Goal: Task Accomplishment & Management: Manage account settings

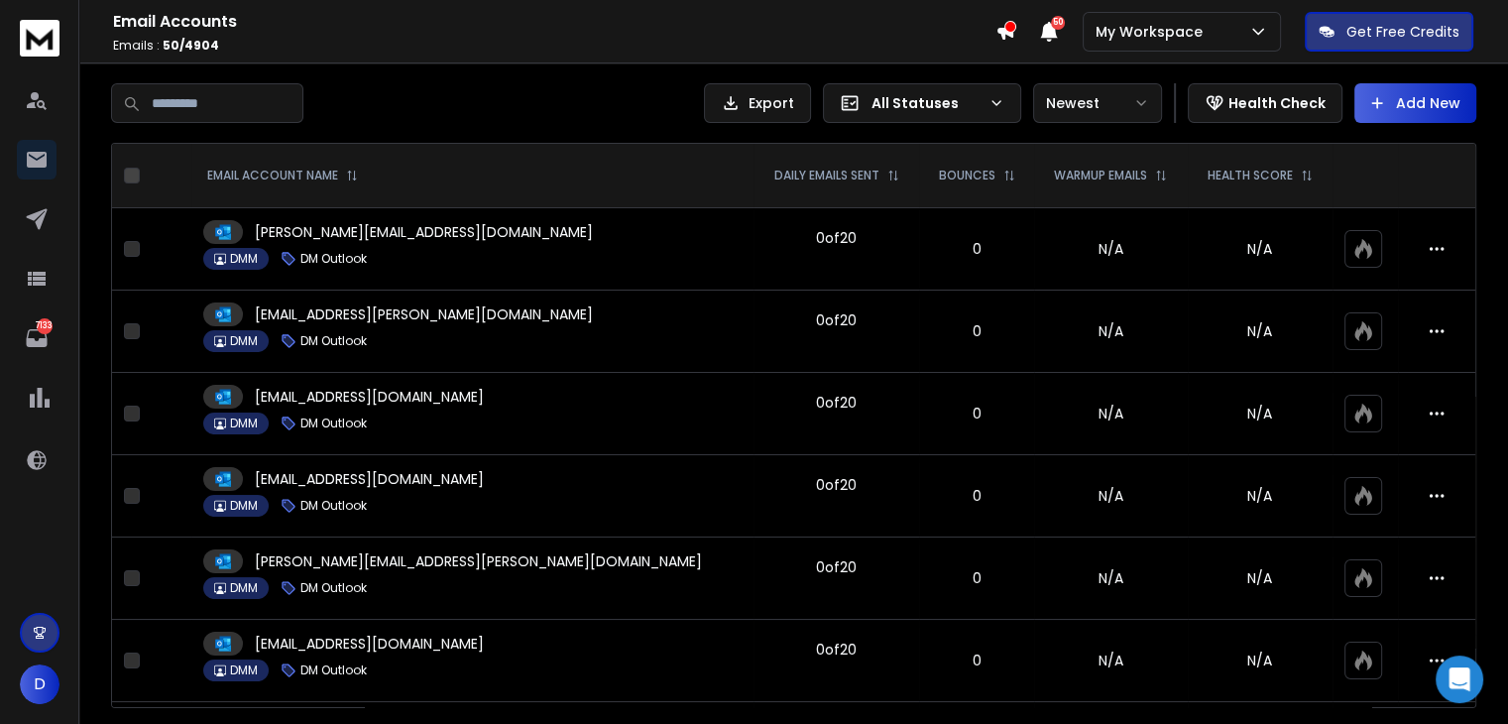
drag, startPoint x: 1496, startPoint y: 529, endPoint x: 1472, endPoint y: 535, distance: 24.5
click at [1495, 531] on div "Export All Statuses Newest Health Check Add New EMAIL ACCOUNT NAME DAILY EMAILS…" at bounding box center [793, 395] width 1429 height 664
click at [31, 683] on span "D" at bounding box center [40, 684] width 40 height 40
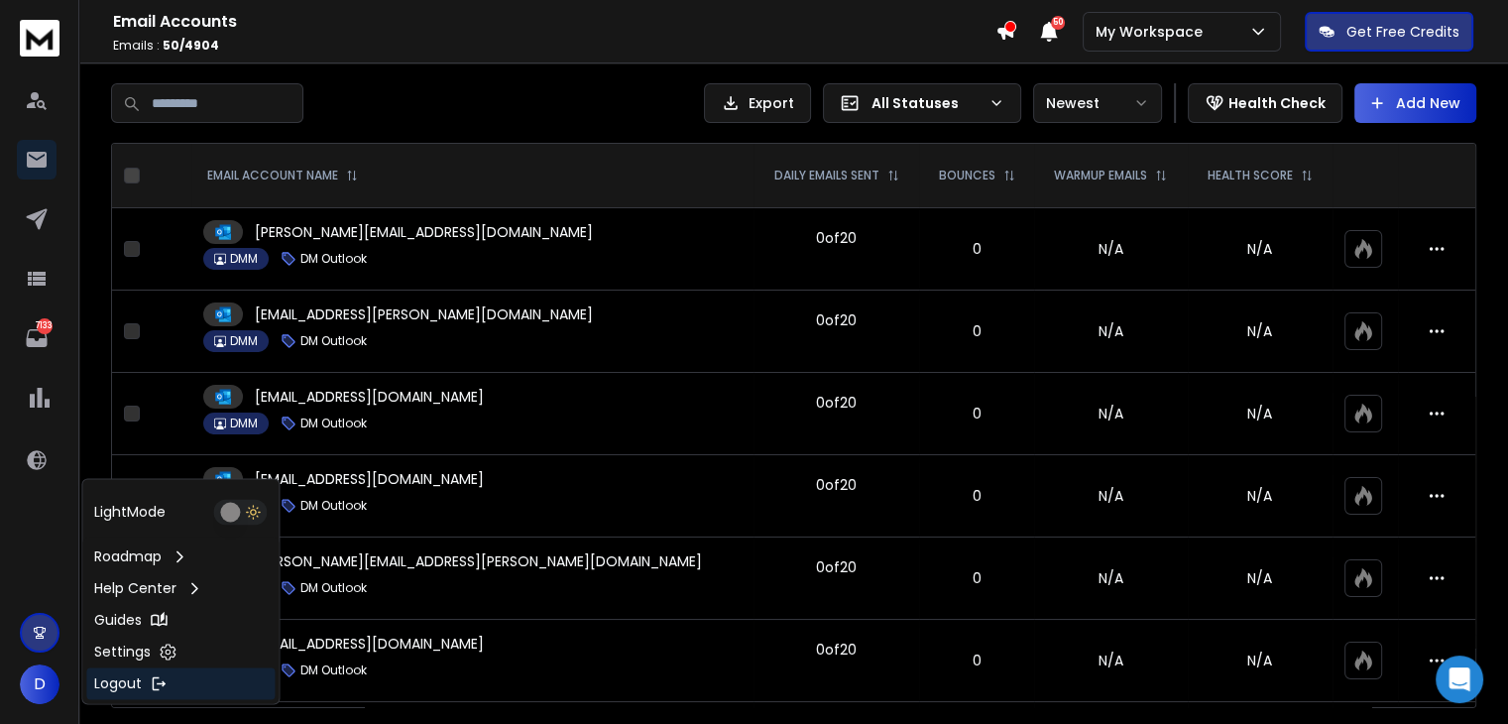
click at [121, 692] on p "Logout" at bounding box center [118, 683] width 48 height 20
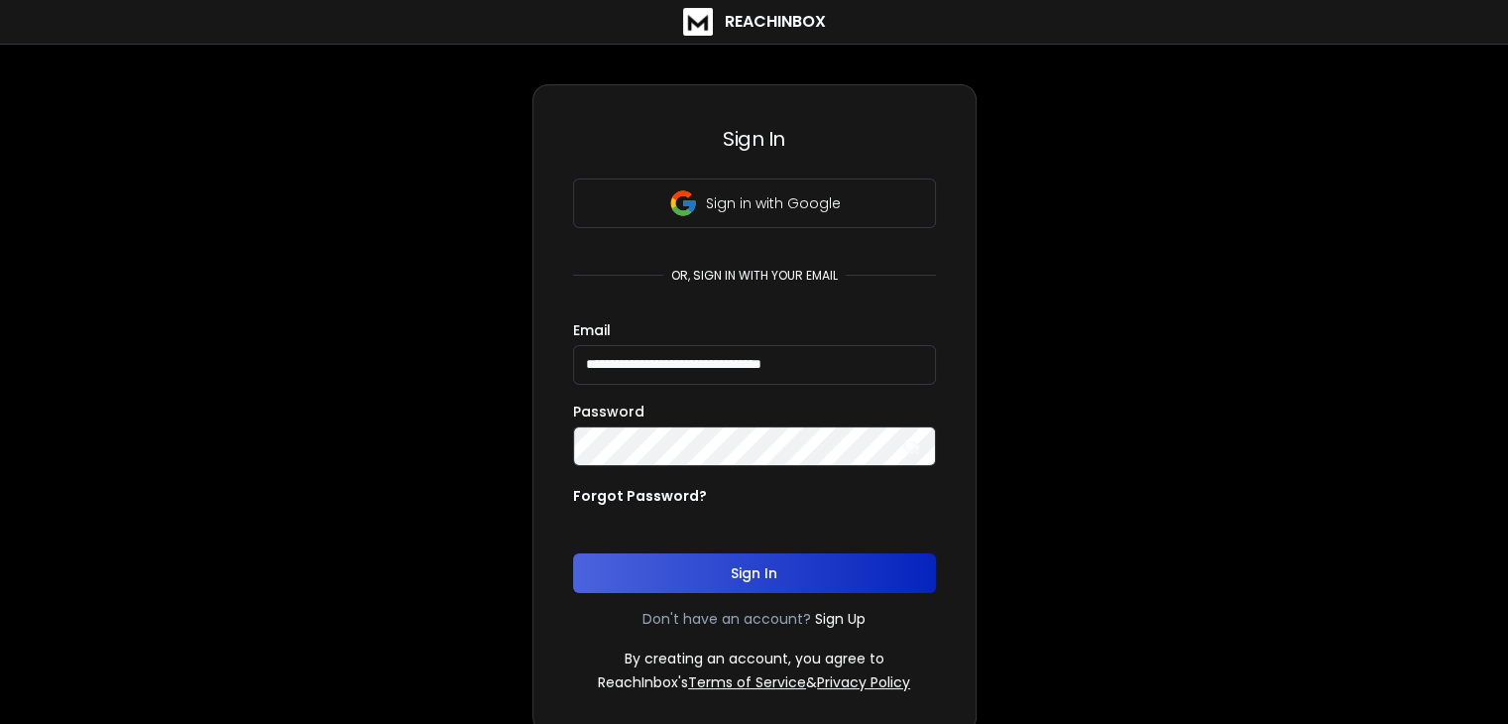
click at [674, 360] on input "**********" at bounding box center [754, 365] width 363 height 40
type input "**********"
click at [812, 580] on button "Sign In" at bounding box center [754, 573] width 363 height 40
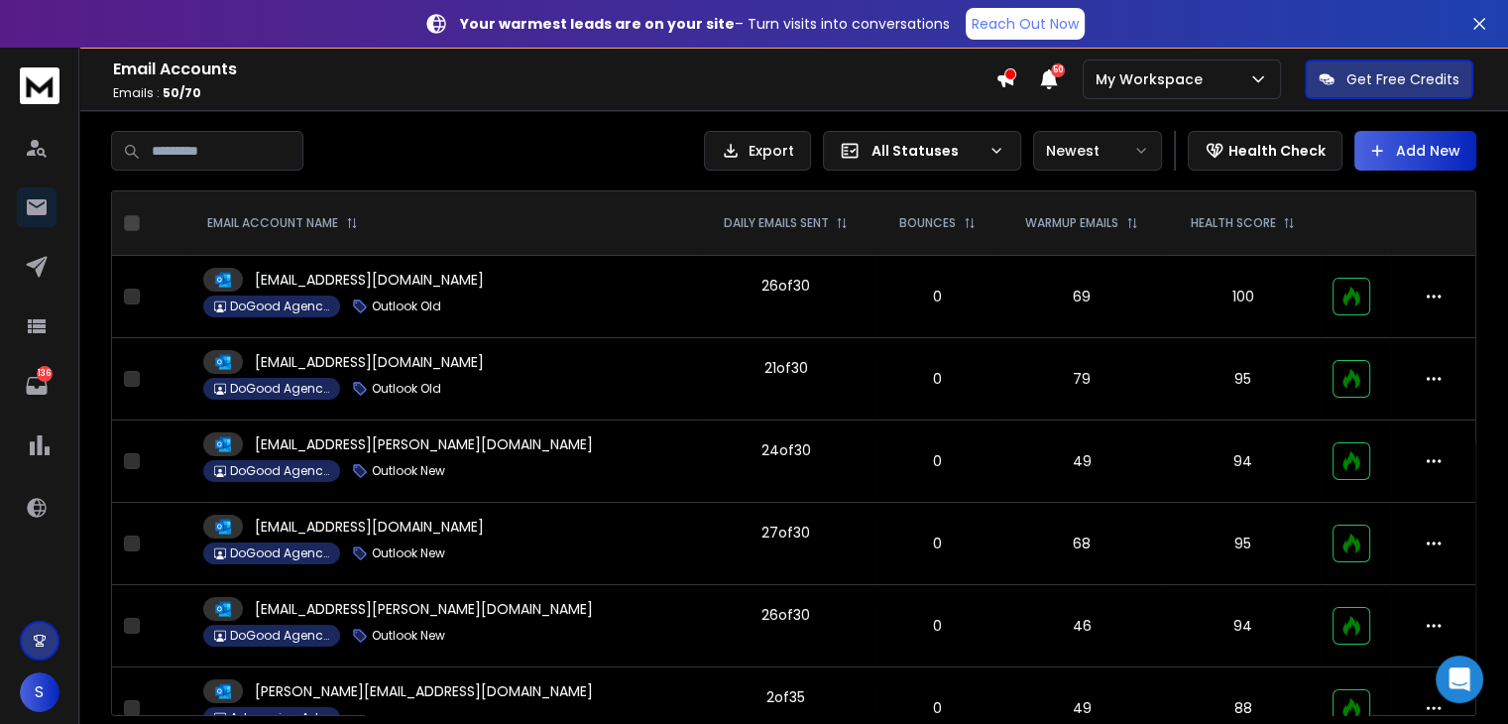
click at [1482, 16] on icon at bounding box center [1480, 24] width 18 height 18
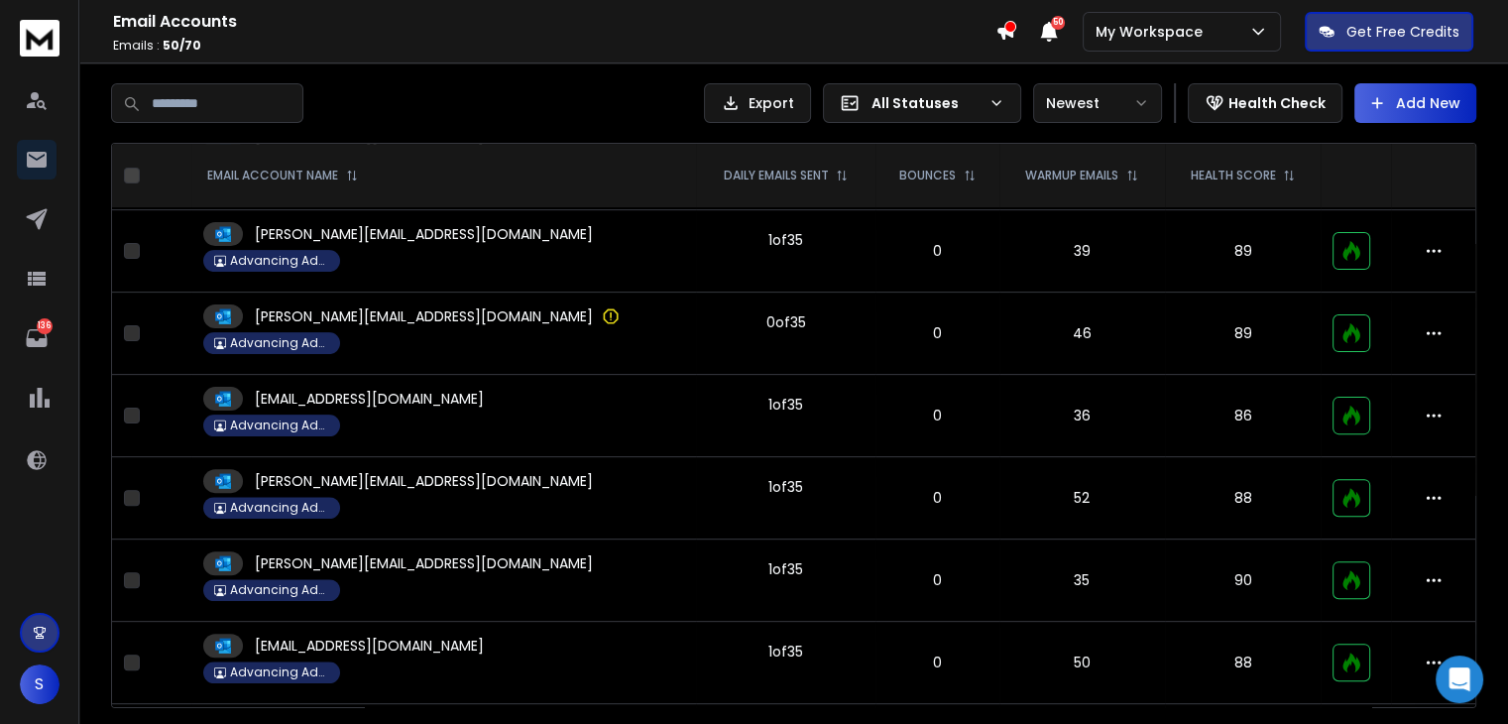
scroll to position [694, 0]
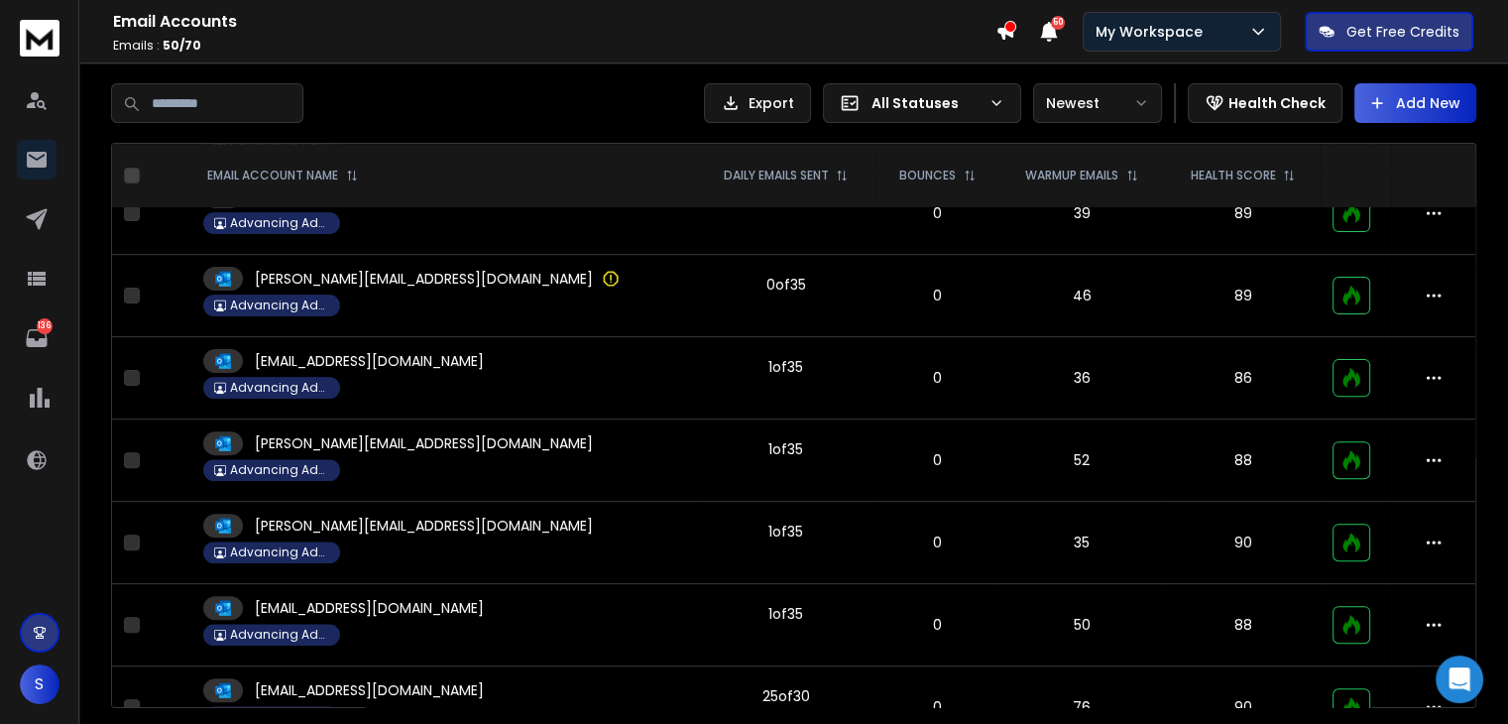
click at [1174, 36] on p "My Workspace" at bounding box center [1153, 32] width 115 height 20
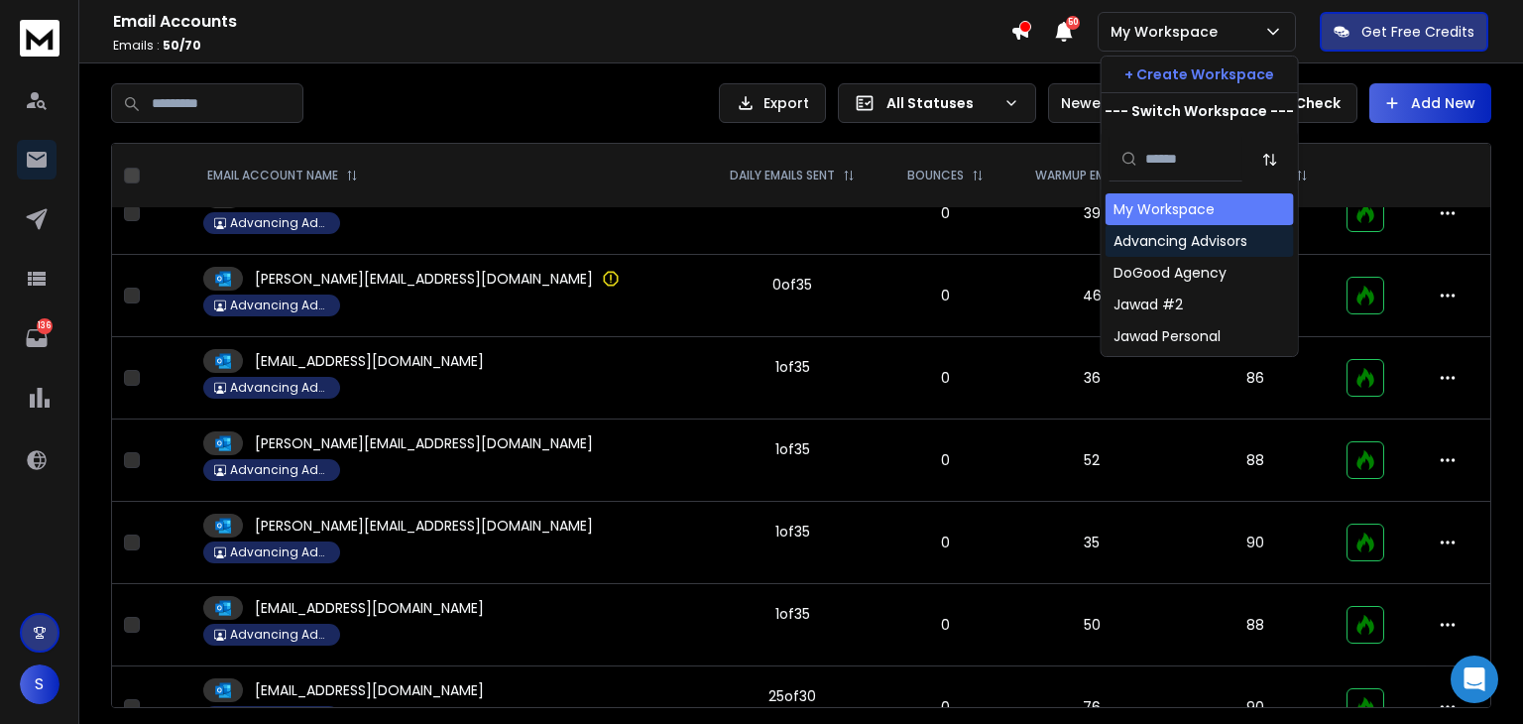
click at [1190, 249] on div "Advancing Advisors" at bounding box center [1181, 241] width 134 height 20
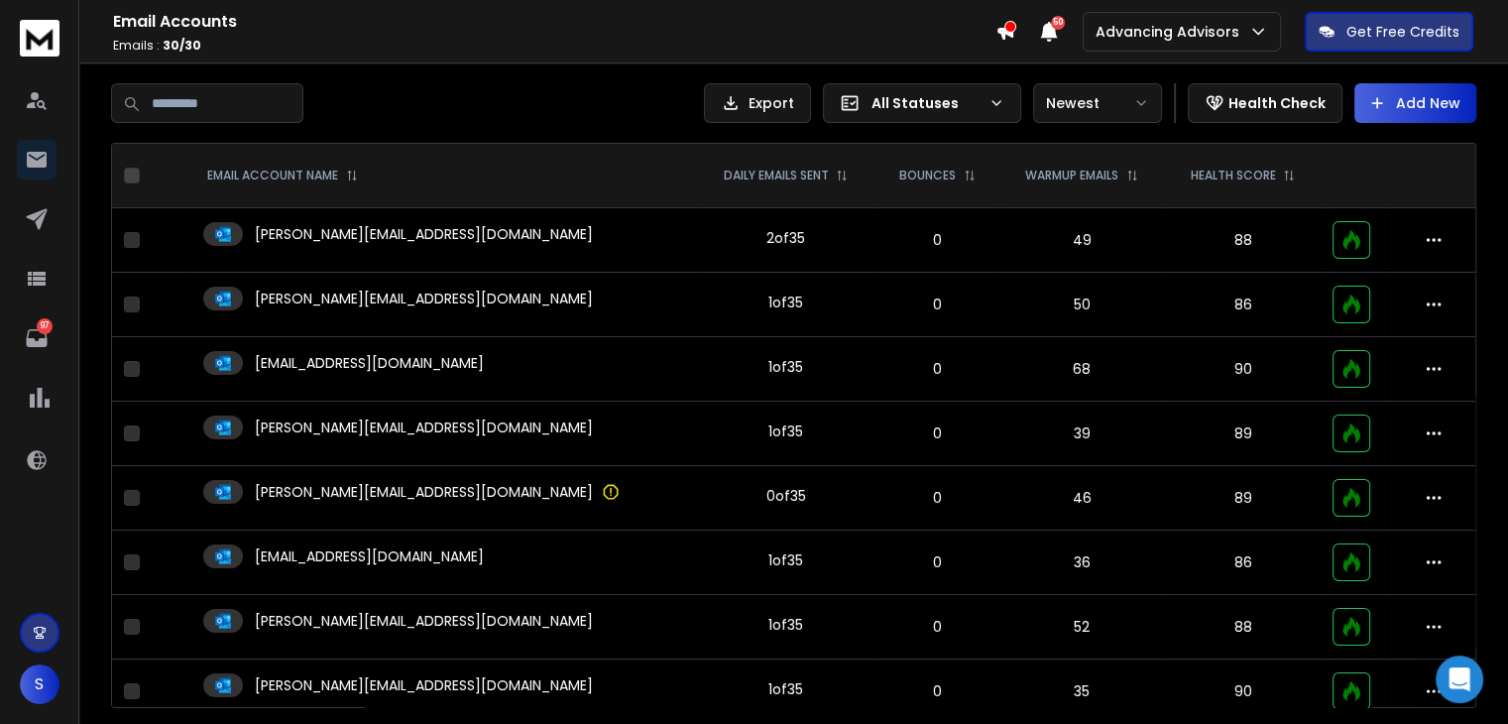
click at [565, 488] on div "[PERSON_NAME][EMAIL_ADDRESS][DOMAIN_NAME]" at bounding box center [443, 492] width 481 height 24
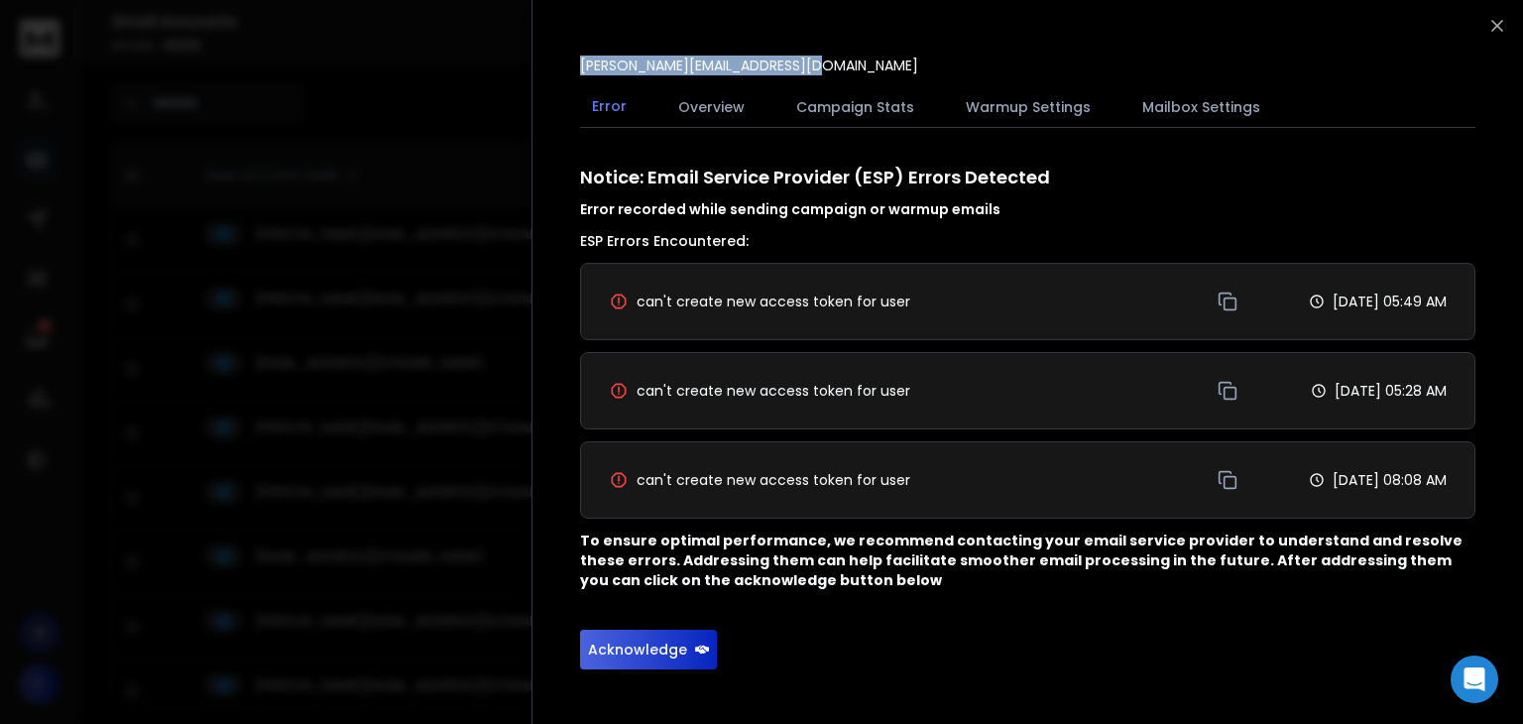
copy body "Multi Select Table Sheet chris.b@hiadvancingadvisor.com"
drag, startPoint x: 817, startPoint y: 56, endPoint x: 529, endPoint y: 64, distance: 288.7
click at [529, 64] on body "Get only verified leads with our AI-powered Lead Finder, starting at $22/mo Try…" at bounding box center [754, 362] width 1508 height 724
click at [486, 173] on div at bounding box center [761, 362] width 1523 height 724
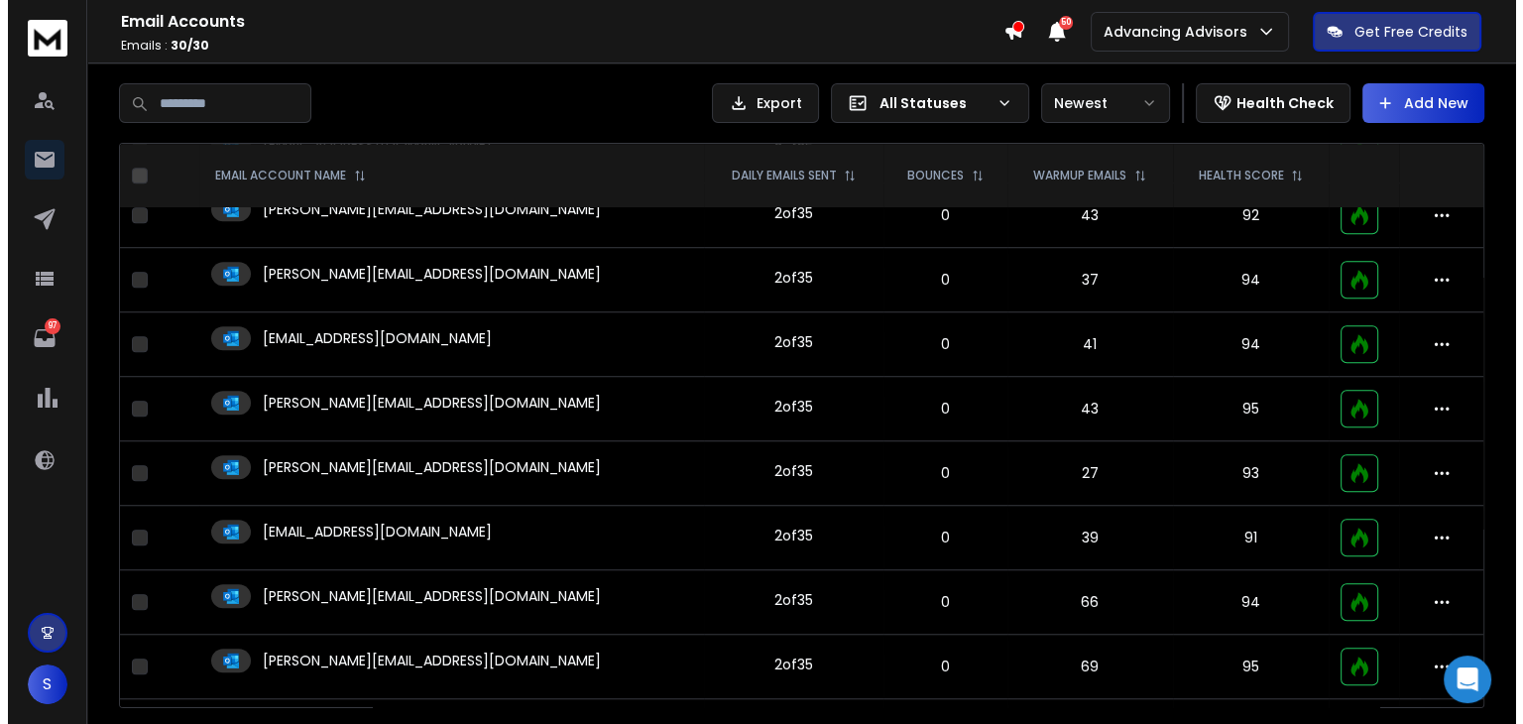
scroll to position [1444, 0]
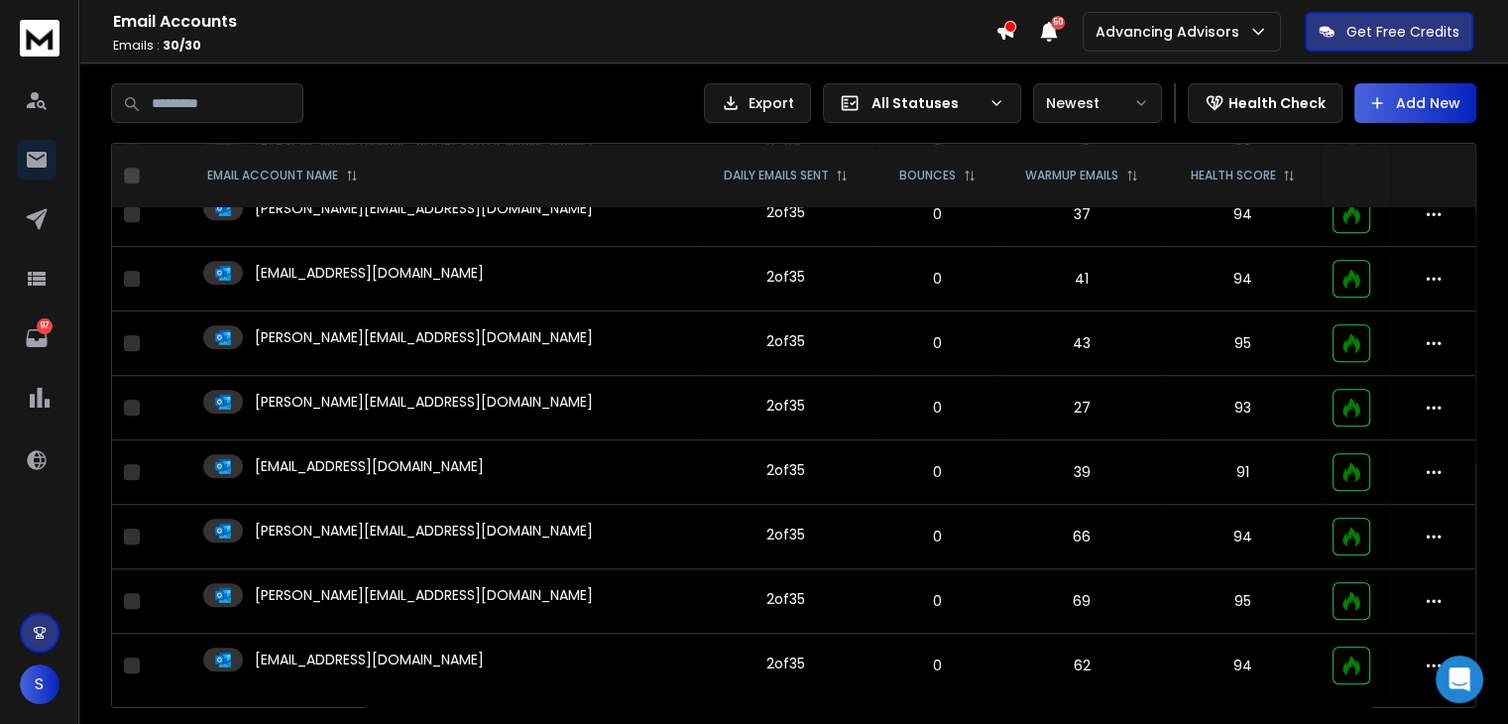
click at [1401, 112] on button "Add New" at bounding box center [1416, 103] width 122 height 40
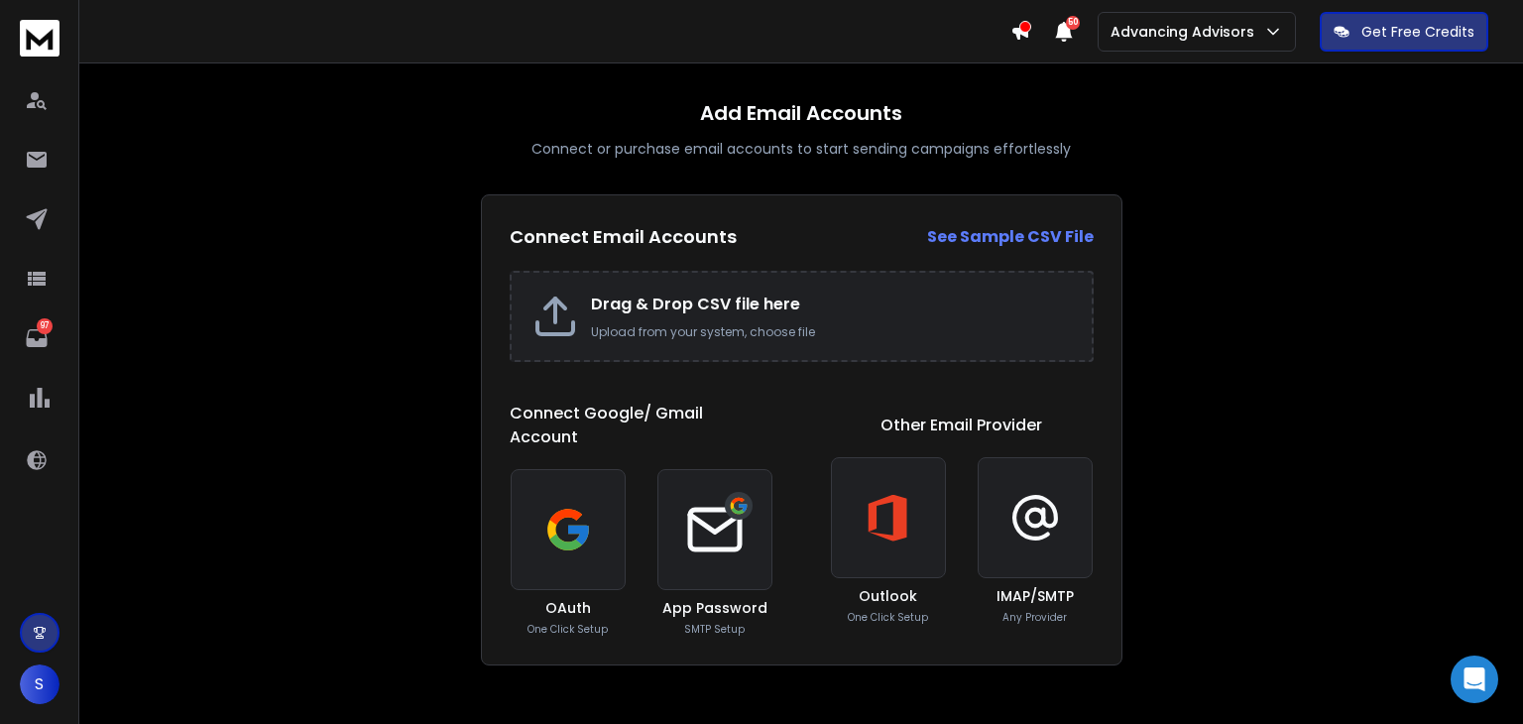
click at [897, 530] on div at bounding box center [889, 518] width 50 height 56
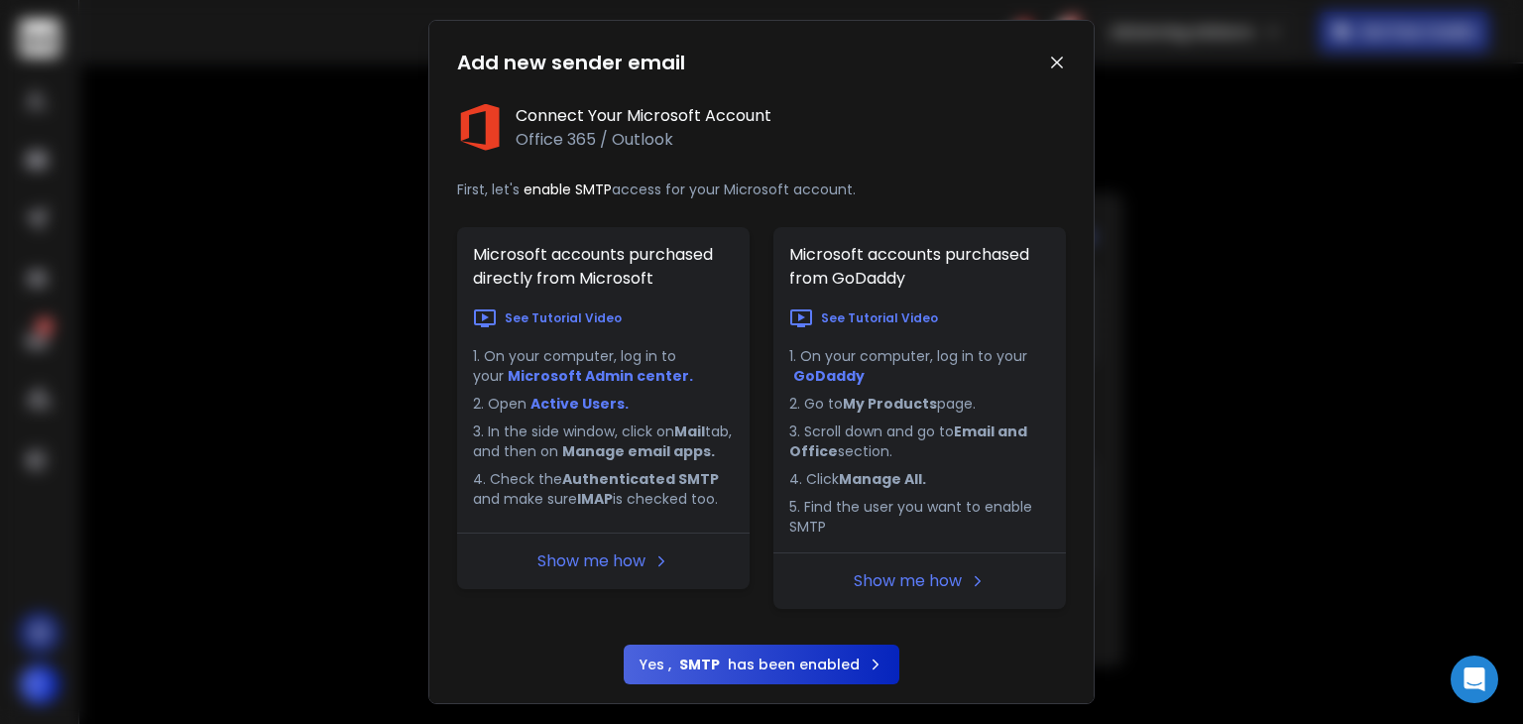
click at [800, 656] on button "Yes , SMTP has been enabled" at bounding box center [762, 665] width 276 height 40
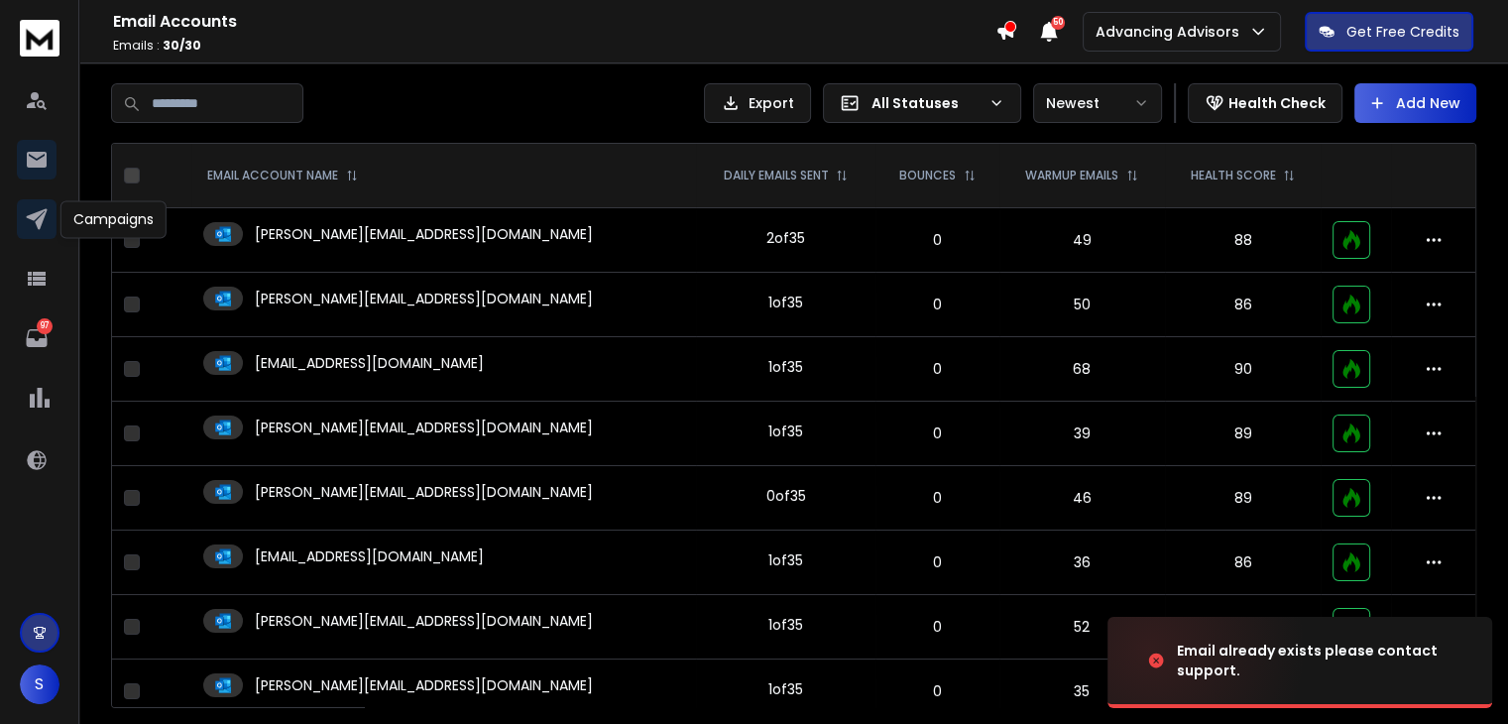
click at [48, 219] on link at bounding box center [37, 219] width 40 height 40
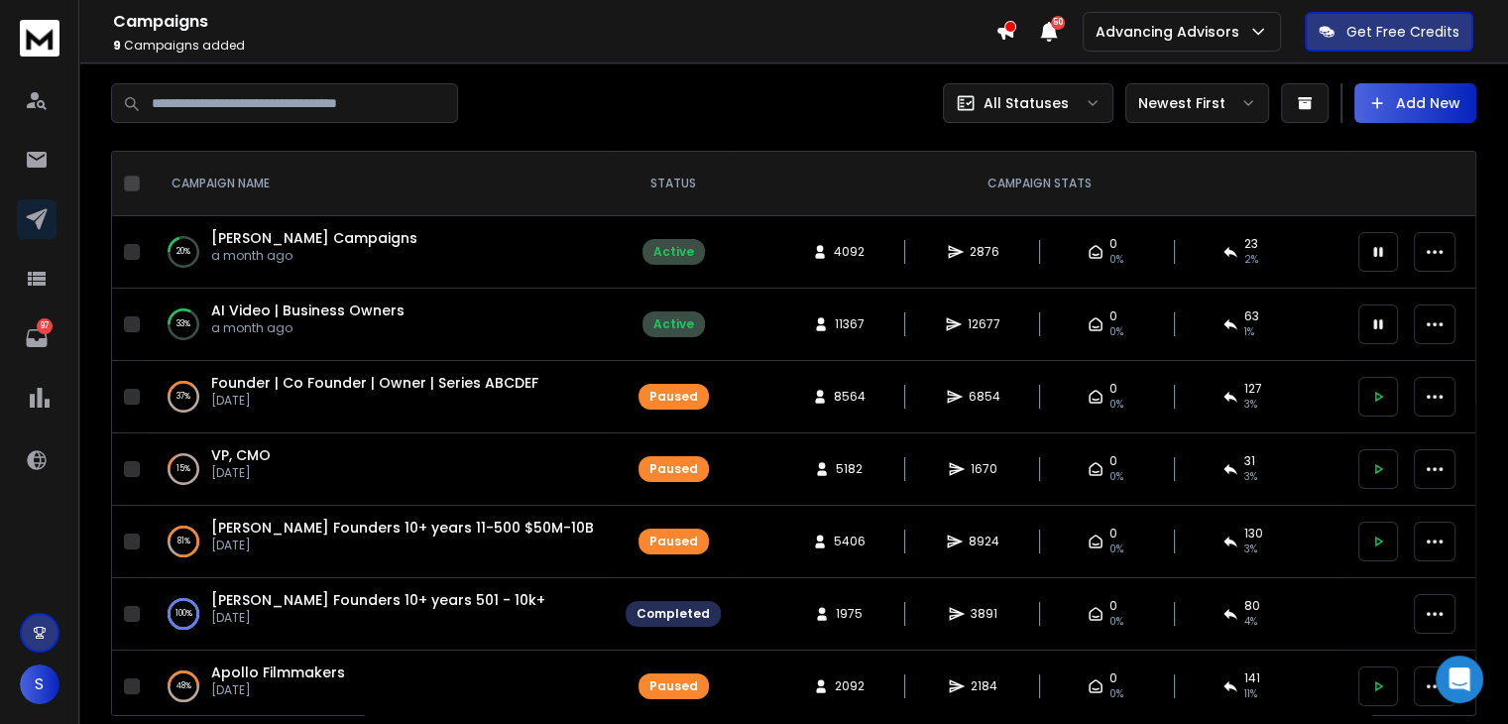
click at [371, 306] on span "AI Video | Business Owners" at bounding box center [307, 310] width 193 height 20
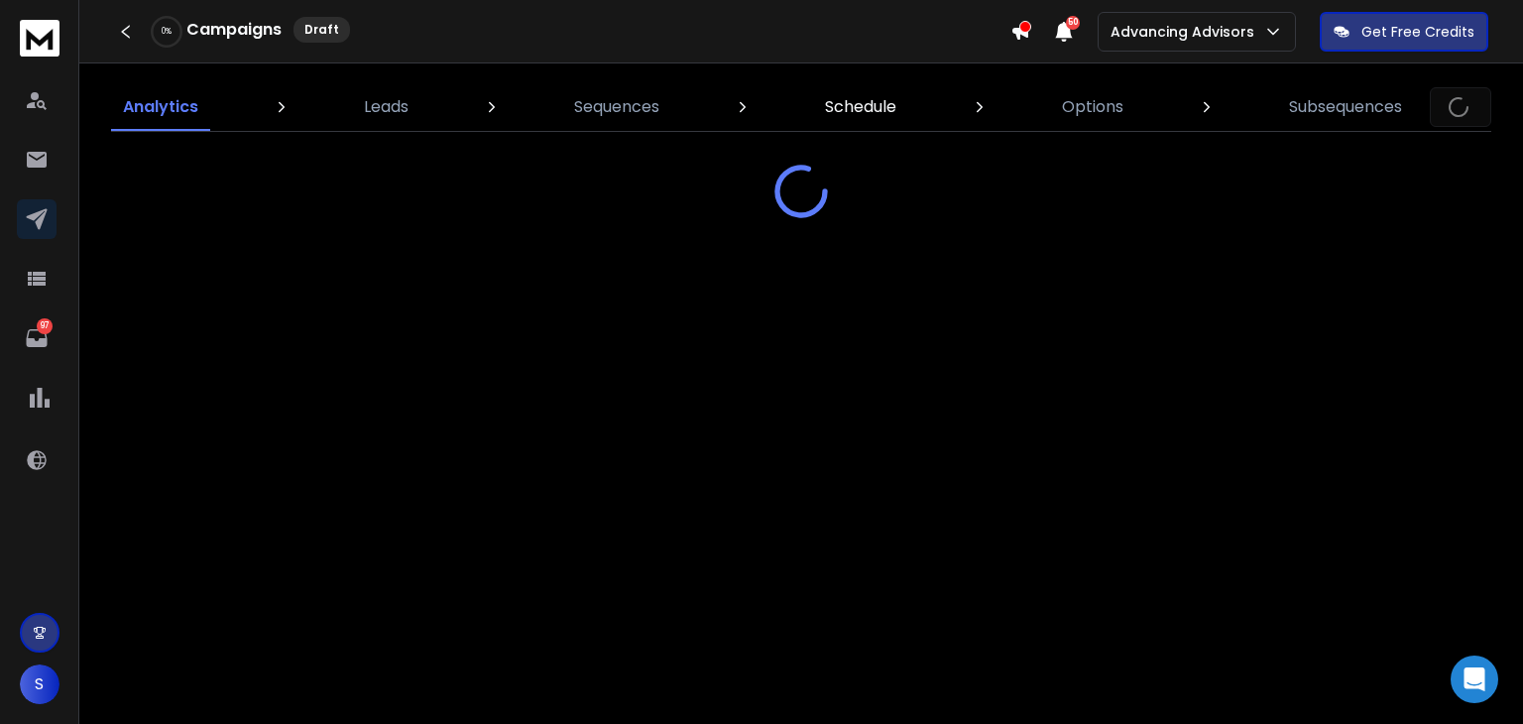
drag, startPoint x: 819, startPoint y: 105, endPoint x: 855, endPoint y: 114, distance: 36.8
click at [820, 105] on link "Schedule" at bounding box center [860, 107] width 95 height 48
click at [1059, 116] on link "Options" at bounding box center [1092, 107] width 85 height 48
select select "**********"
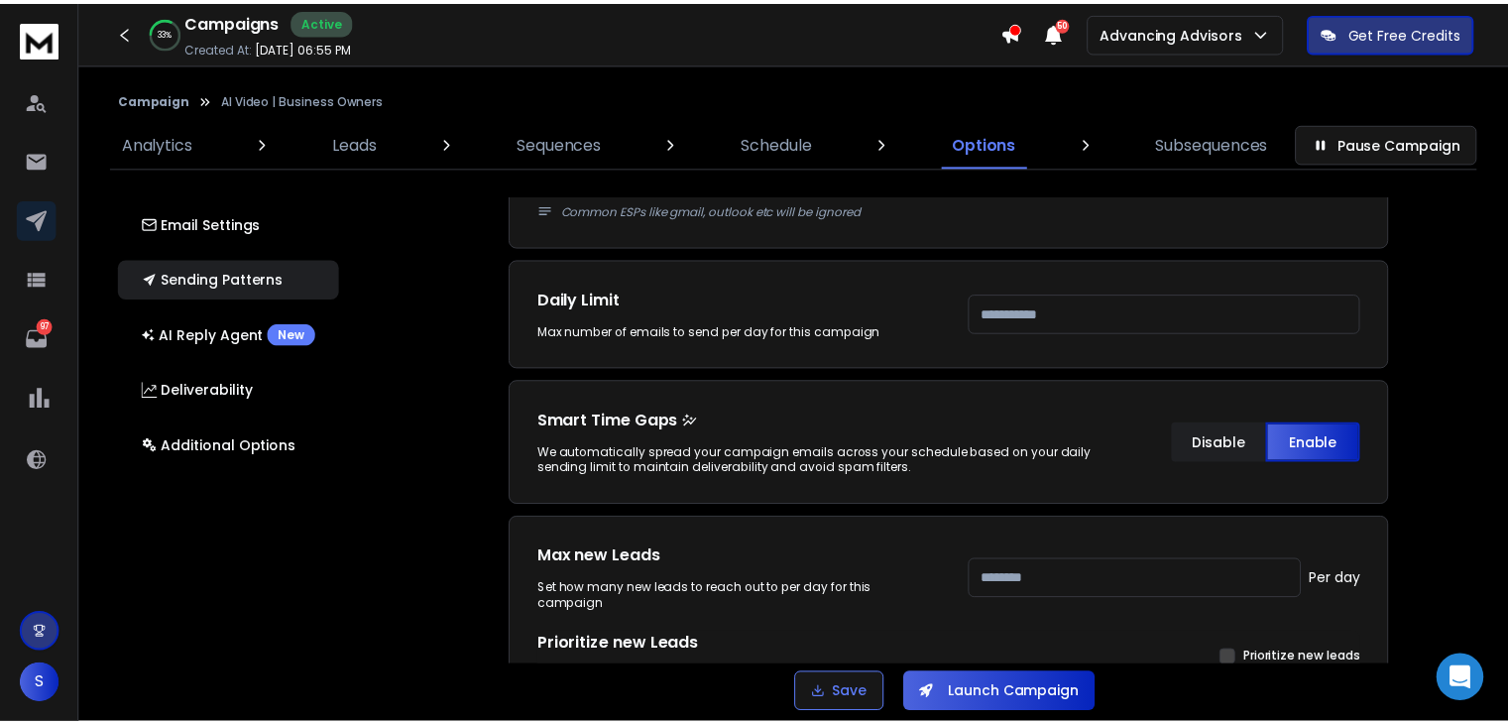
scroll to position [906, 0]
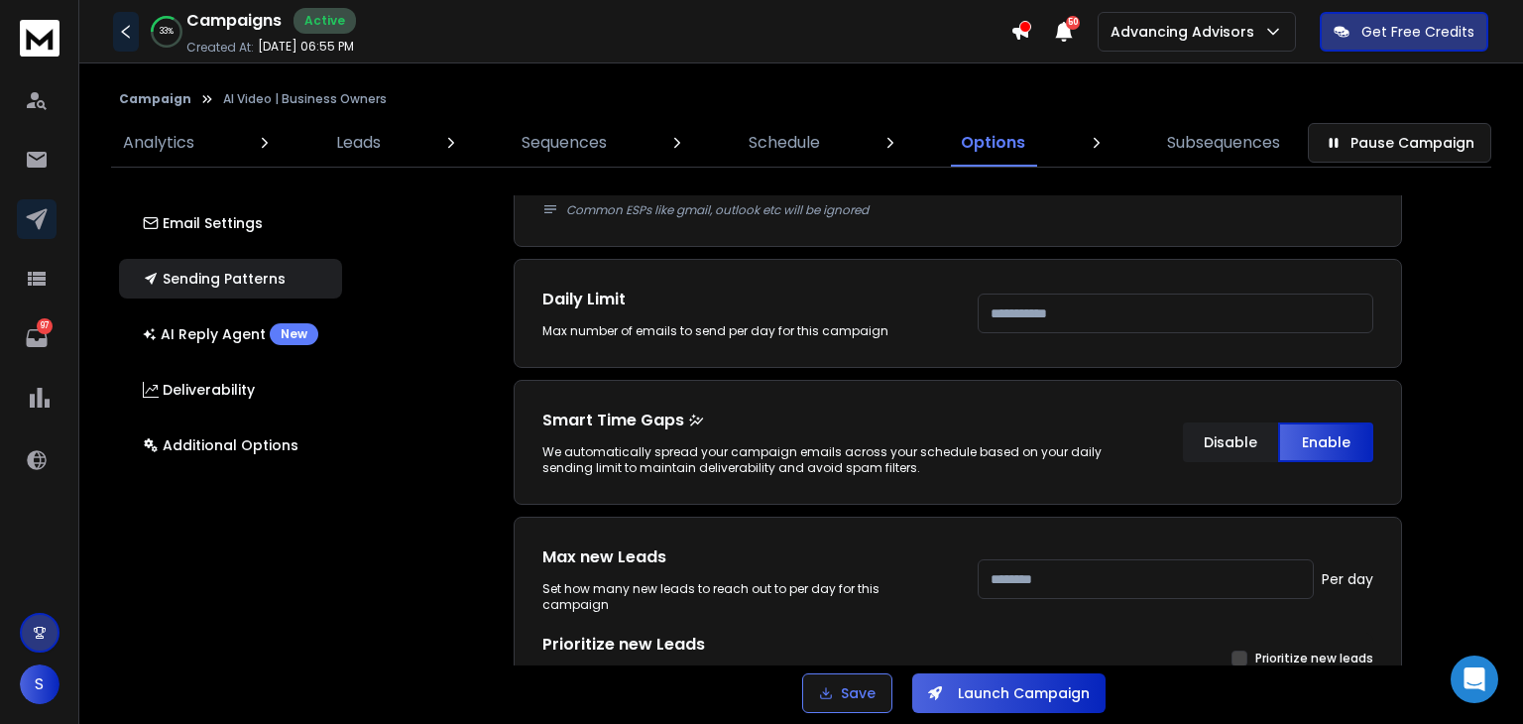
click at [122, 31] on icon at bounding box center [125, 31] width 8 height 13
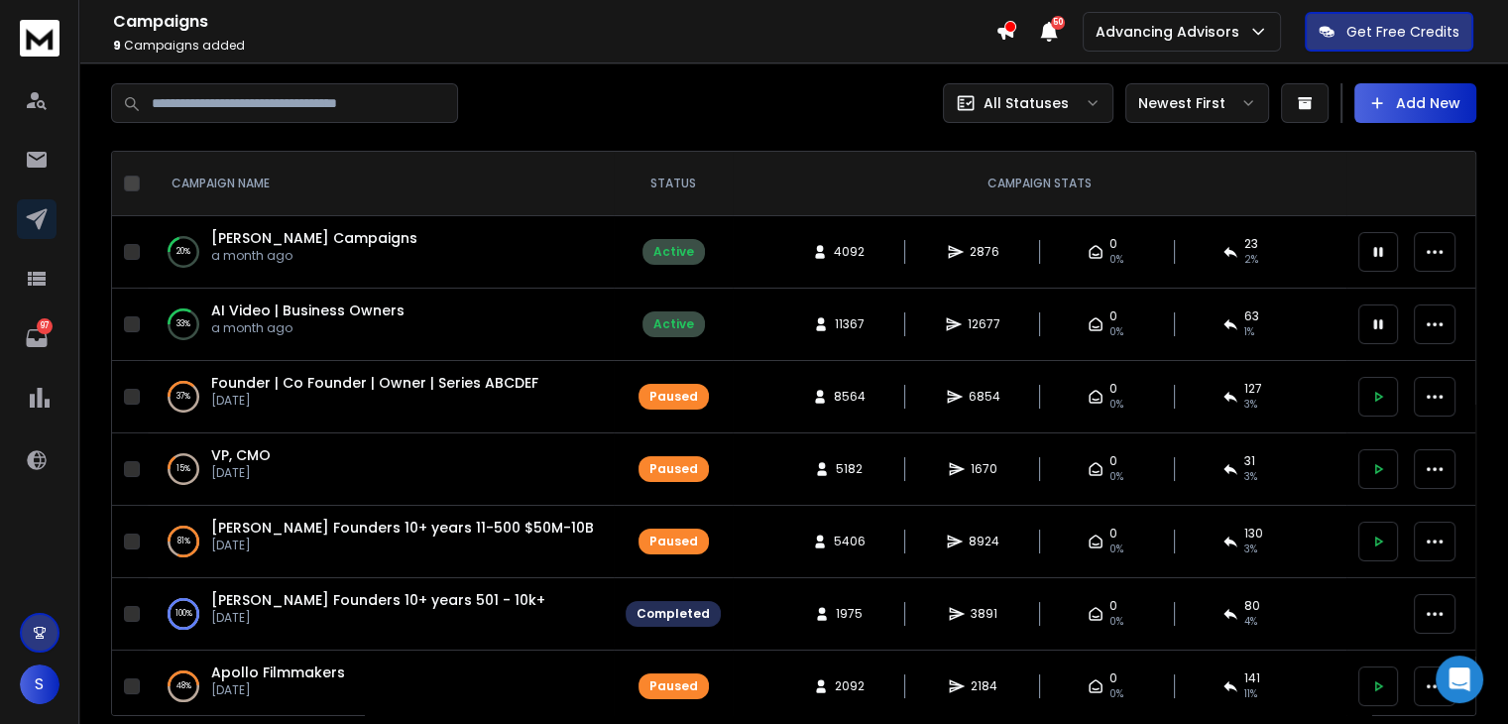
click at [338, 322] on p "a month ago" at bounding box center [307, 328] width 193 height 16
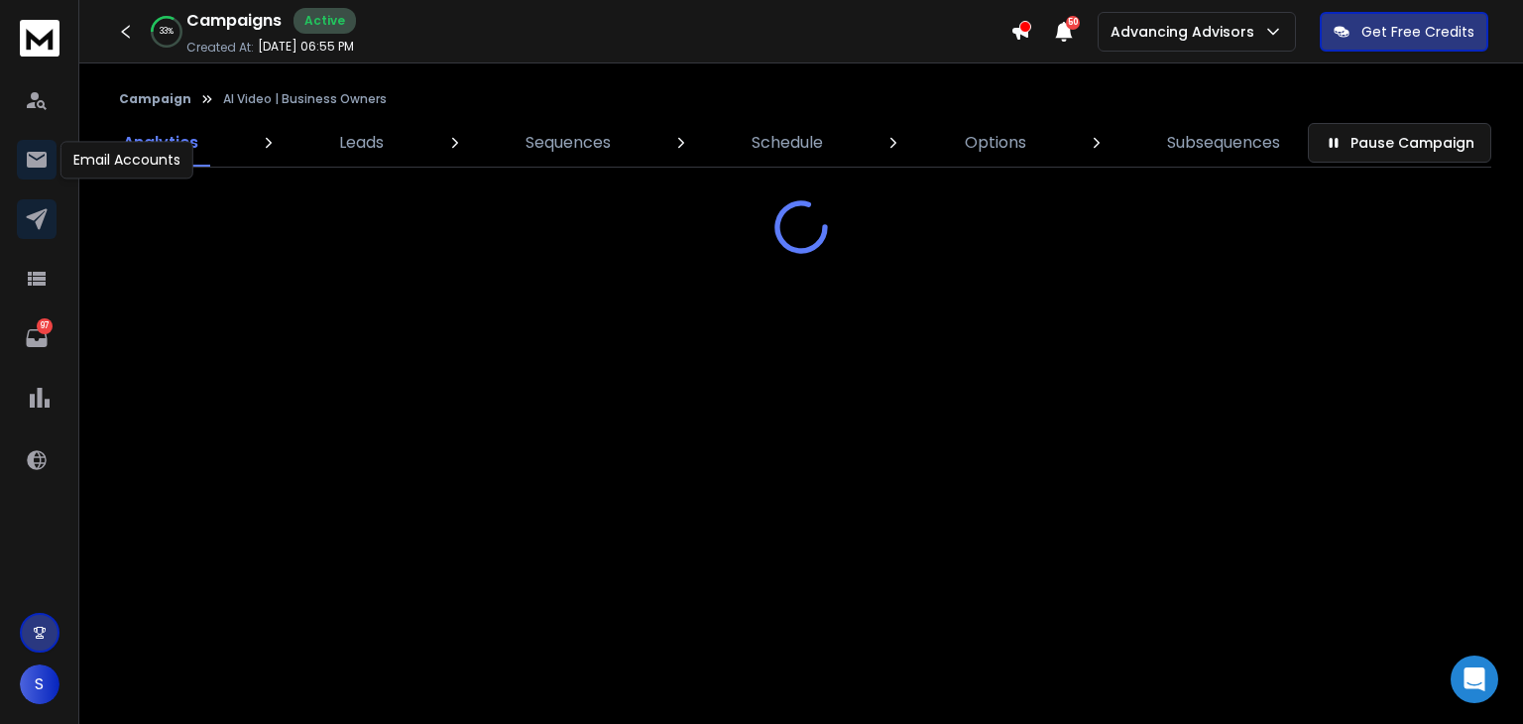
click at [33, 148] on icon at bounding box center [37, 160] width 24 height 24
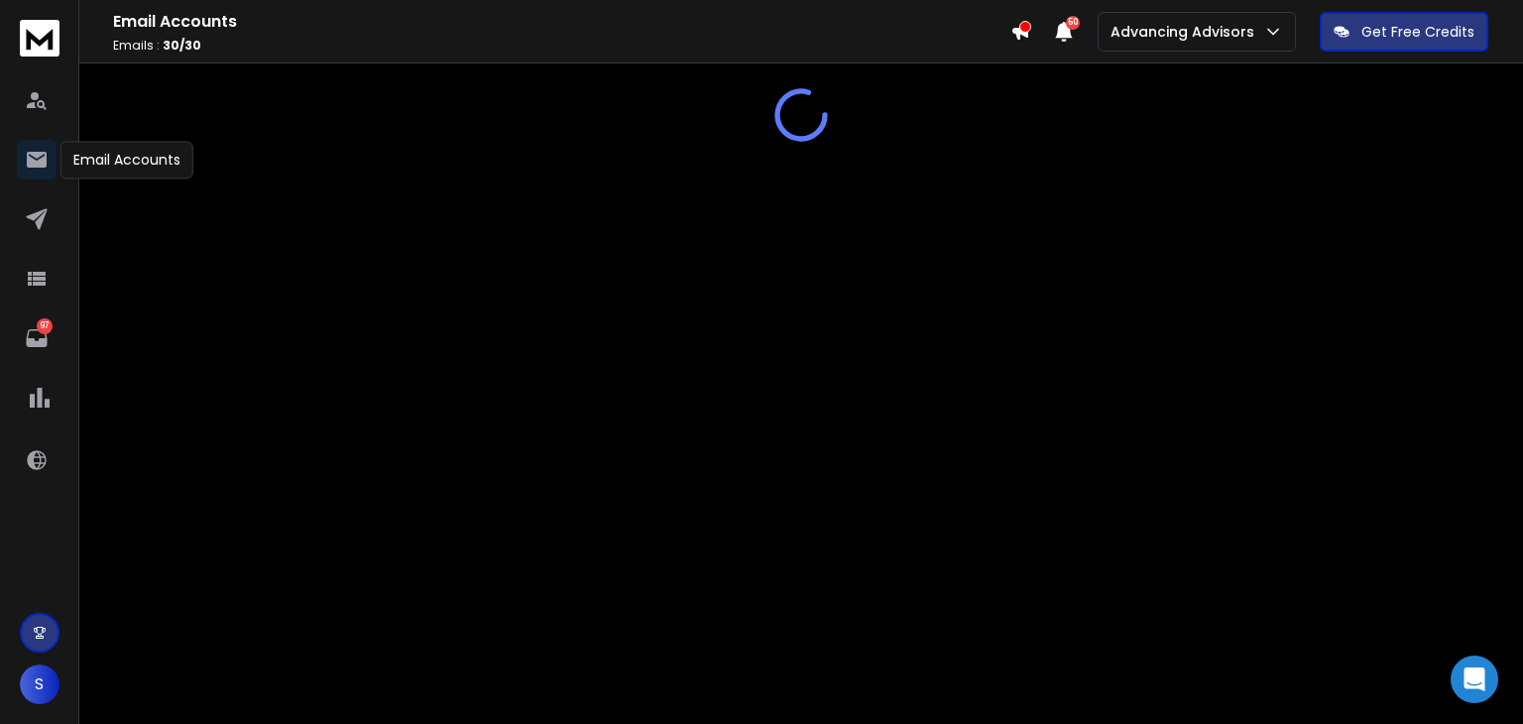
click at [33, 149] on icon at bounding box center [37, 160] width 24 height 24
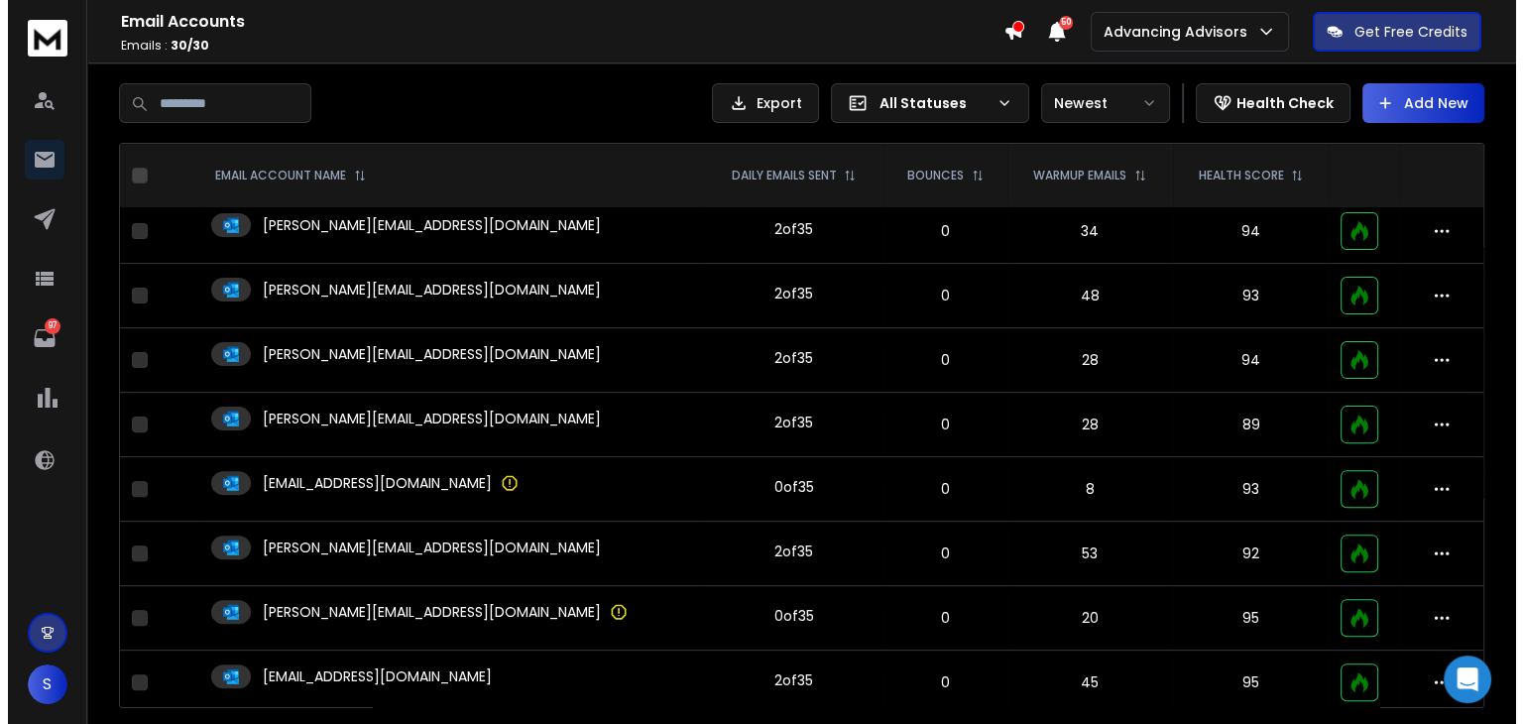
scroll to position [793, 0]
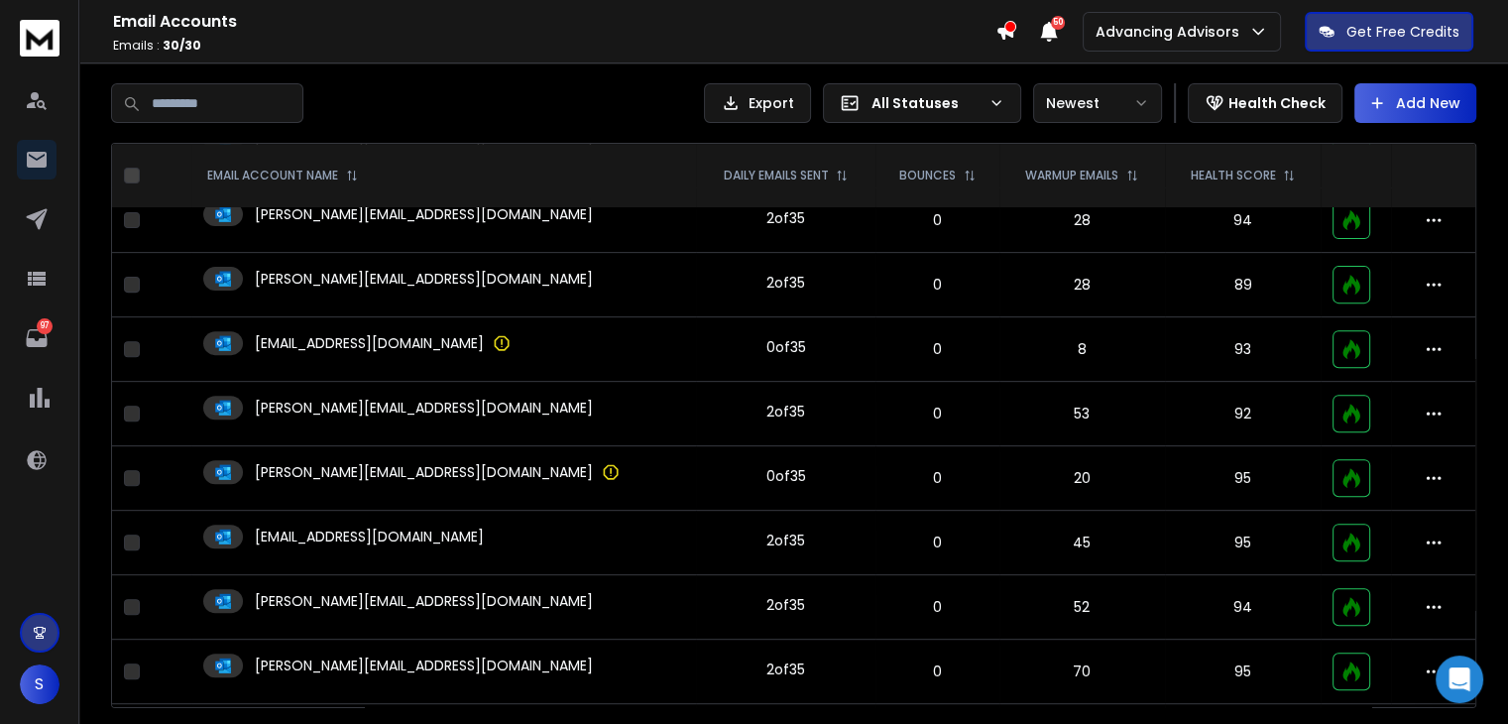
click at [509, 340] on div "cb@iadvancingadvisors.com" at bounding box center [443, 343] width 481 height 24
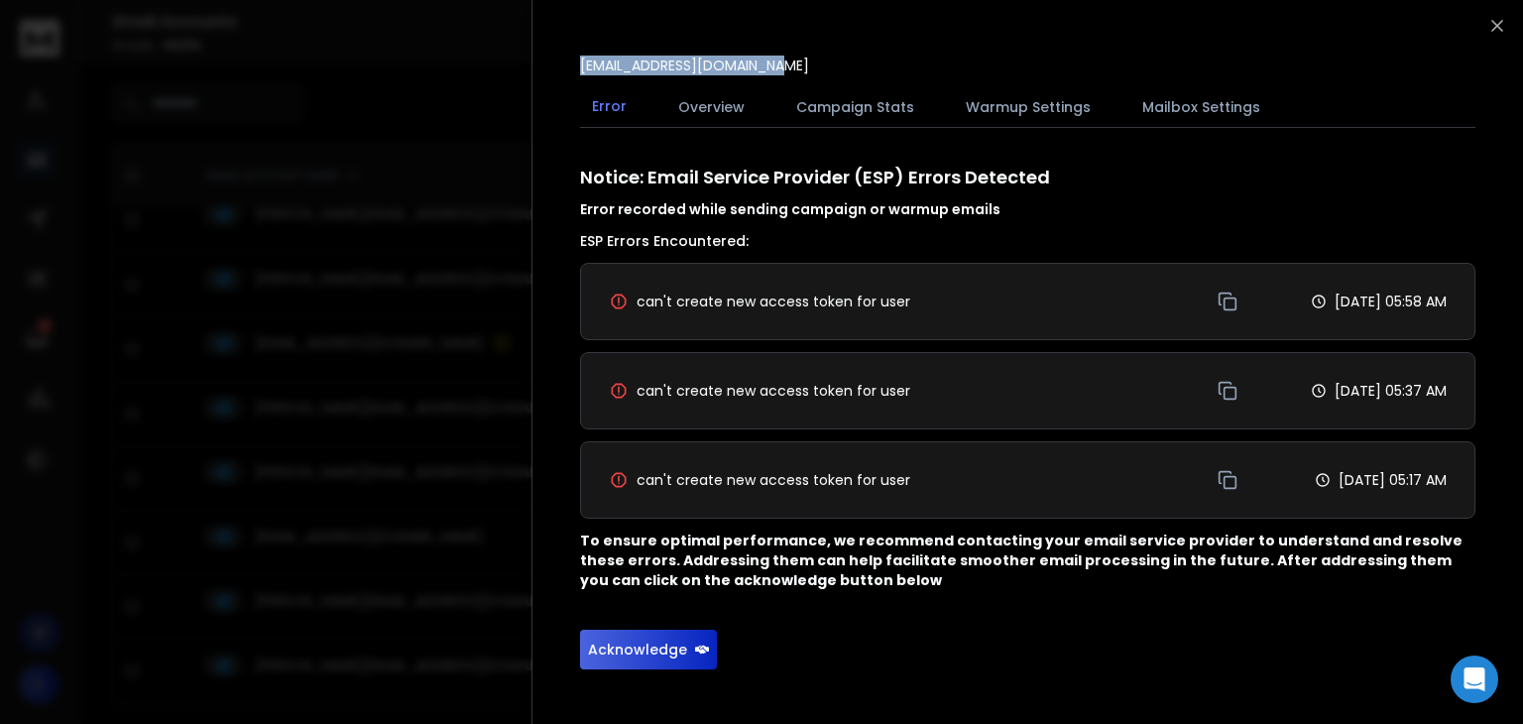
copy p "[EMAIL_ADDRESS][DOMAIN_NAME]"
drag, startPoint x: 799, startPoint y: 60, endPoint x: 567, endPoint y: 54, distance: 232.2
click at [567, 54] on div "cb@iadvancingadvisors.com Error Overview Campaign Stats Warmup Settings Mailbox…" at bounding box center [1027, 362] width 943 height 677
click at [402, 429] on div at bounding box center [761, 362] width 1523 height 724
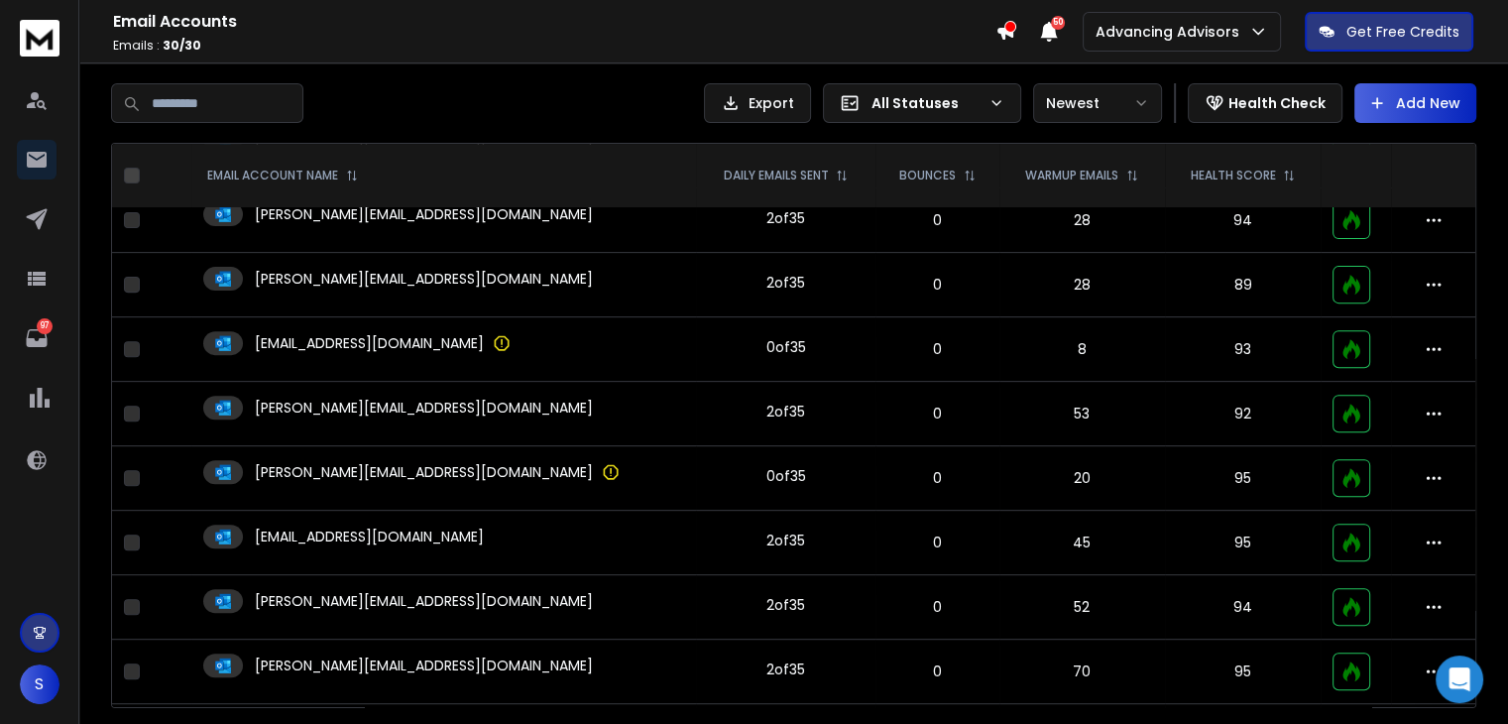
click at [1383, 101] on icon at bounding box center [1378, 103] width 14 height 14
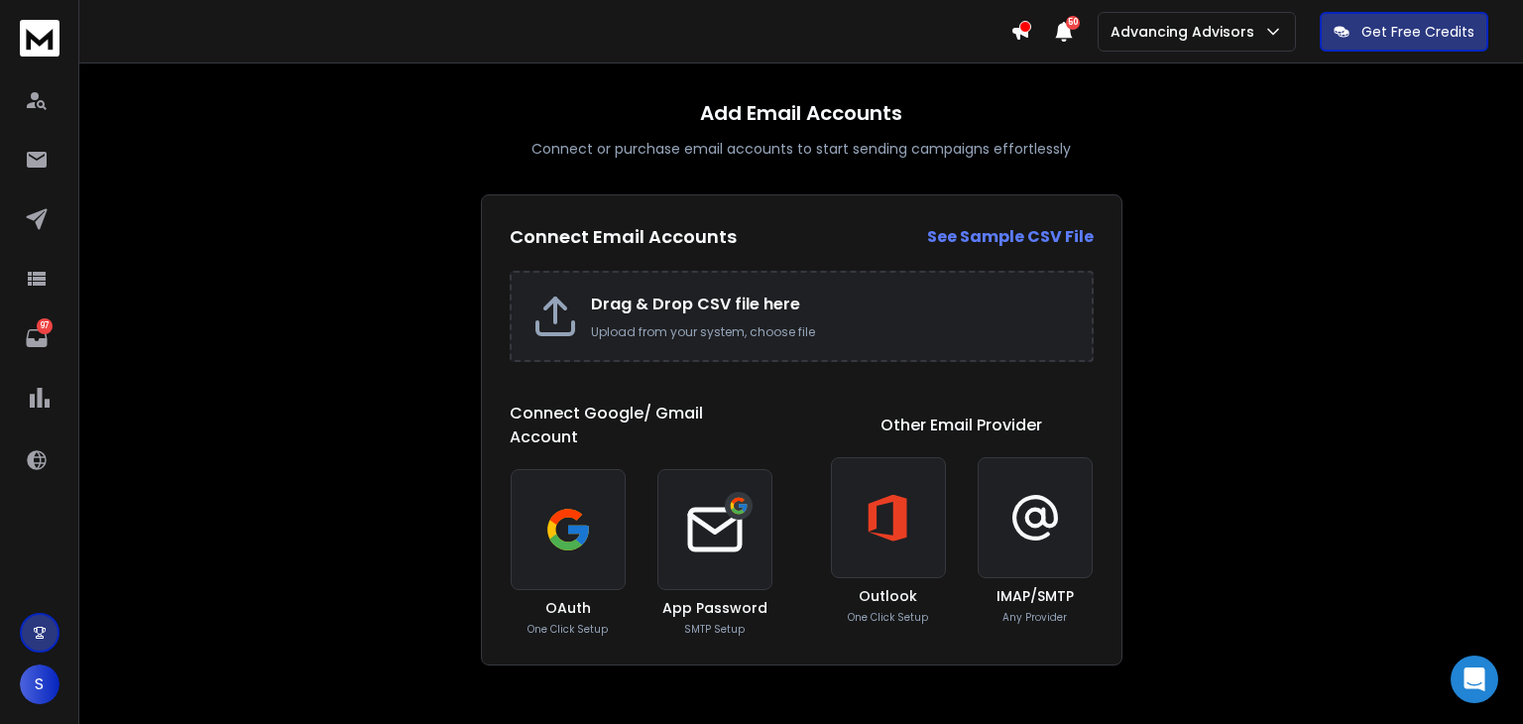
click at [879, 495] on icon at bounding box center [888, 518] width 47 height 47
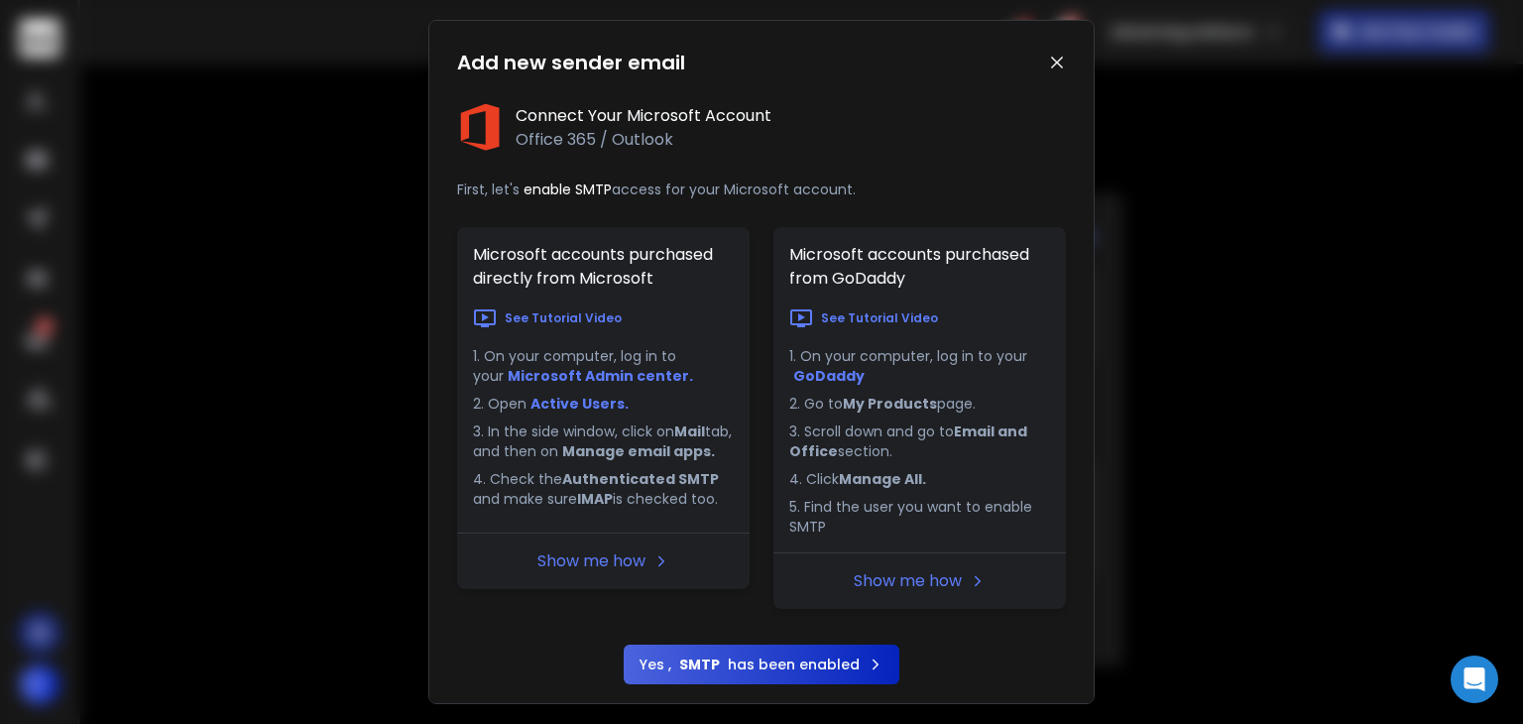
click at [843, 653] on button "Yes , SMTP has been enabled" at bounding box center [762, 665] width 276 height 40
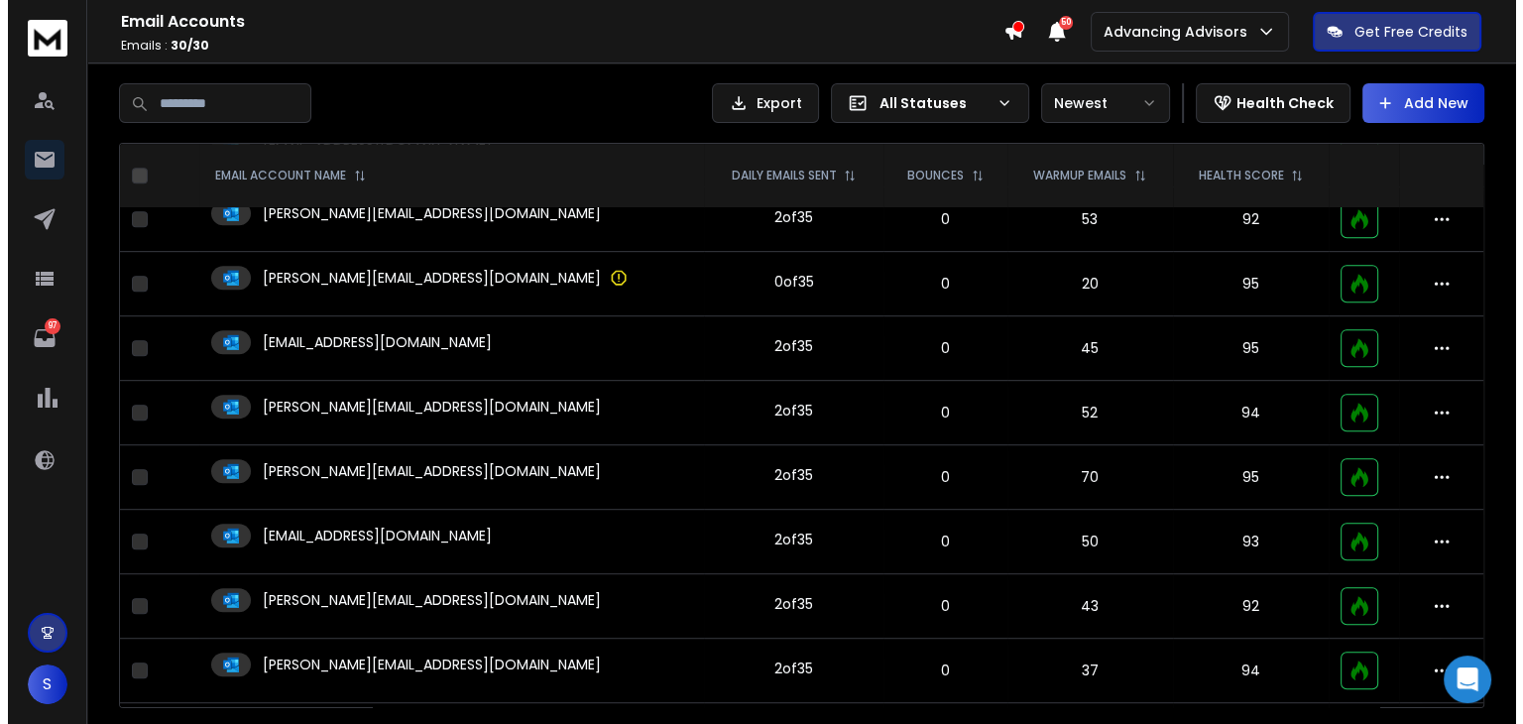
scroll to position [948, 0]
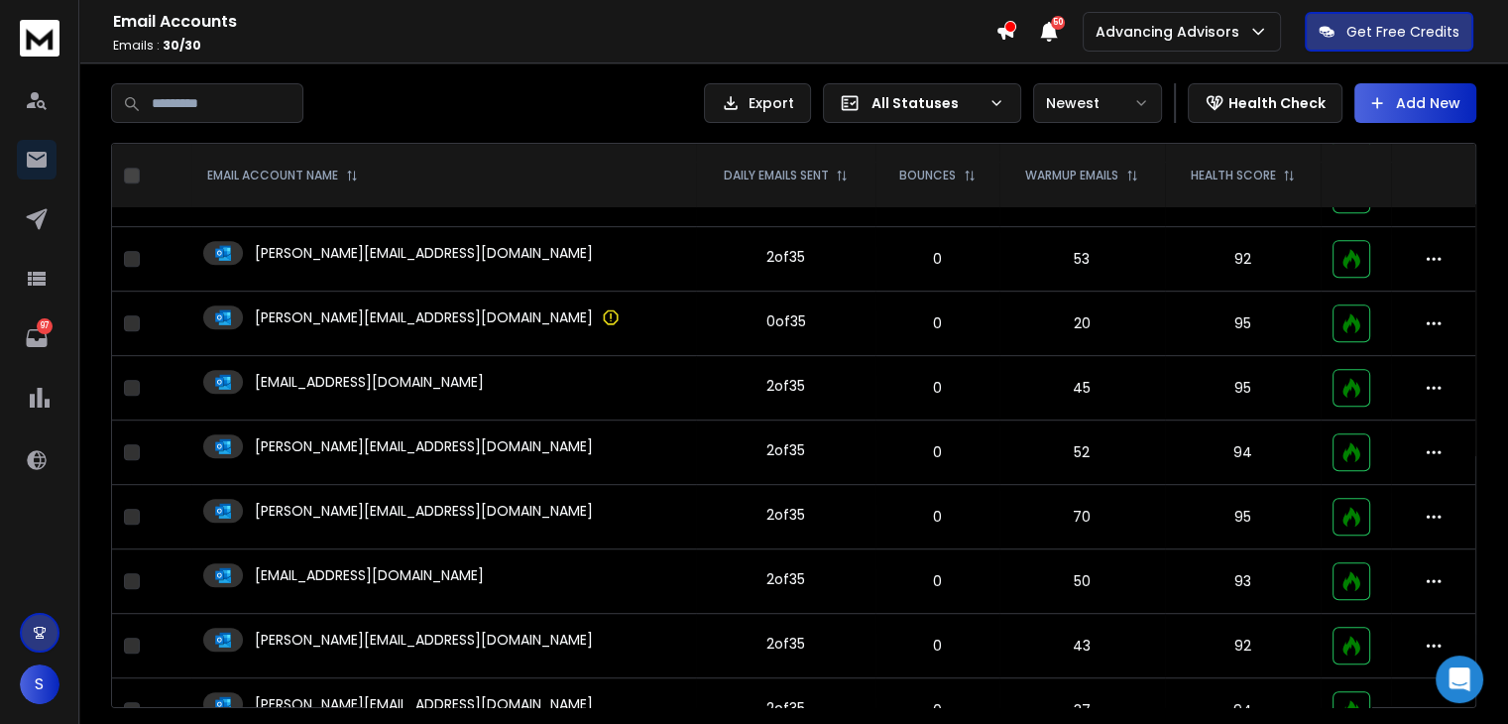
click at [579, 329] on td "[PERSON_NAME][EMAIL_ADDRESS][DOMAIN_NAME]" at bounding box center [443, 324] width 505 height 64
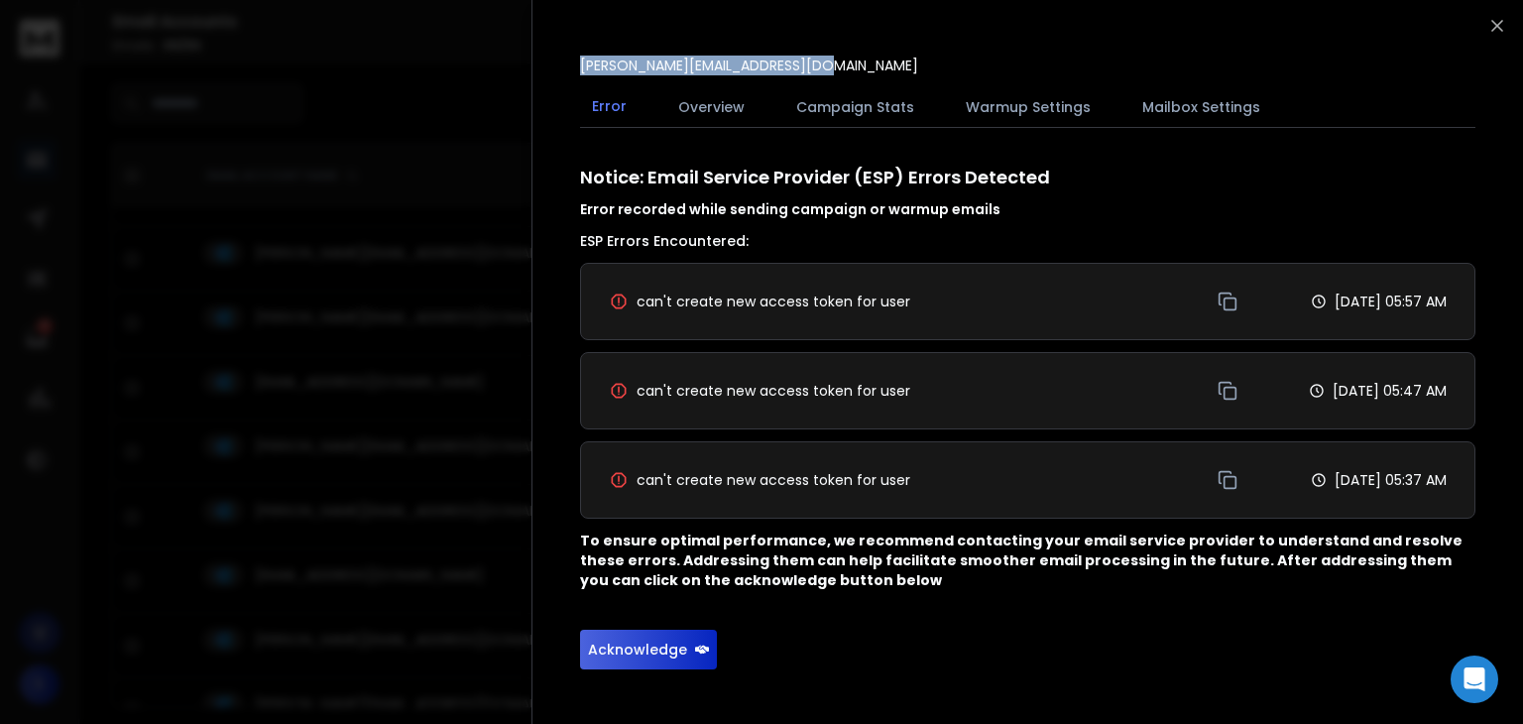
drag, startPoint x: 832, startPoint y: 55, endPoint x: 547, endPoint y: 49, distance: 284.7
click at [547, 49] on div "Multi Select Table Sheet [PERSON_NAME][EMAIL_ADDRESS][DOMAIN_NAME] Error Overvi…" at bounding box center [1028, 362] width 992 height 724
copy p "[PERSON_NAME][EMAIL_ADDRESS][DOMAIN_NAME]"
click at [440, 124] on div at bounding box center [761, 362] width 1523 height 724
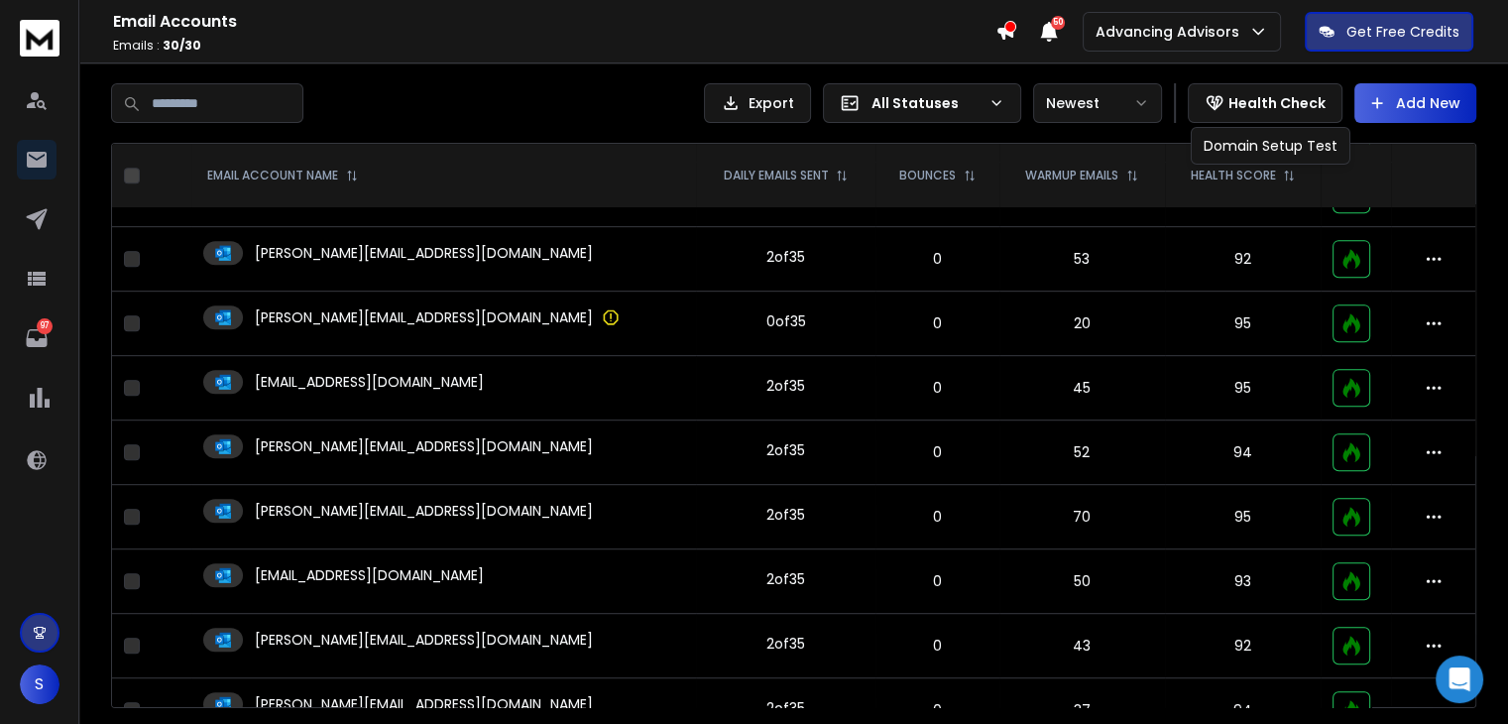
click at [1382, 98] on icon at bounding box center [1378, 103] width 14 height 14
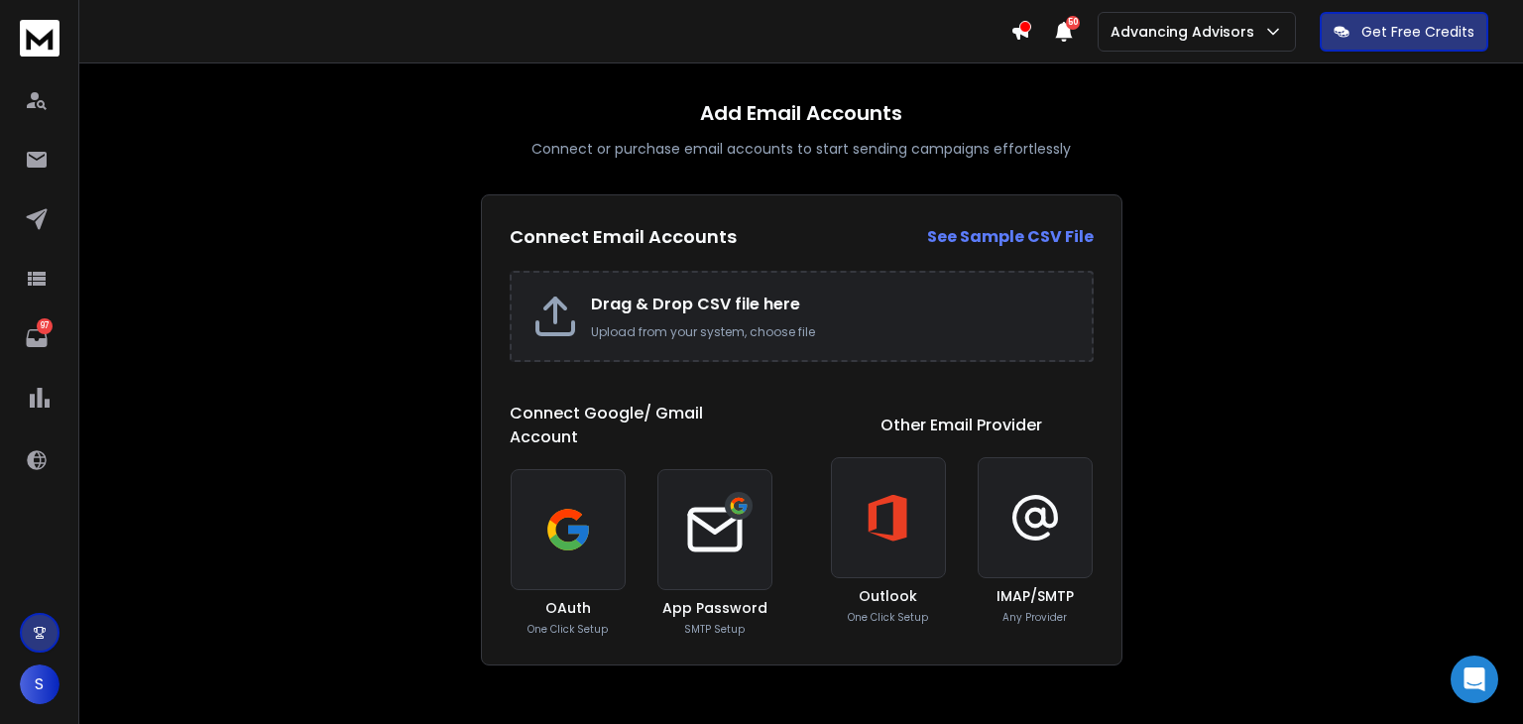
click at [886, 496] on icon at bounding box center [888, 518] width 47 height 47
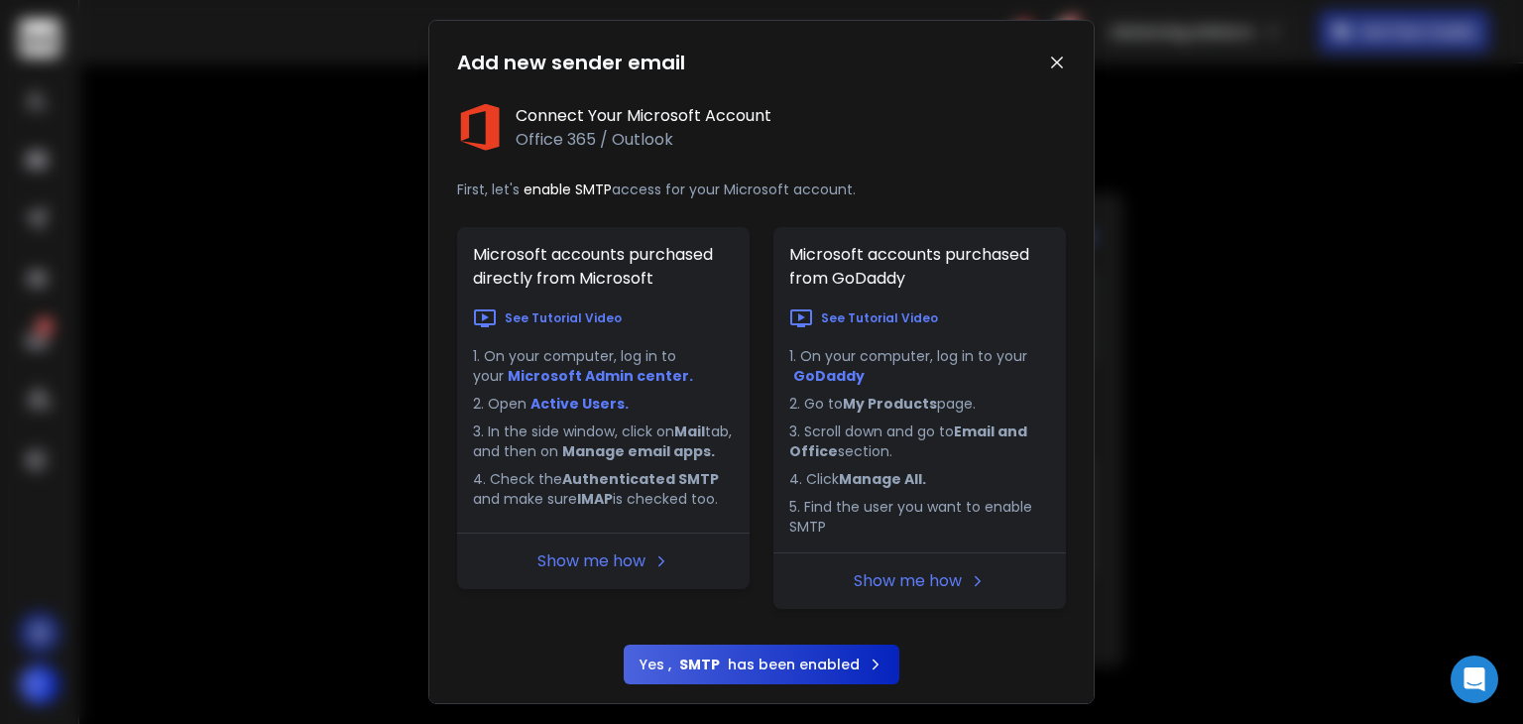
click at [826, 635] on div "Yes , SMTP has been enabled" at bounding box center [761, 657] width 609 height 56
click at [810, 662] on button "Yes , SMTP has been enabled" at bounding box center [762, 665] width 276 height 40
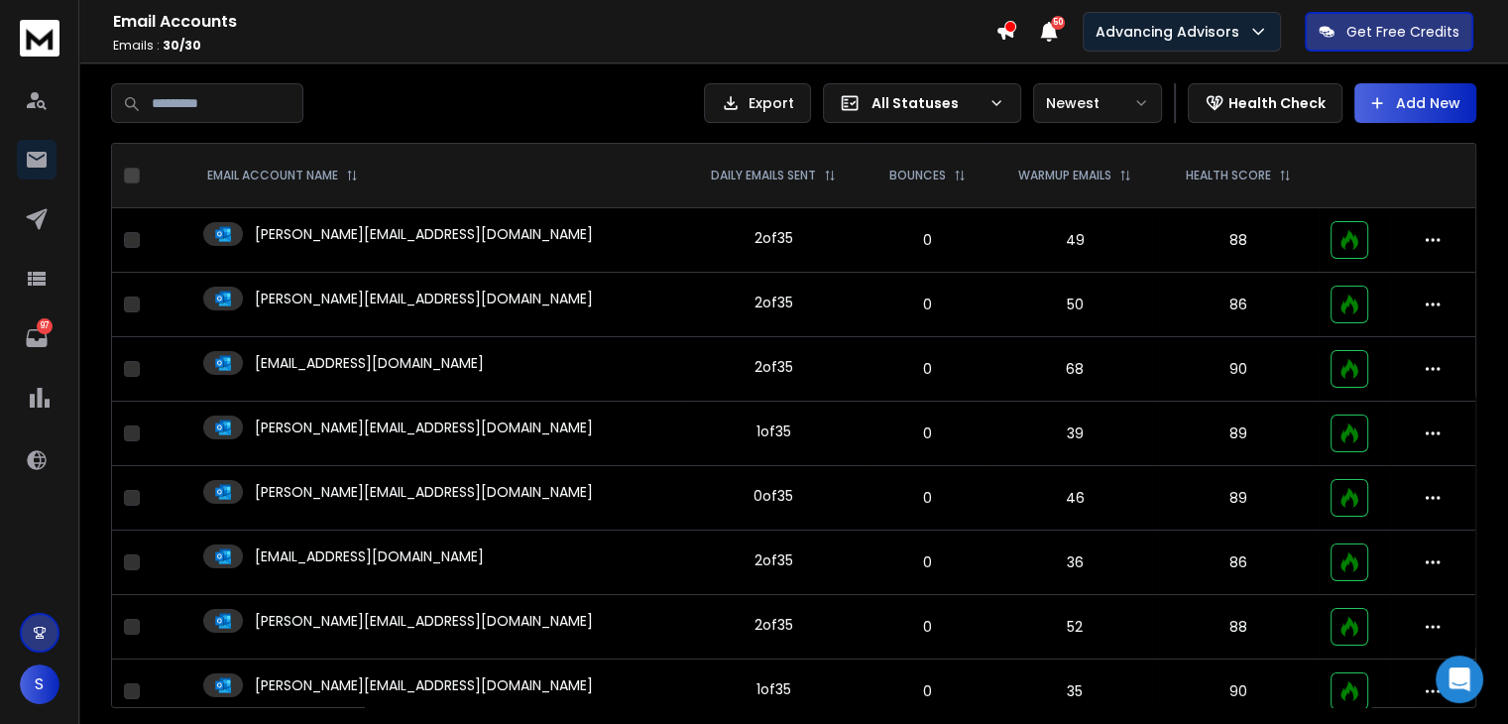
click at [1236, 18] on button "Advancing Advisors" at bounding box center [1182, 32] width 198 height 40
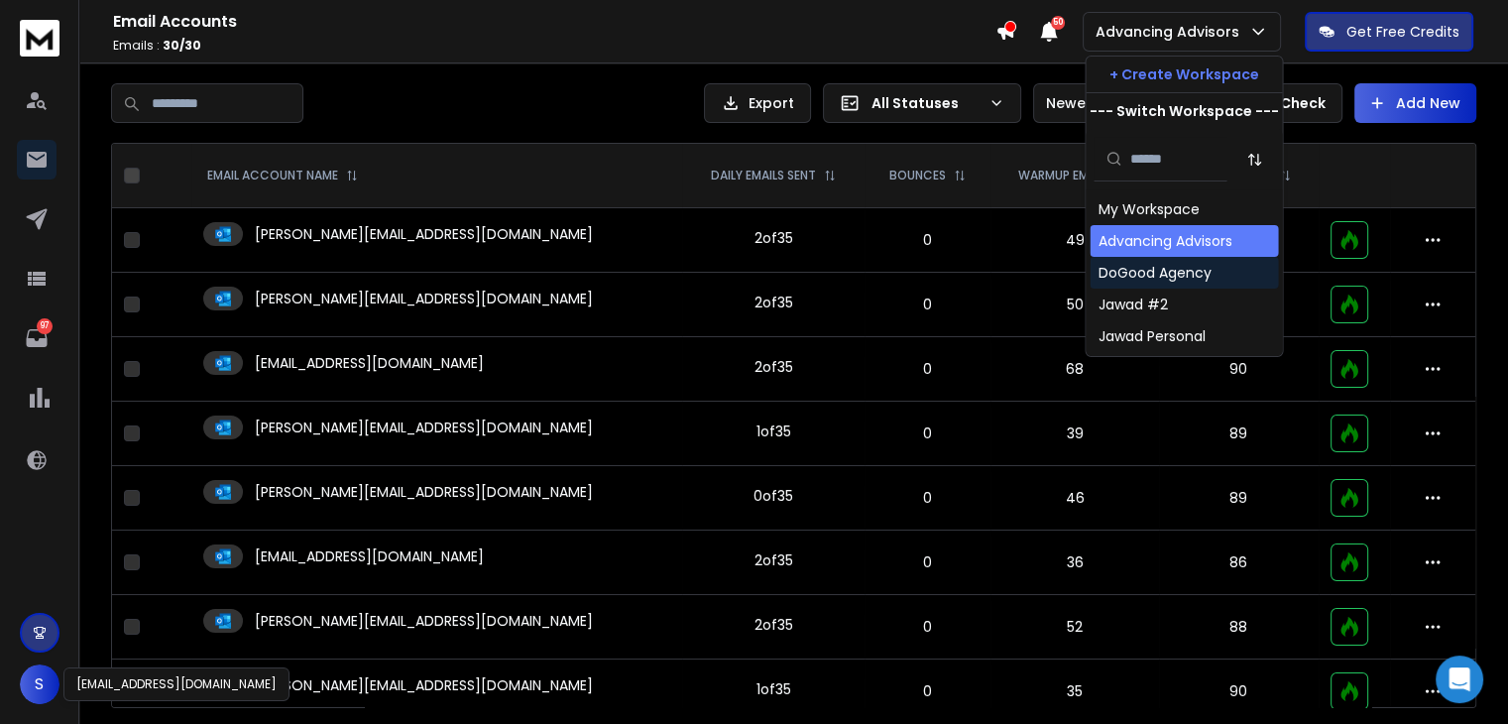
click at [55, 687] on span "S" at bounding box center [40, 684] width 40 height 40
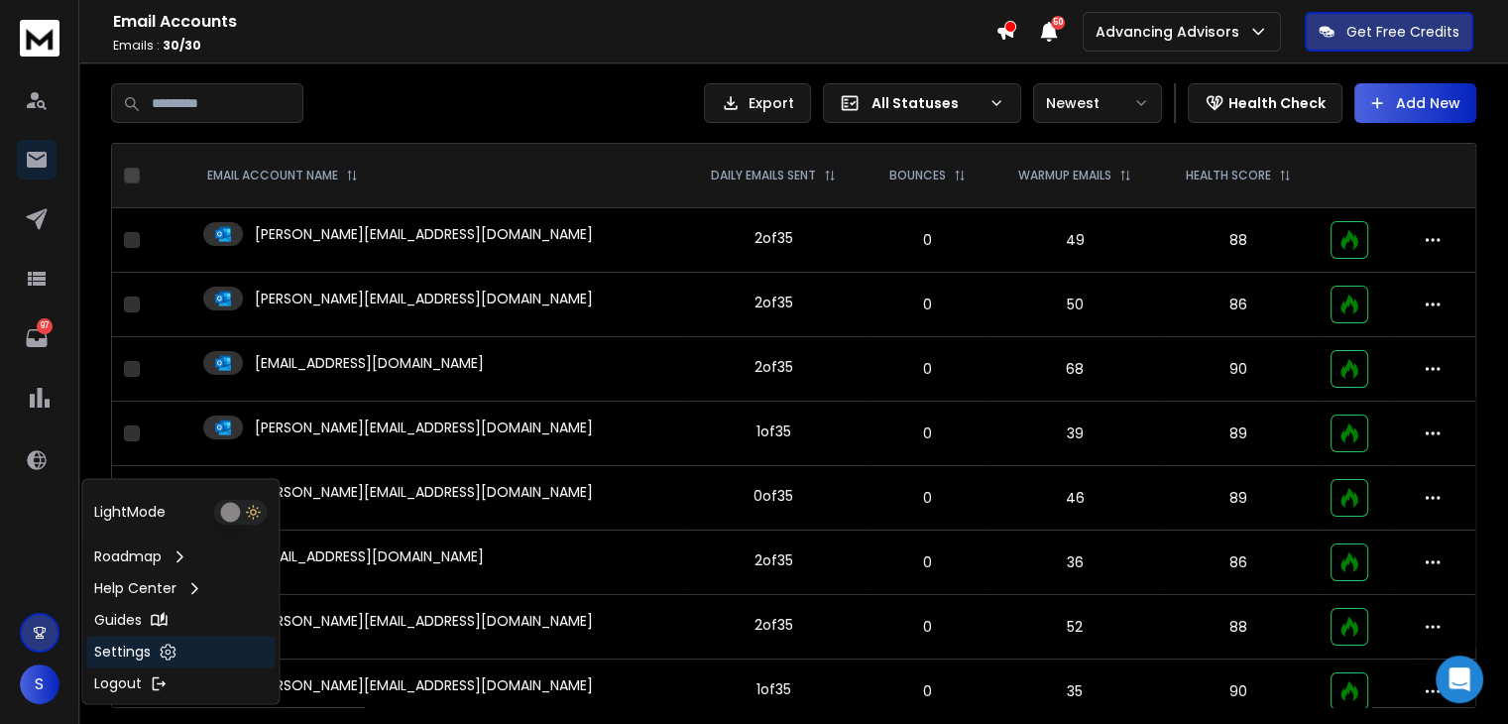
click at [137, 662] on div "Settings" at bounding box center [180, 652] width 188 height 32
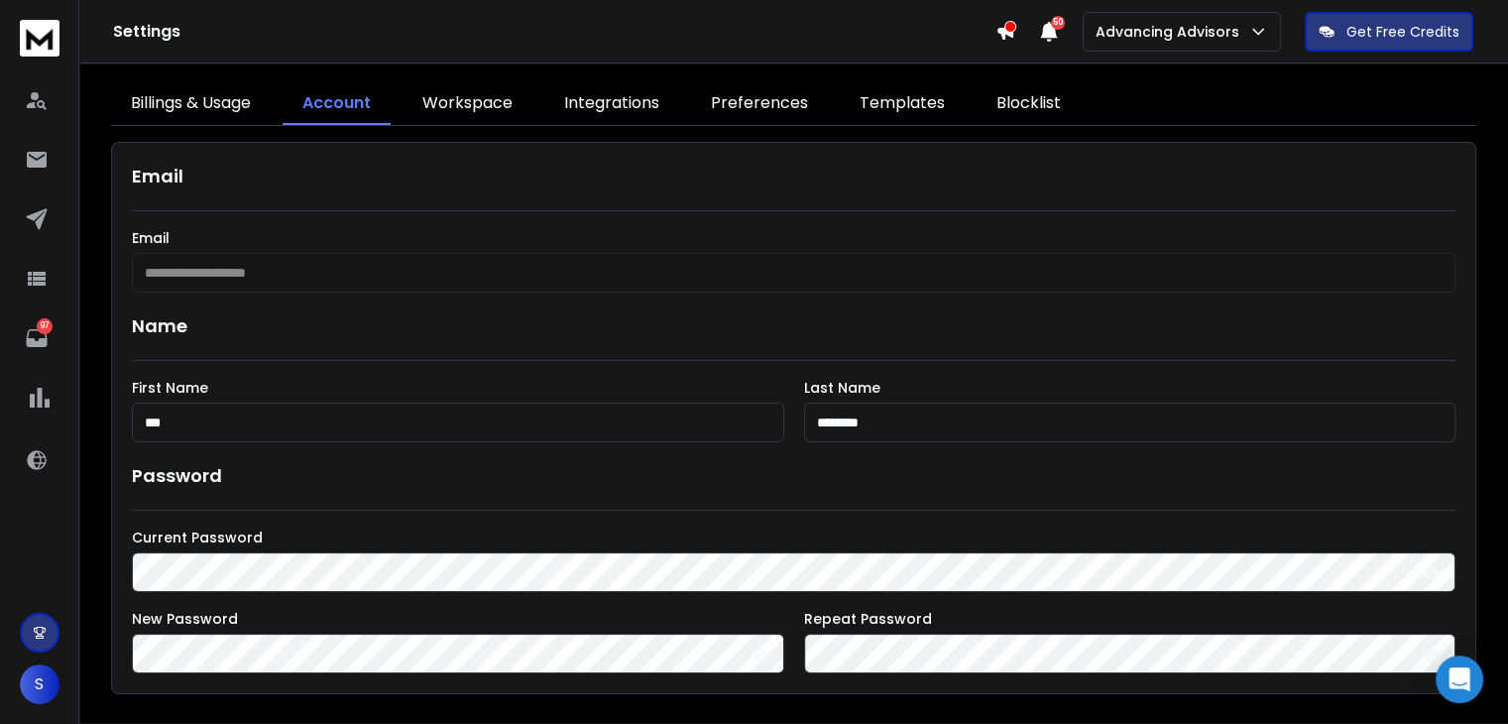
click at [428, 102] on link "Workspace" at bounding box center [468, 104] width 130 height 42
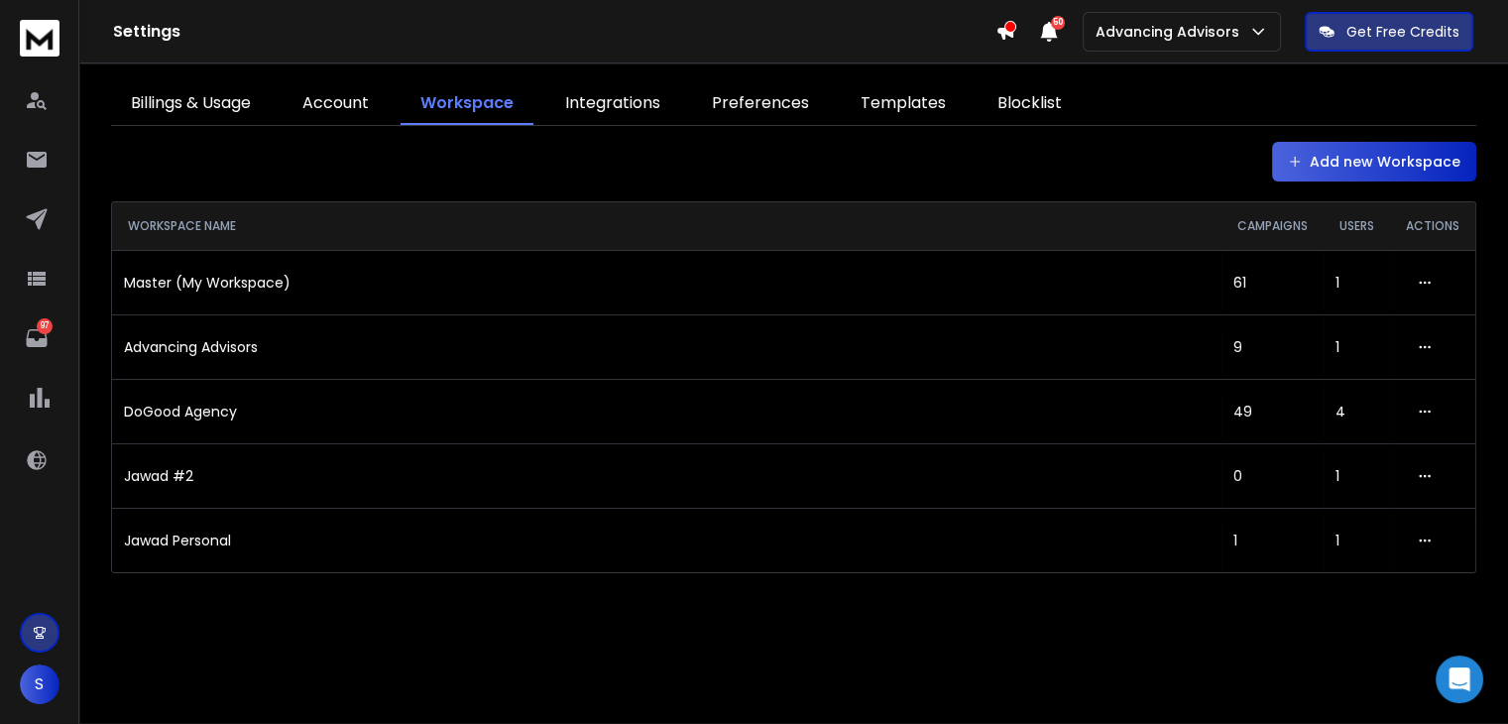
click at [1309, 173] on button "Add new Workspace" at bounding box center [1374, 162] width 204 height 40
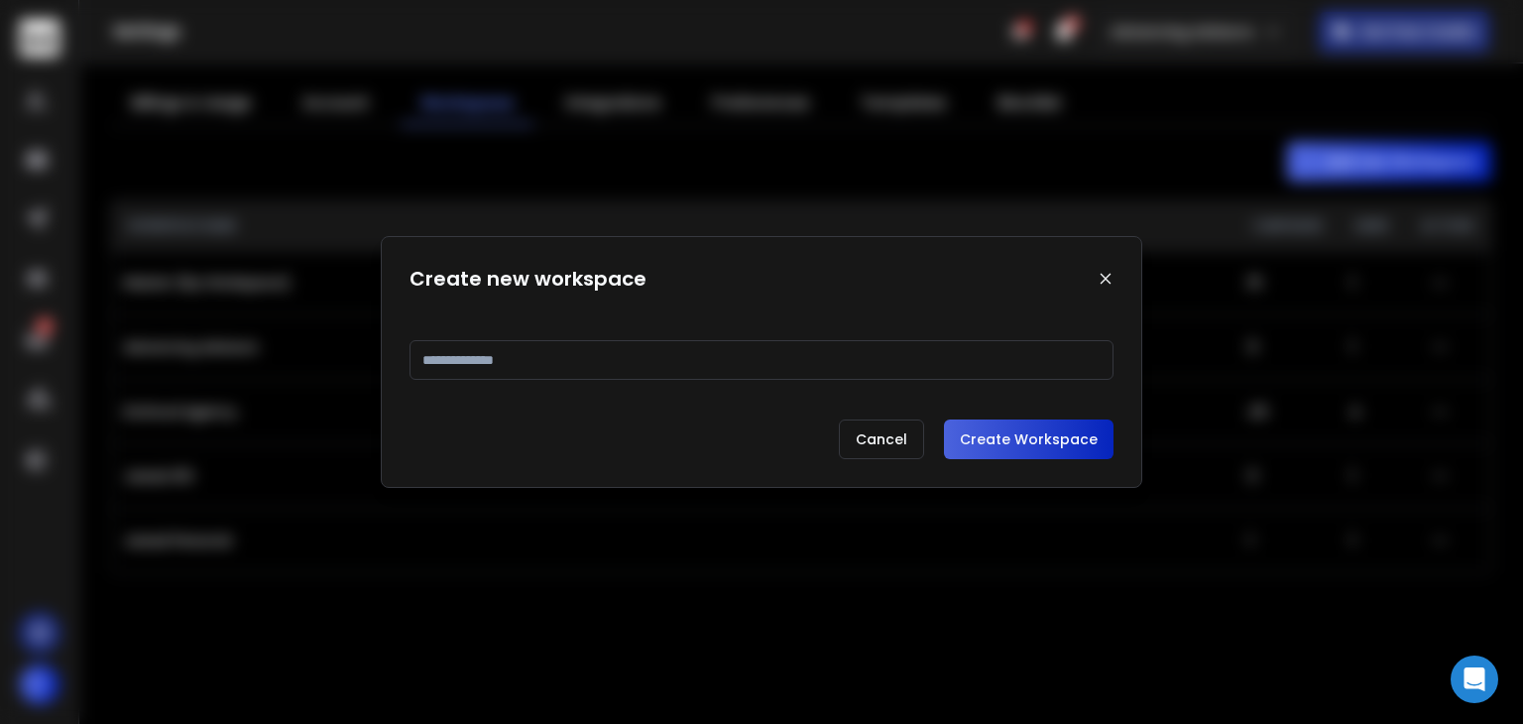
click at [734, 328] on div "Create new workspace" at bounding box center [762, 298] width 704 height 67
drag, startPoint x: 730, startPoint y: 347, endPoint x: 726, endPoint y: 358, distance: 11.6
click at [730, 348] on input at bounding box center [762, 360] width 704 height 40
type input "*********"
click at [1018, 449] on button "Create Workspace" at bounding box center [1029, 439] width 170 height 40
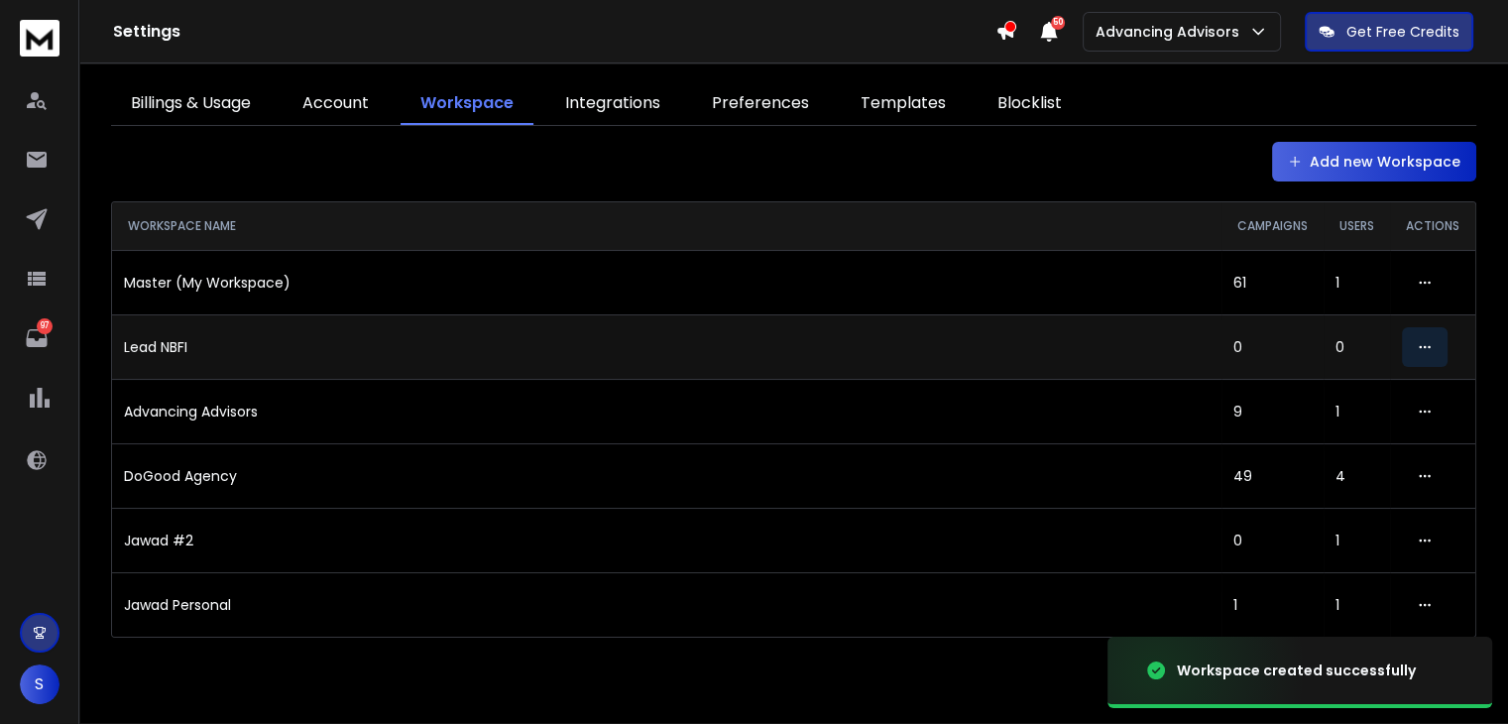
click at [1416, 346] on button "button" at bounding box center [1425, 347] width 46 height 40
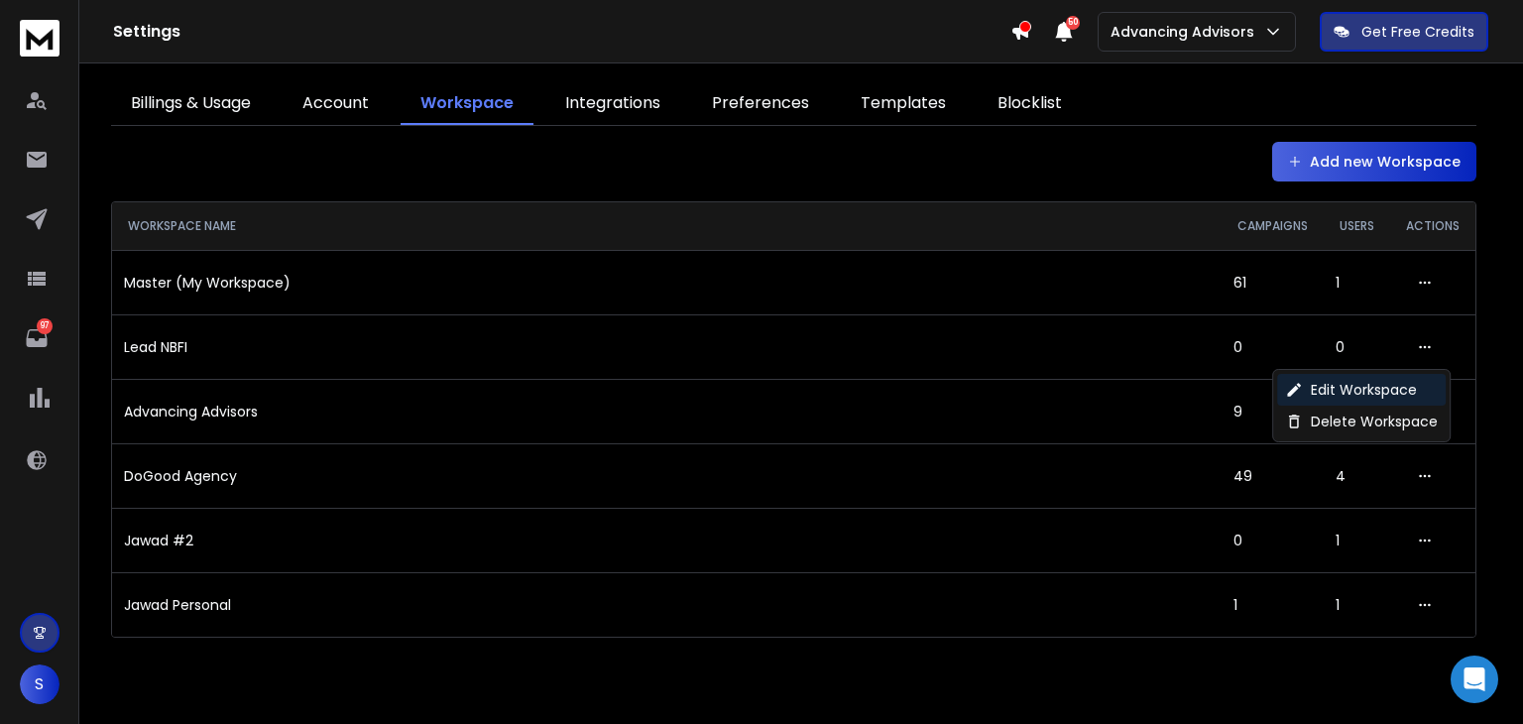
click at [1362, 386] on p "Edit Workspace" at bounding box center [1364, 390] width 106 height 20
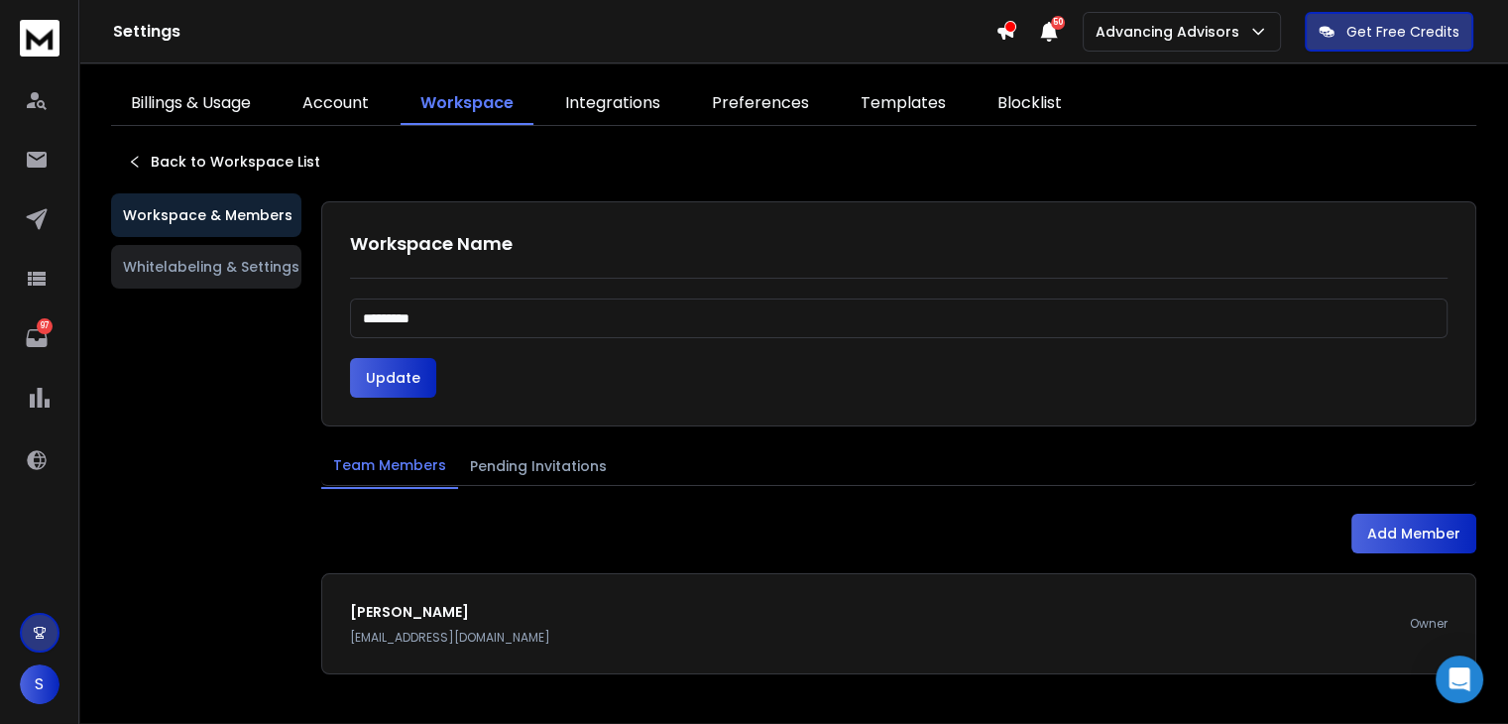
click at [1386, 539] on button "Add Member" at bounding box center [1414, 534] width 125 height 40
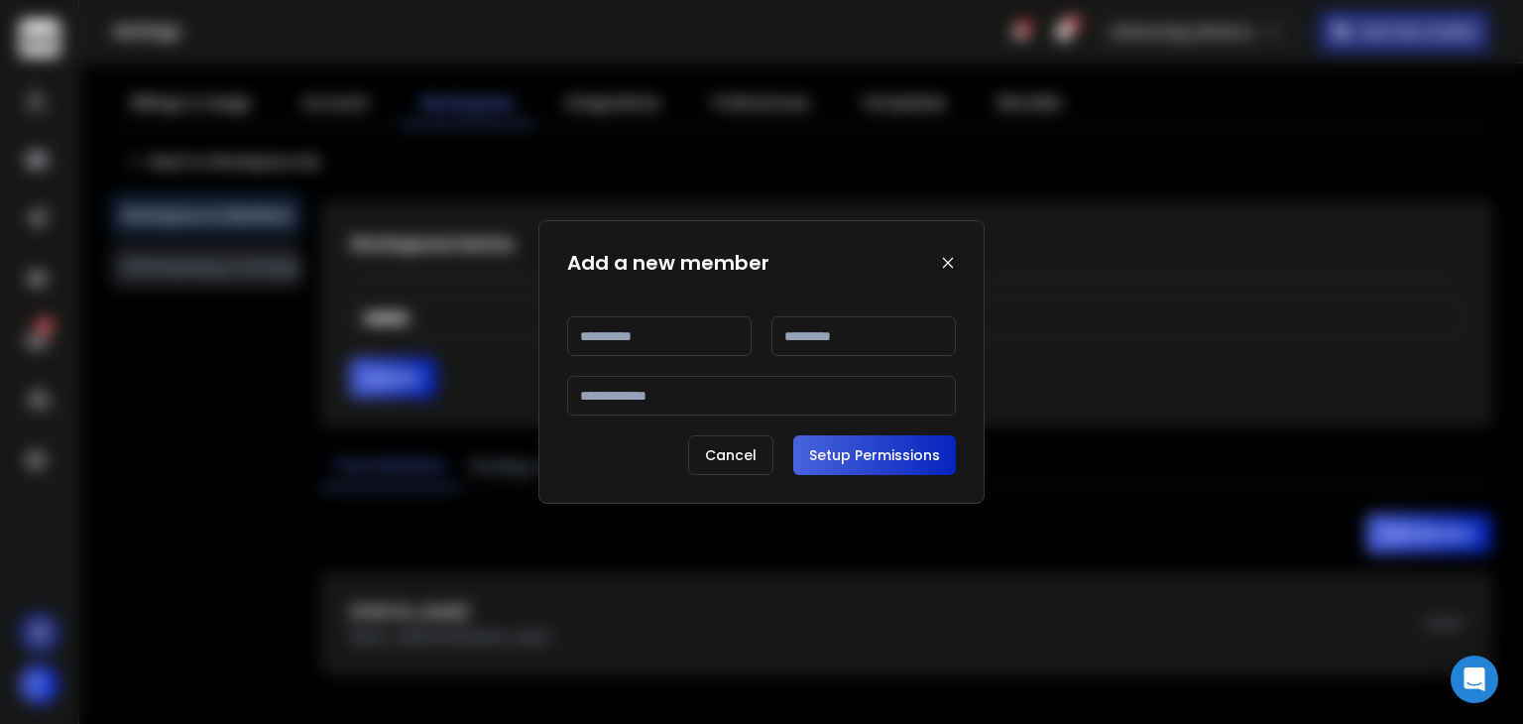
click at [672, 342] on input at bounding box center [659, 336] width 184 height 40
click at [1452, 406] on div "Add a new member Cancel Setup Permissions" at bounding box center [761, 361] width 1523 height 323
click at [668, 325] on input at bounding box center [659, 336] width 184 height 40
type input "*"
type input "******"
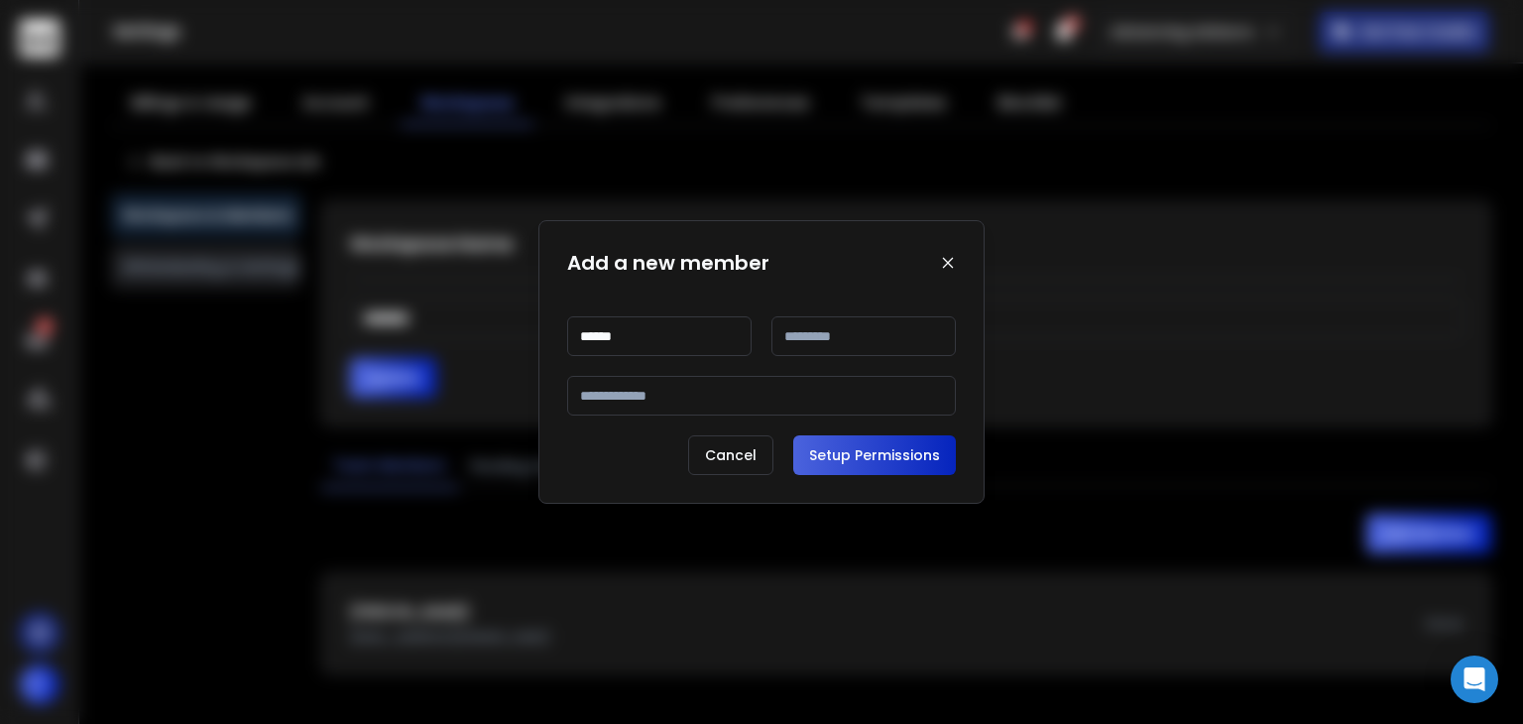
click at [857, 344] on input at bounding box center [864, 336] width 184 height 40
click at [1412, 372] on div "Add a new member ****** Cancel Setup Permissions" at bounding box center [761, 361] width 1523 height 323
click at [772, 400] on input at bounding box center [761, 396] width 389 height 40
paste input "**********"
type input "**********"
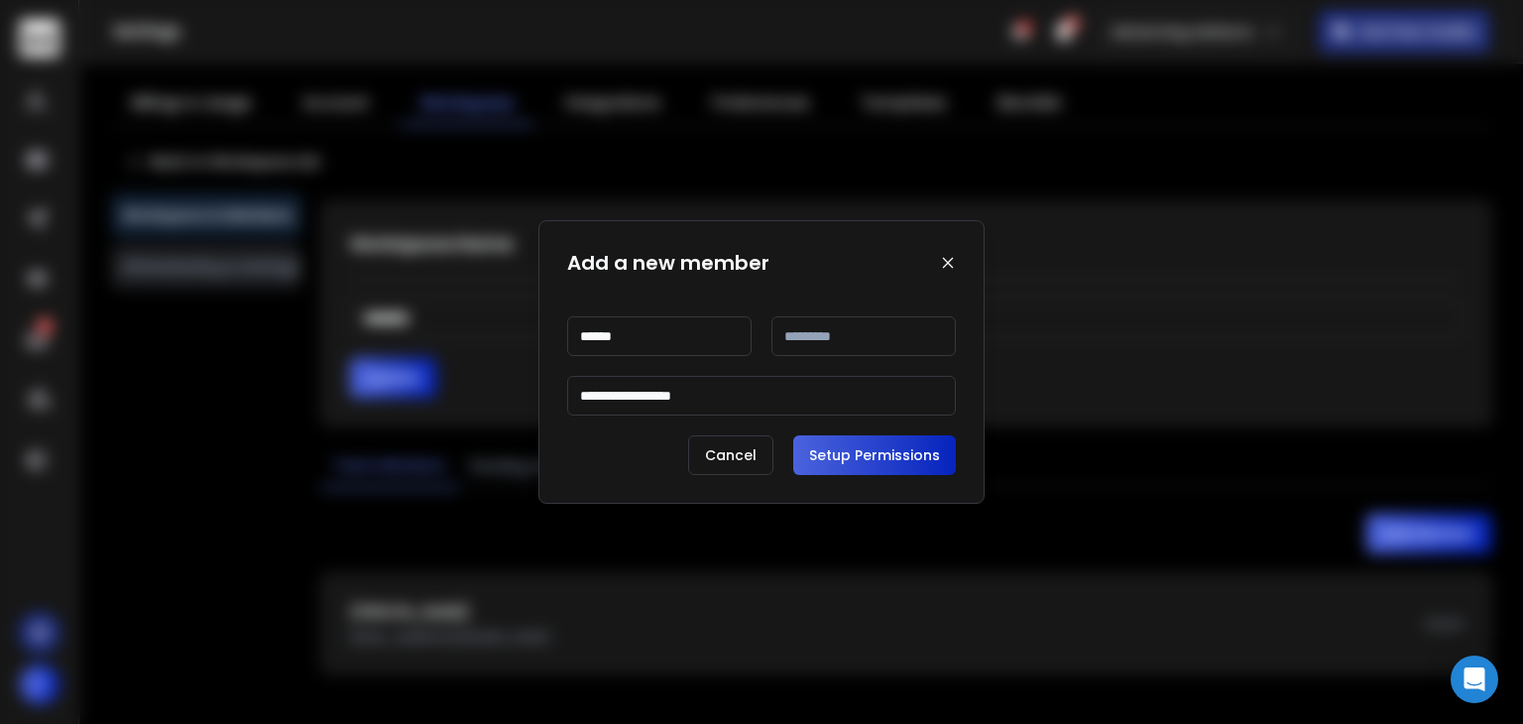
click at [821, 342] on input at bounding box center [864, 336] width 184 height 40
type input "*******"
click at [877, 458] on button "Setup Permissions" at bounding box center [874, 455] width 163 height 40
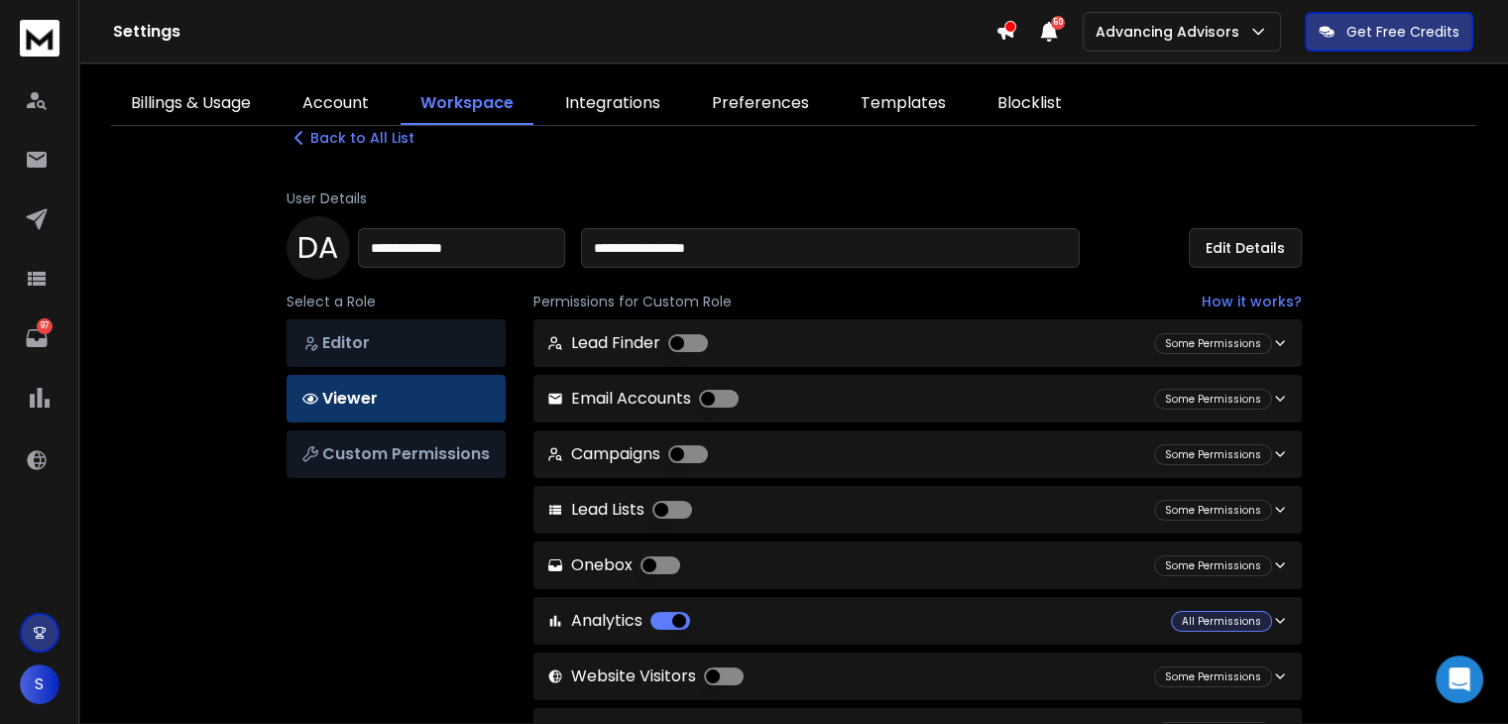
scroll to position [103, 0]
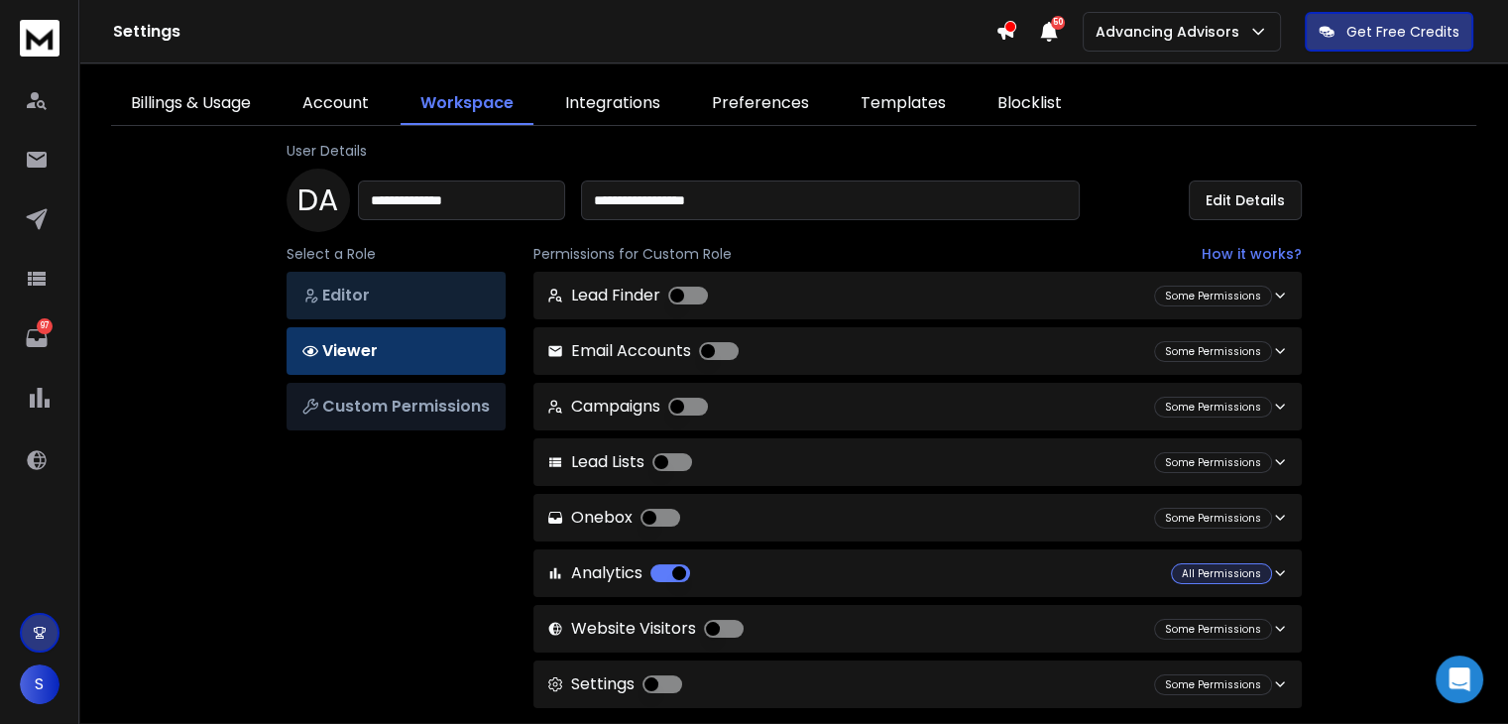
click at [406, 290] on p "Editor" at bounding box center [395, 296] width 187 height 24
click at [317, 290] on button "Editor" at bounding box center [309, 296] width 16 height 50
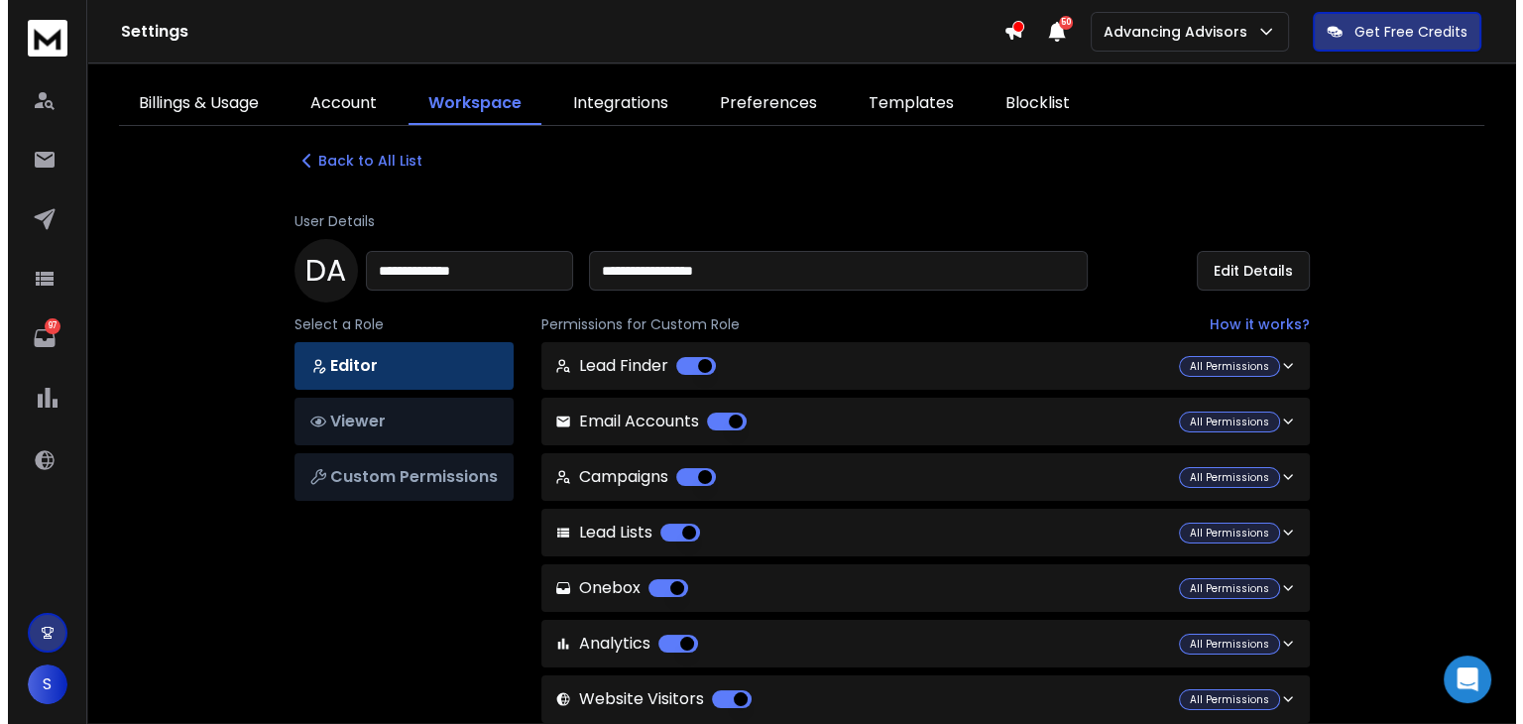
scroll to position [0, 0]
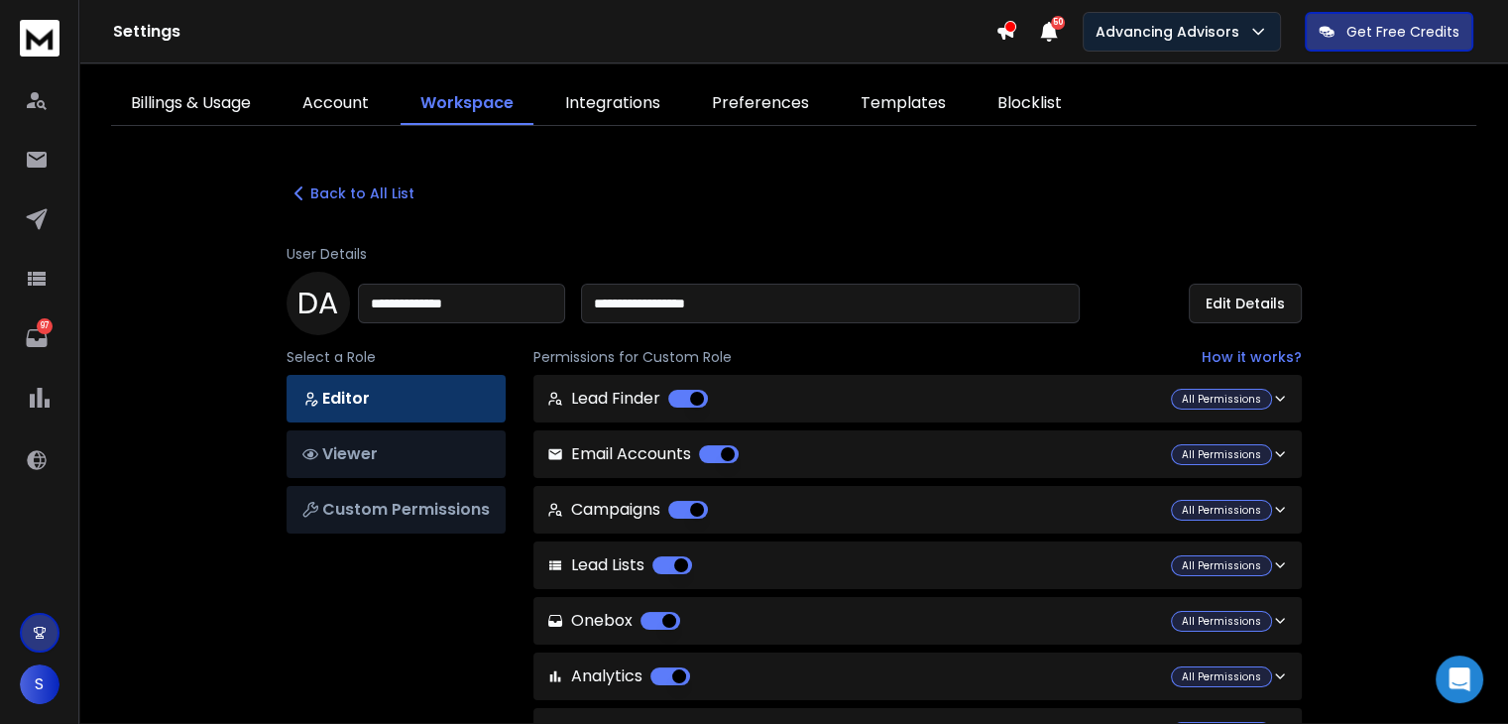
click at [1153, 37] on p "Advancing Advisors" at bounding box center [1172, 32] width 152 height 20
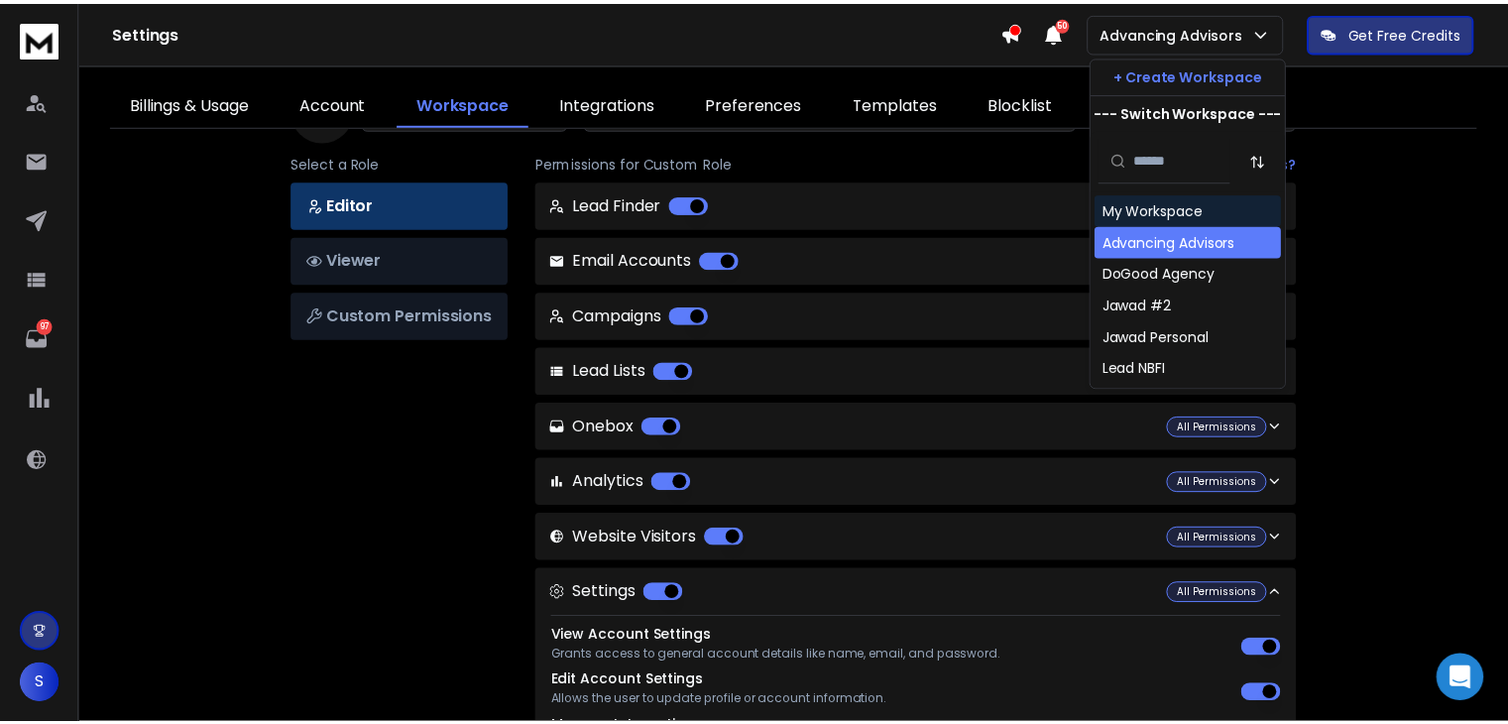
scroll to position [198, 0]
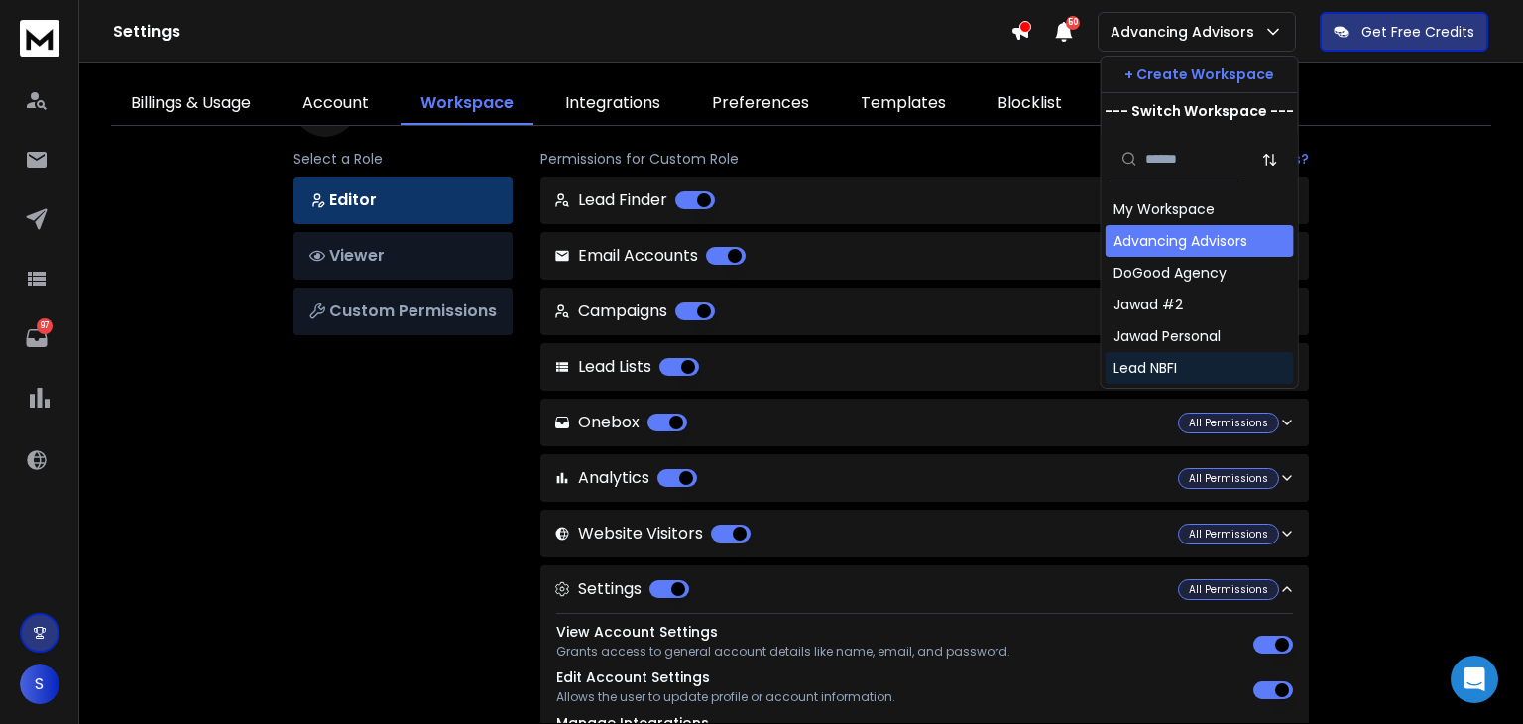
click at [1191, 363] on div "Lead NBFI" at bounding box center [1200, 368] width 188 height 32
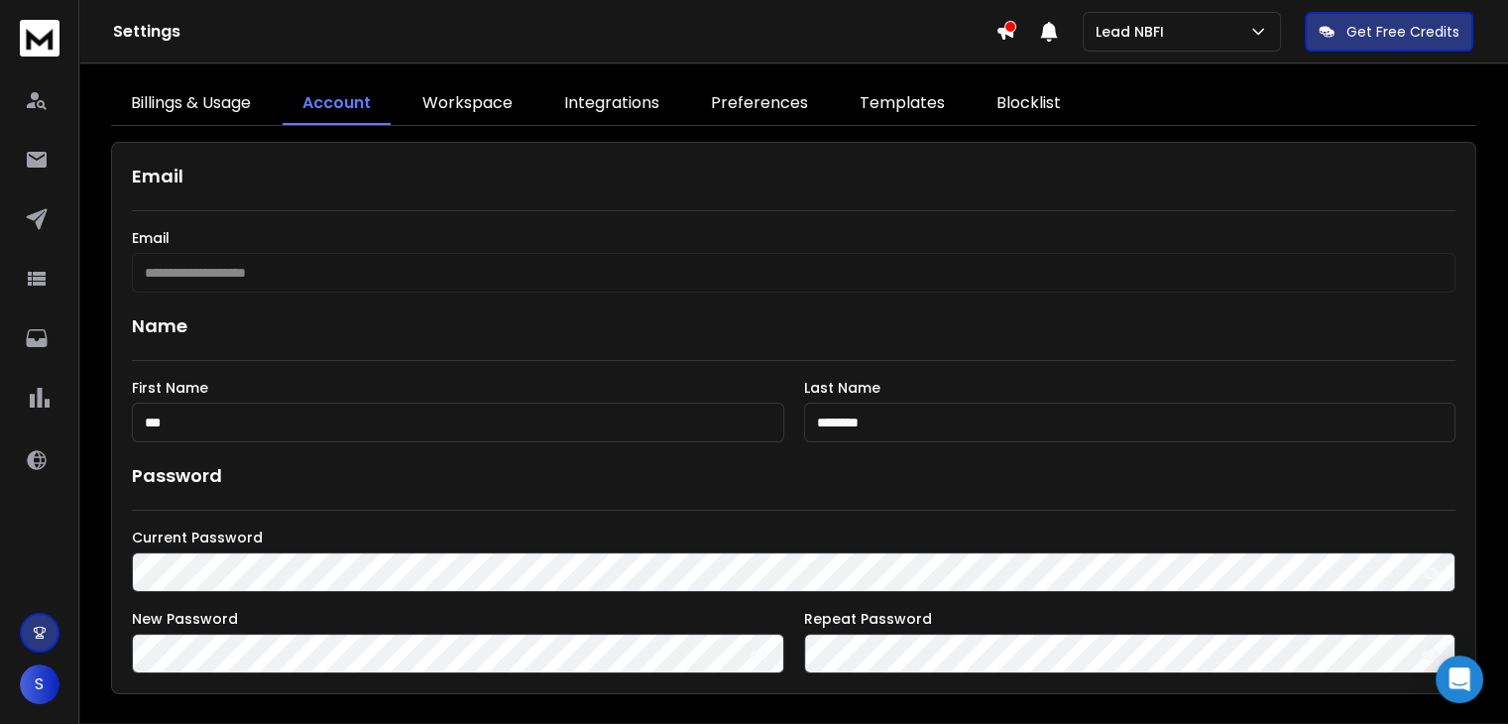
click at [449, 107] on link "Workspace" at bounding box center [468, 104] width 130 height 42
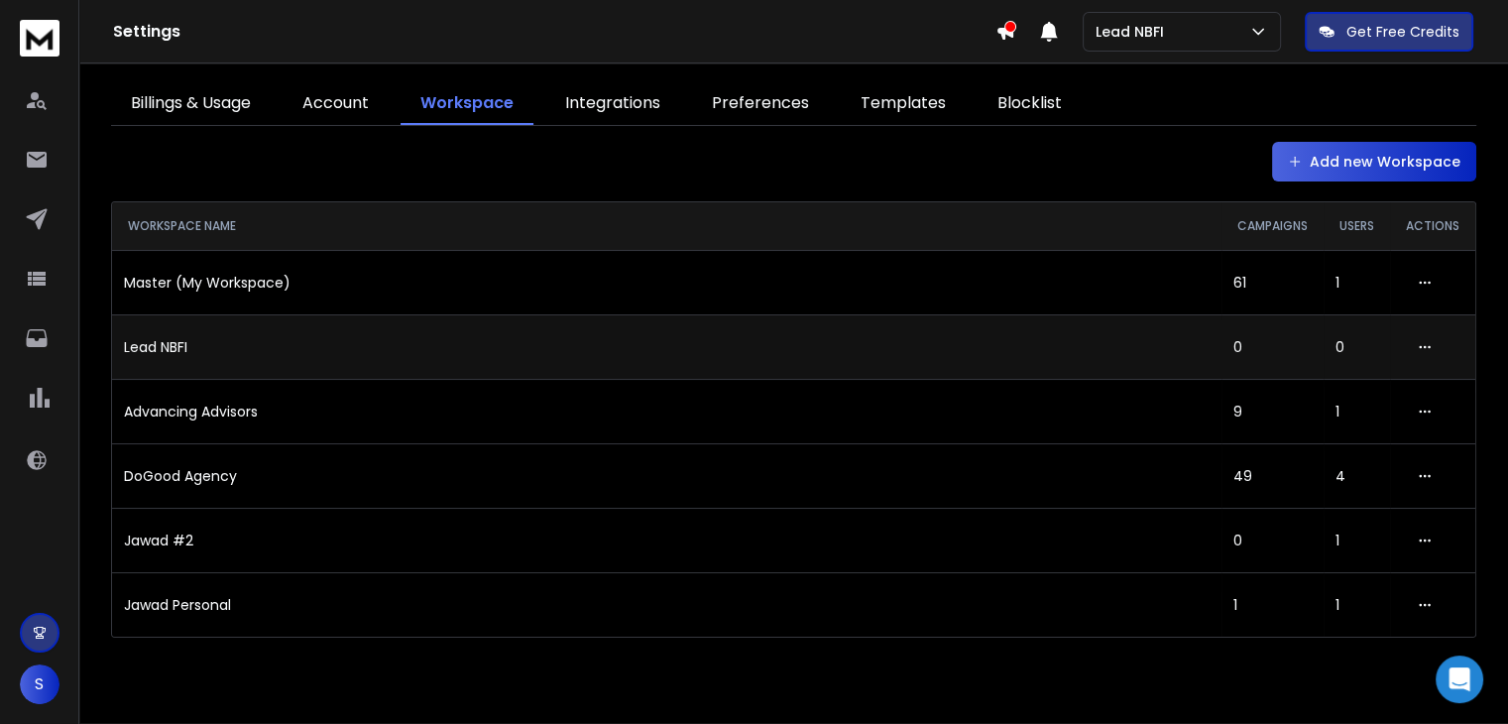
click at [218, 342] on td "Lead NBFI" at bounding box center [667, 346] width 1110 height 64
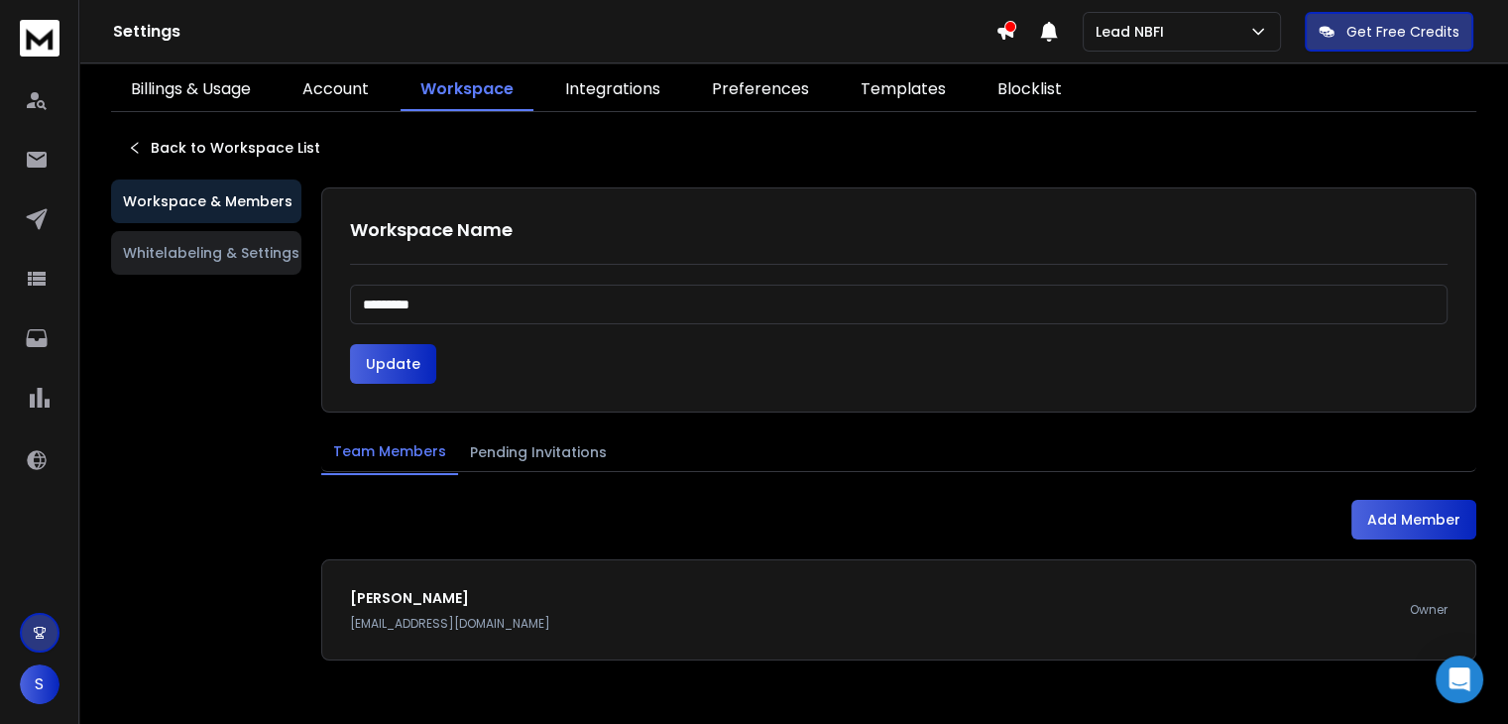
scroll to position [18, 0]
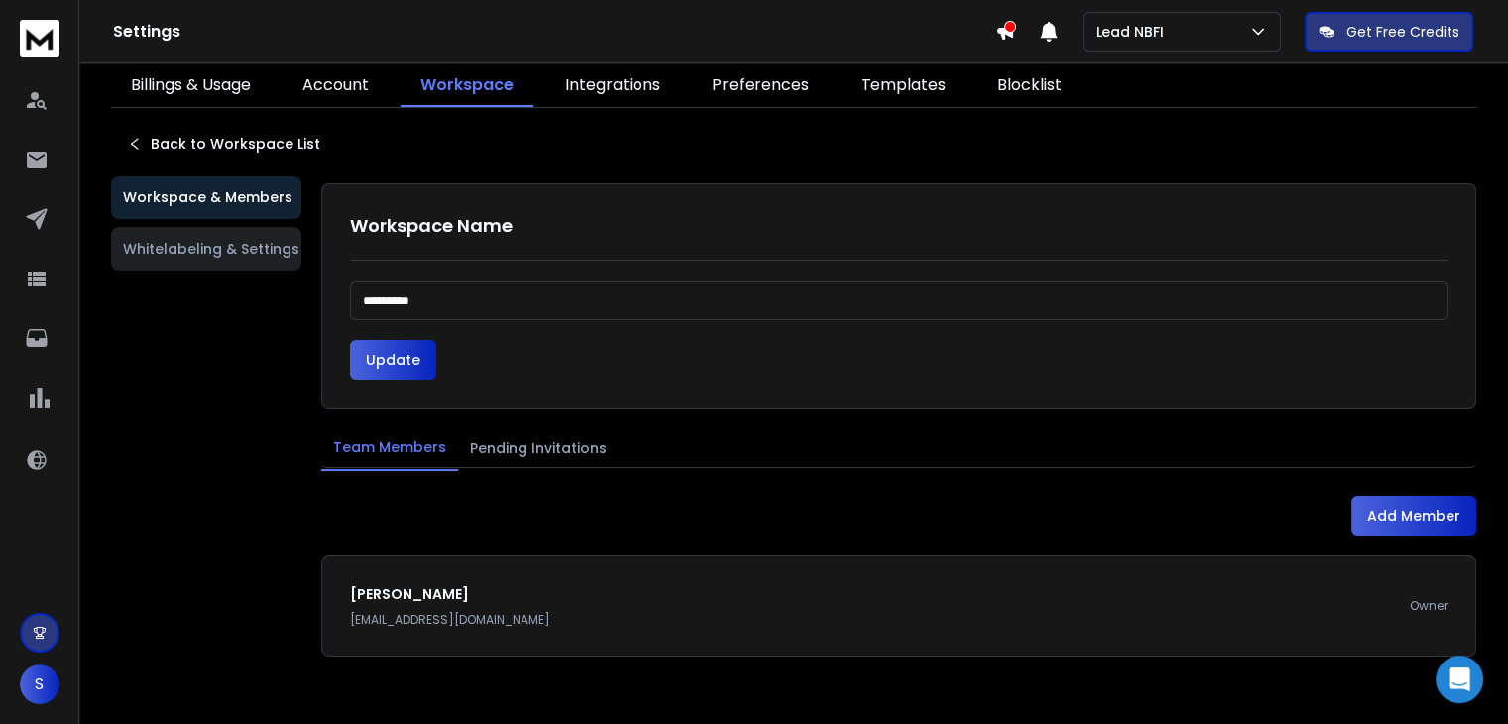
click at [561, 447] on button "Pending Invitations" at bounding box center [538, 448] width 161 height 44
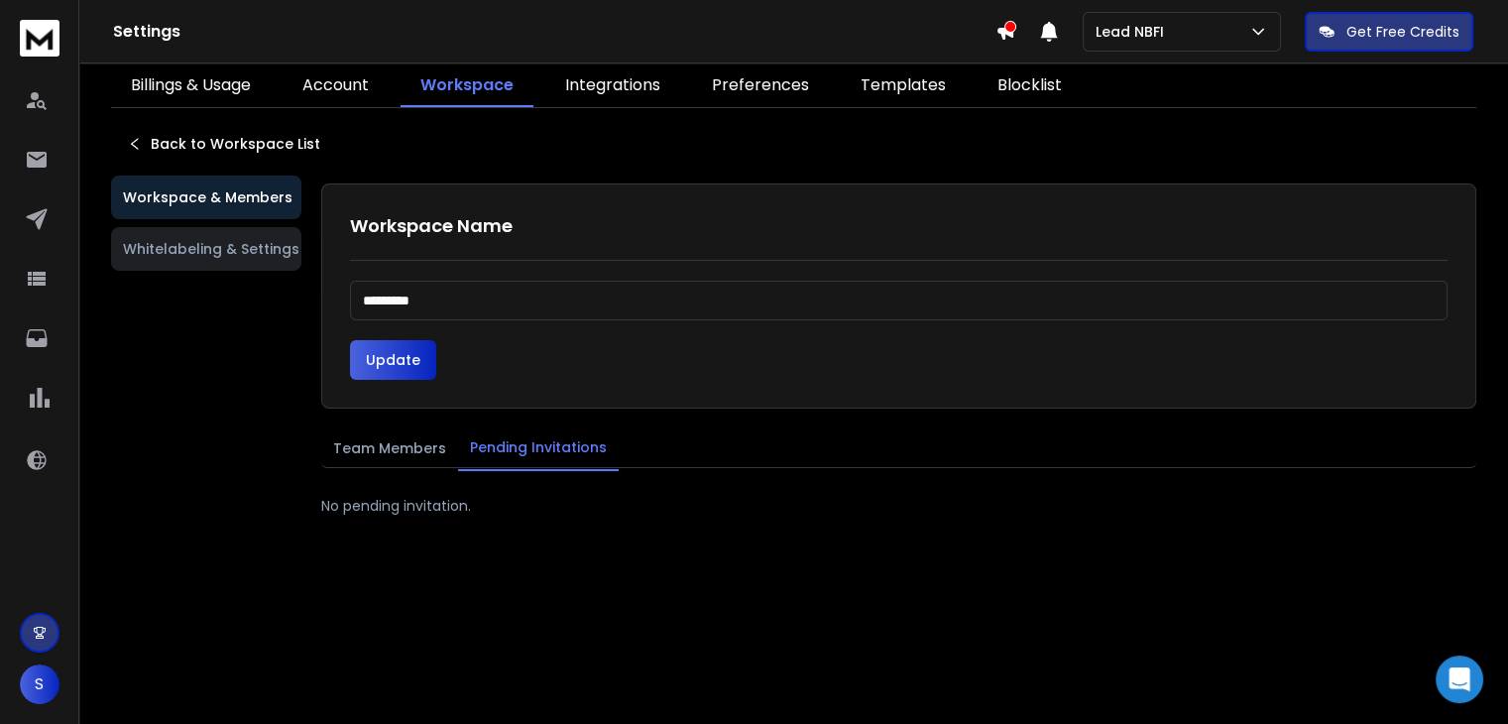
scroll to position [0, 0]
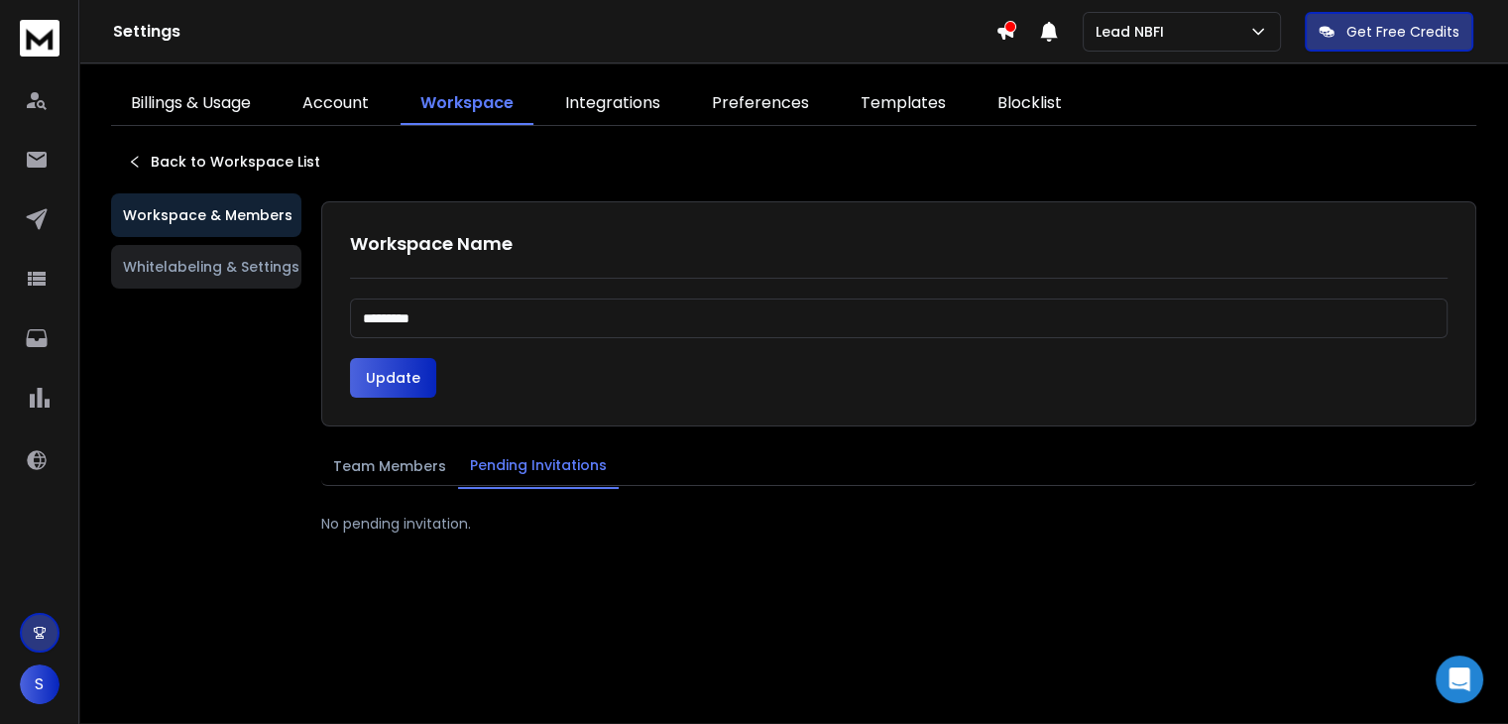
click at [405, 465] on button "Team Members" at bounding box center [389, 466] width 137 height 44
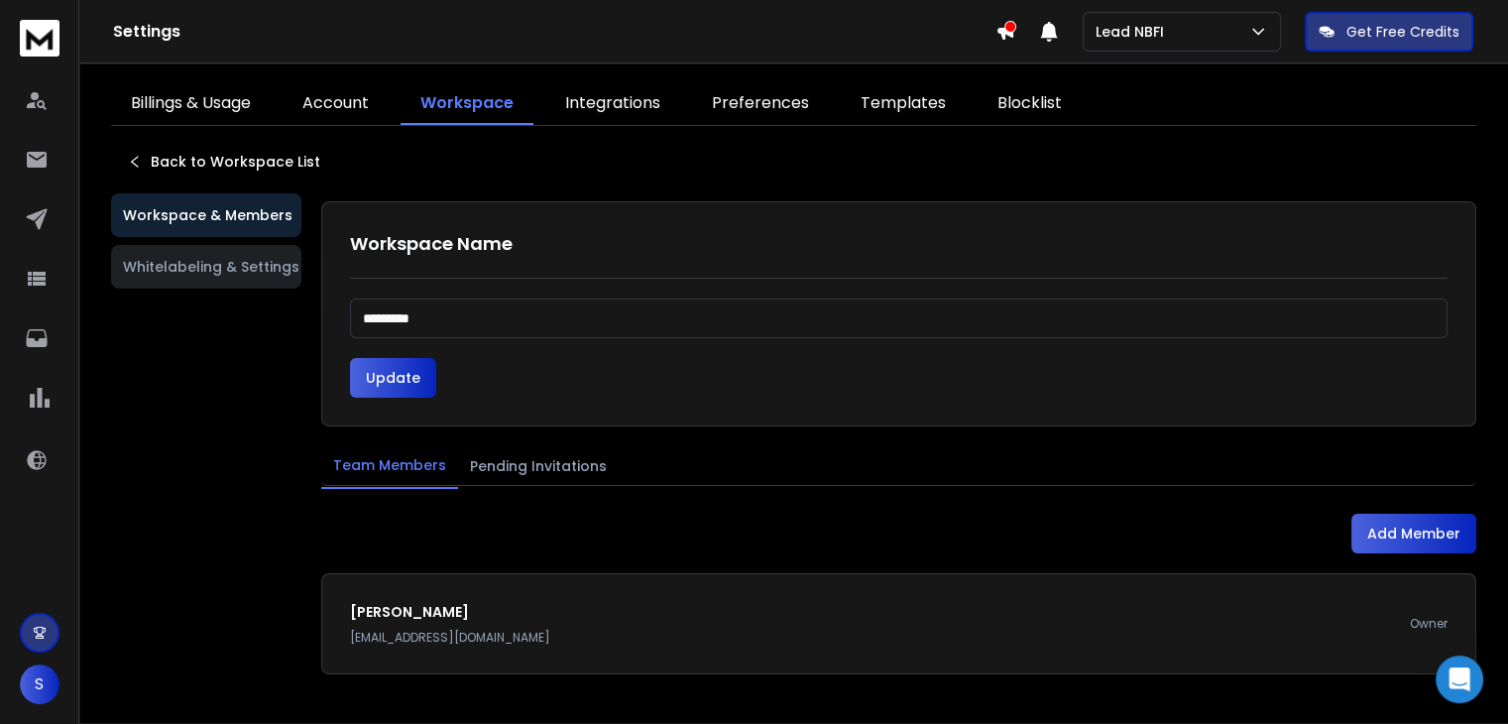
click at [1388, 529] on button "Add Member" at bounding box center [1414, 534] width 125 height 40
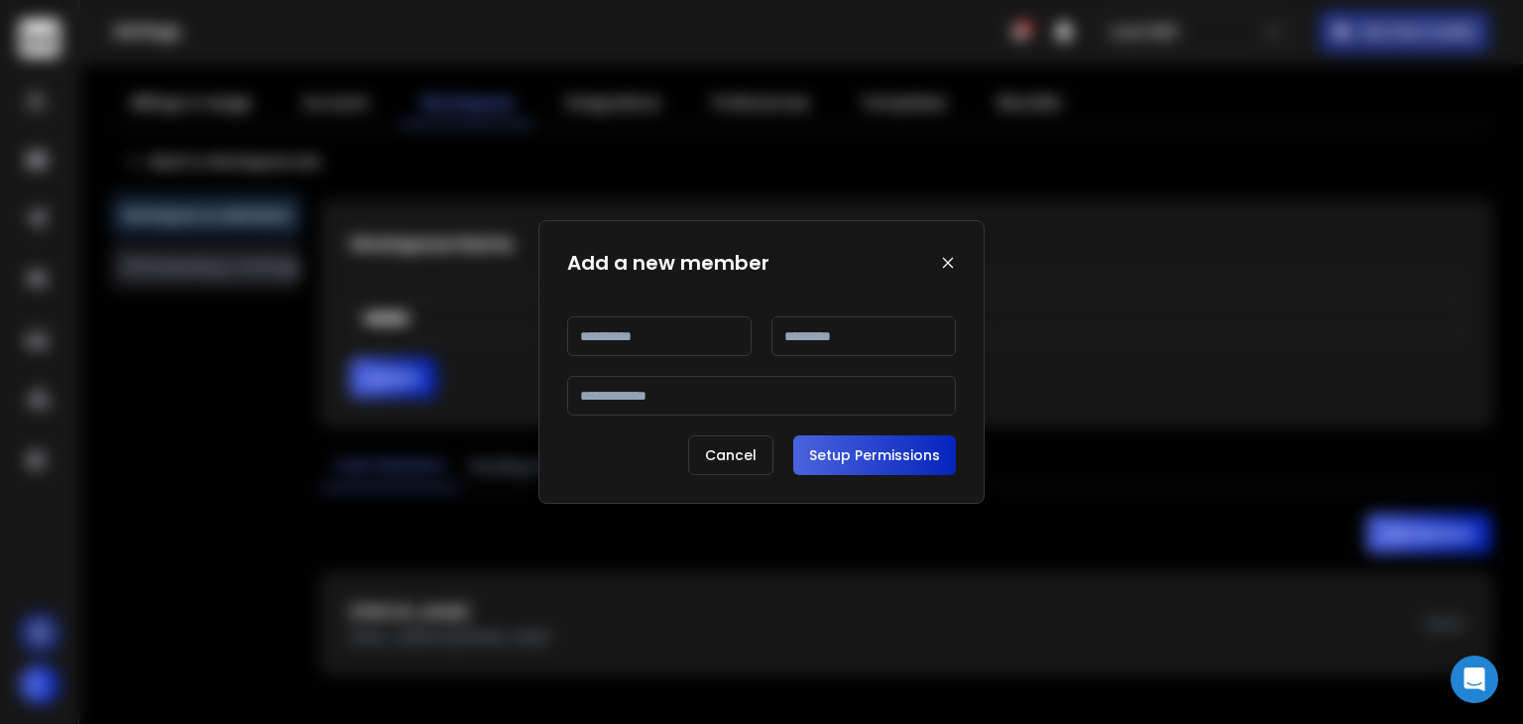
click at [679, 339] on input at bounding box center [659, 336] width 184 height 40
type input "******"
click at [816, 328] on input at bounding box center [864, 336] width 184 height 40
type input "*******"
click at [801, 396] on input at bounding box center [761, 396] width 389 height 40
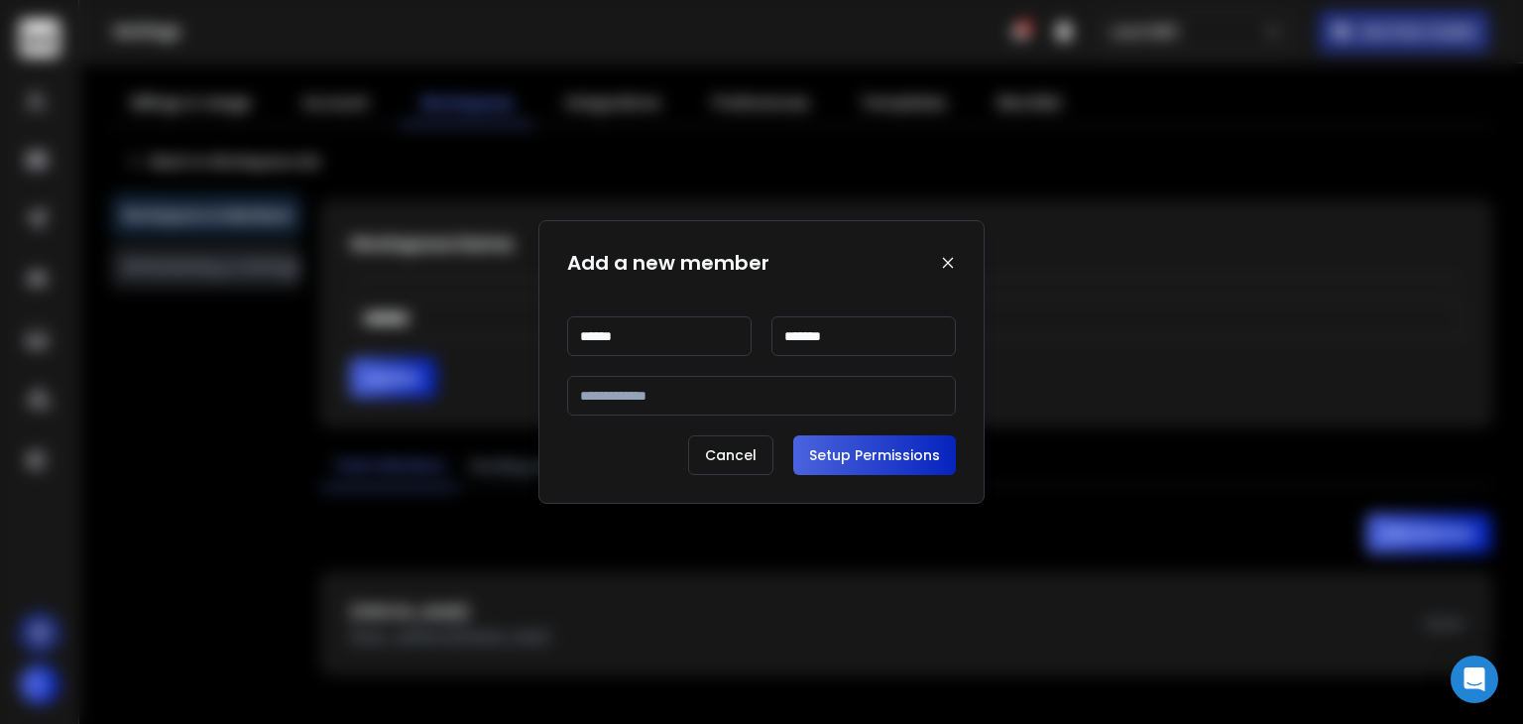
paste input "**********"
type input "**********"
click at [873, 449] on button "Setup Permissions" at bounding box center [874, 455] width 163 height 40
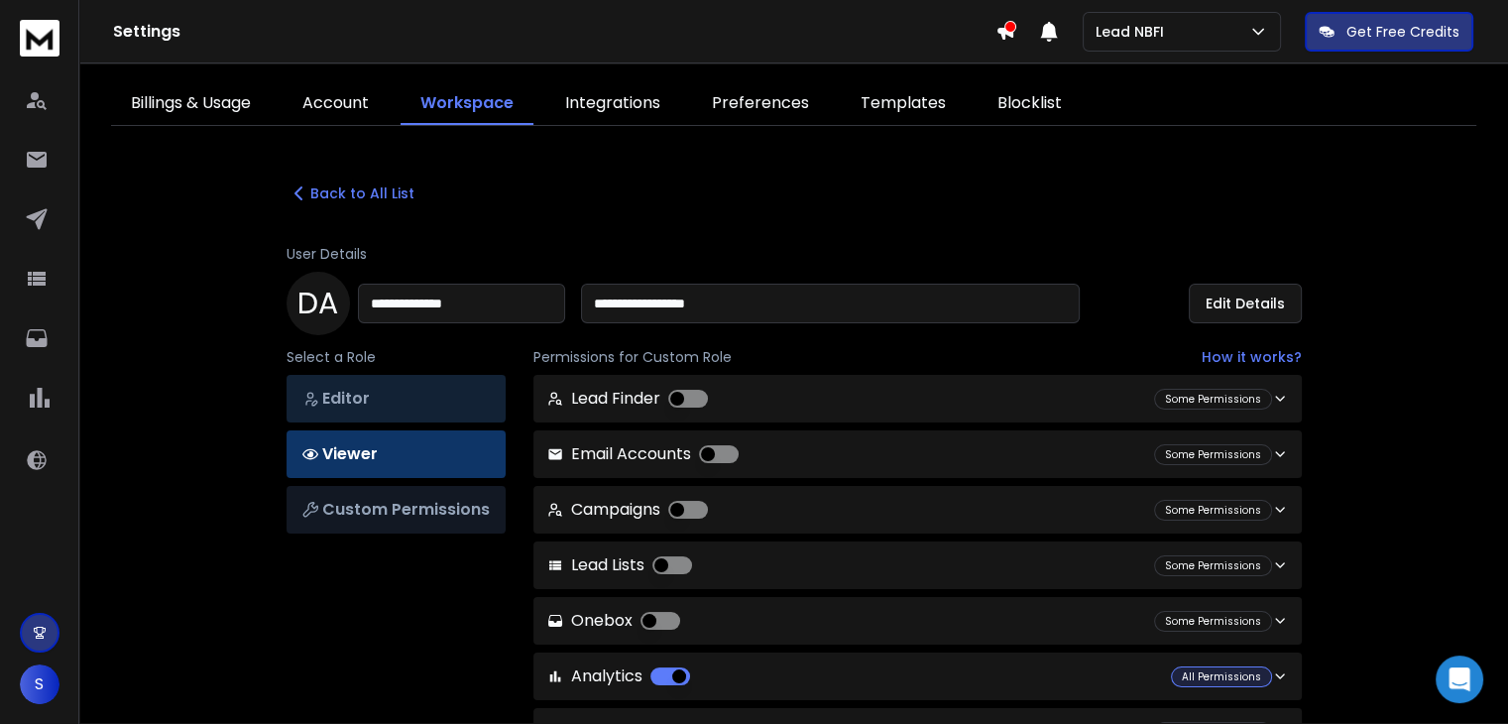
click at [440, 406] on p "Editor" at bounding box center [395, 399] width 187 height 24
click at [317, 406] on button "Editor" at bounding box center [309, 399] width 16 height 50
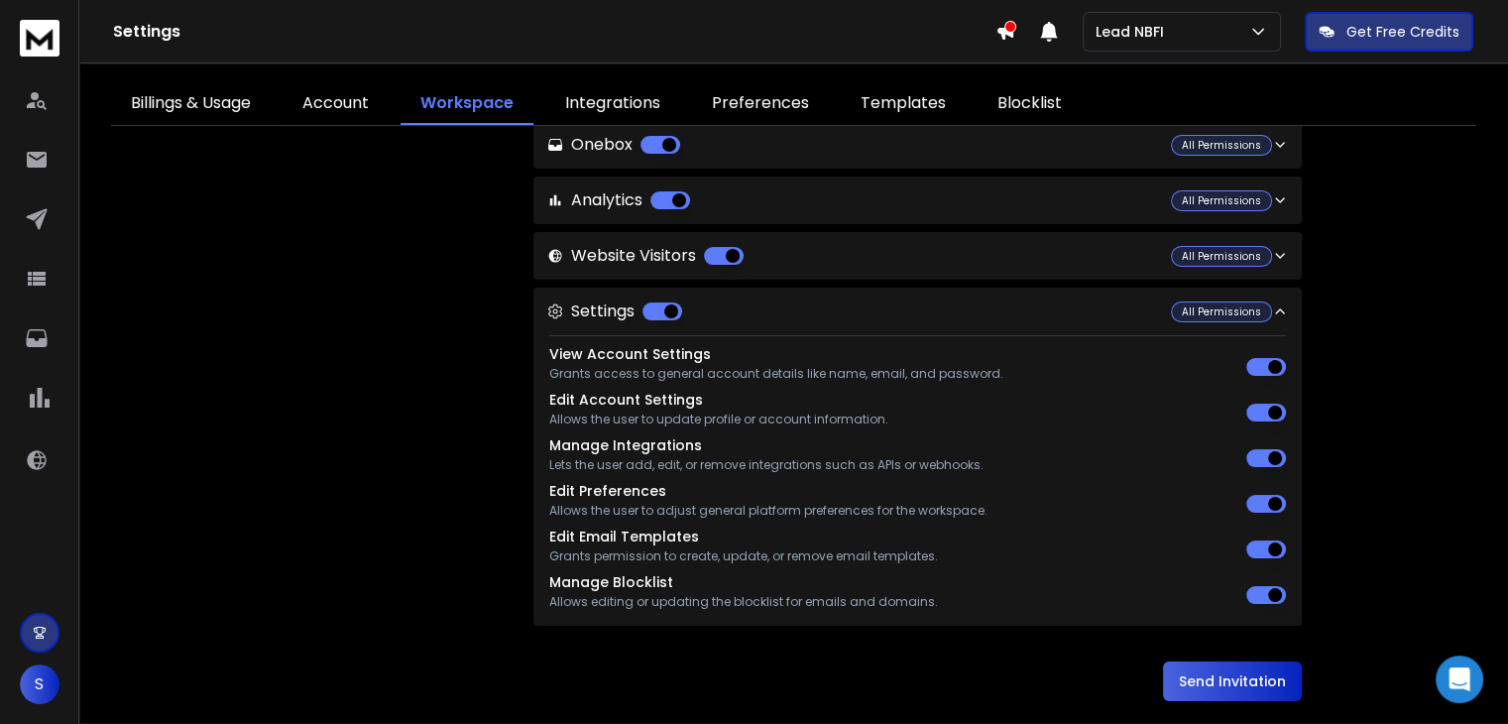
scroll to position [493, 0]
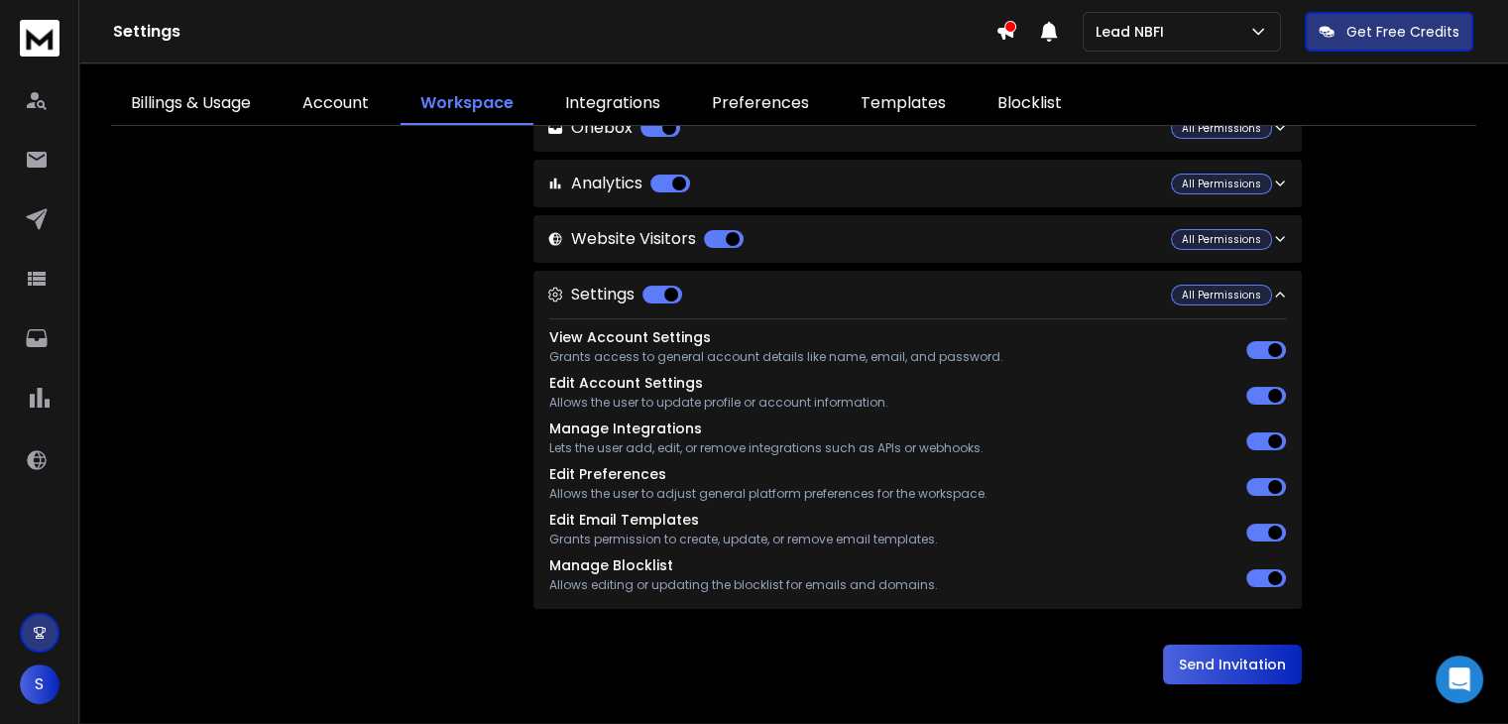
click at [1209, 659] on button "Send Invitation" at bounding box center [1232, 665] width 139 height 40
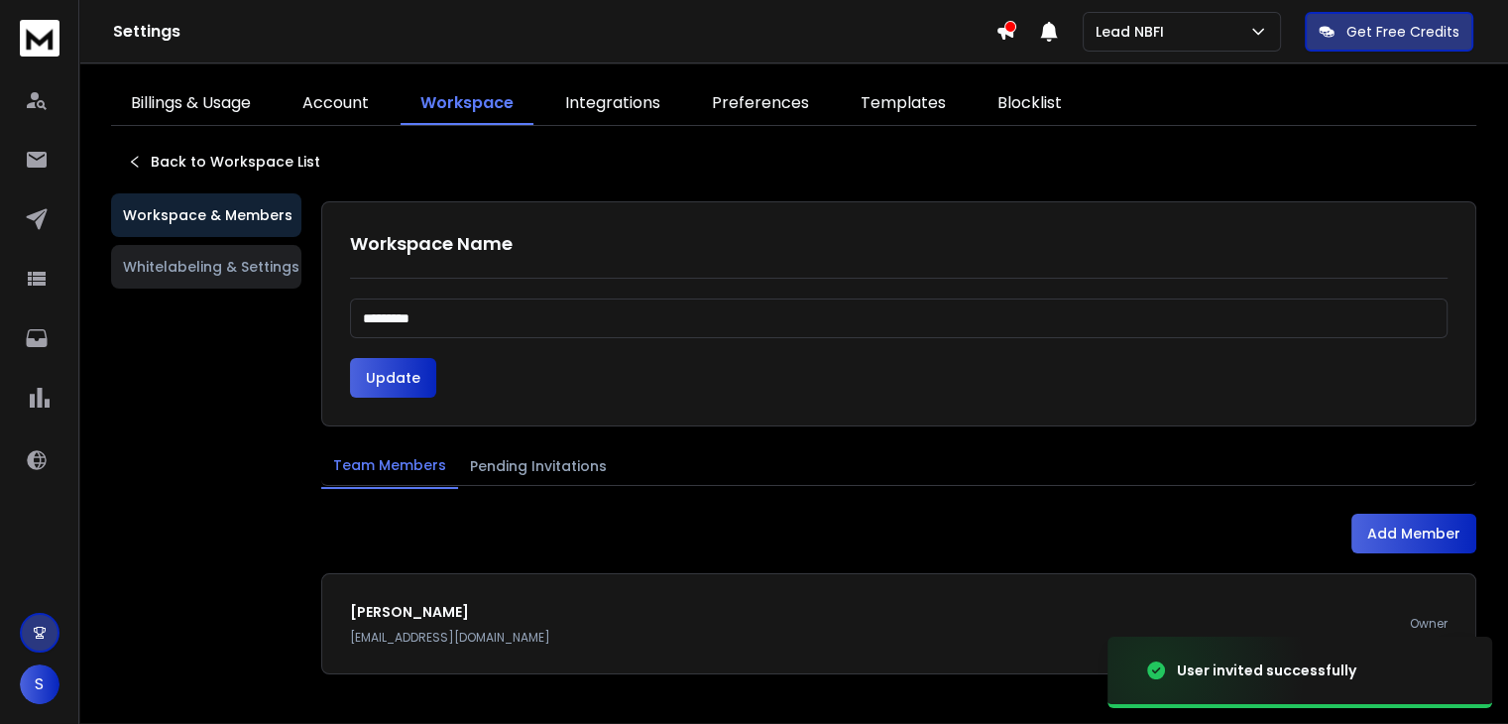
scroll to position [18, 0]
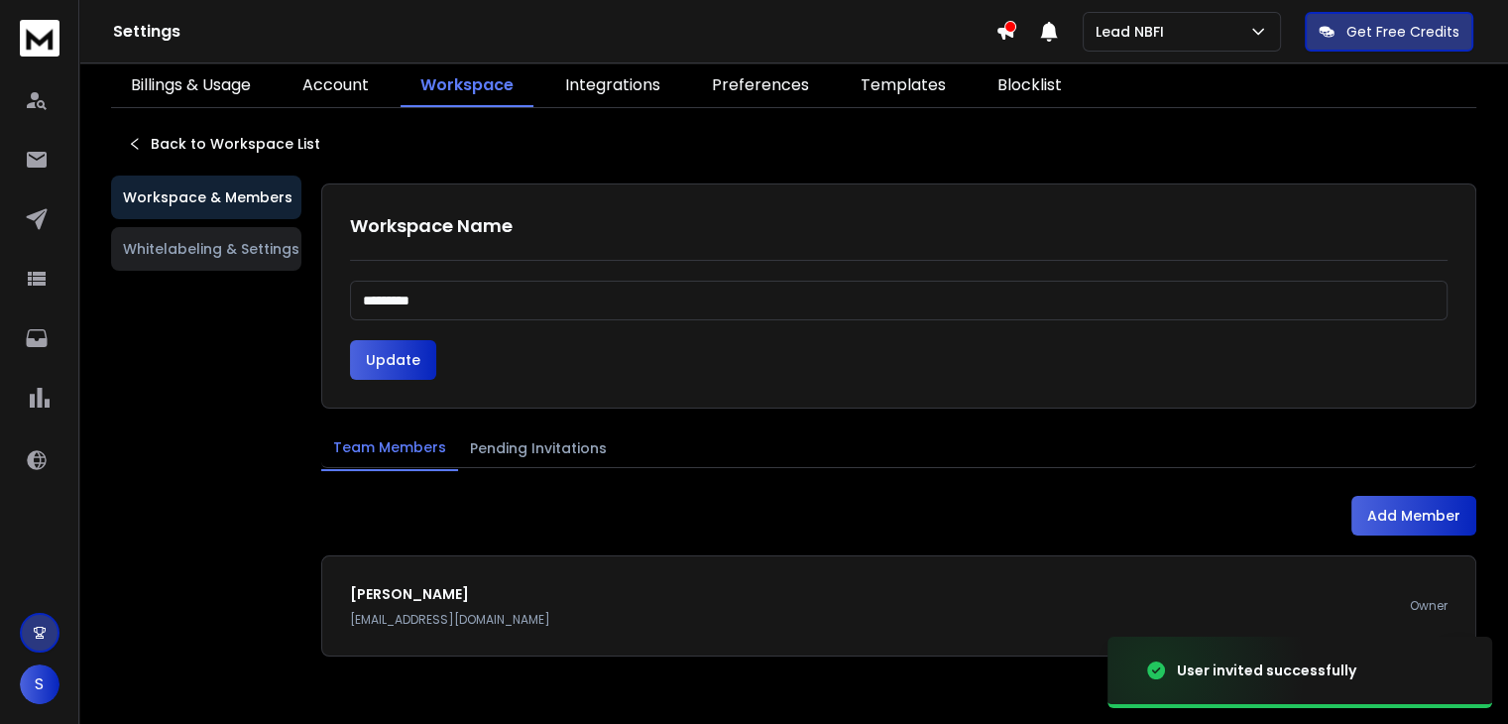
click at [575, 451] on button "Pending Invitations" at bounding box center [538, 448] width 161 height 44
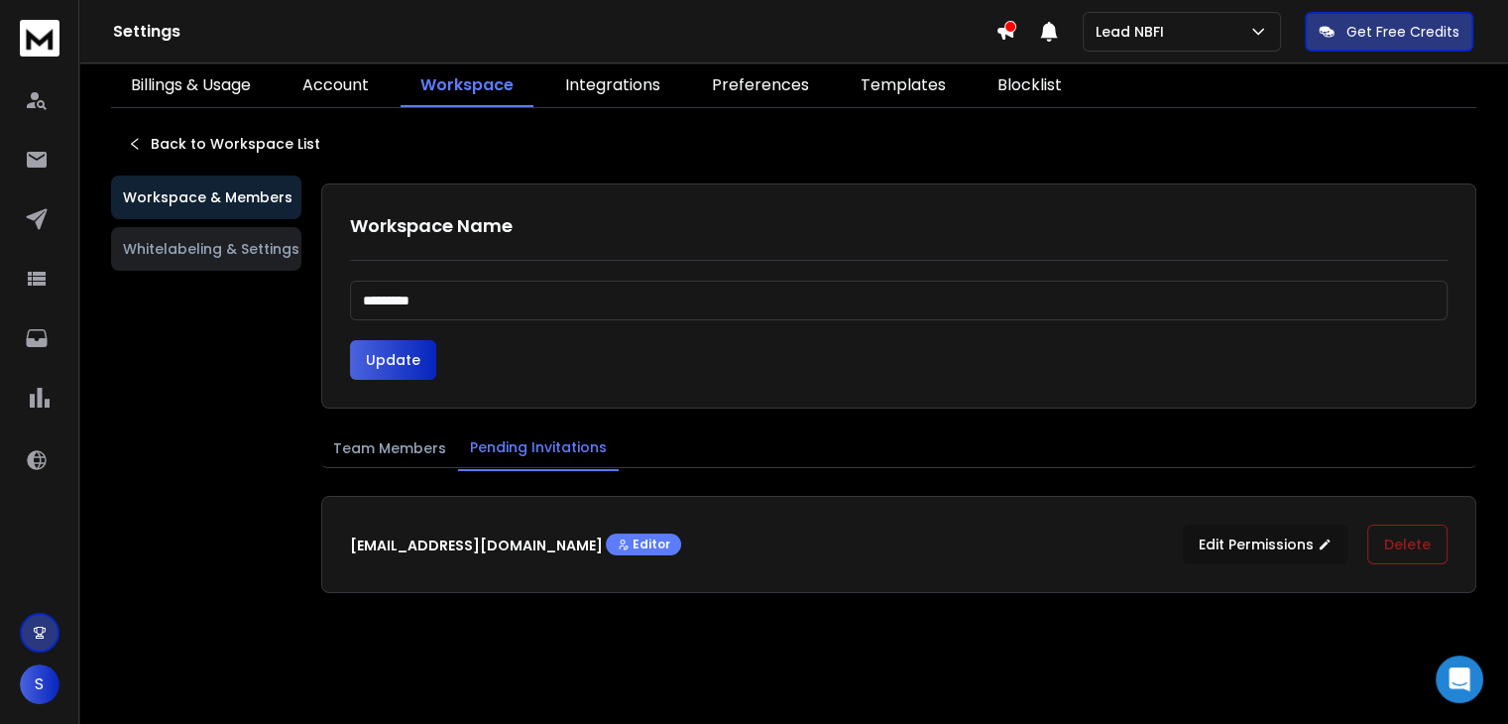
click at [1173, 443] on div "Team Members Pending Invitations" at bounding box center [898, 448] width 1155 height 40
drag, startPoint x: 375, startPoint y: 448, endPoint x: 402, endPoint y: 436, distance: 29.3
click at [378, 448] on button "Team Members" at bounding box center [389, 448] width 137 height 44
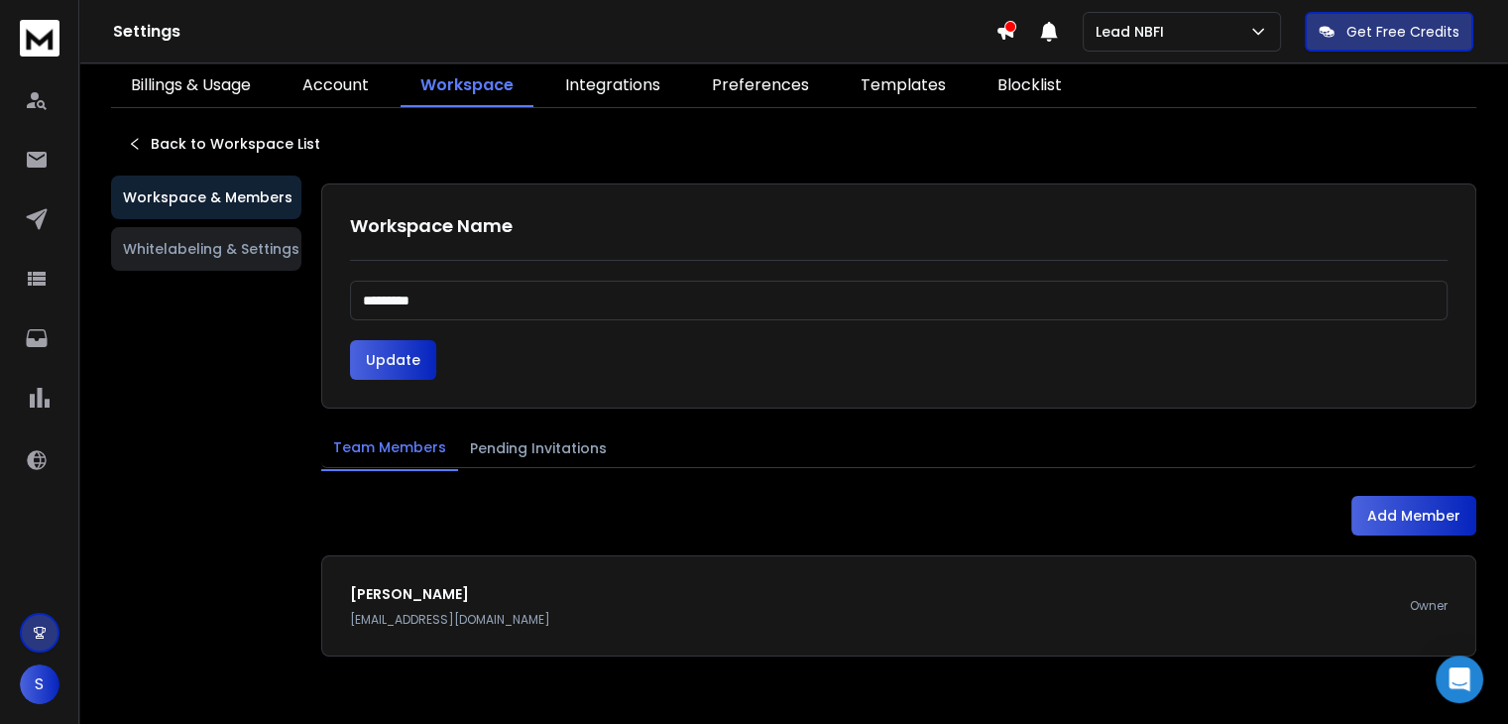
click at [508, 464] on button "Pending Invitations" at bounding box center [538, 448] width 161 height 44
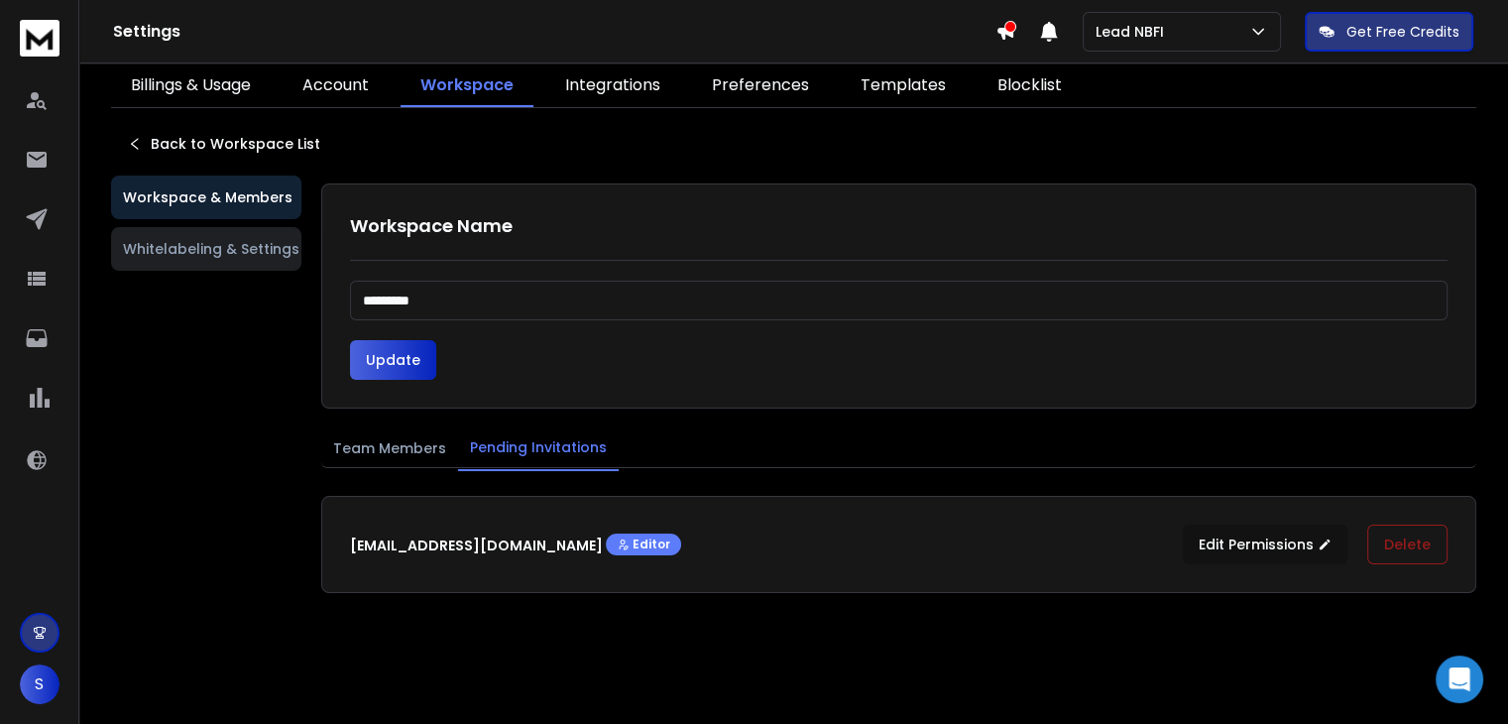
click at [1420, 433] on div "Team Members Pending Invitations" at bounding box center [898, 448] width 1155 height 40
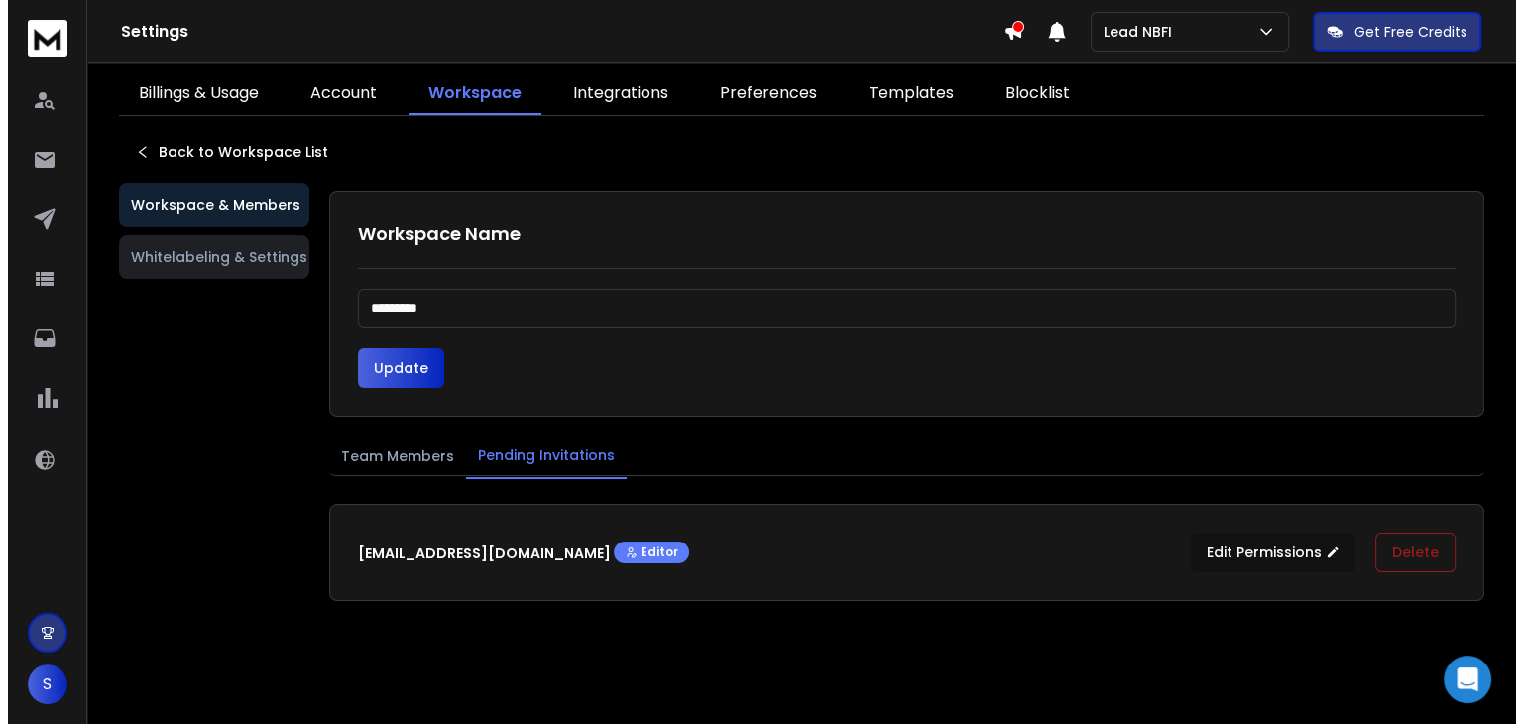
scroll to position [0, 0]
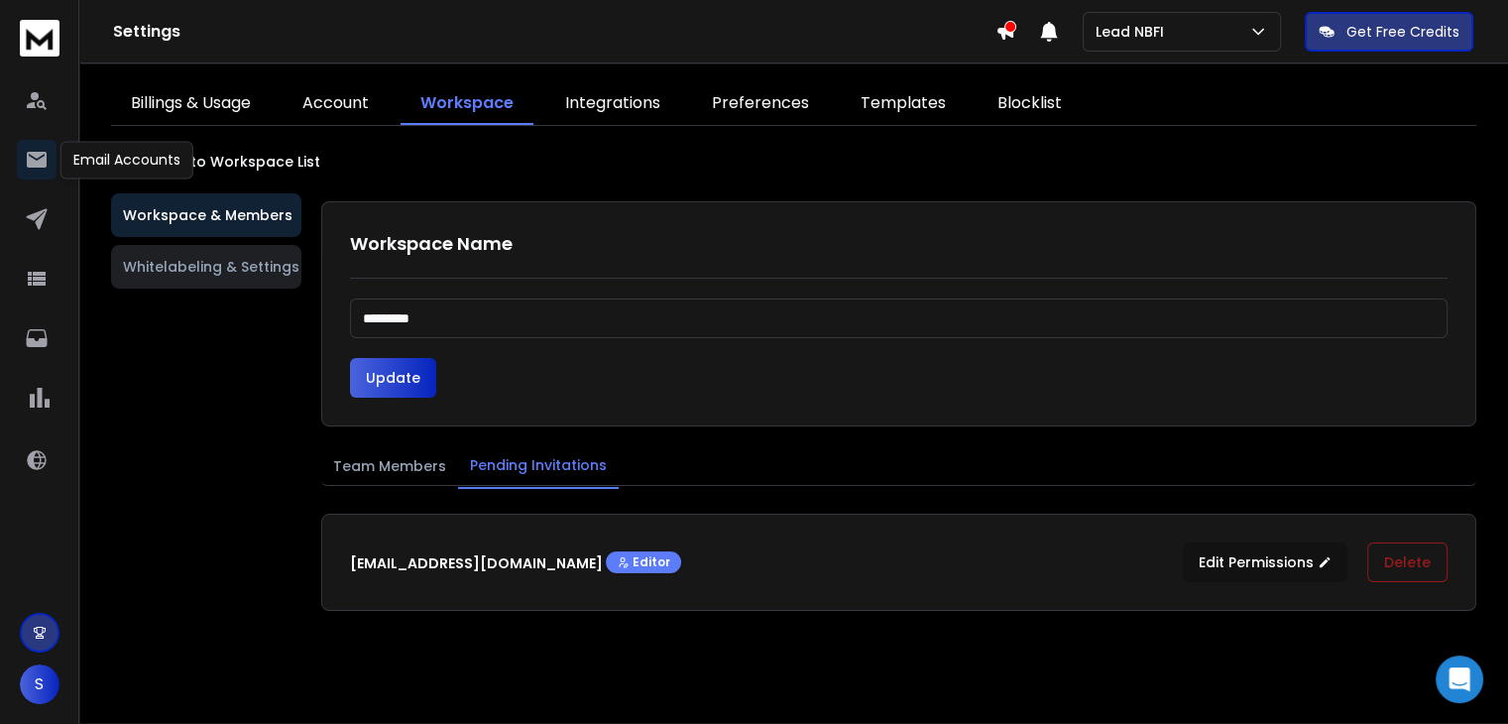
click at [34, 158] on icon at bounding box center [37, 160] width 24 height 24
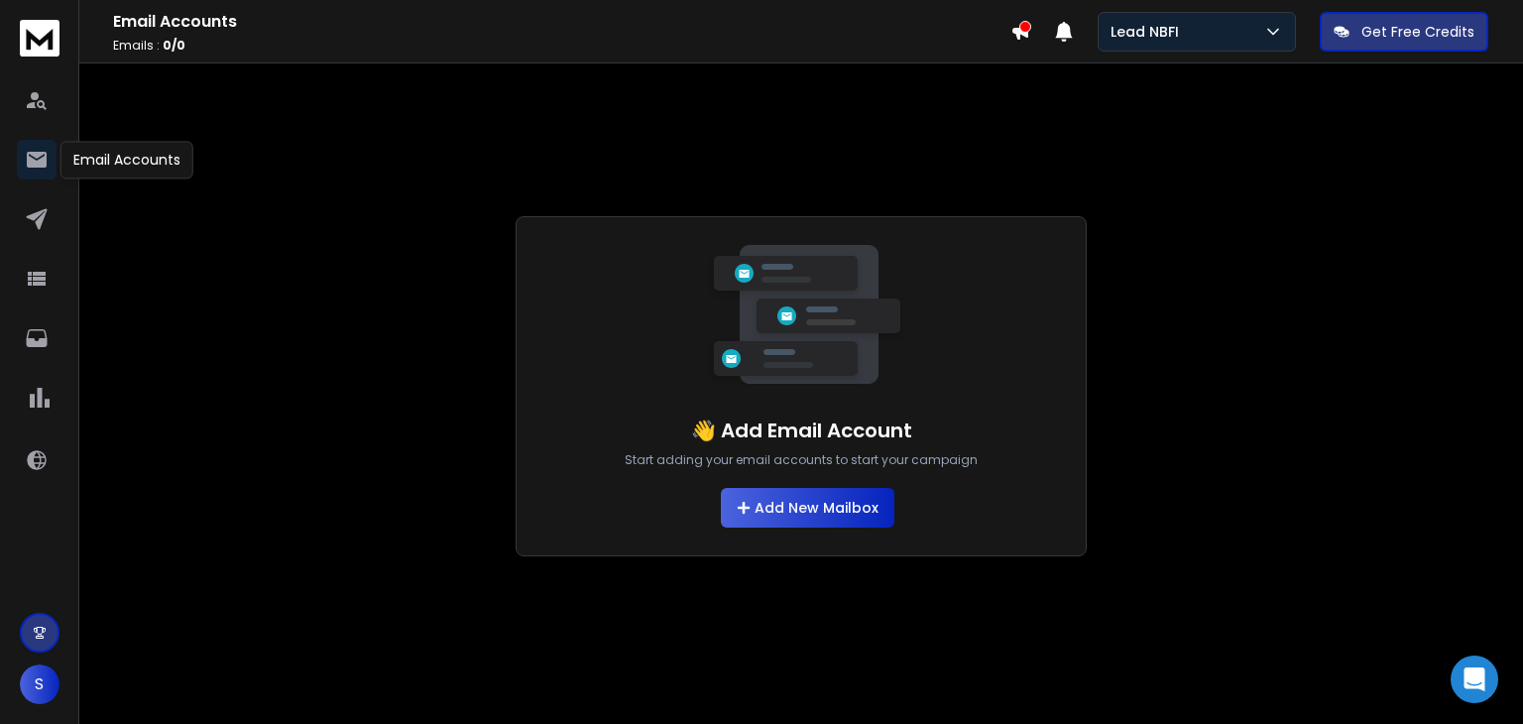
click at [1164, 32] on p "Lead NBFI" at bounding box center [1149, 32] width 76 height 20
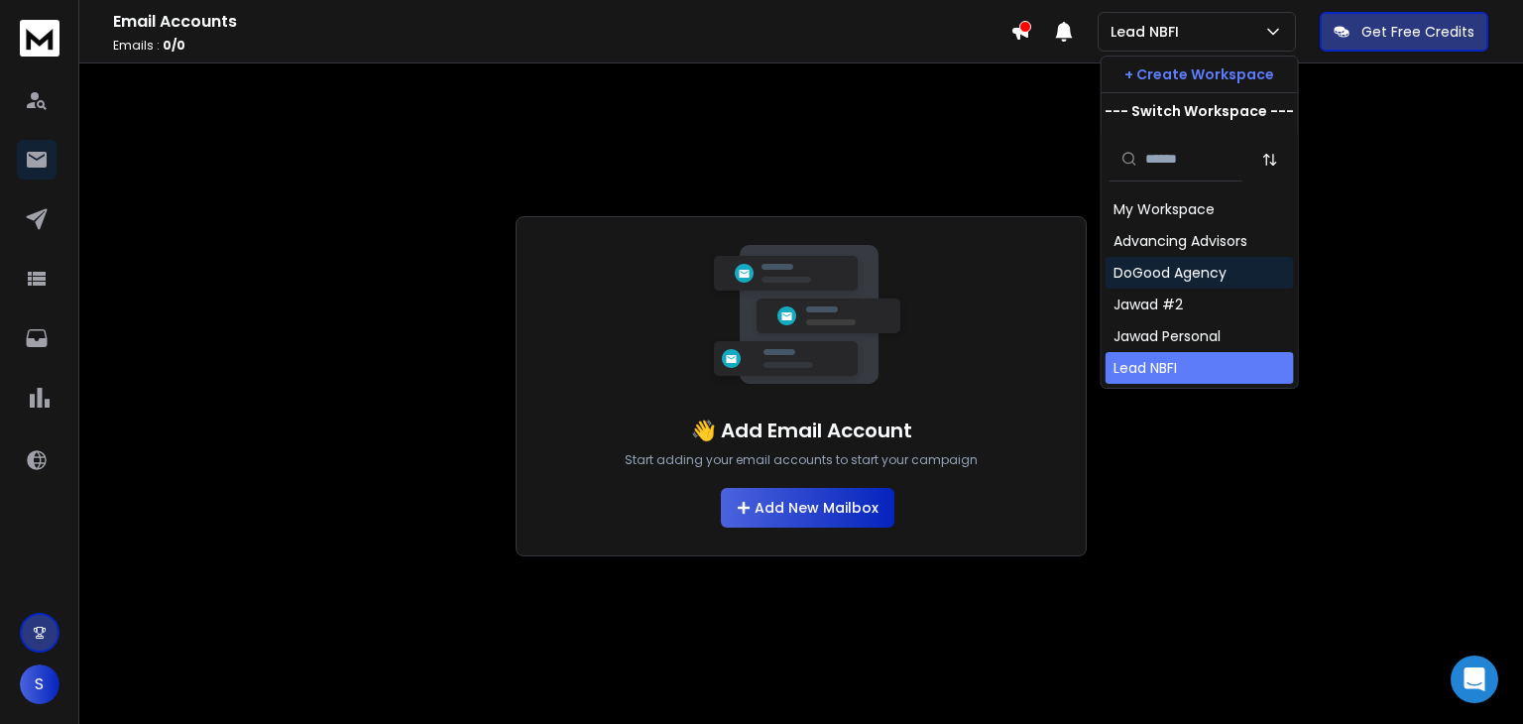
click at [1192, 277] on div "DoGood Agency" at bounding box center [1170, 273] width 113 height 20
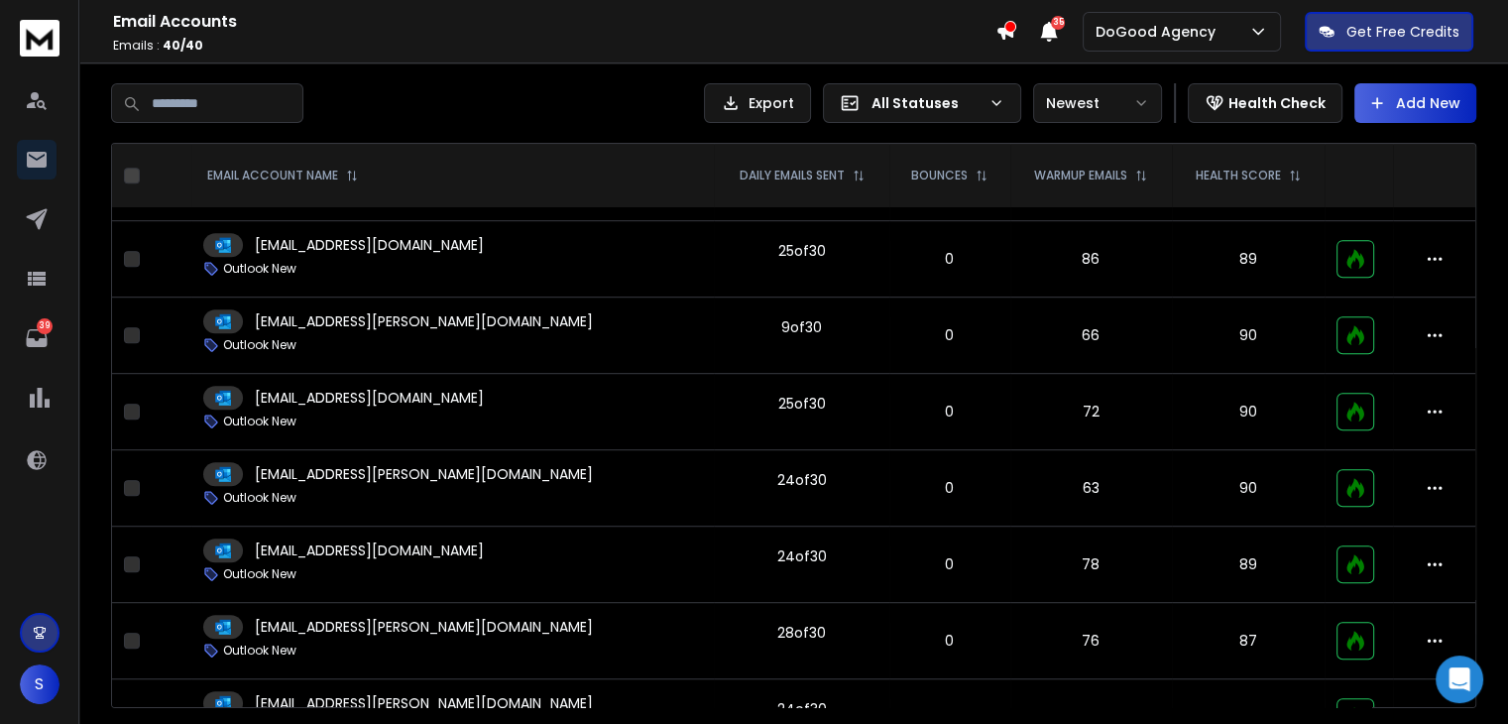
scroll to position [1091, 0]
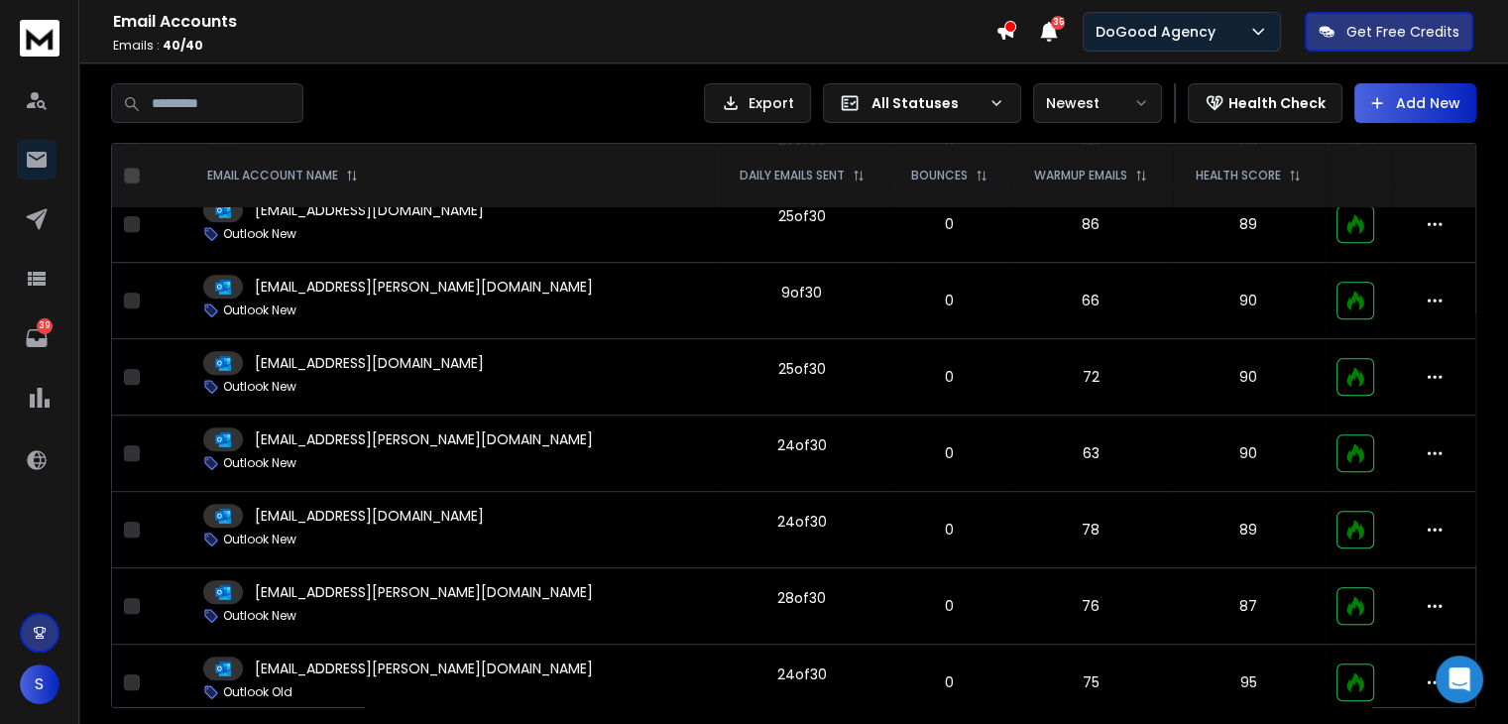
click at [1180, 22] on p "DoGood Agency" at bounding box center [1160, 32] width 128 height 20
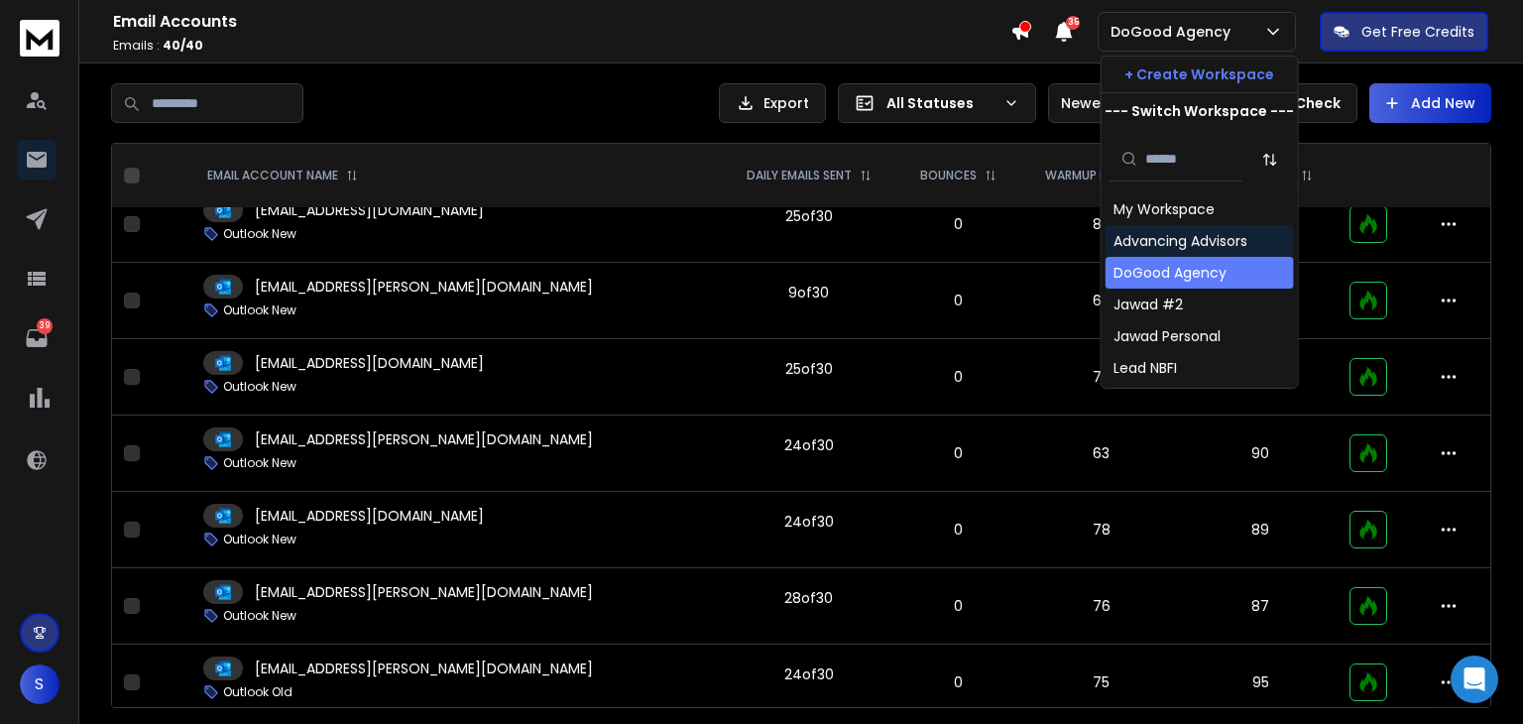
click at [1216, 239] on div "Advancing Advisors" at bounding box center [1181, 241] width 134 height 20
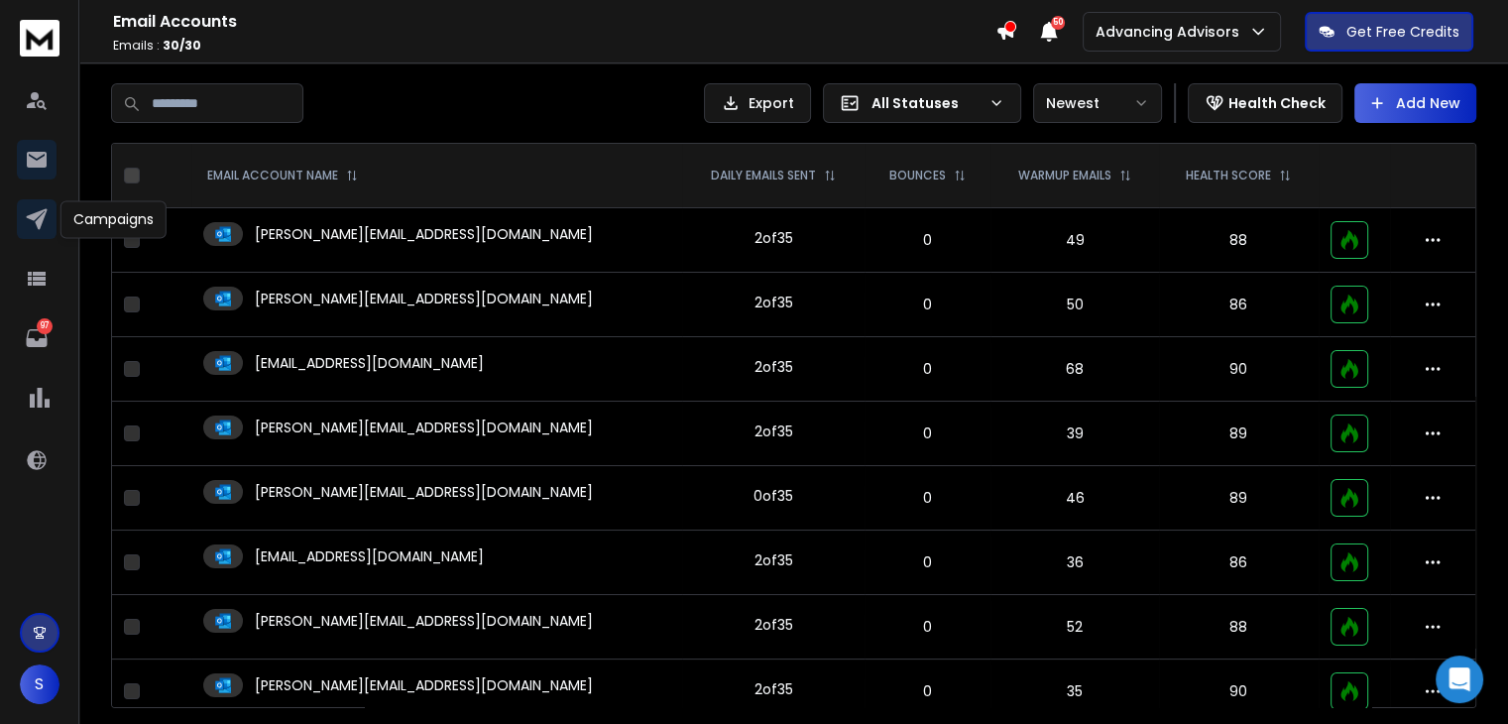
click at [21, 213] on link at bounding box center [37, 219] width 40 height 40
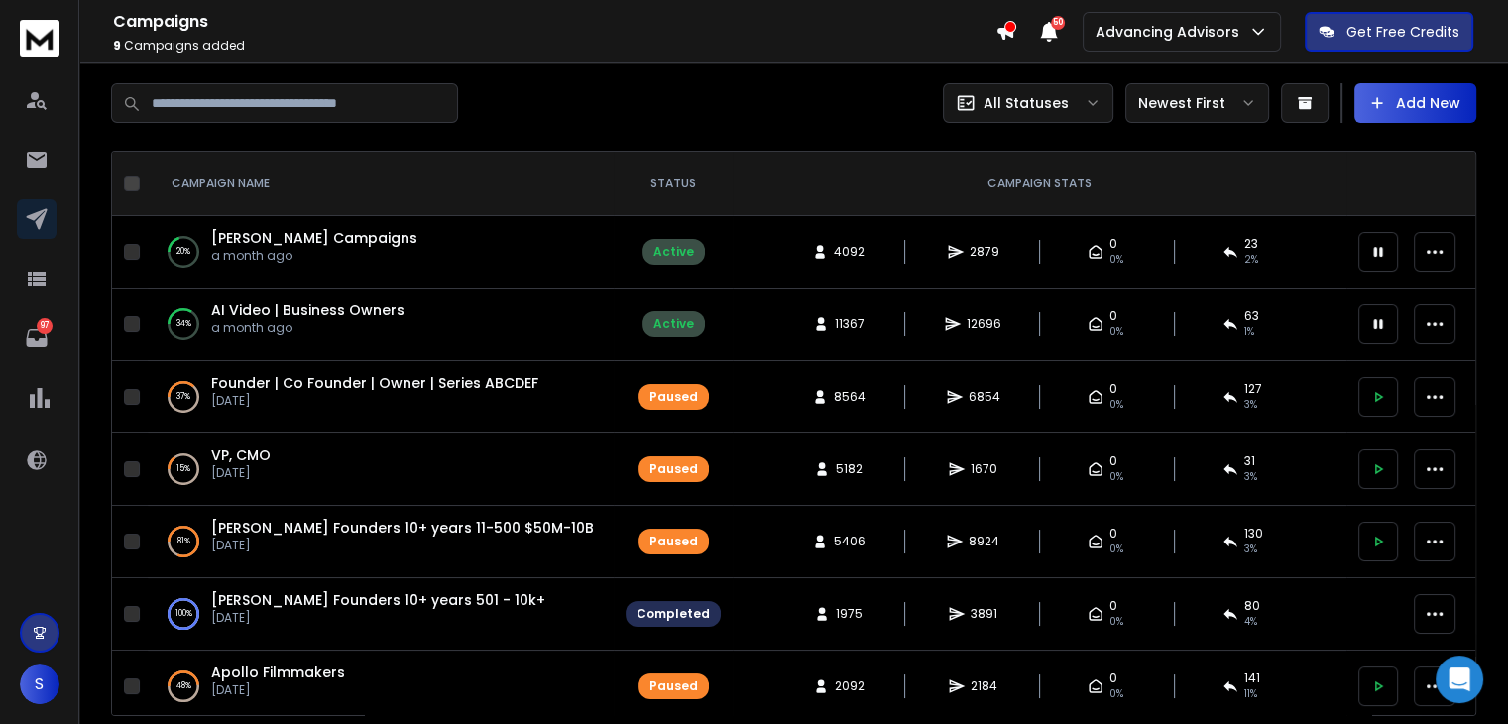
click at [368, 309] on span "AI Video | Business Owners" at bounding box center [307, 310] width 193 height 20
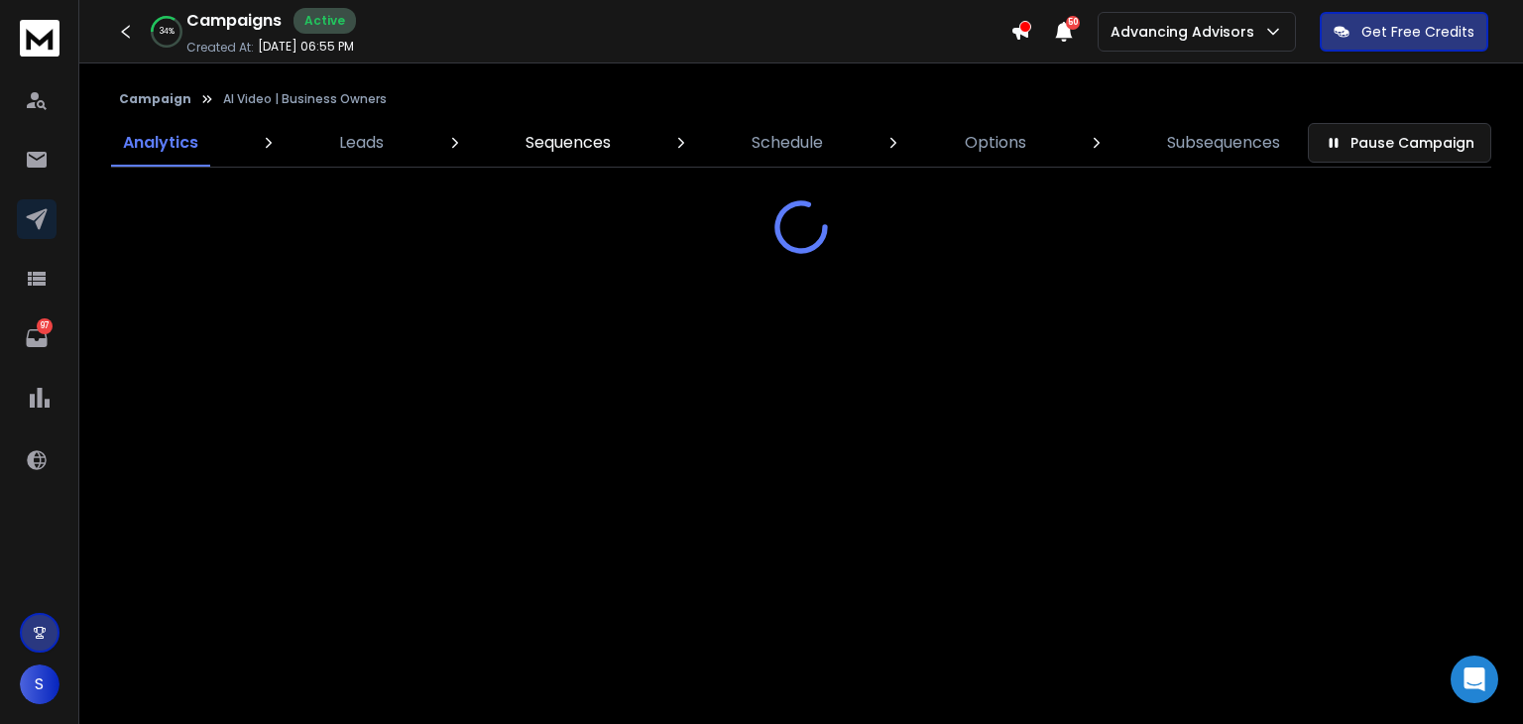
click at [579, 129] on link "Sequences" at bounding box center [568, 143] width 109 height 48
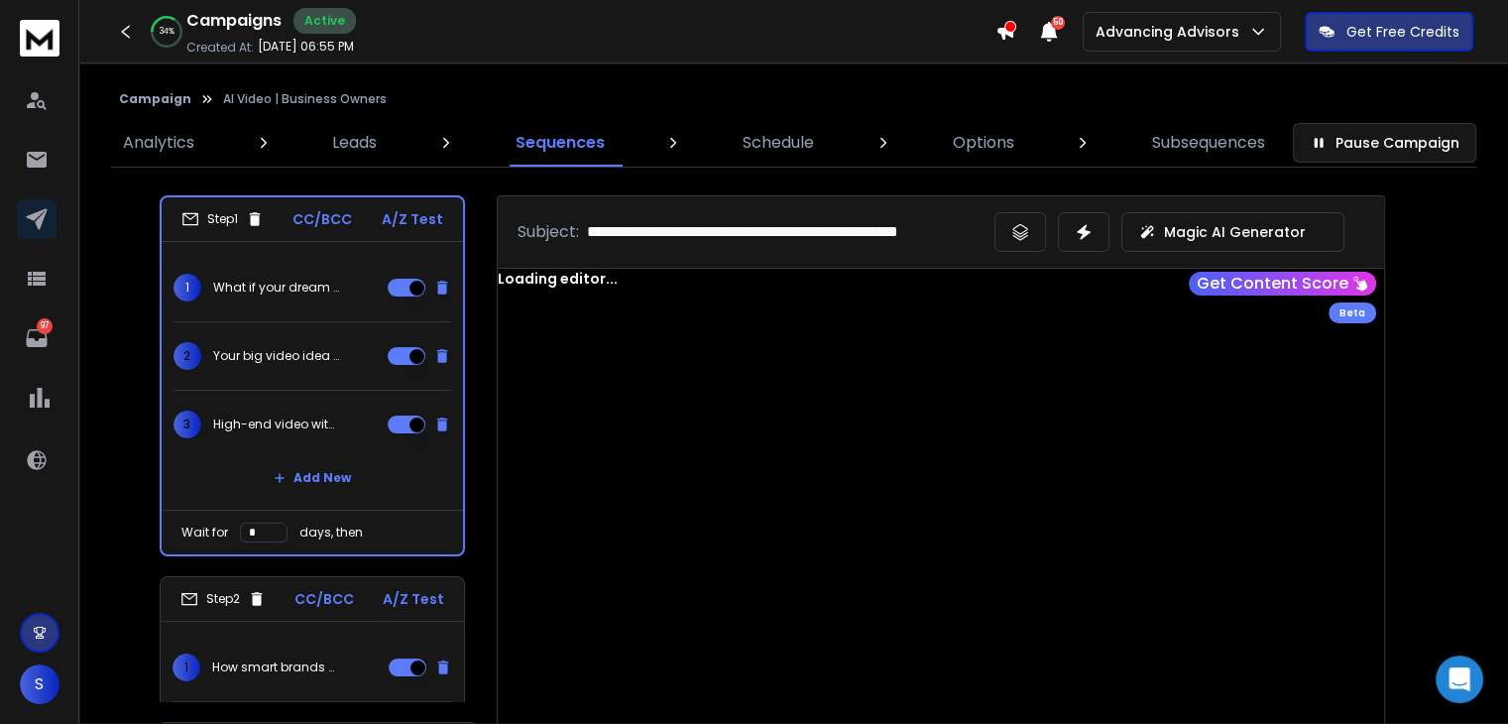
scroll to position [99, 0]
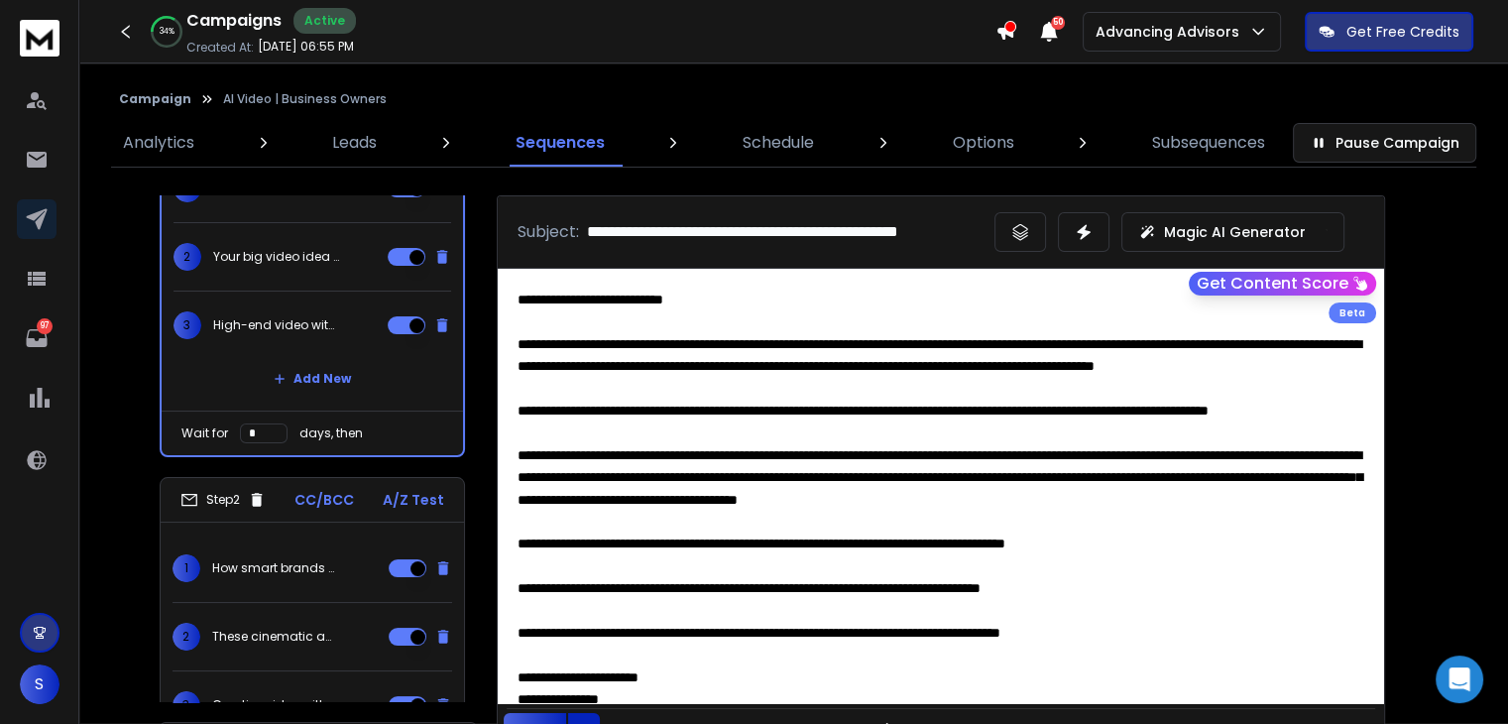
click at [262, 437] on input "*" at bounding box center [264, 433] width 48 height 20
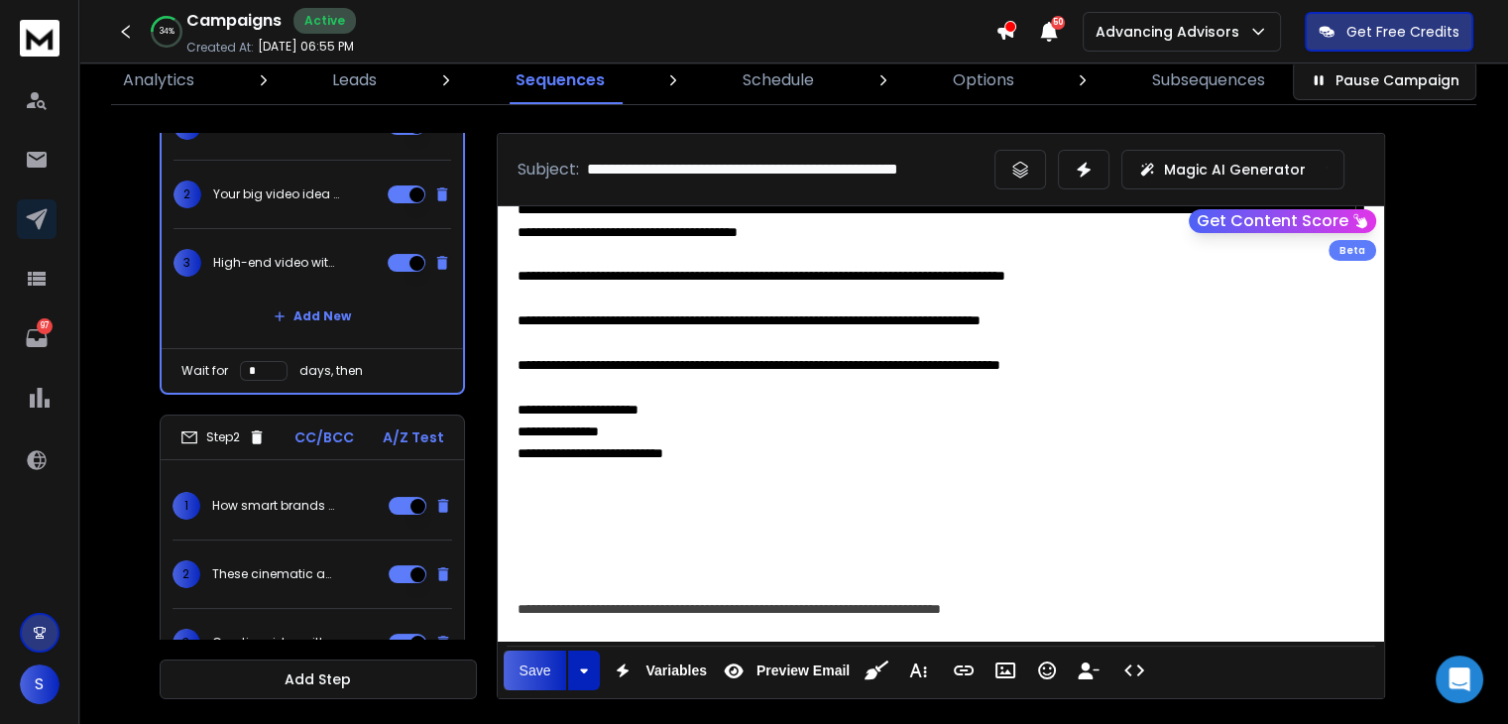
scroll to position [64, 0]
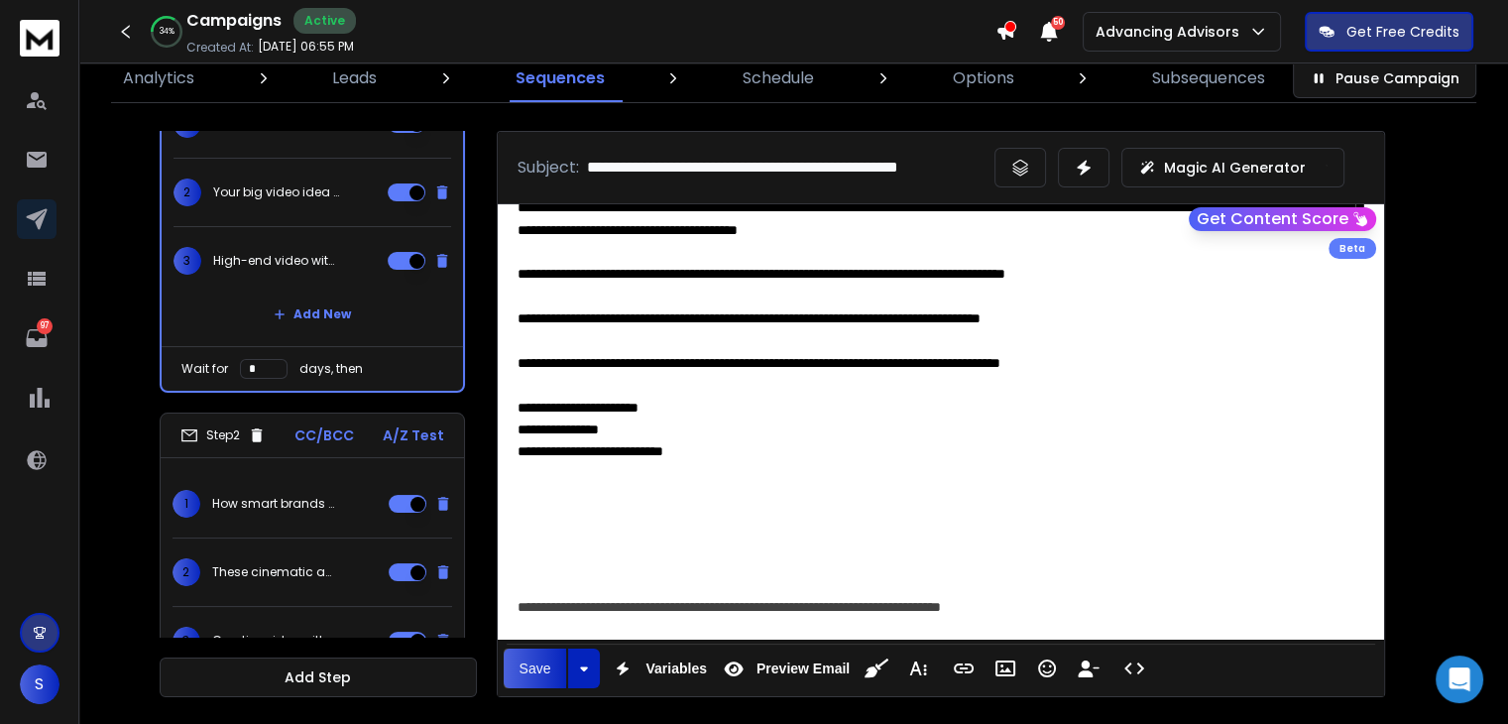
type input "*"
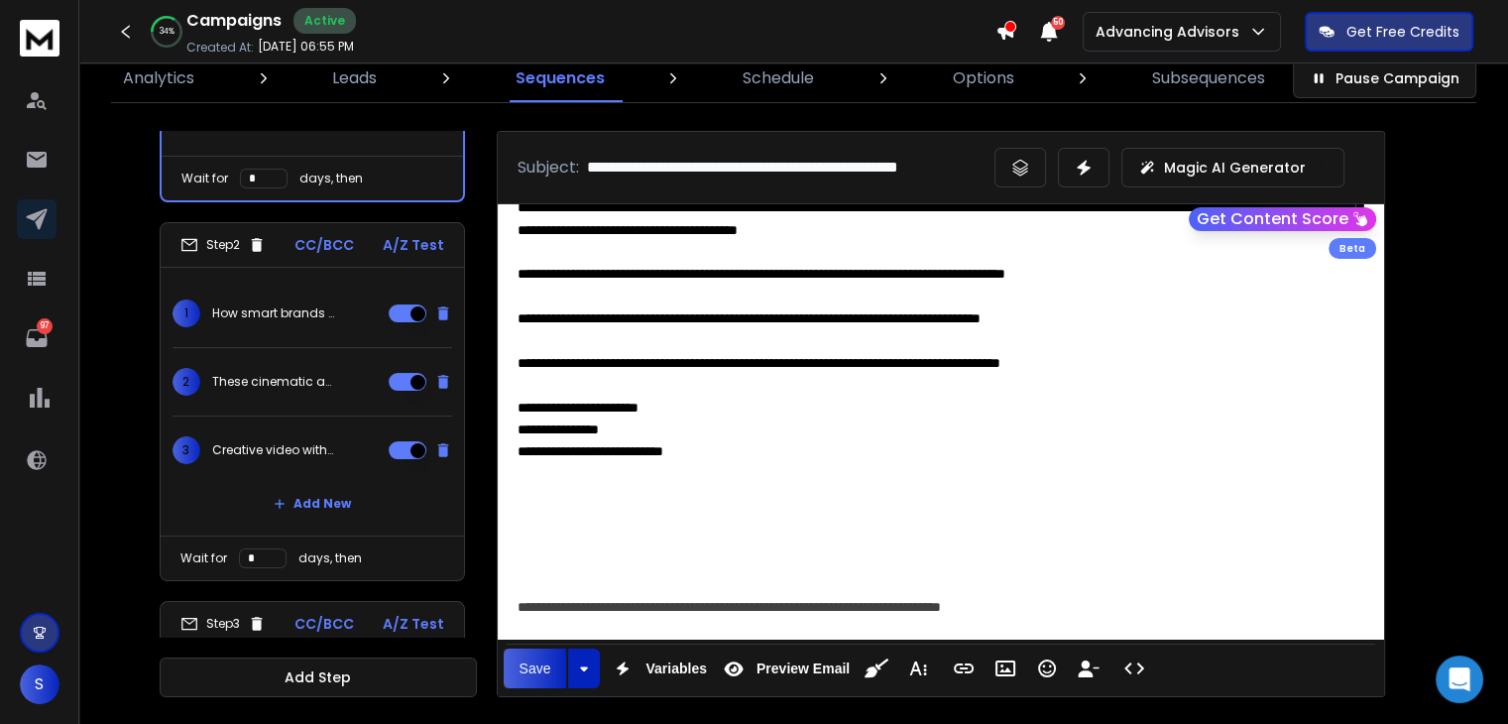
scroll to position [397, 0]
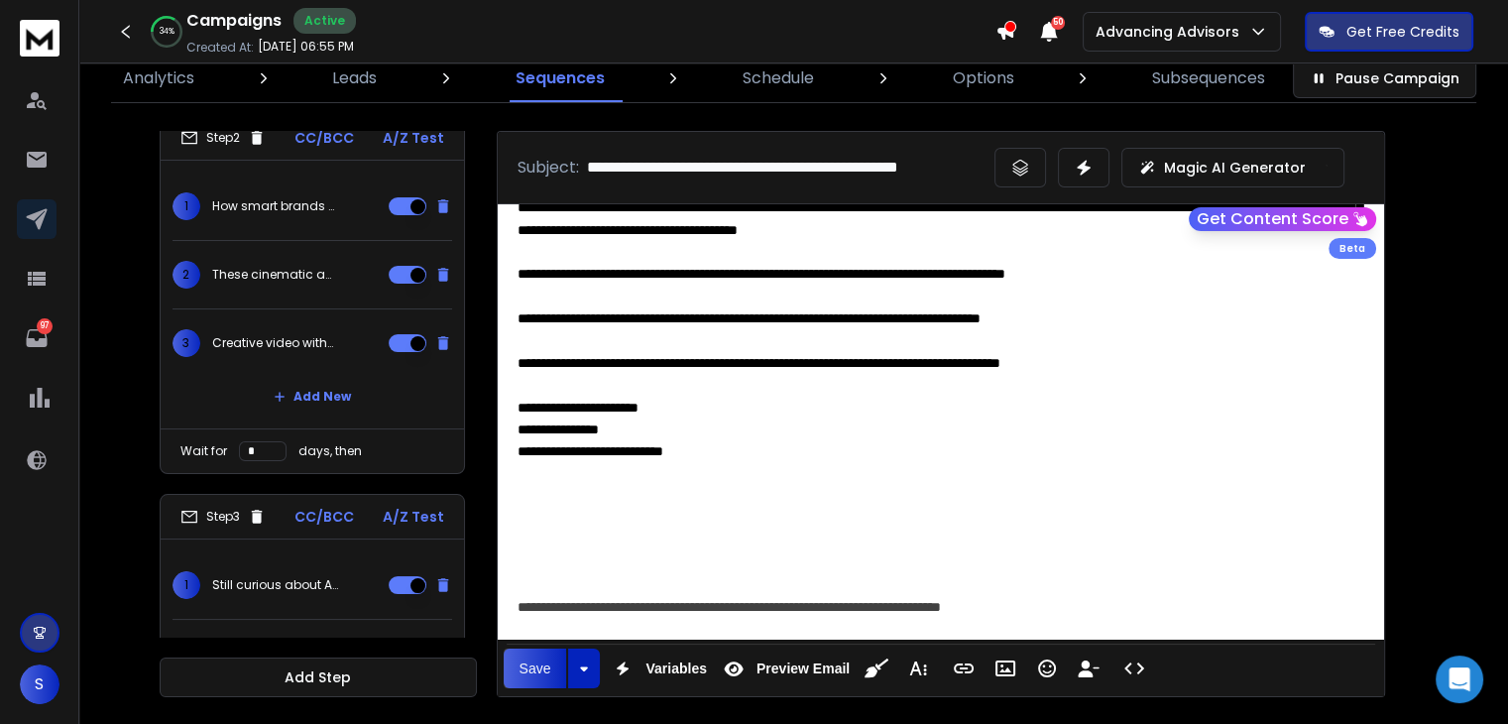
click at [262, 451] on input "*" at bounding box center [263, 451] width 48 height 20
type input "**********"
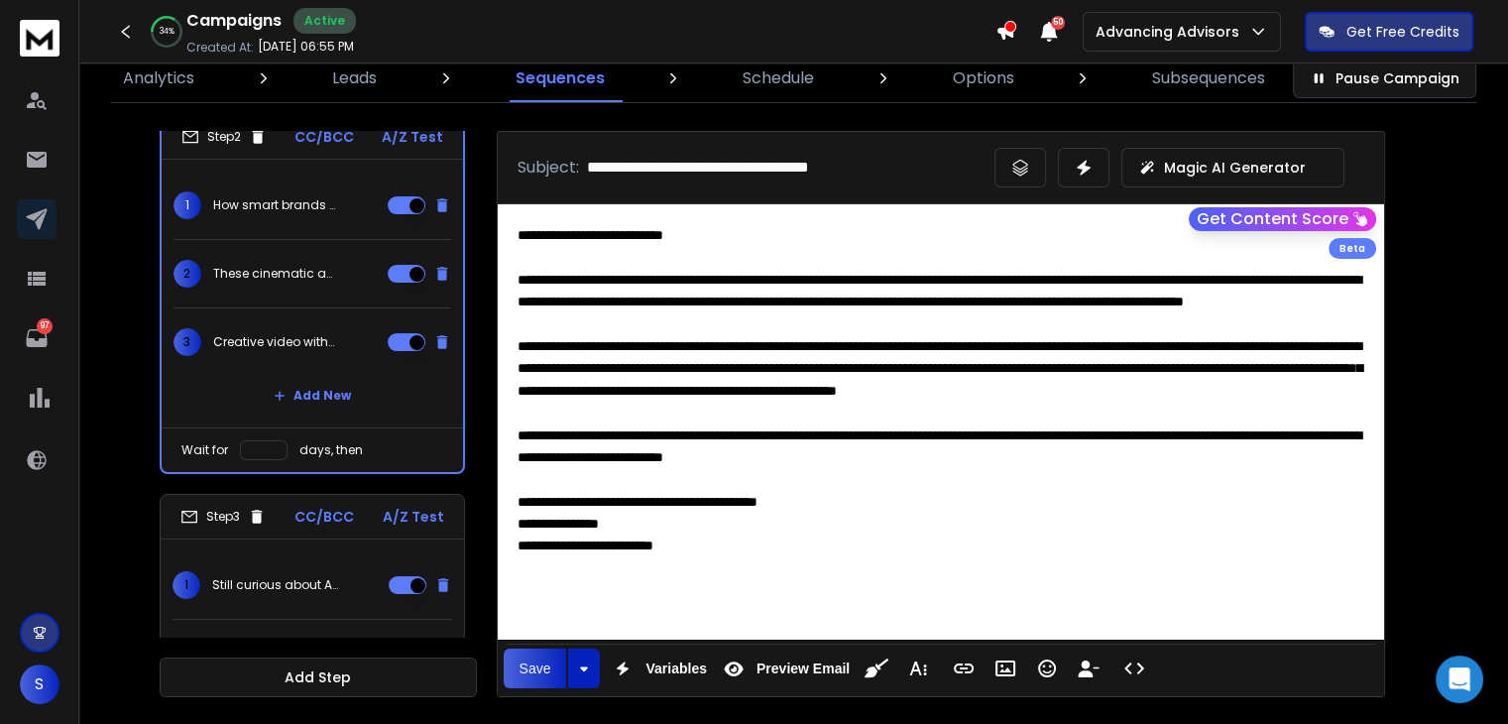
scroll to position [49, 0]
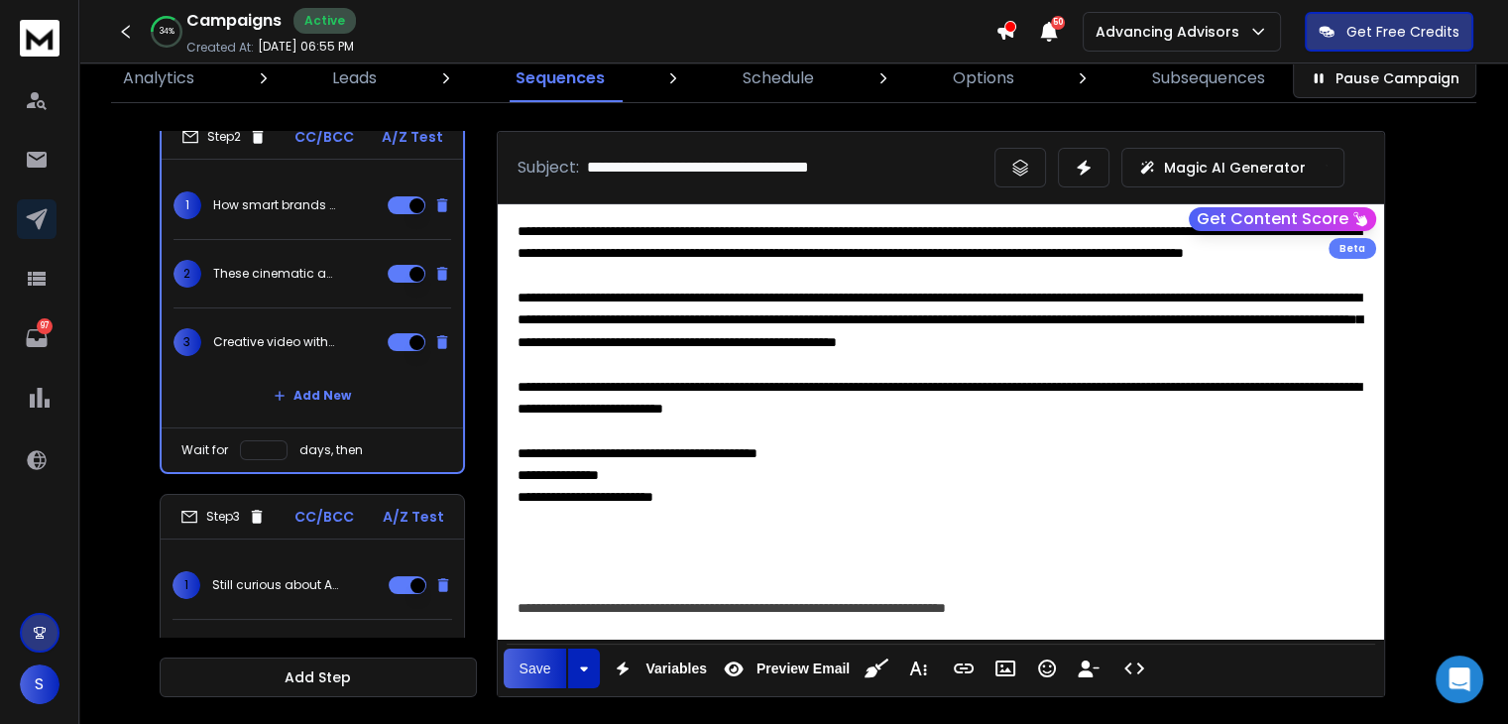
click at [277, 450] on input at bounding box center [264, 450] width 48 height 20
type input "*"
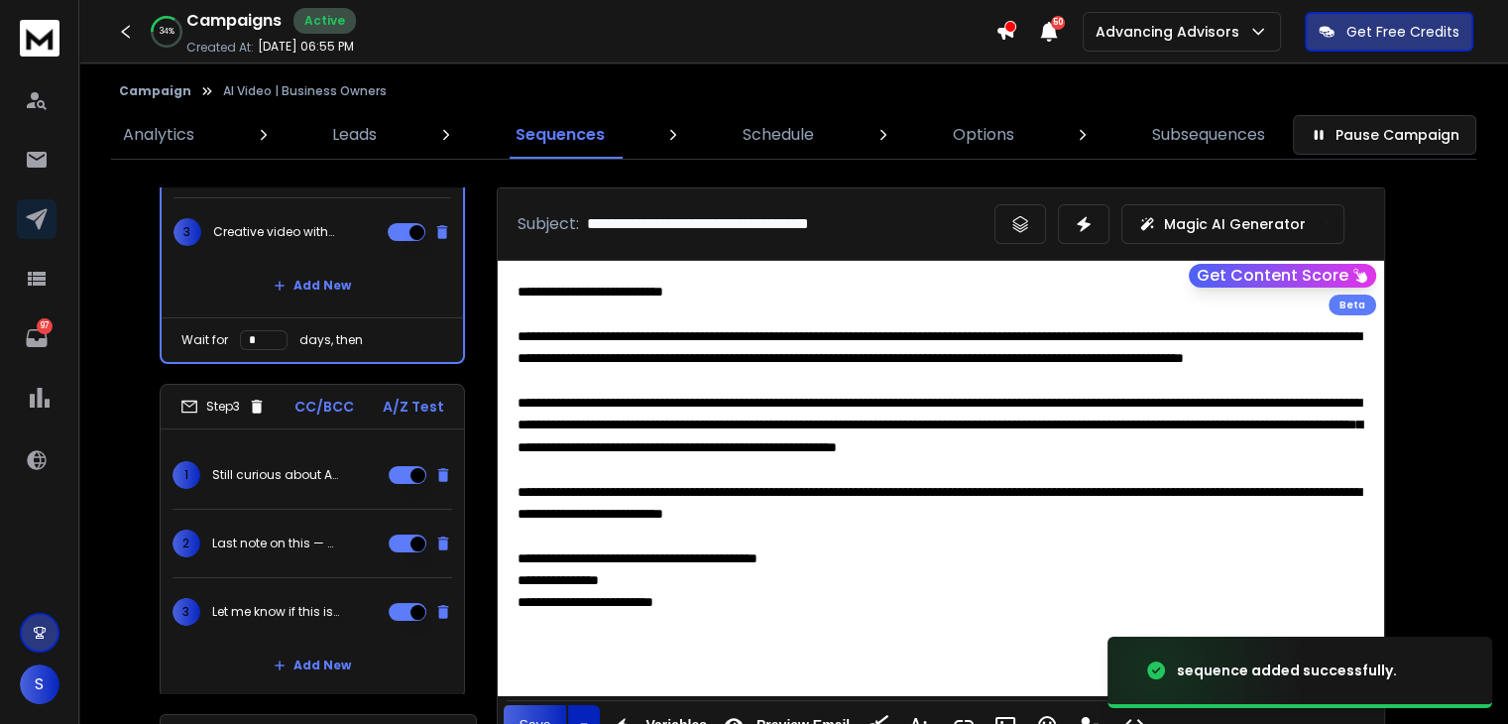
scroll to position [0, 0]
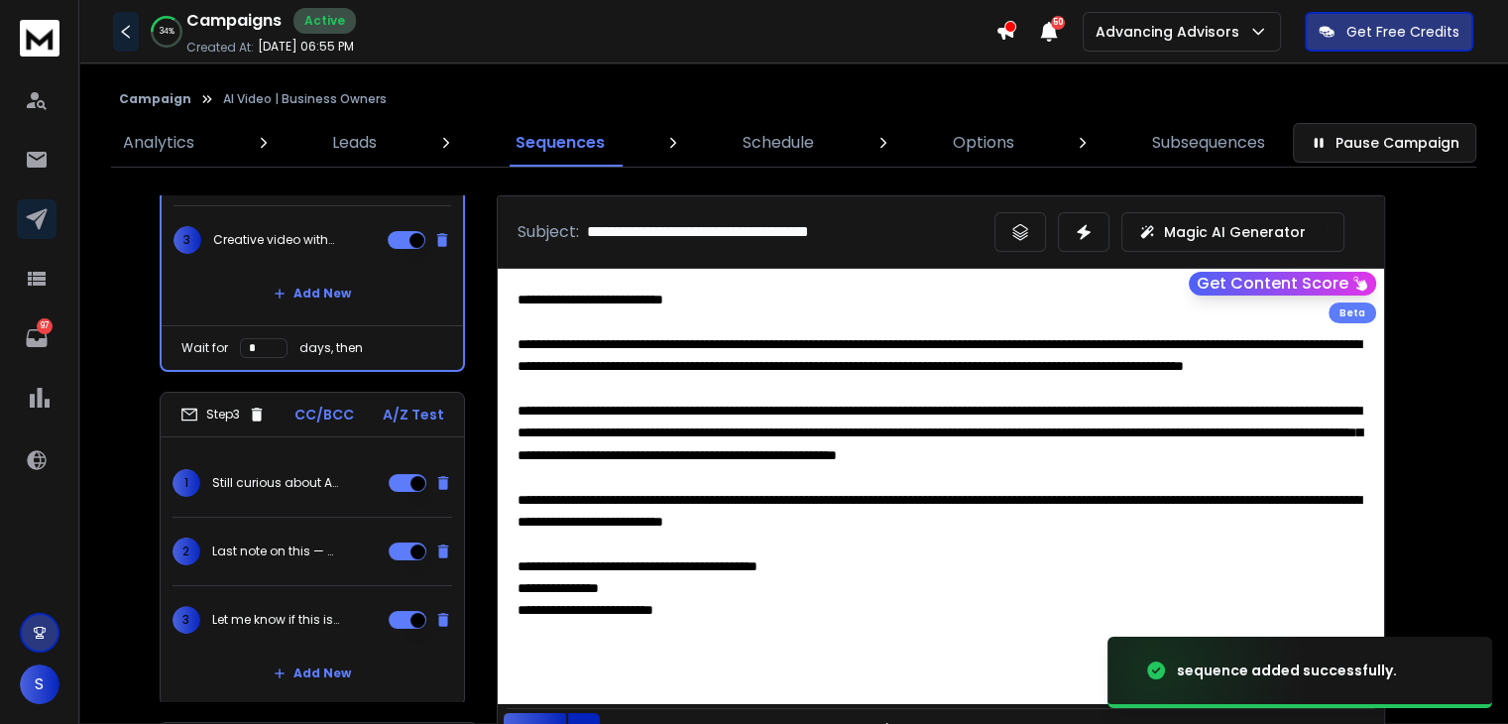
click at [119, 21] on button at bounding box center [126, 32] width 26 height 40
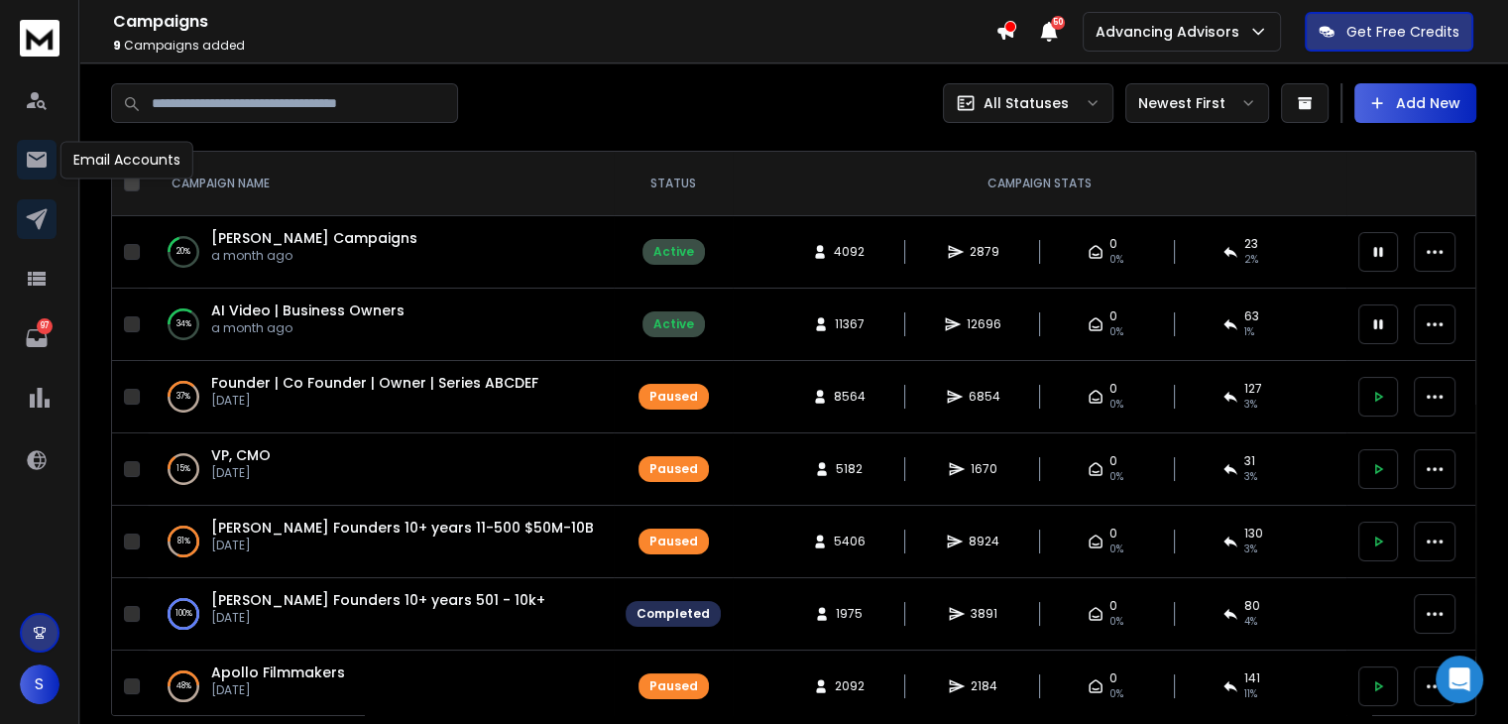
click at [50, 145] on link at bounding box center [37, 160] width 40 height 40
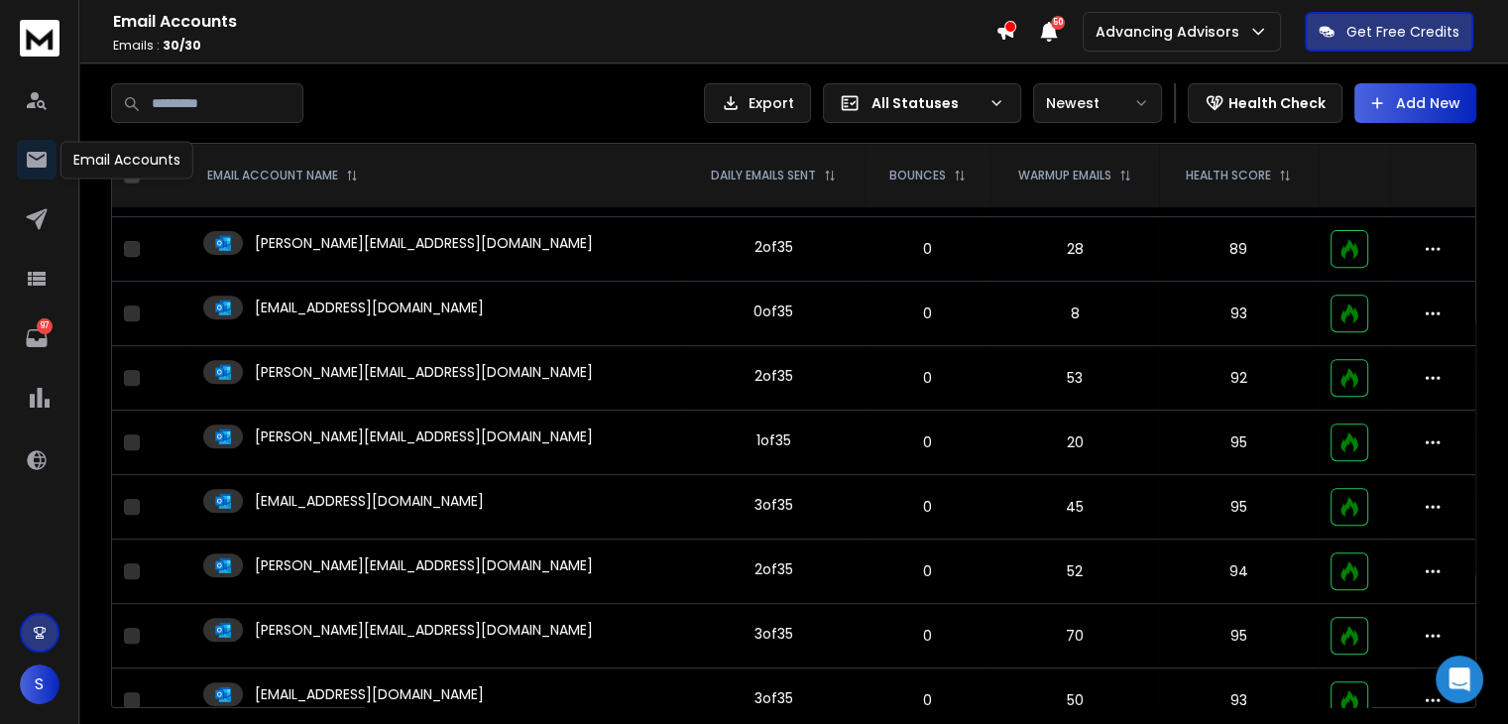
scroll to position [1091, 0]
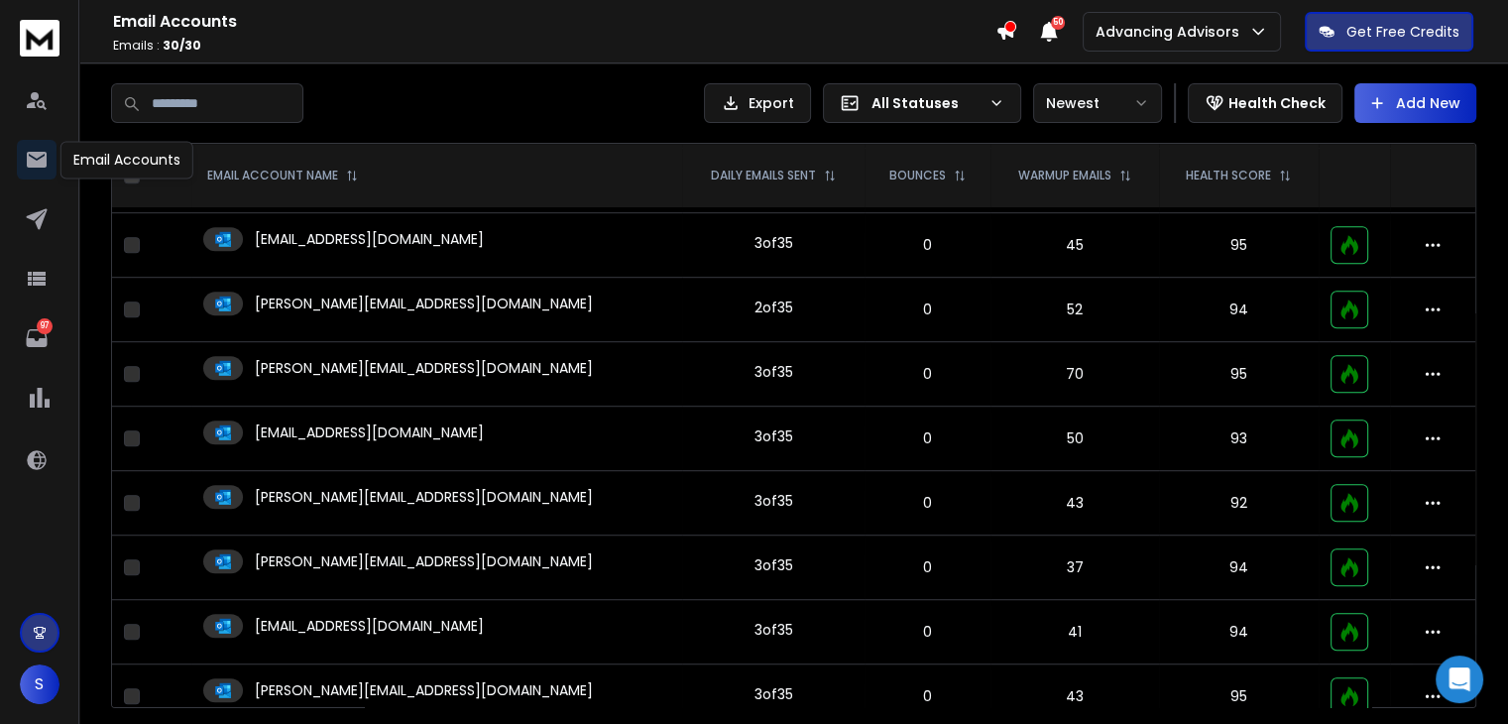
click at [31, 694] on span "S" at bounding box center [40, 684] width 40 height 40
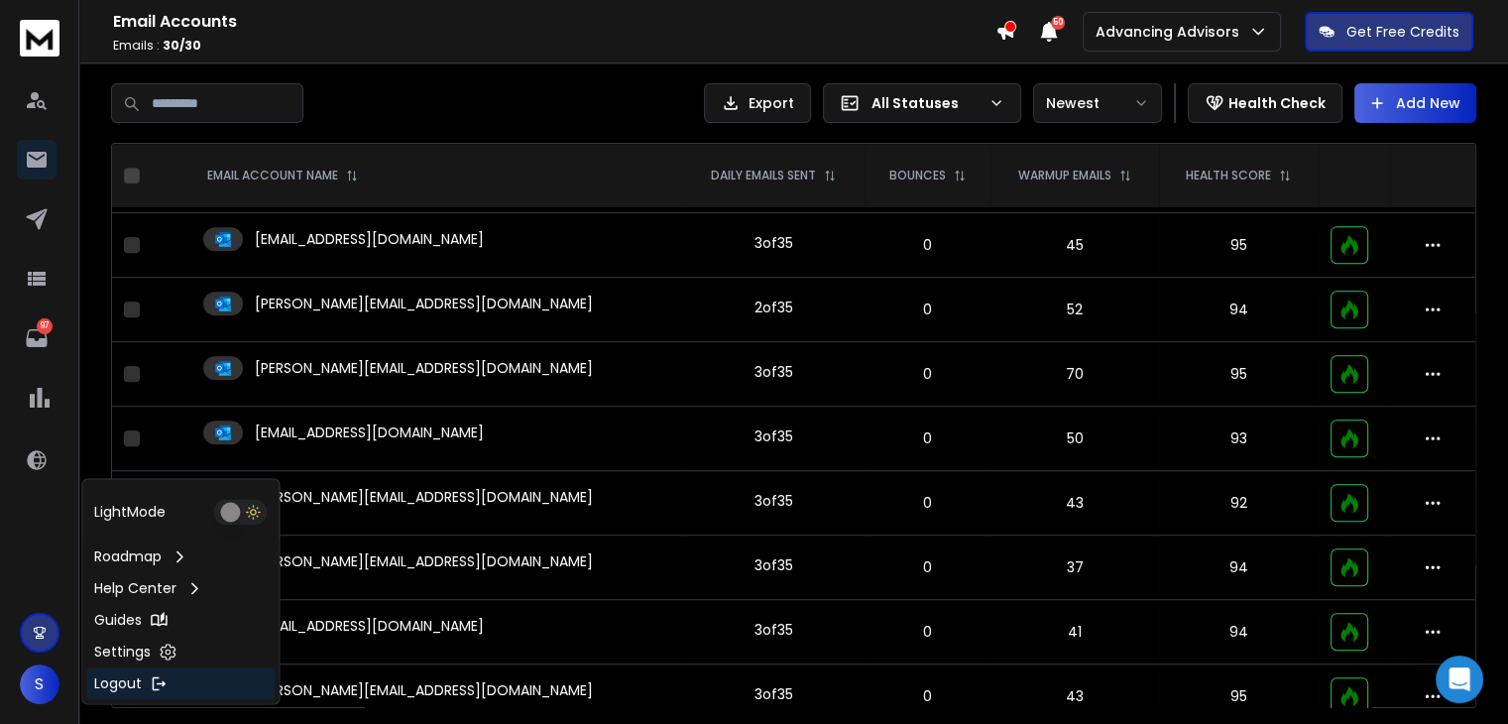
click at [127, 692] on p "Logout" at bounding box center [118, 683] width 48 height 20
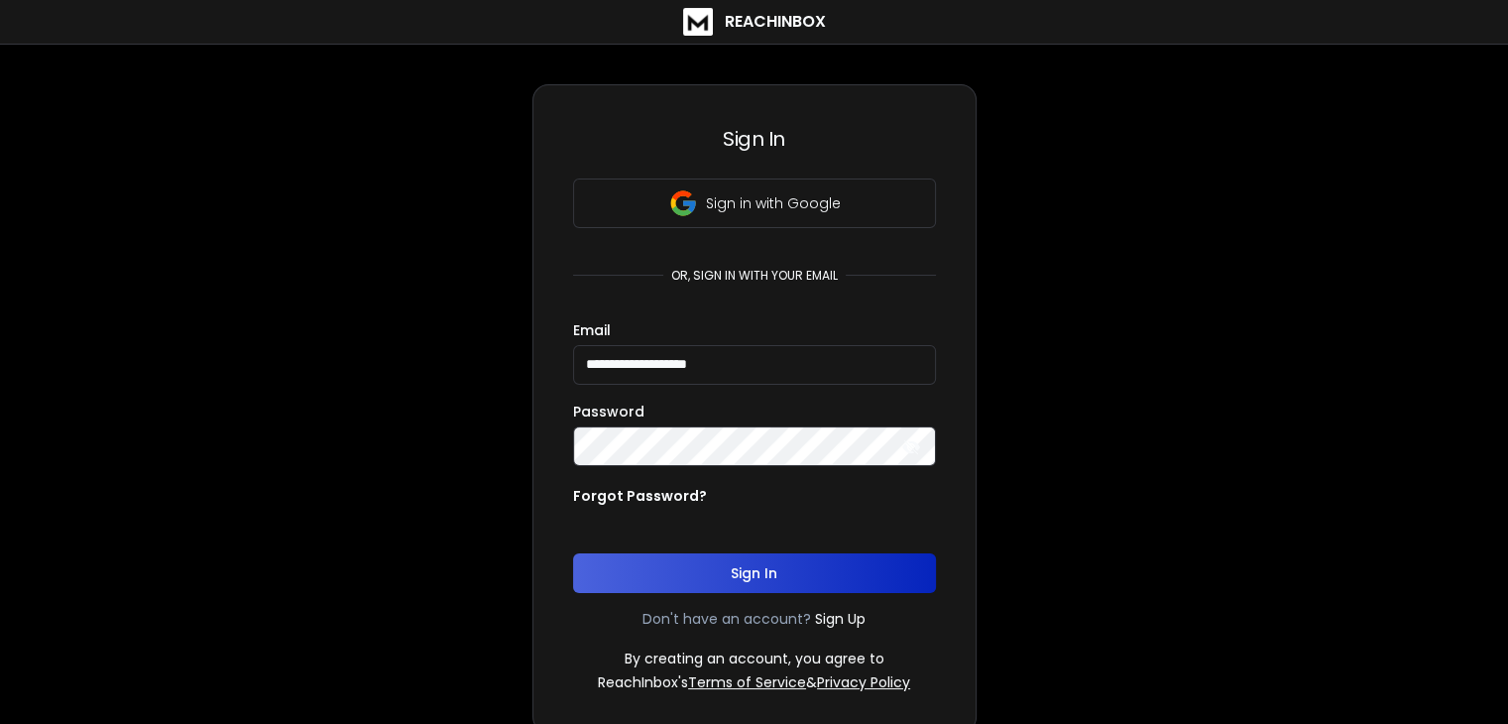
click at [726, 362] on input "**********" at bounding box center [754, 365] width 363 height 40
type input "**********"
click at [862, 577] on button "Sign In" at bounding box center [754, 573] width 363 height 40
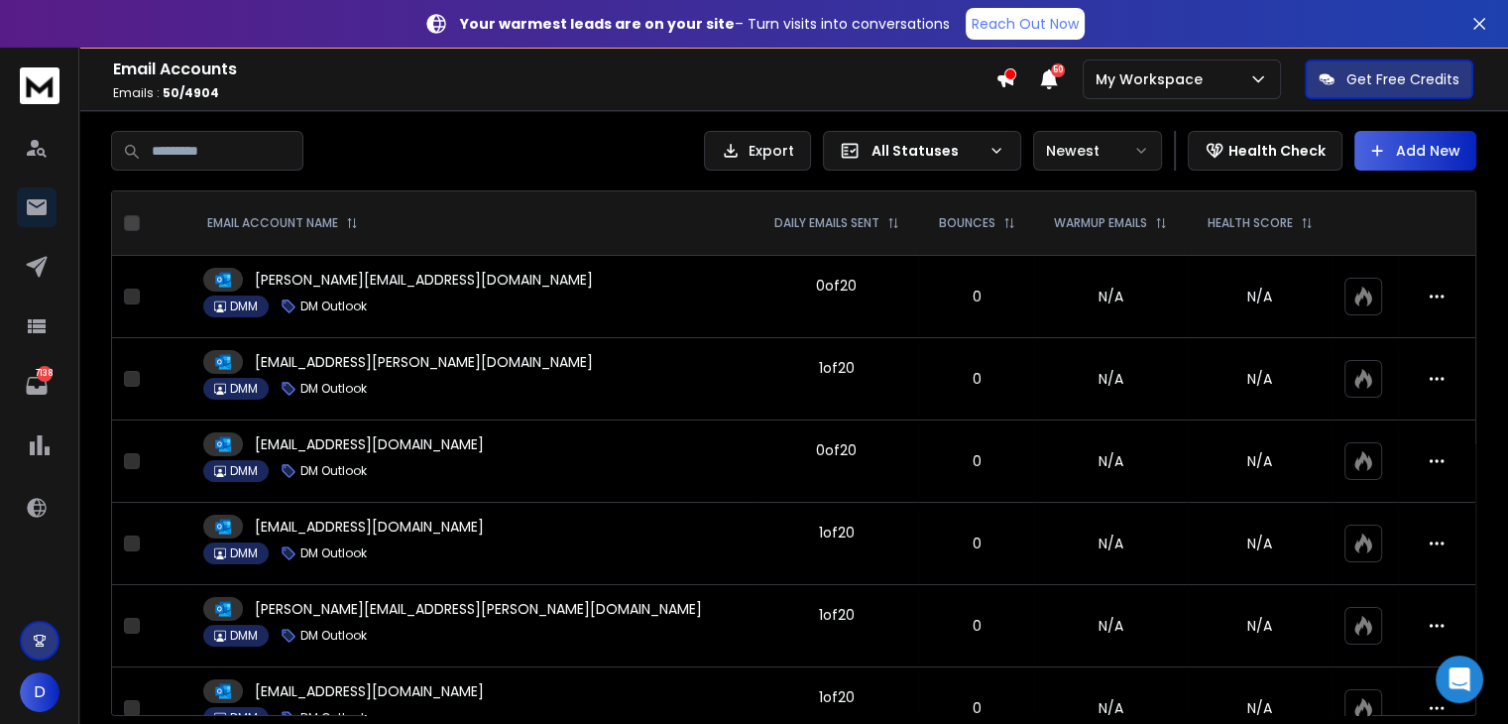
click at [1488, 31] on div "Your warmest leads are on your site – Turn visits into conversations Reach Out …" at bounding box center [754, 24] width 1508 height 48
click at [1483, 17] on icon at bounding box center [1480, 24] width 18 height 18
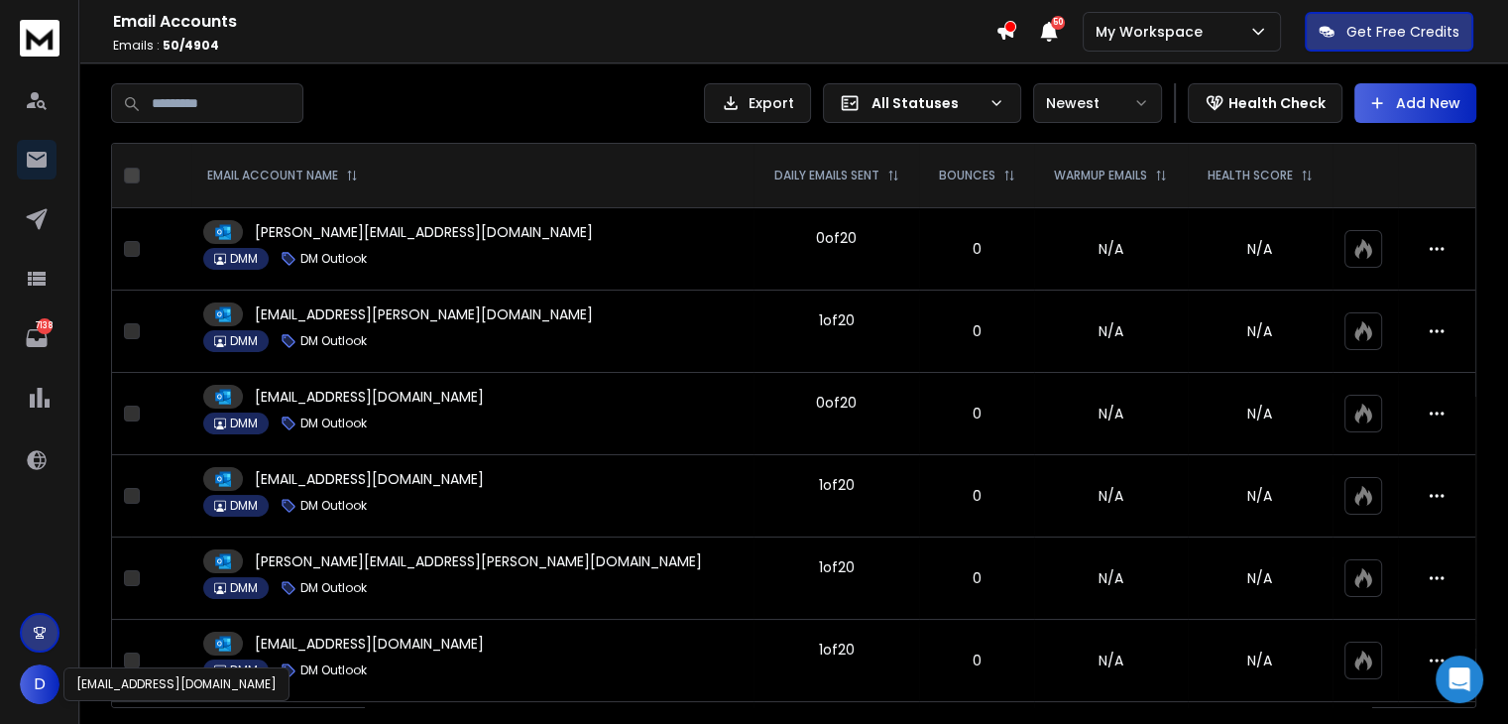
click at [33, 698] on span "D" at bounding box center [40, 684] width 40 height 40
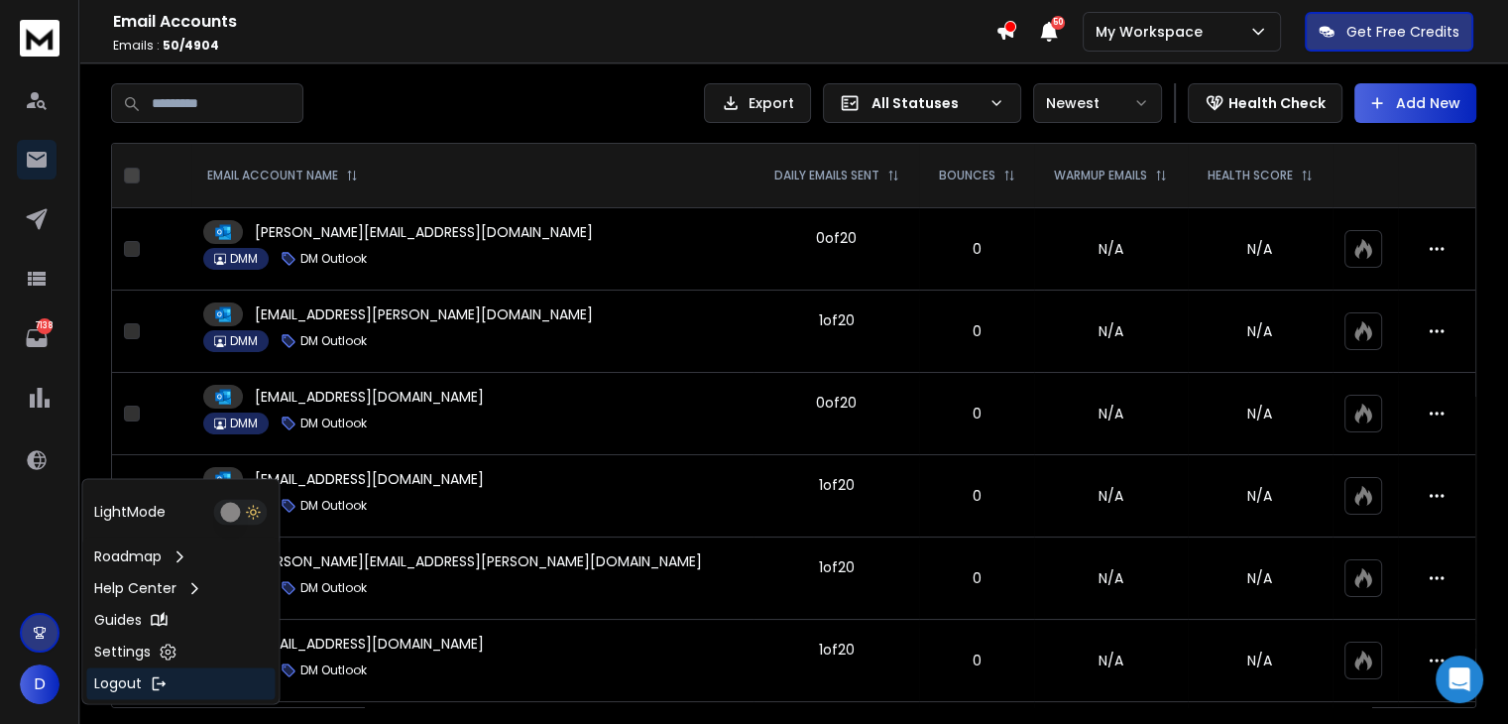
click at [94, 693] on div "Logout" at bounding box center [180, 683] width 188 height 32
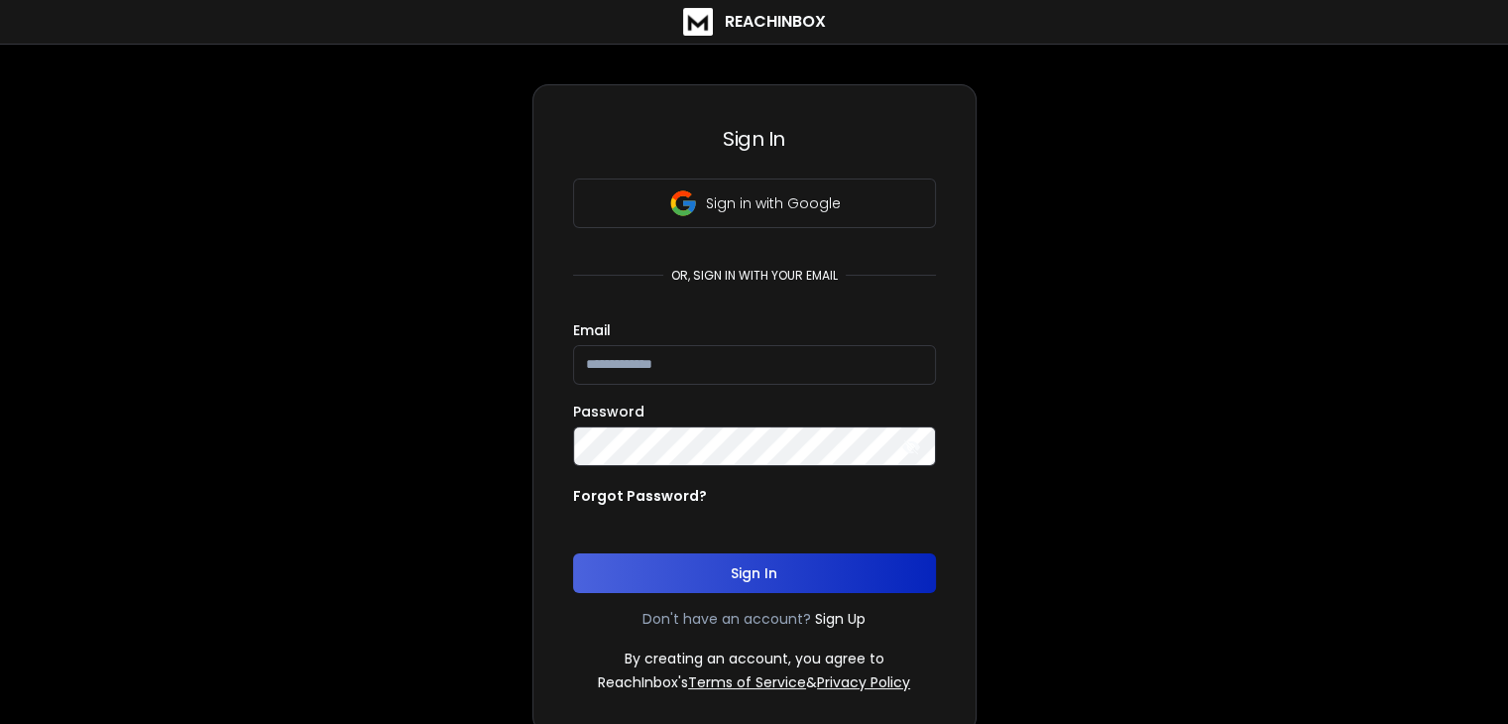
type input "**********"
click at [801, 371] on input "**********" at bounding box center [754, 365] width 363 height 40
click at [794, 565] on button "Sign In" at bounding box center [754, 573] width 363 height 40
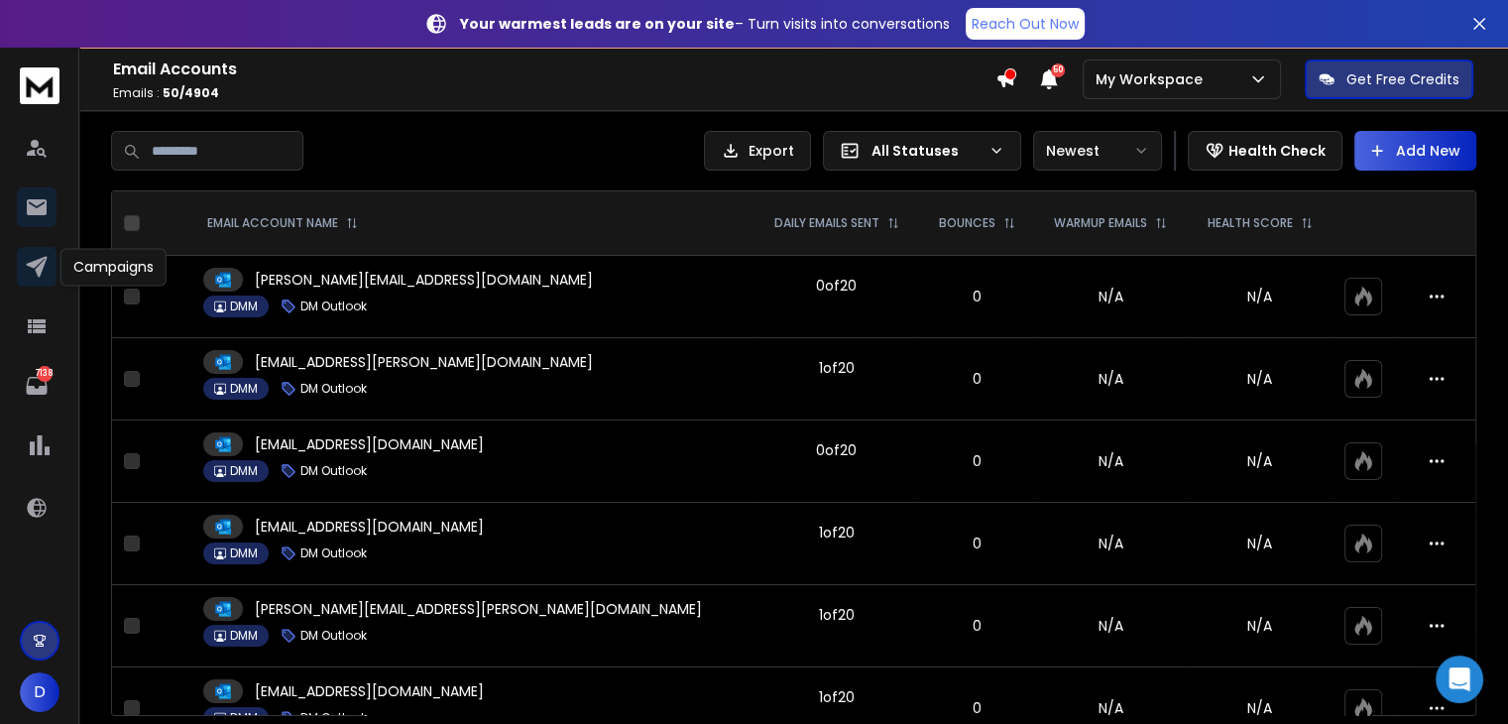
click at [28, 274] on icon at bounding box center [37, 267] width 24 height 24
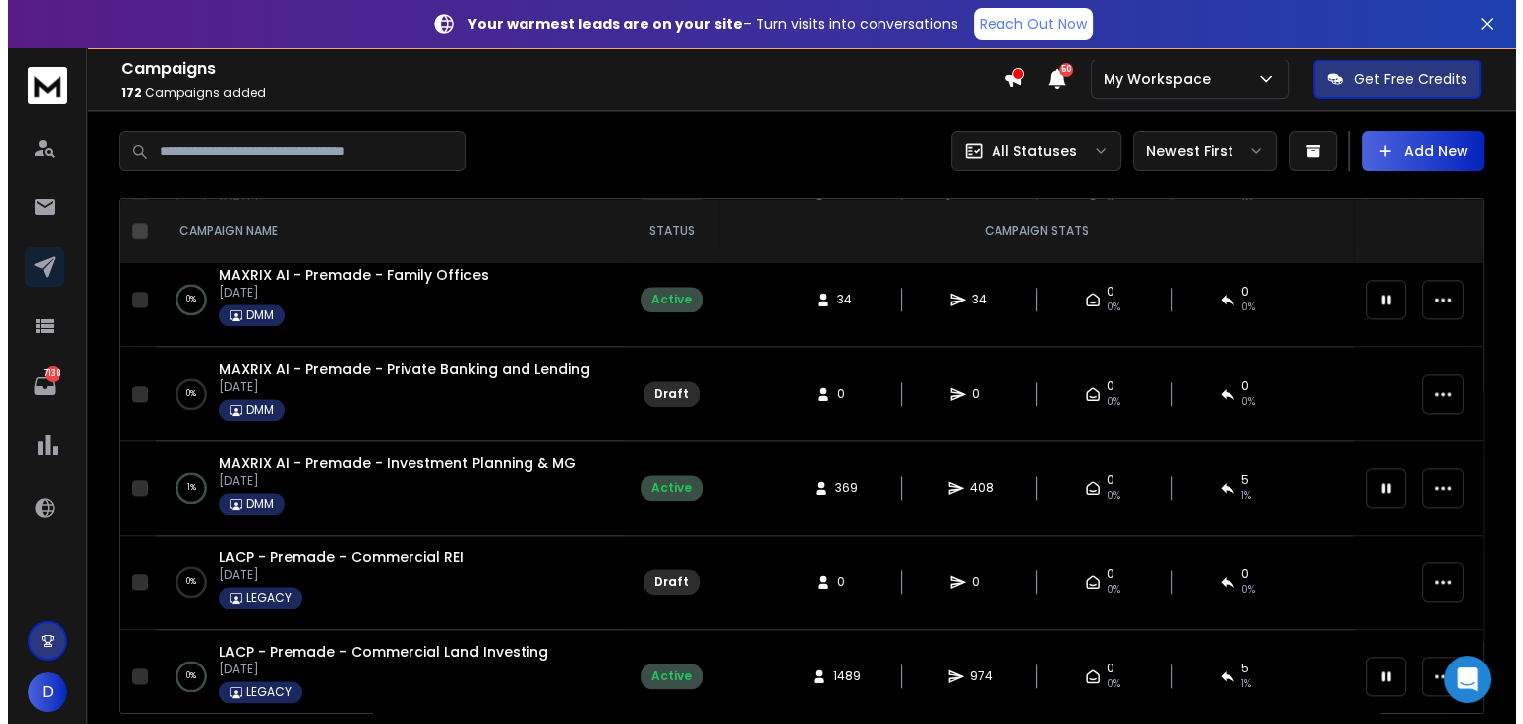
scroll to position [2479, 0]
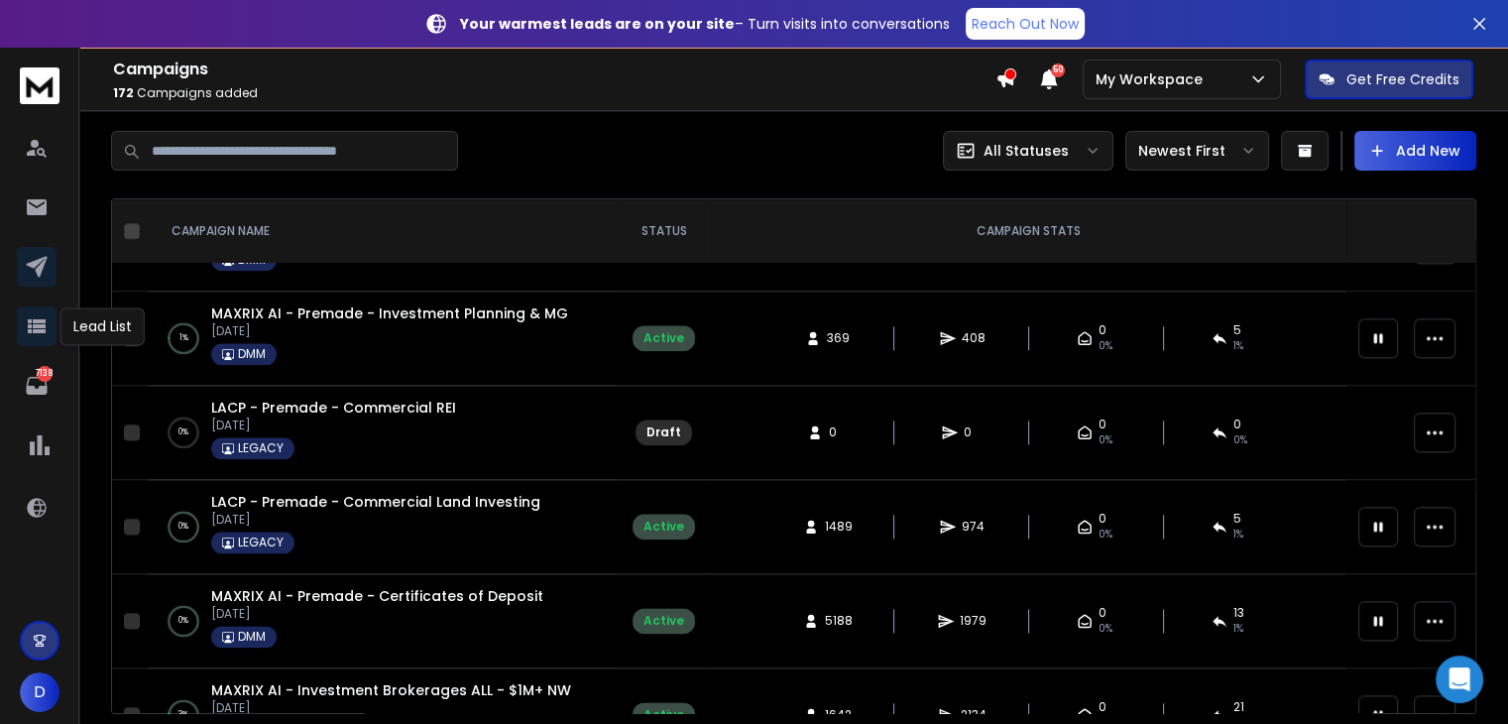
click at [50, 309] on link at bounding box center [37, 326] width 40 height 40
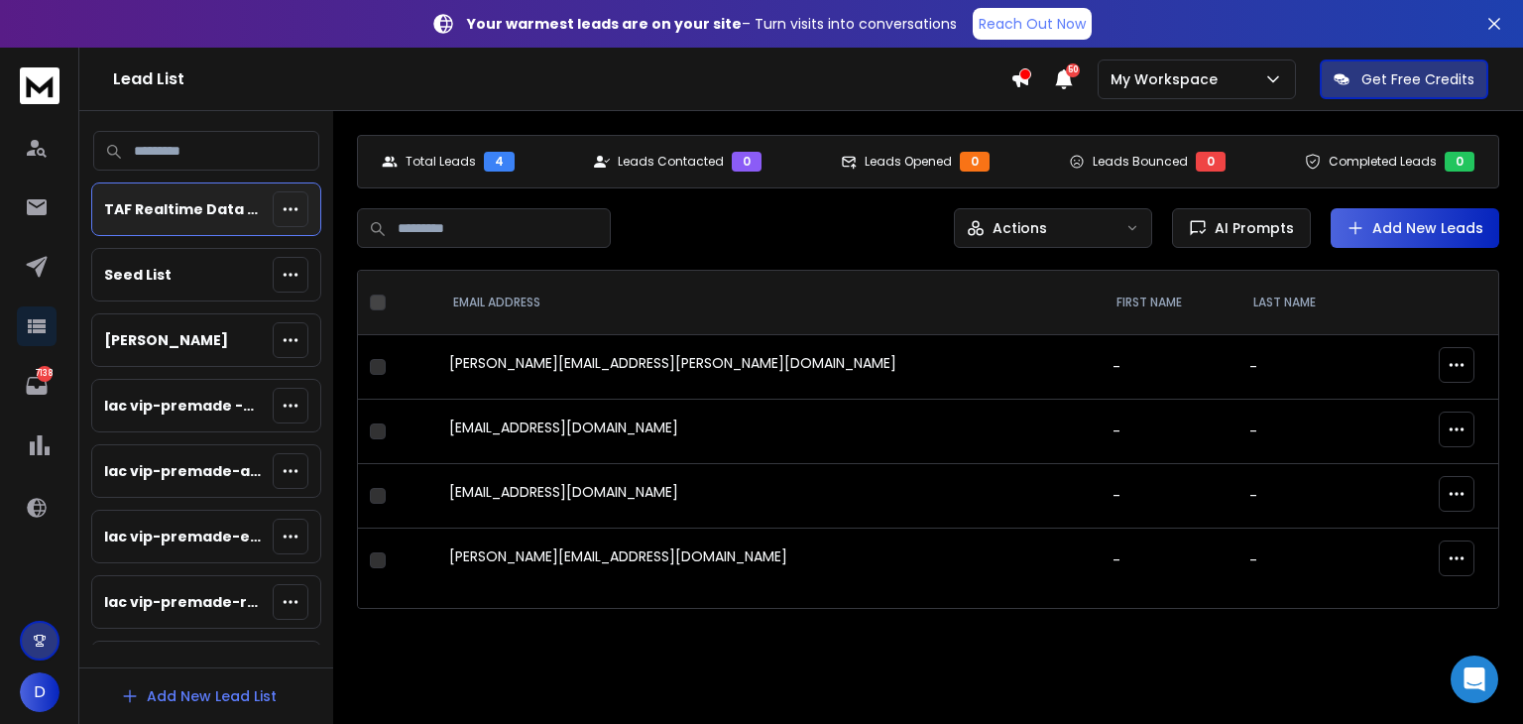
click at [187, 415] on div "lac vip-premade -wealth preservation" at bounding box center [206, 406] width 230 height 54
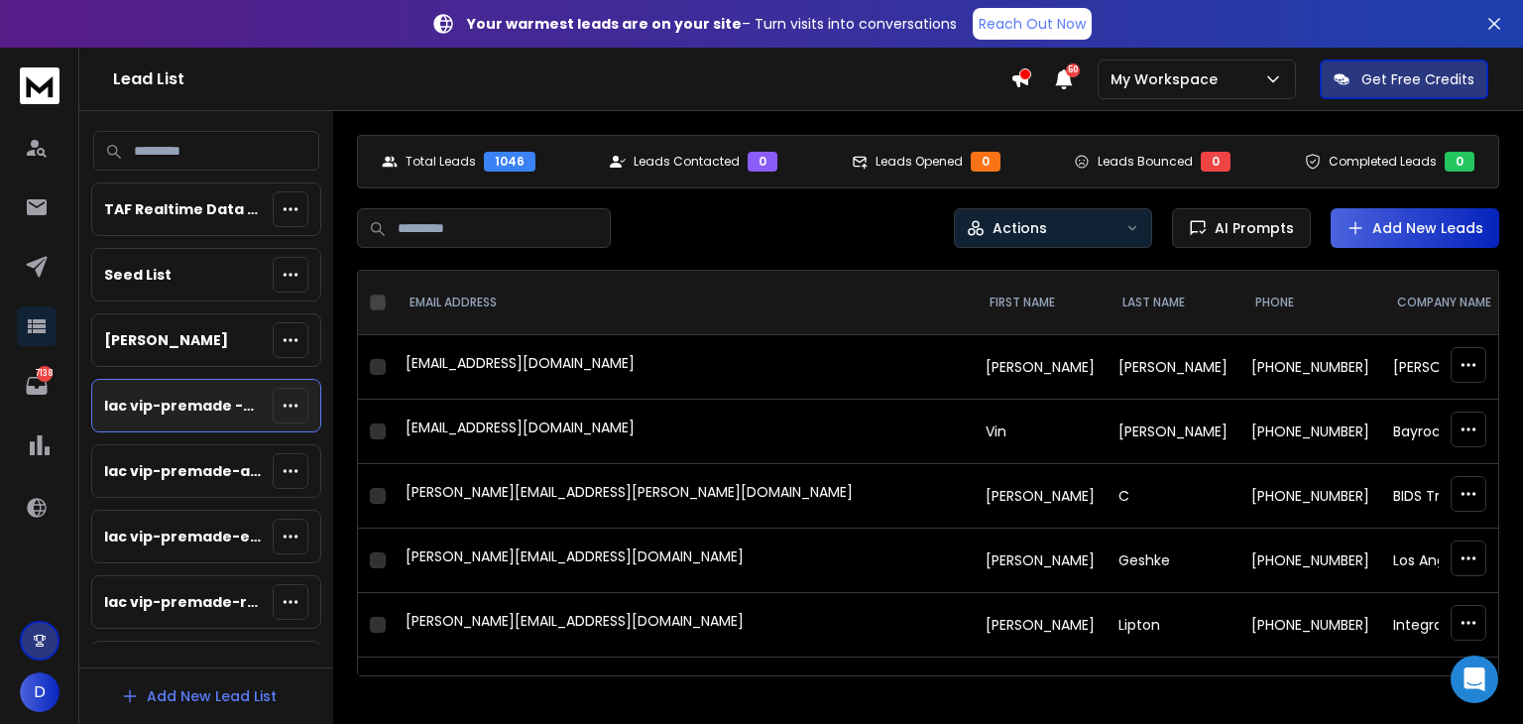
click at [1026, 236] on p "Actions" at bounding box center [1020, 228] width 55 height 20
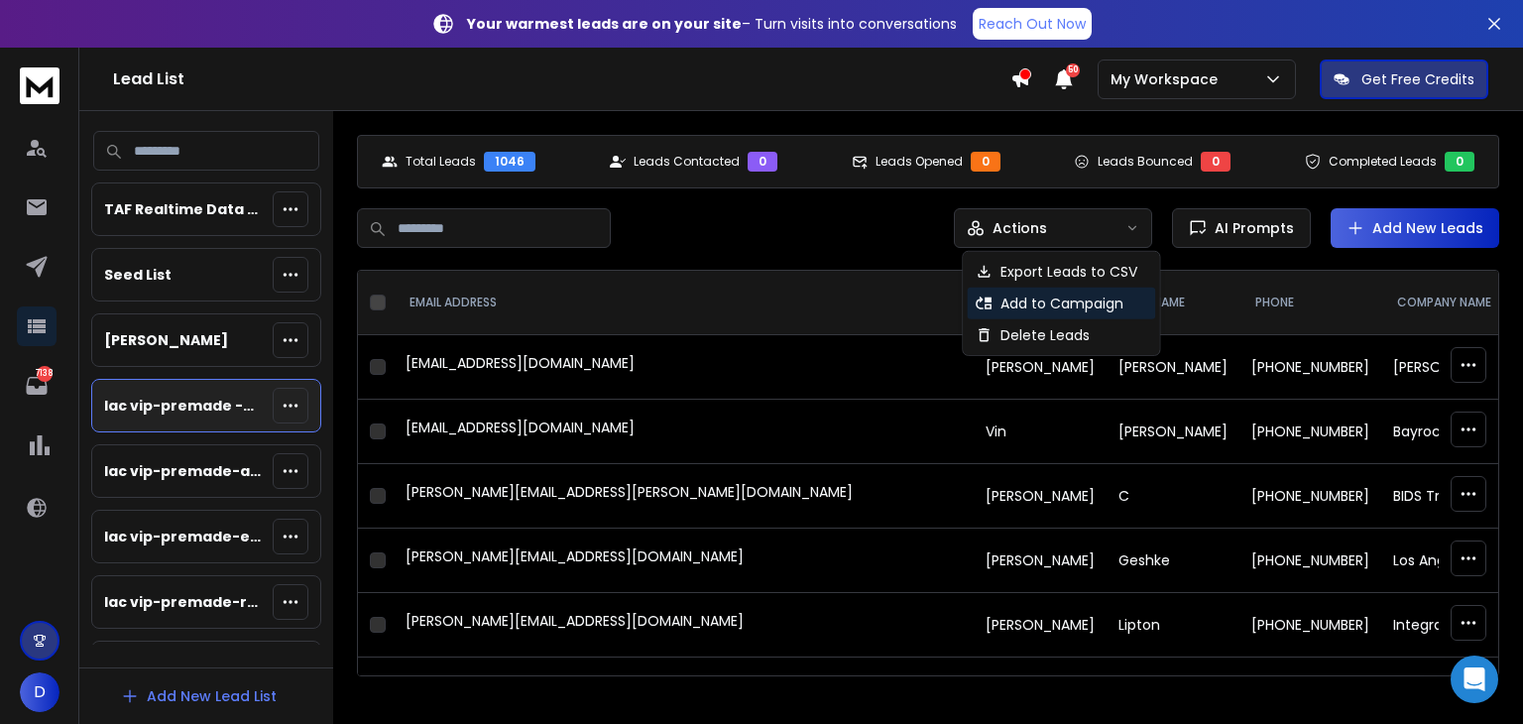
click at [284, 409] on icon "button" at bounding box center [291, 406] width 18 height 18
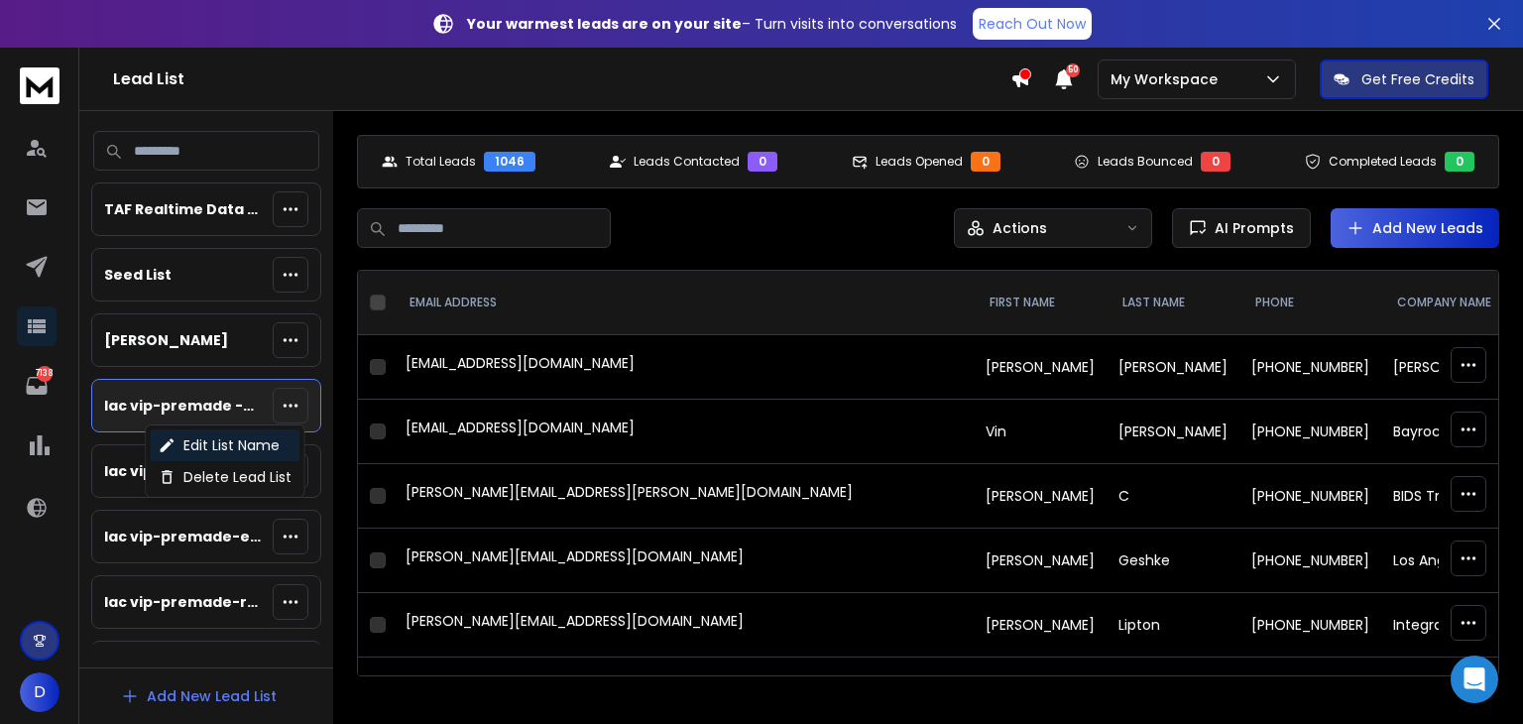
click at [251, 435] on p "Edit List Name" at bounding box center [231, 445] width 96 height 20
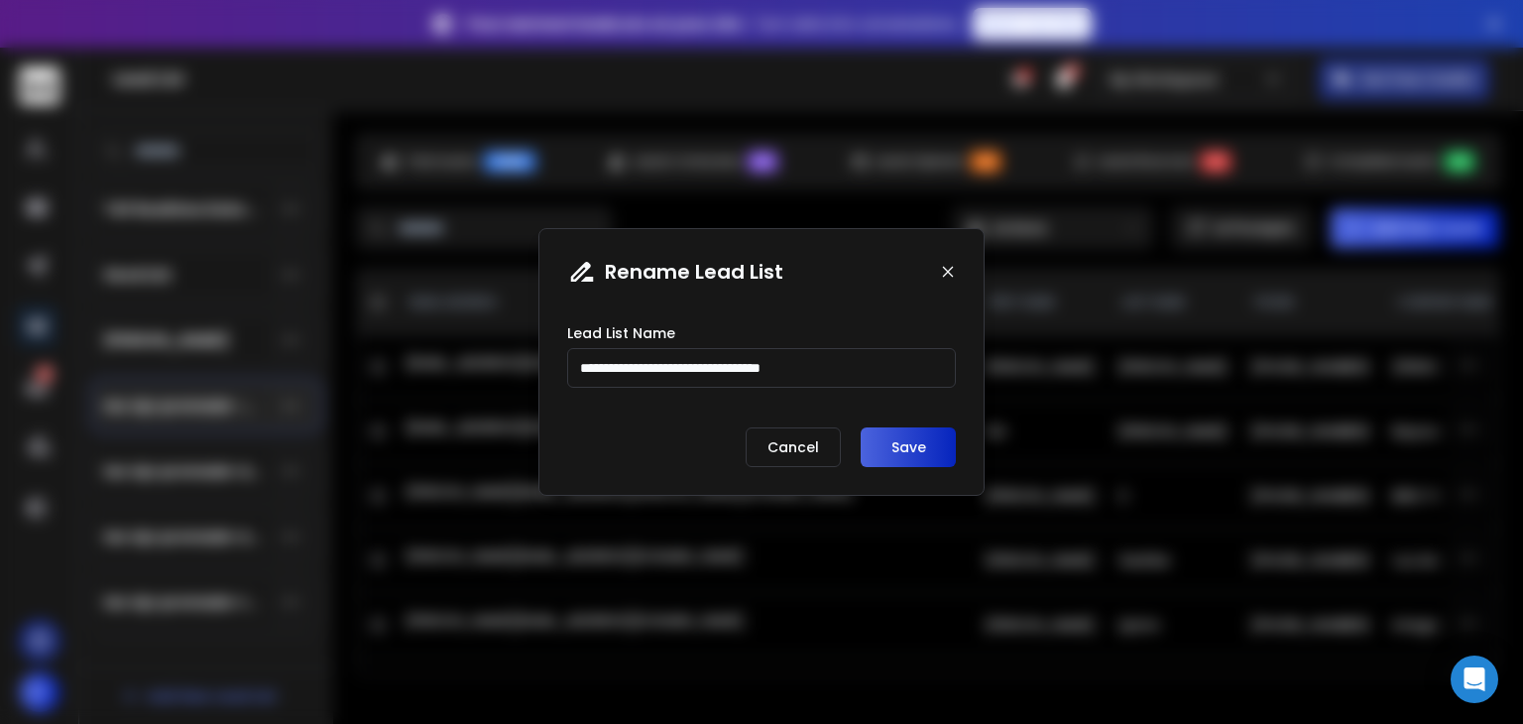
click at [945, 264] on icon at bounding box center [948, 272] width 16 height 16
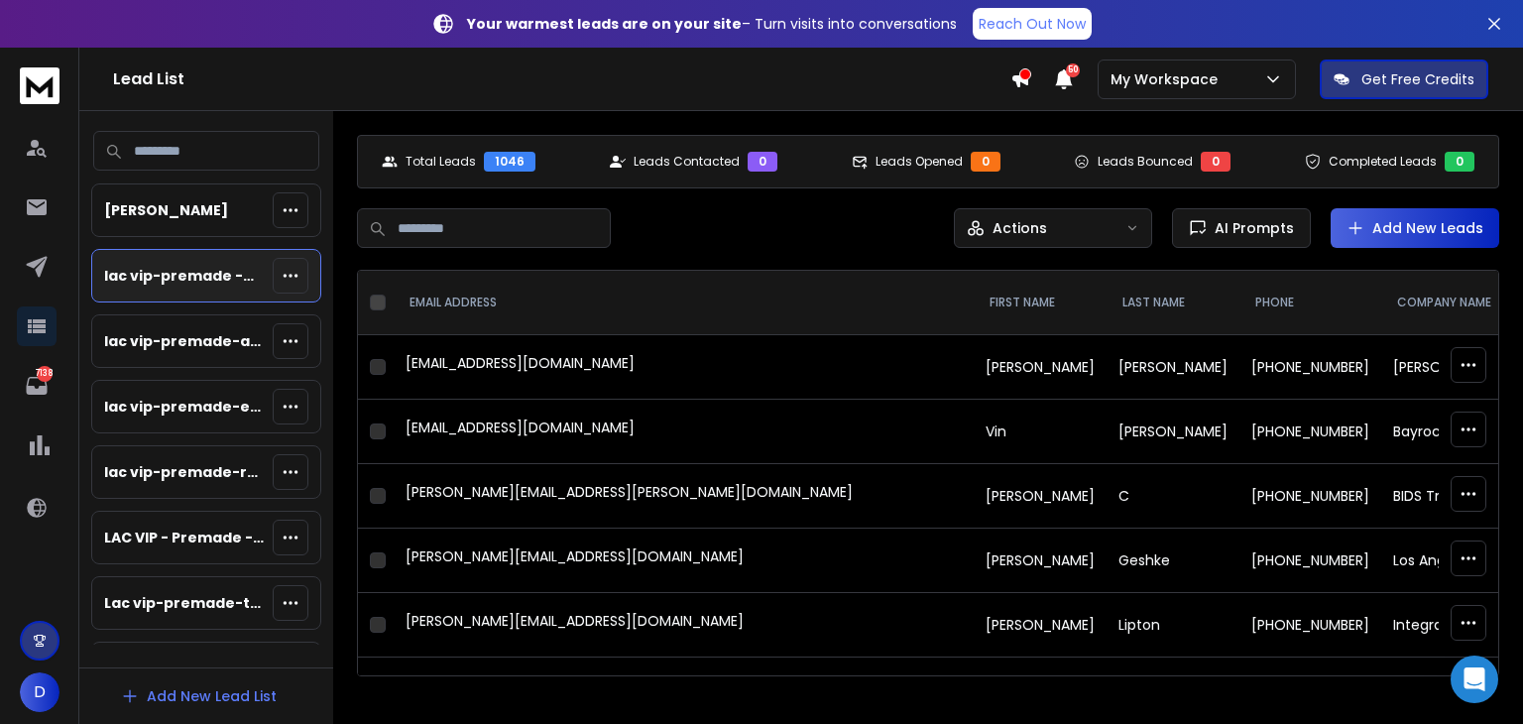
scroll to position [188, 0]
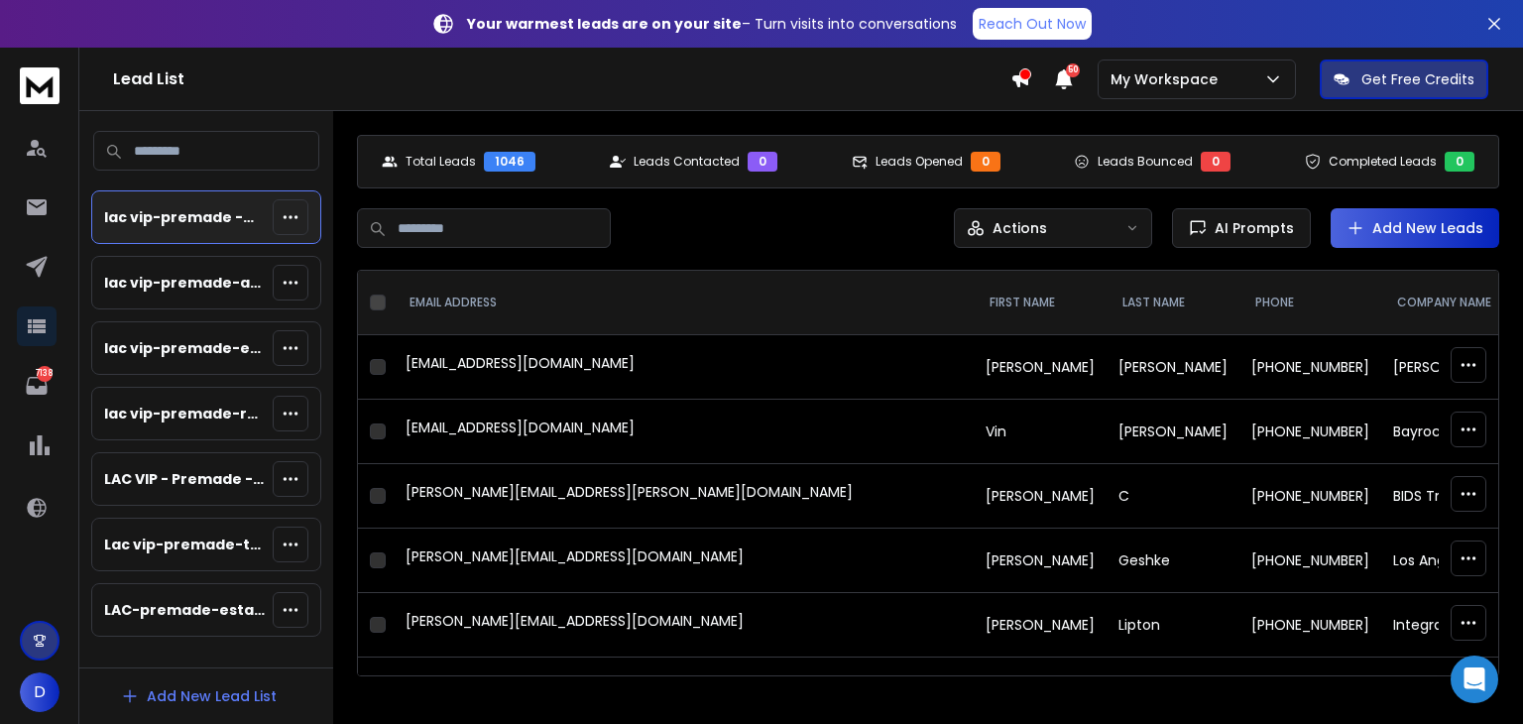
click at [726, 268] on div "EMAIL ADDRESS FIRST NAME LAST NAME Phone Company Name [EMAIL_ADDRESS][DOMAIN_NA…" at bounding box center [916, 393] width 1166 height 565
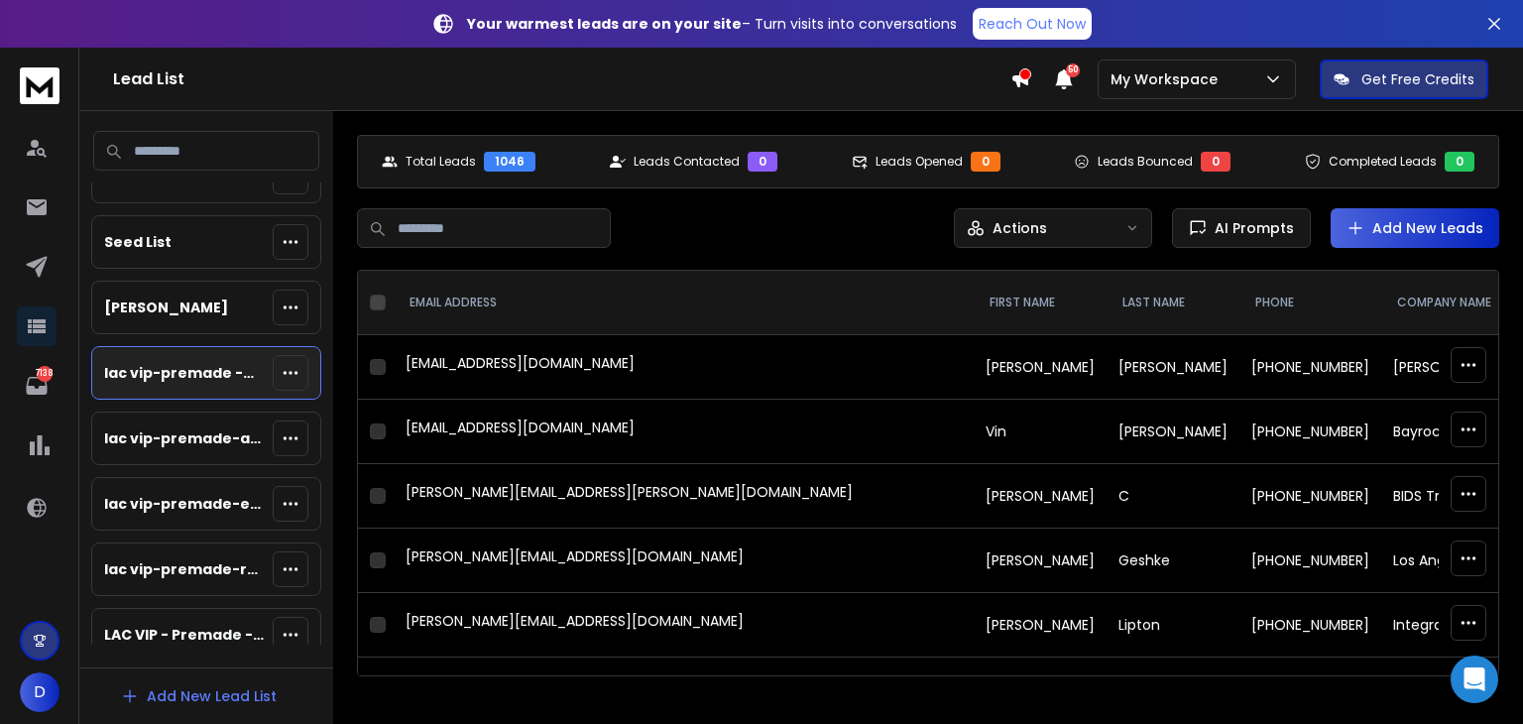
scroll to position [0, 0]
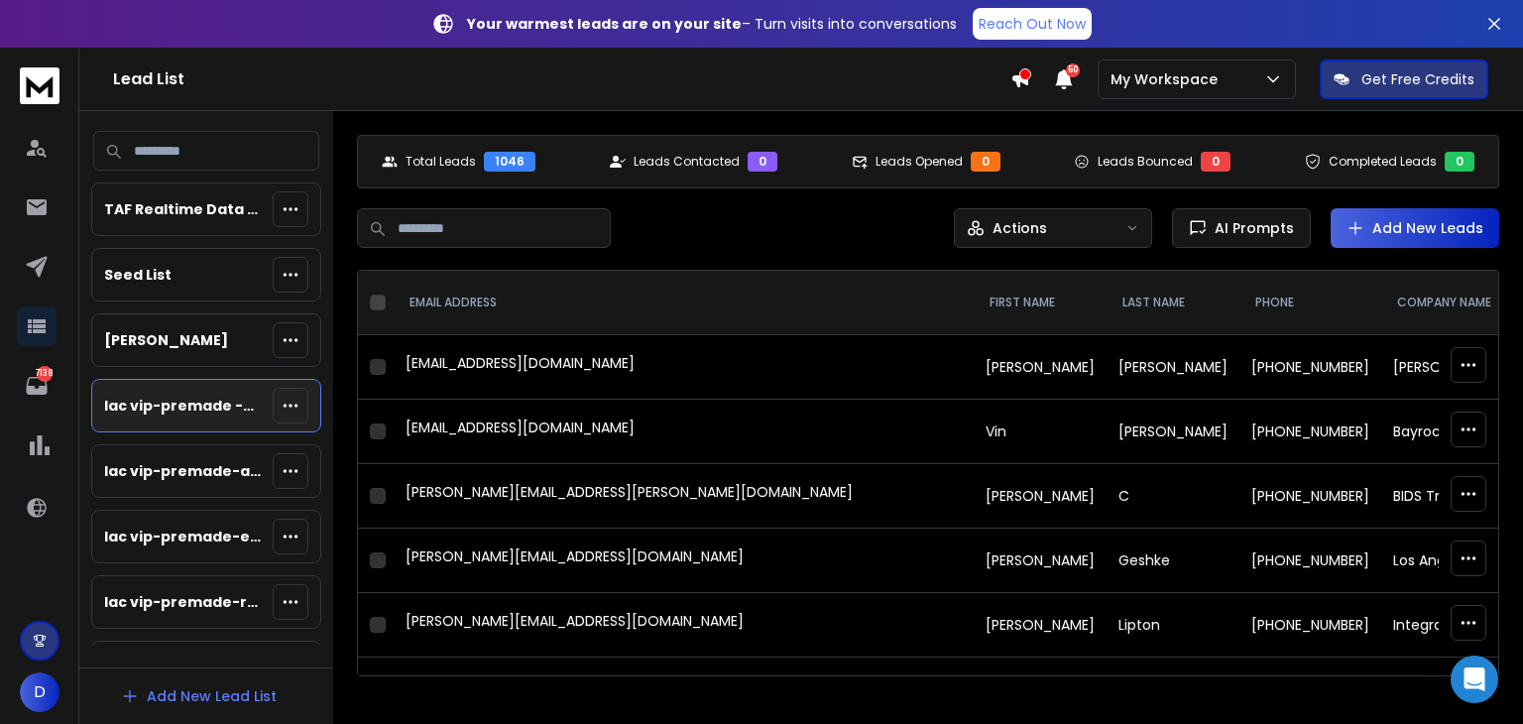
click at [287, 403] on icon "button" at bounding box center [291, 406] width 18 height 18
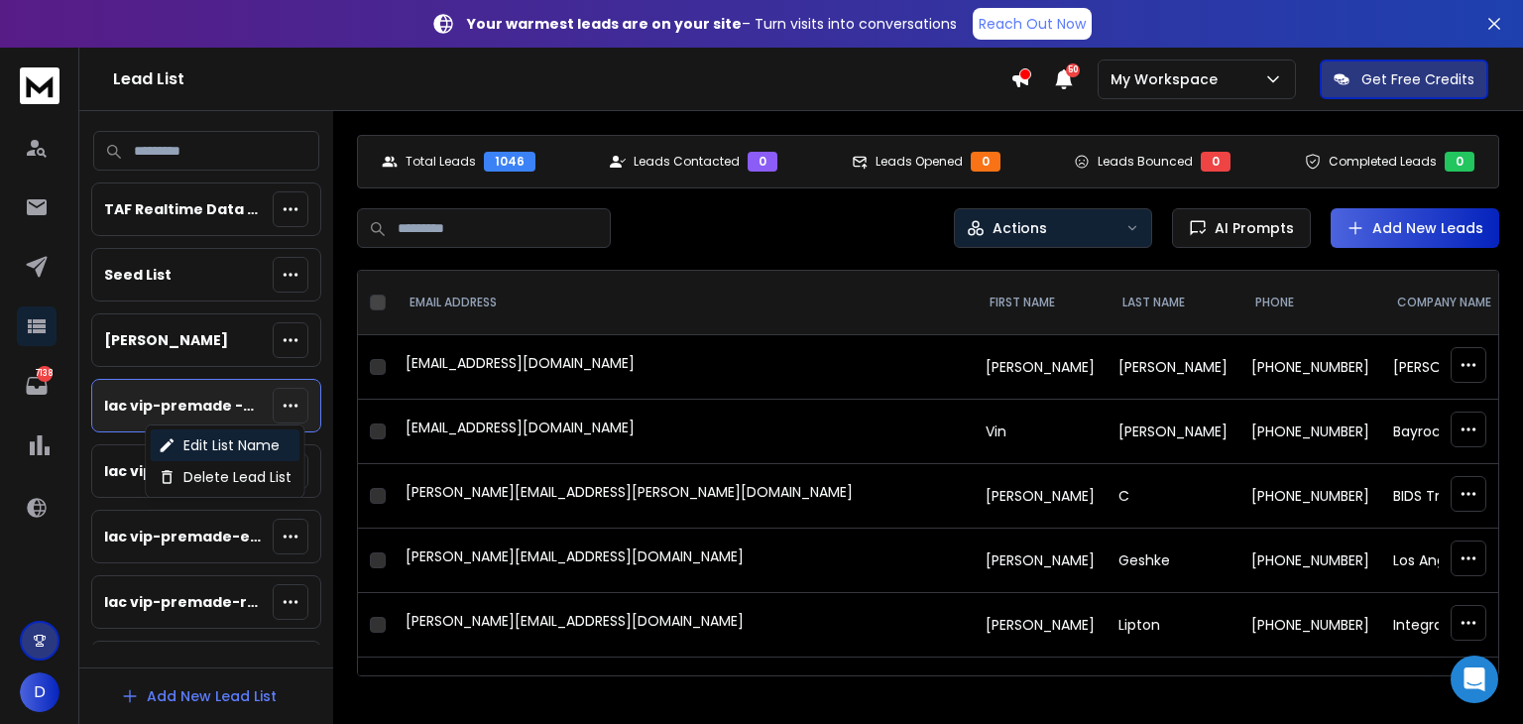
click at [1098, 239] on button "Actions" at bounding box center [1053, 228] width 198 height 40
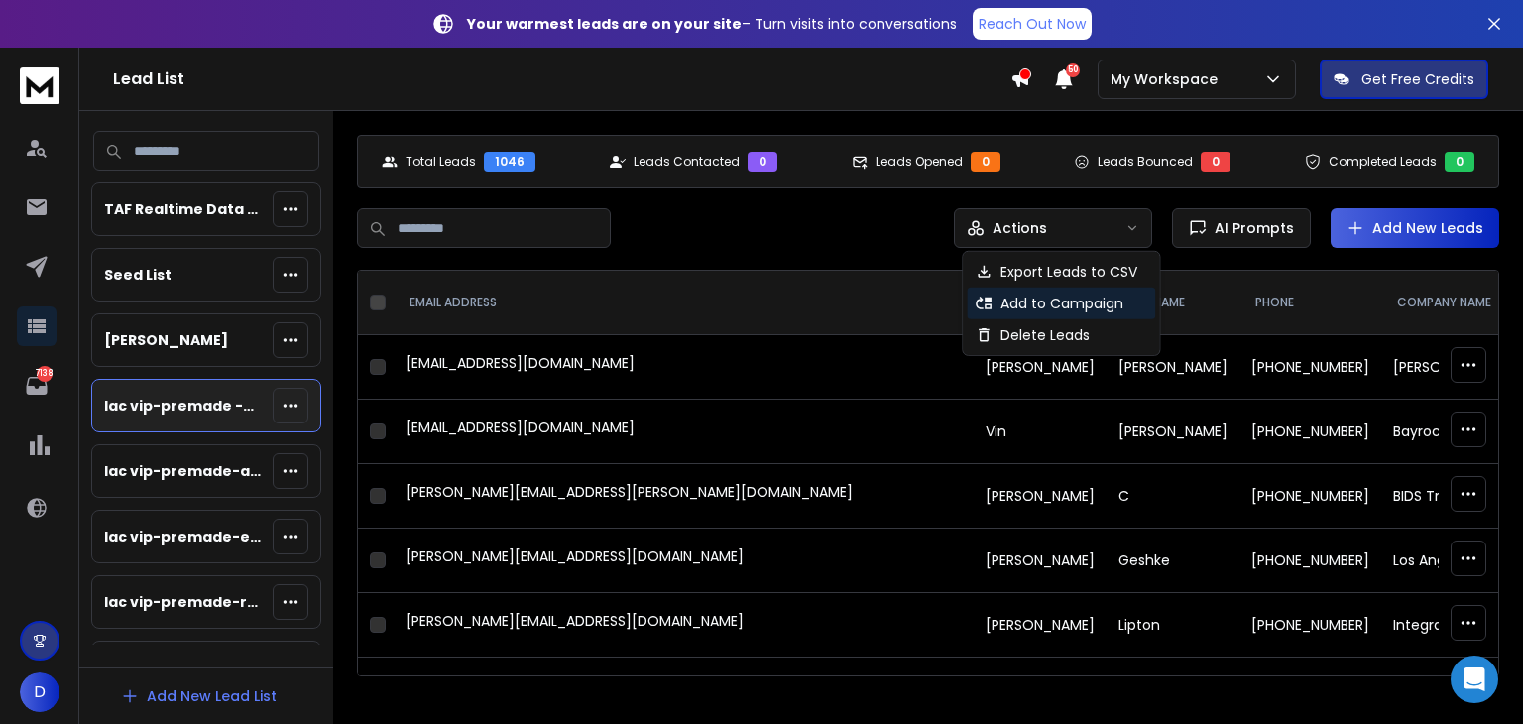
click at [1106, 302] on p "Add to Campaign" at bounding box center [1062, 304] width 123 height 20
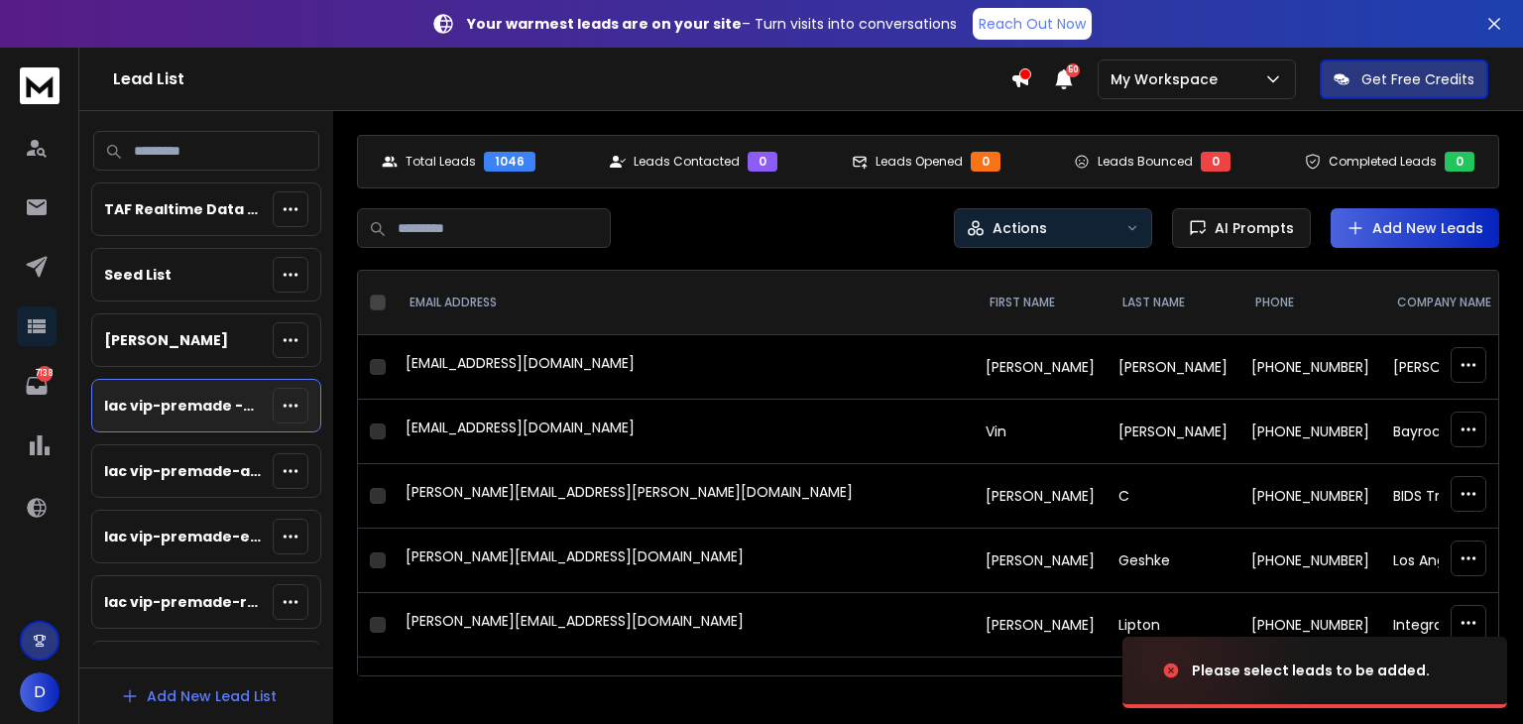
click at [1118, 227] on div "Actions" at bounding box center [1042, 228] width 151 height 20
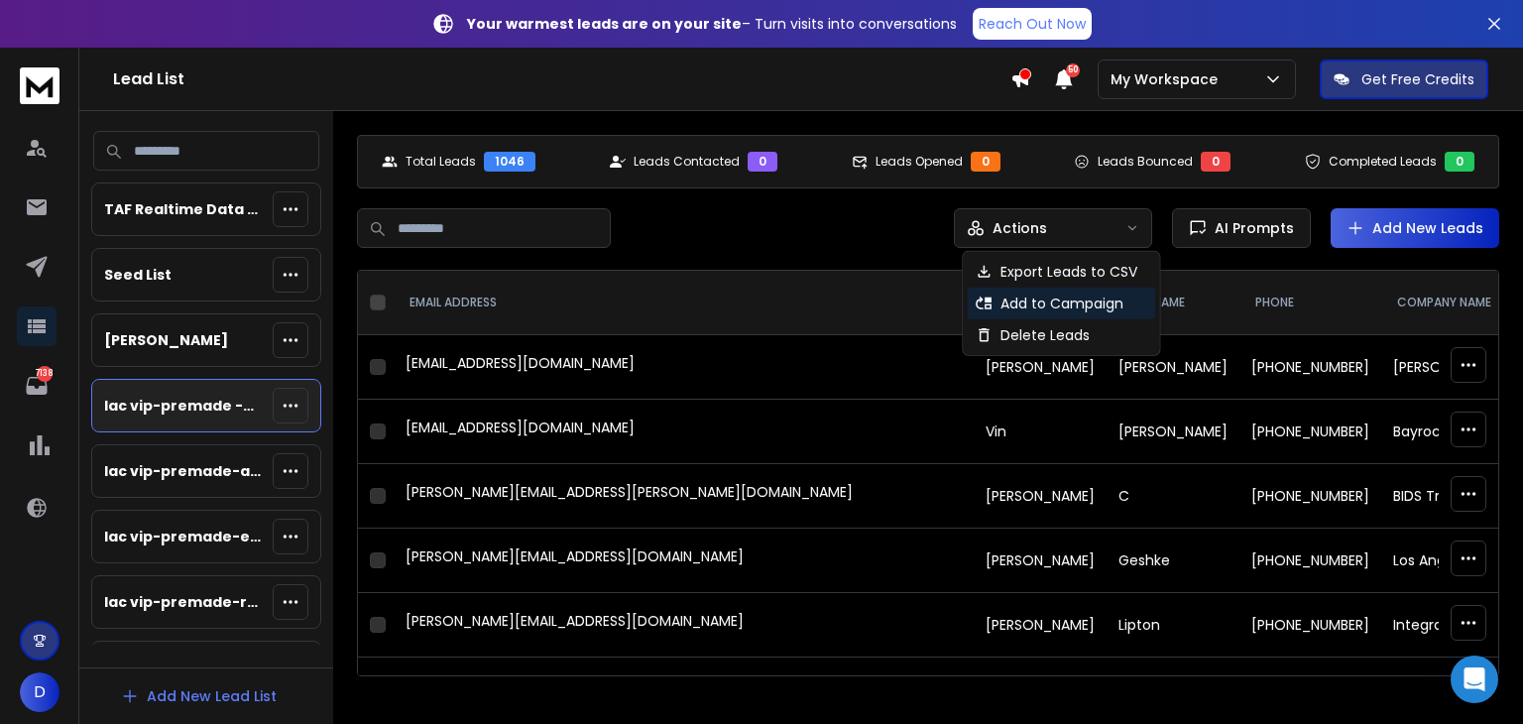
click at [992, 302] on icon at bounding box center [984, 304] width 18 height 18
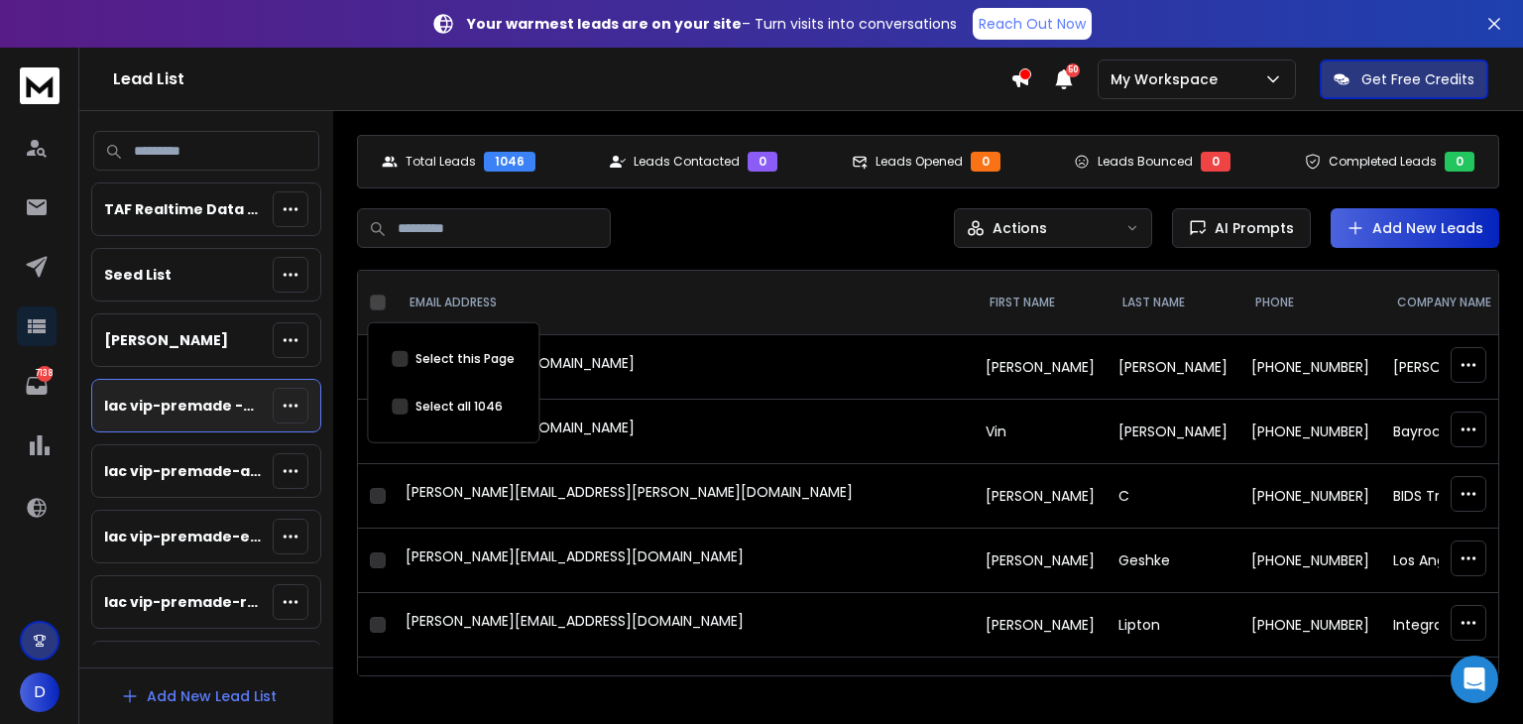
click at [404, 408] on button "Select this Page" at bounding box center [400, 407] width 16 height 16
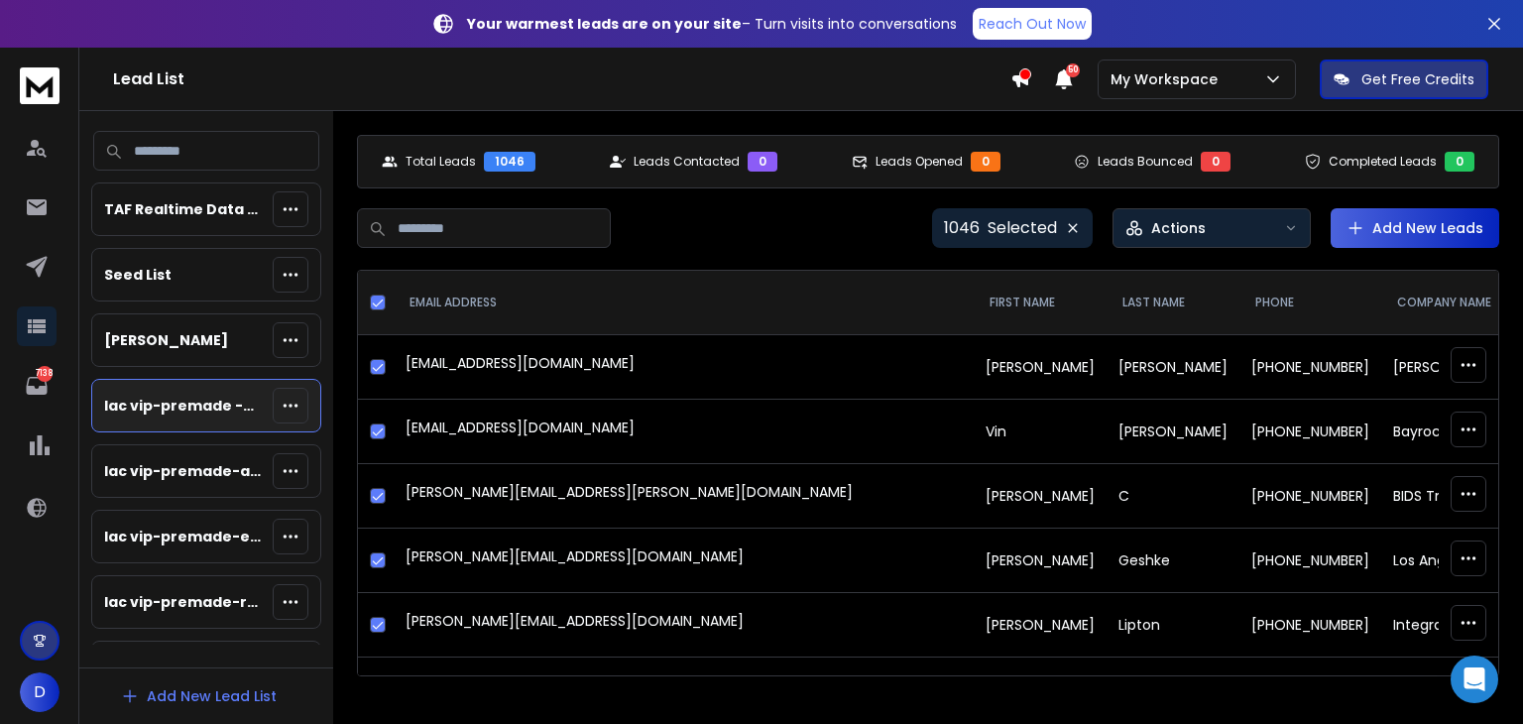
click at [1201, 226] on p "Actions" at bounding box center [1178, 228] width 55 height 20
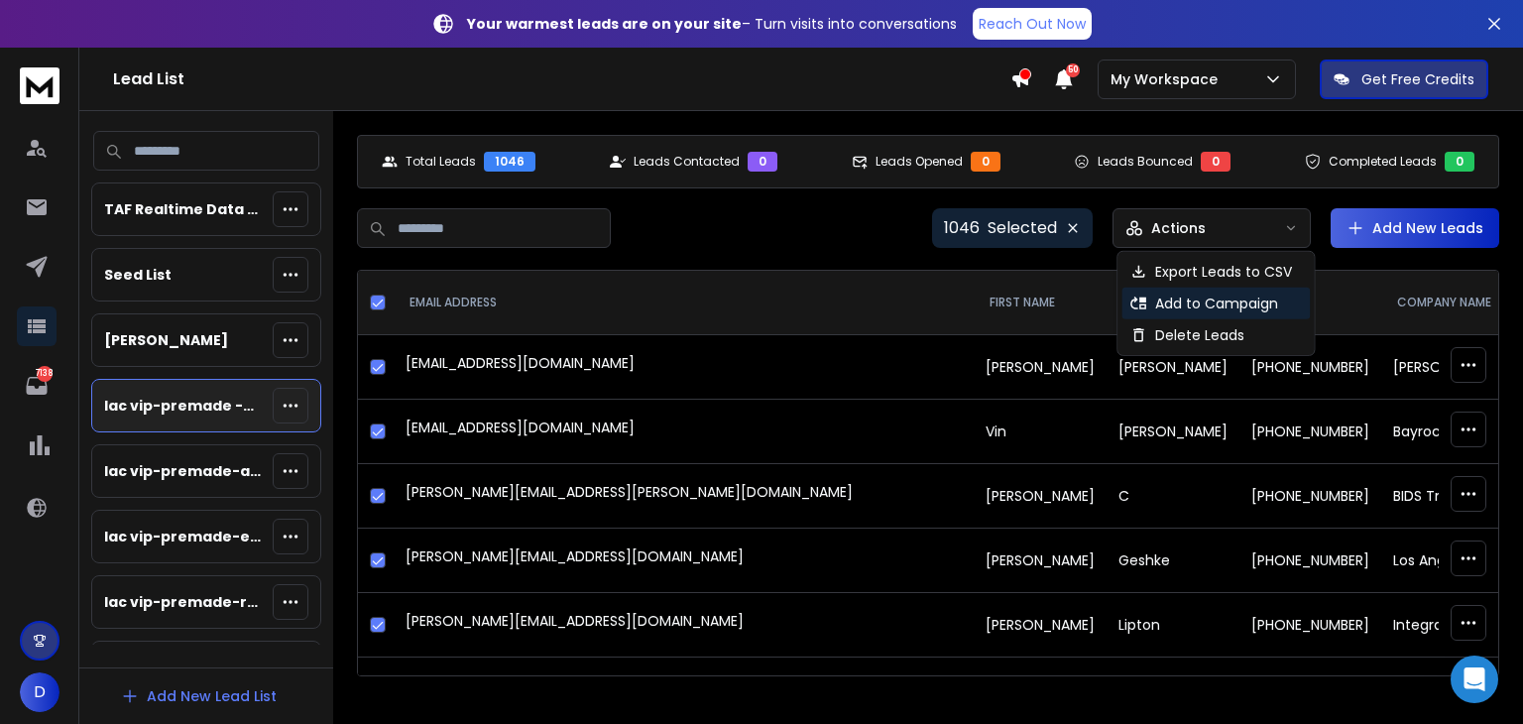
click at [1226, 302] on p "Add to Campaign" at bounding box center [1216, 304] width 123 height 20
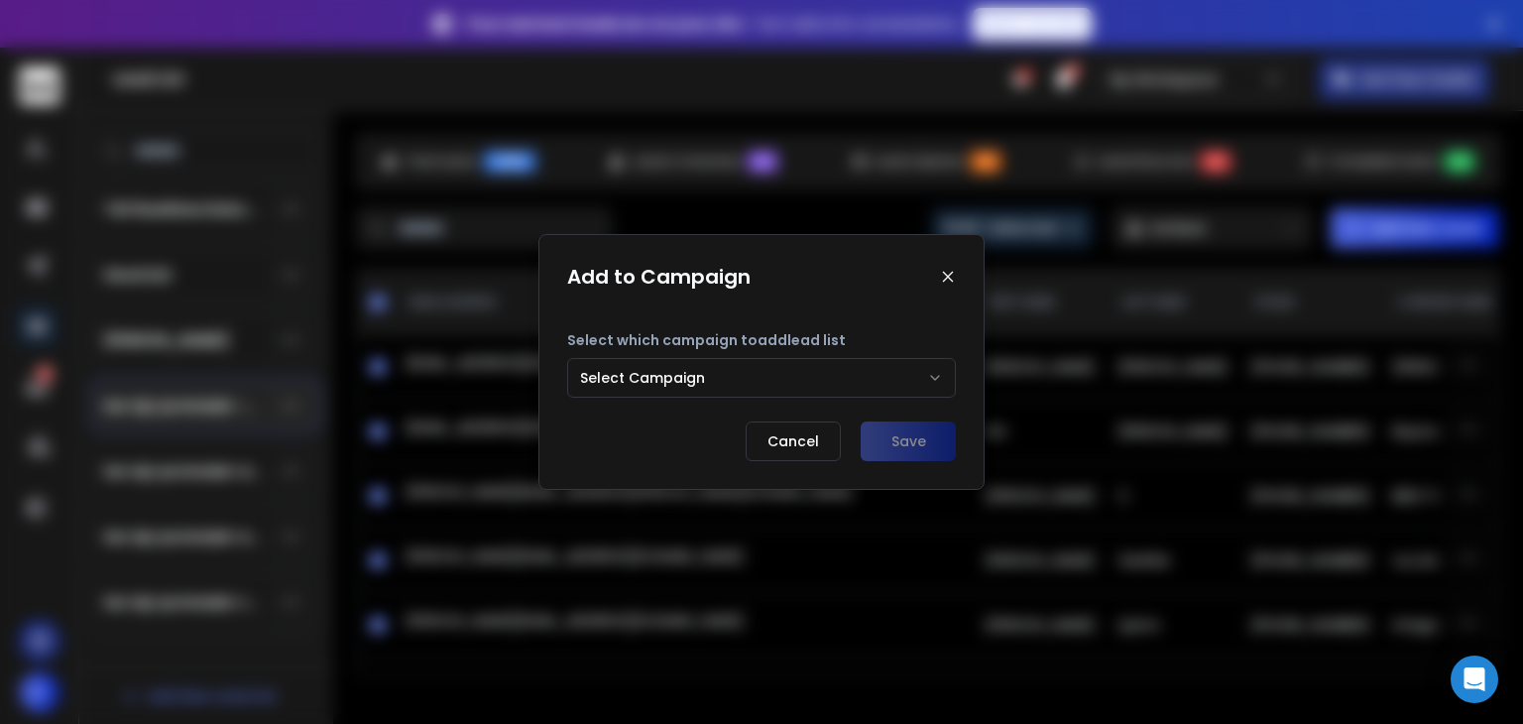
click at [838, 375] on button "Select Campaign" at bounding box center [761, 378] width 389 height 40
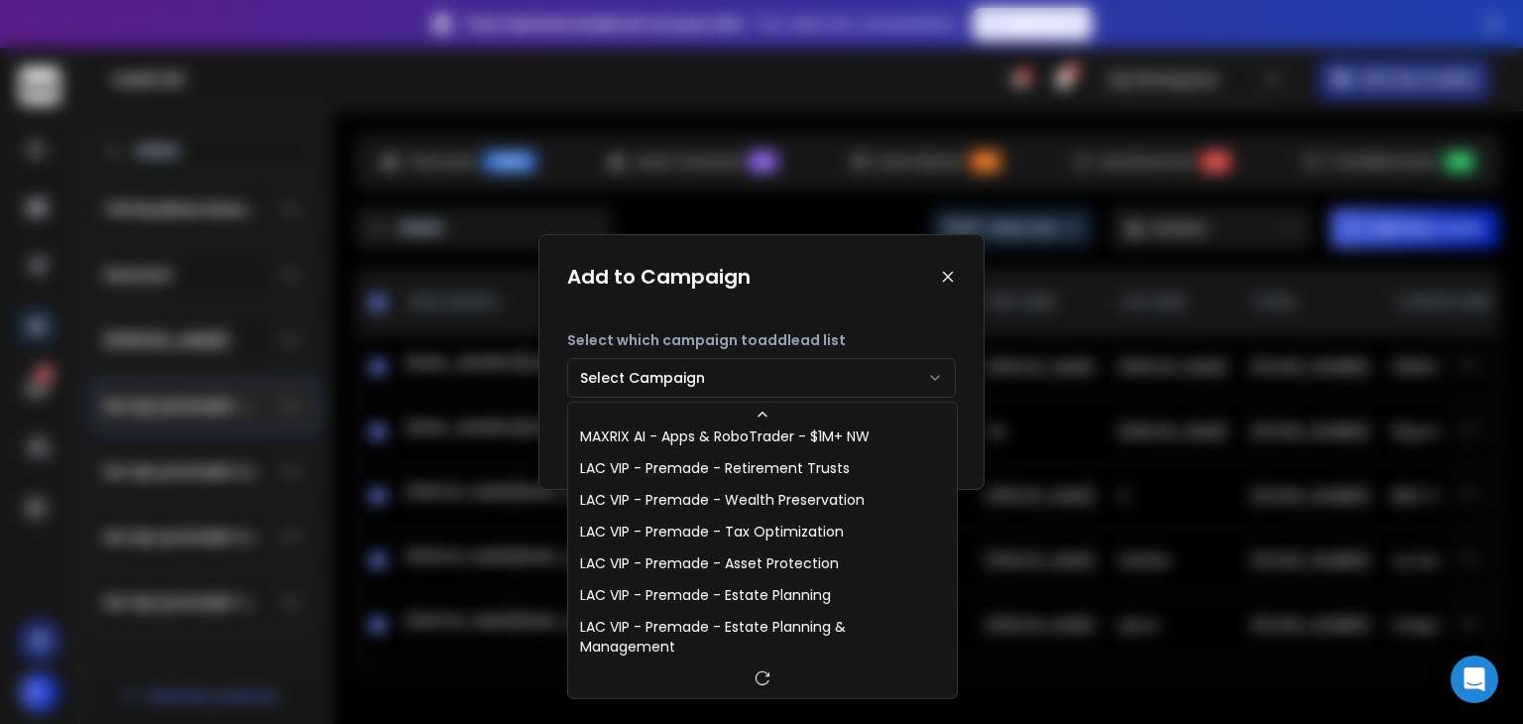
scroll to position [1790, 0]
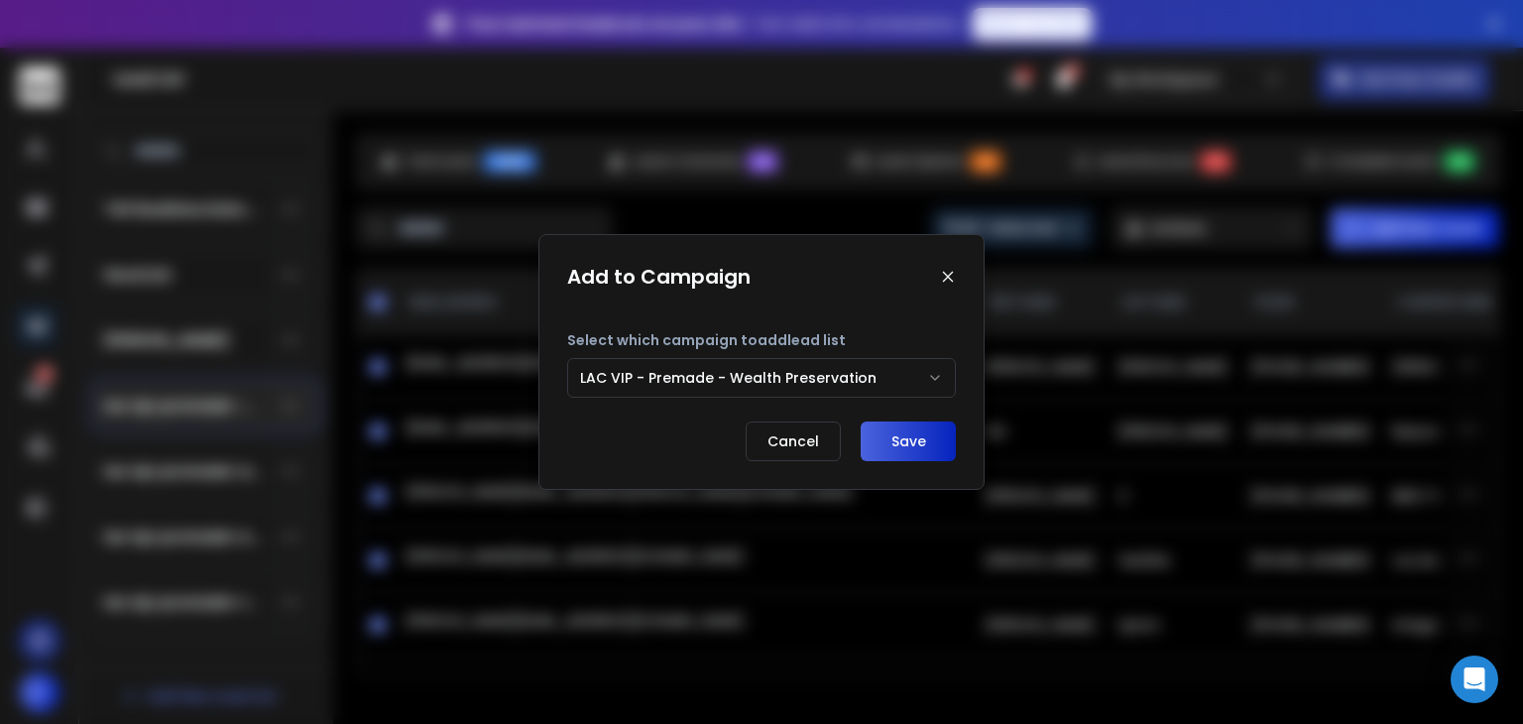
click at [794, 368] on button "LAC VIP - Premade - Wealth Preservation" at bounding box center [761, 378] width 389 height 40
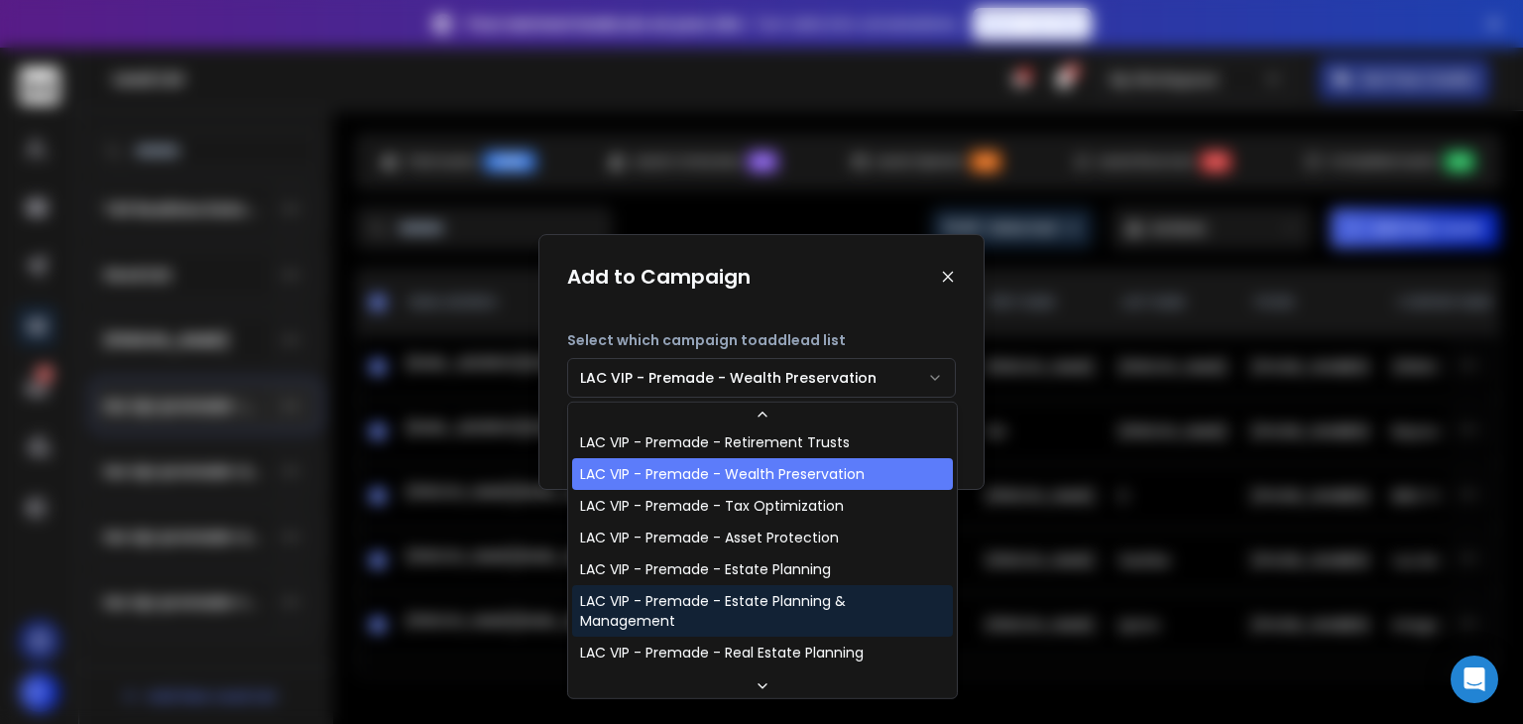
scroll to position [1731, 0]
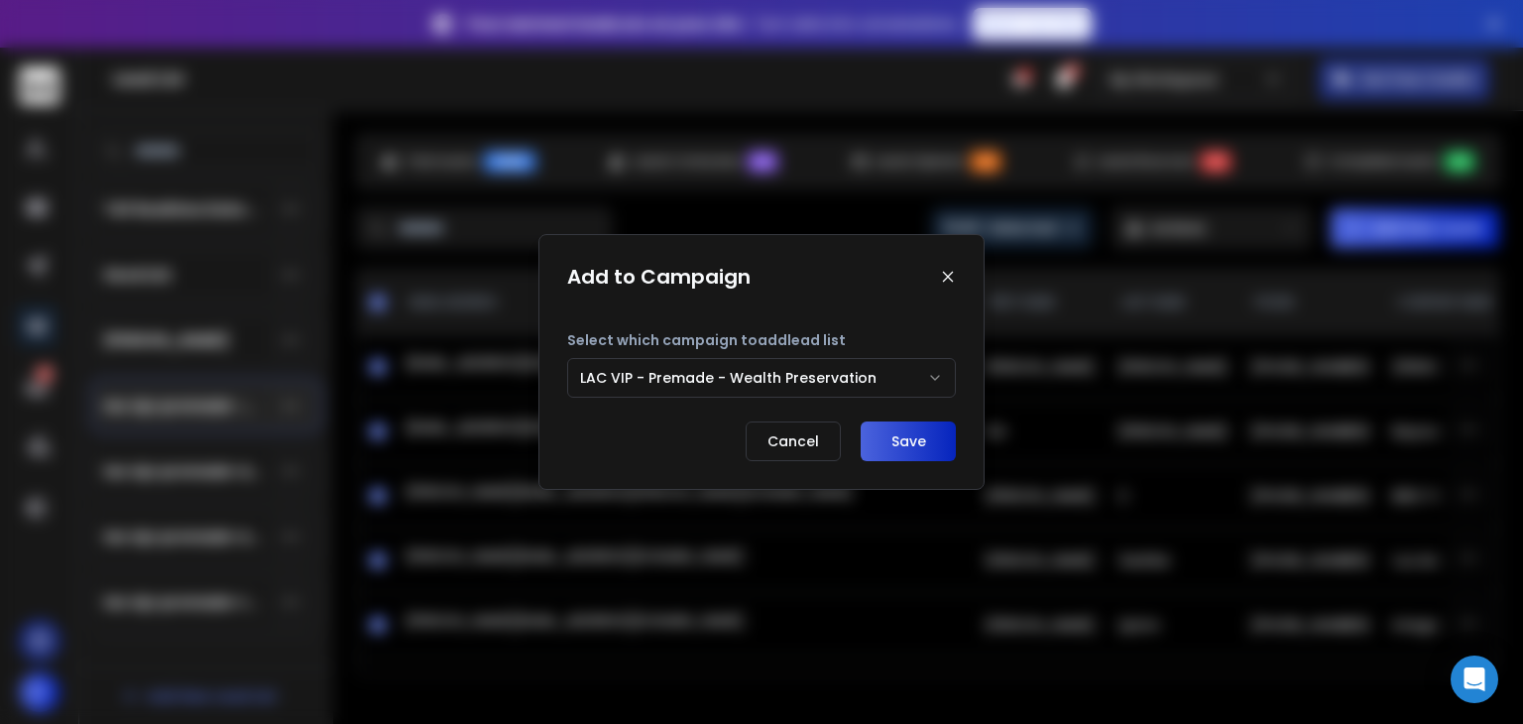
click at [825, 266] on div "Add to Campaign" at bounding box center [761, 277] width 389 height 28
click at [895, 440] on button "Save" at bounding box center [908, 441] width 95 height 40
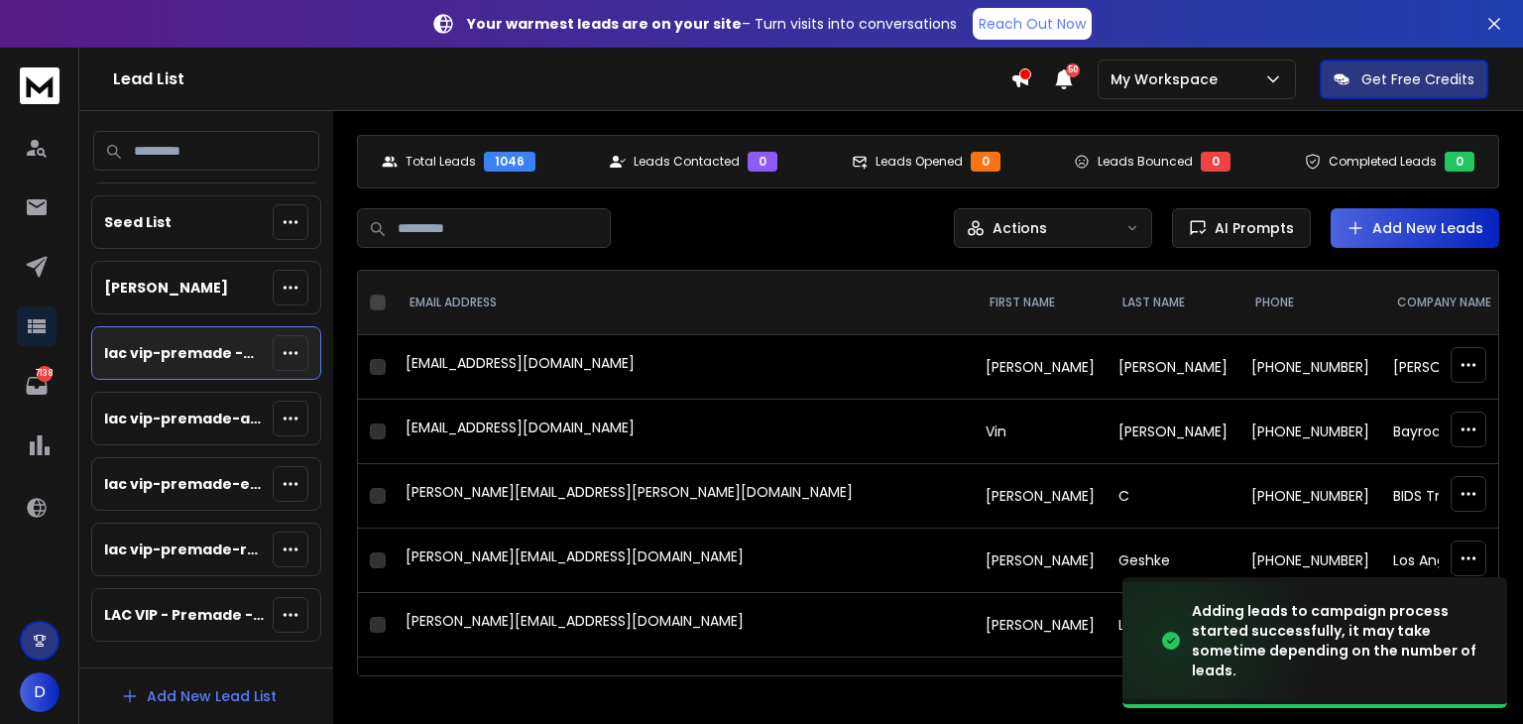
scroll to position [99, 0]
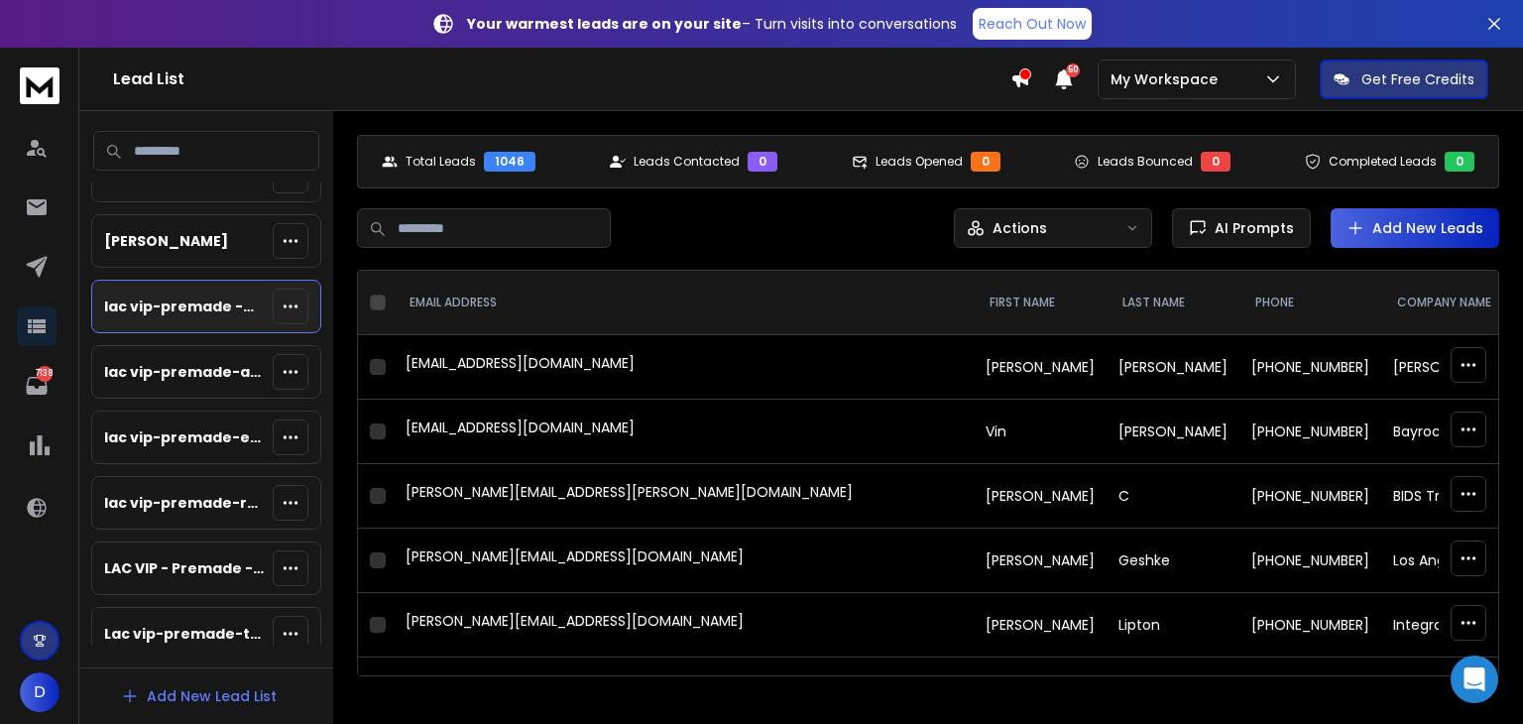
click at [199, 371] on p "lac vip-premade-asset protection" at bounding box center [184, 372] width 161 height 20
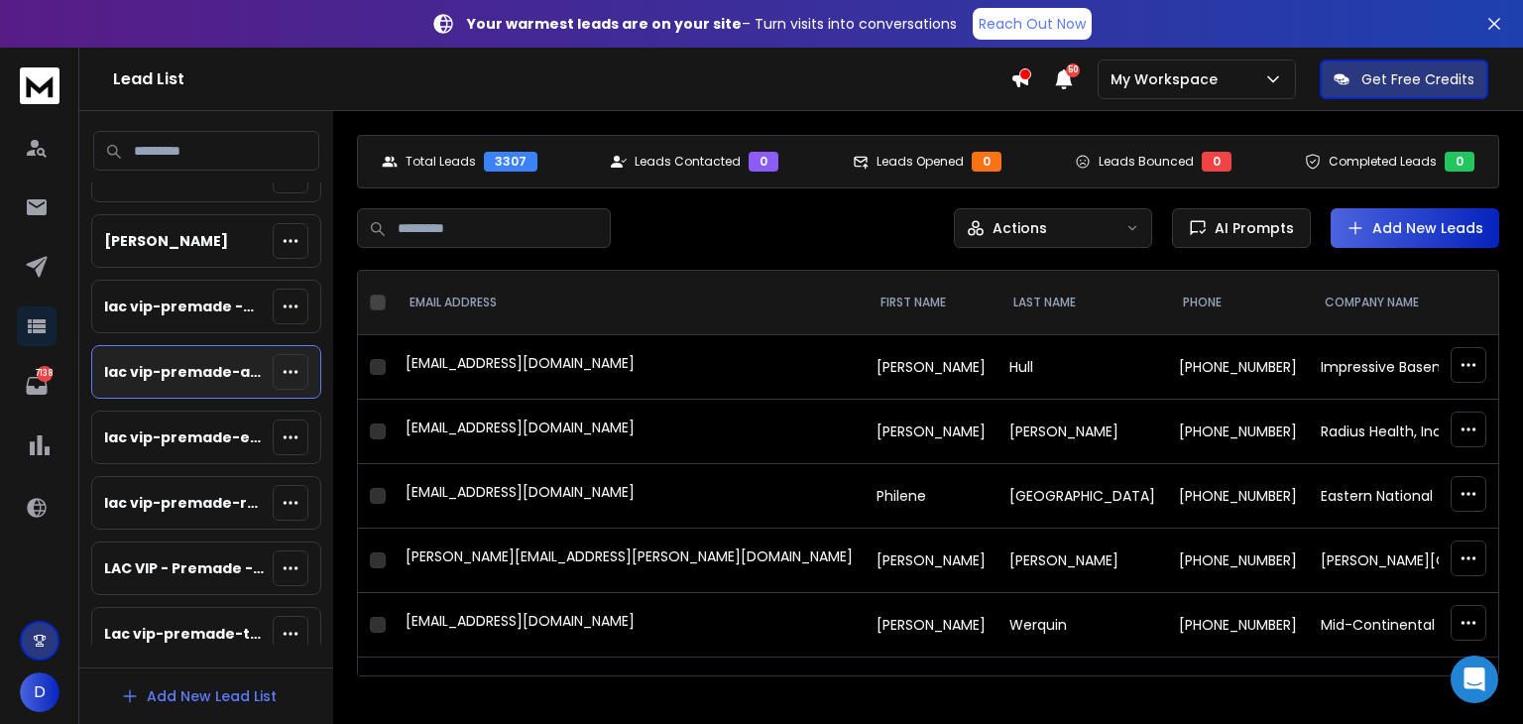
click at [285, 374] on icon "button" at bounding box center [291, 372] width 18 height 18
click at [266, 414] on p "Edit List Name" at bounding box center [231, 412] width 96 height 20
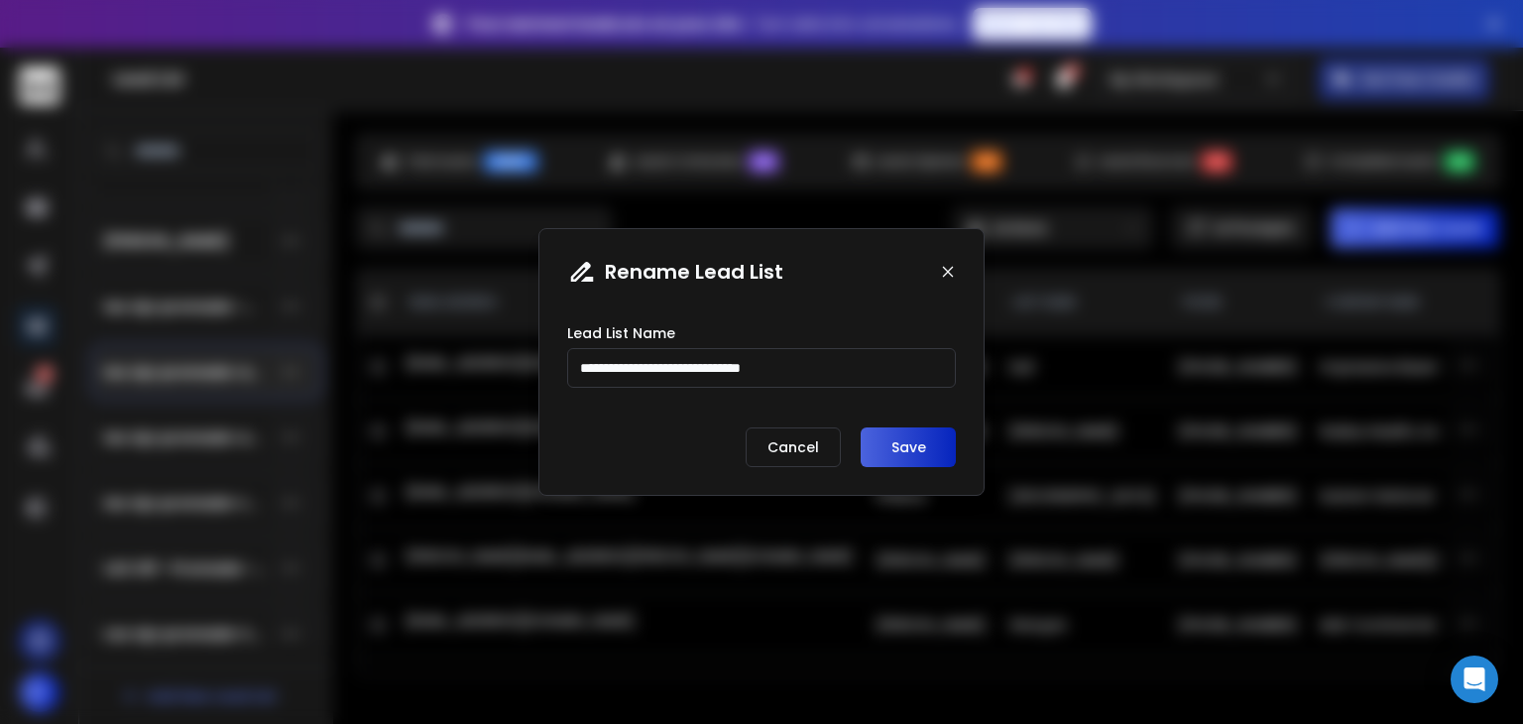
click at [944, 267] on icon at bounding box center [948, 272] width 11 height 11
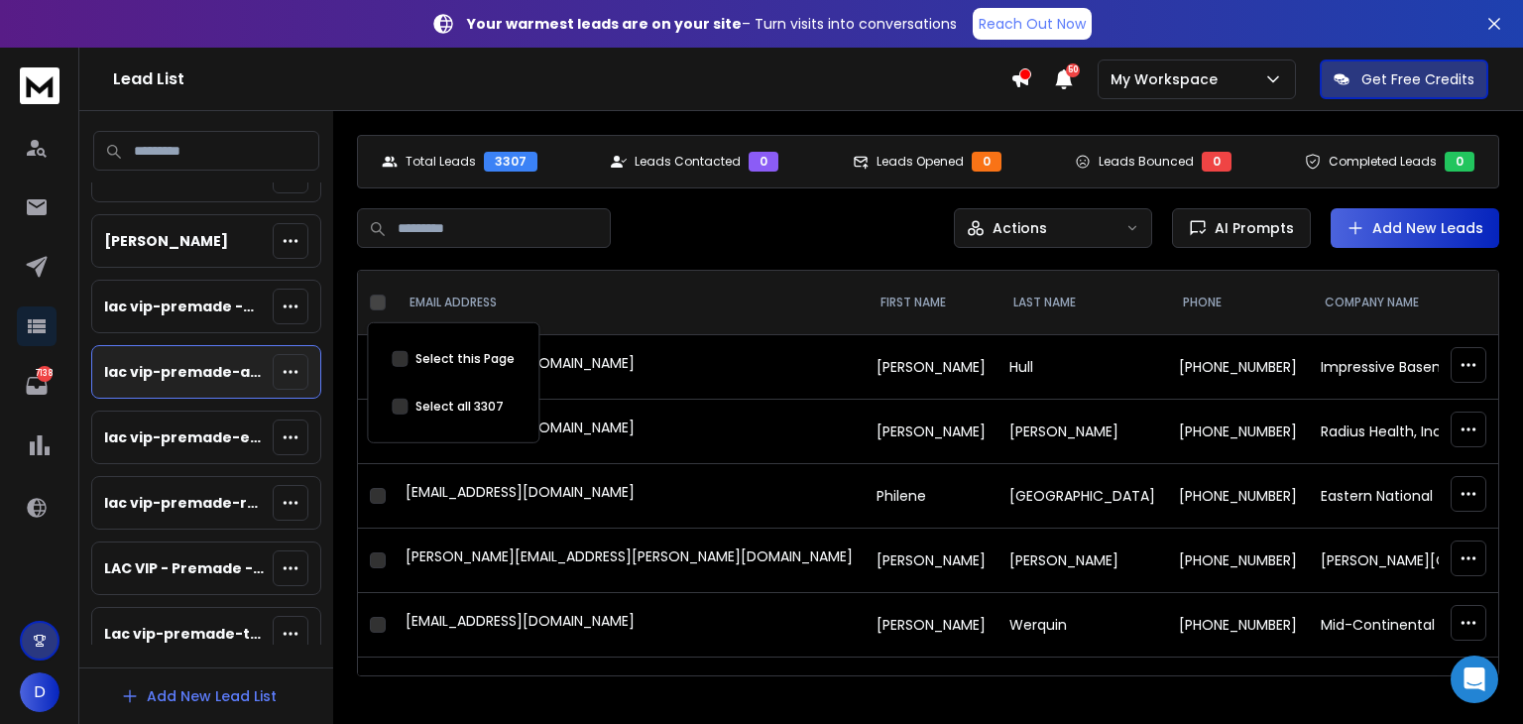
click at [404, 404] on button "Select this Page" at bounding box center [400, 407] width 16 height 16
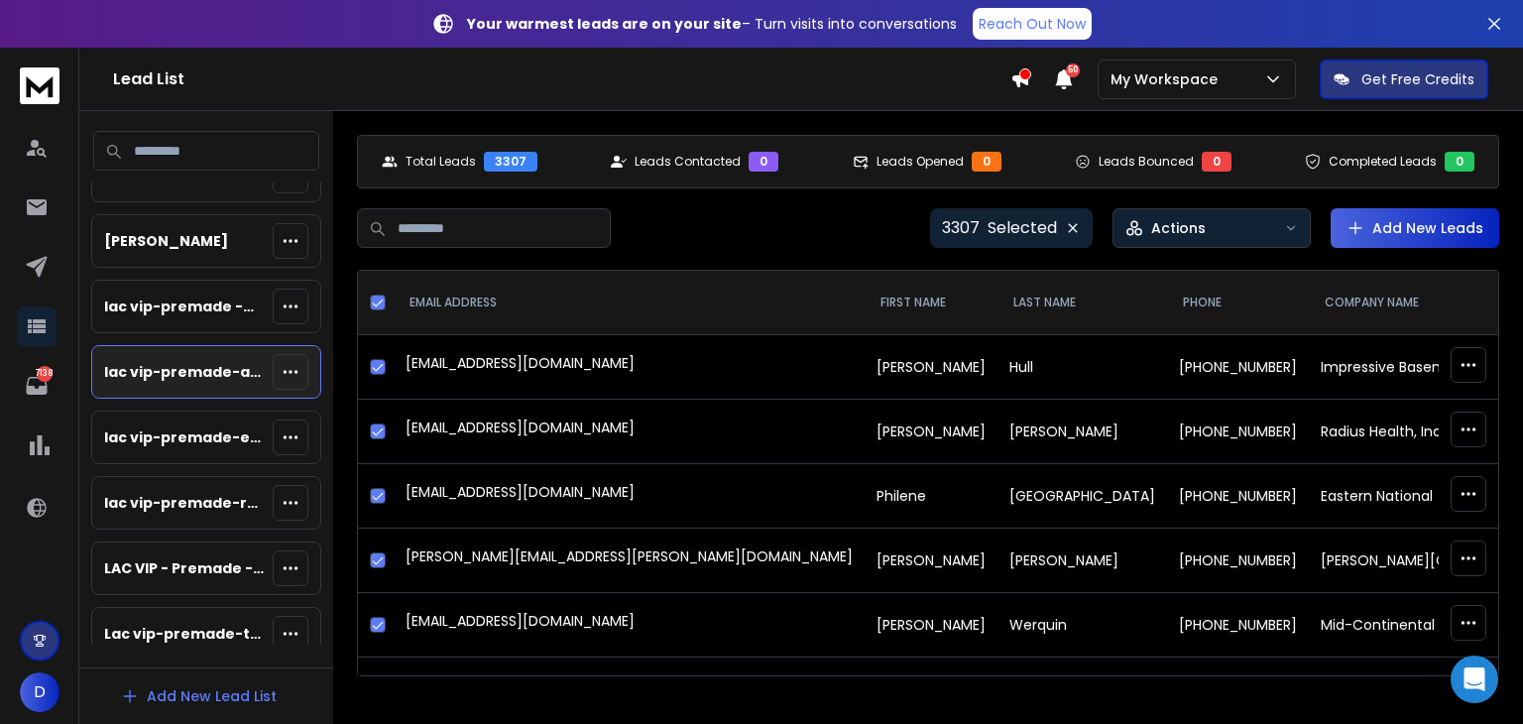
click at [1205, 228] on p "Actions" at bounding box center [1178, 228] width 55 height 20
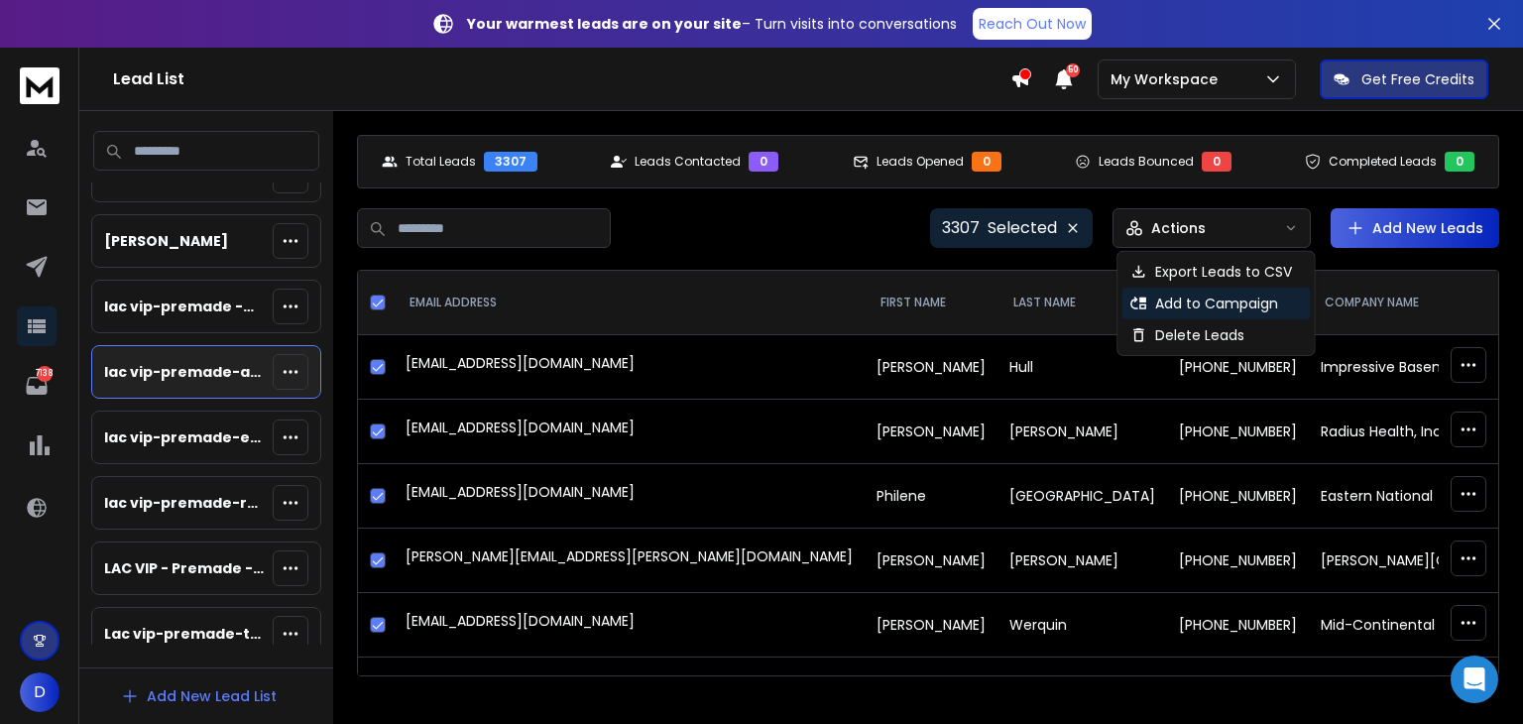
click at [1223, 307] on p "Add to Campaign" at bounding box center [1216, 304] width 123 height 20
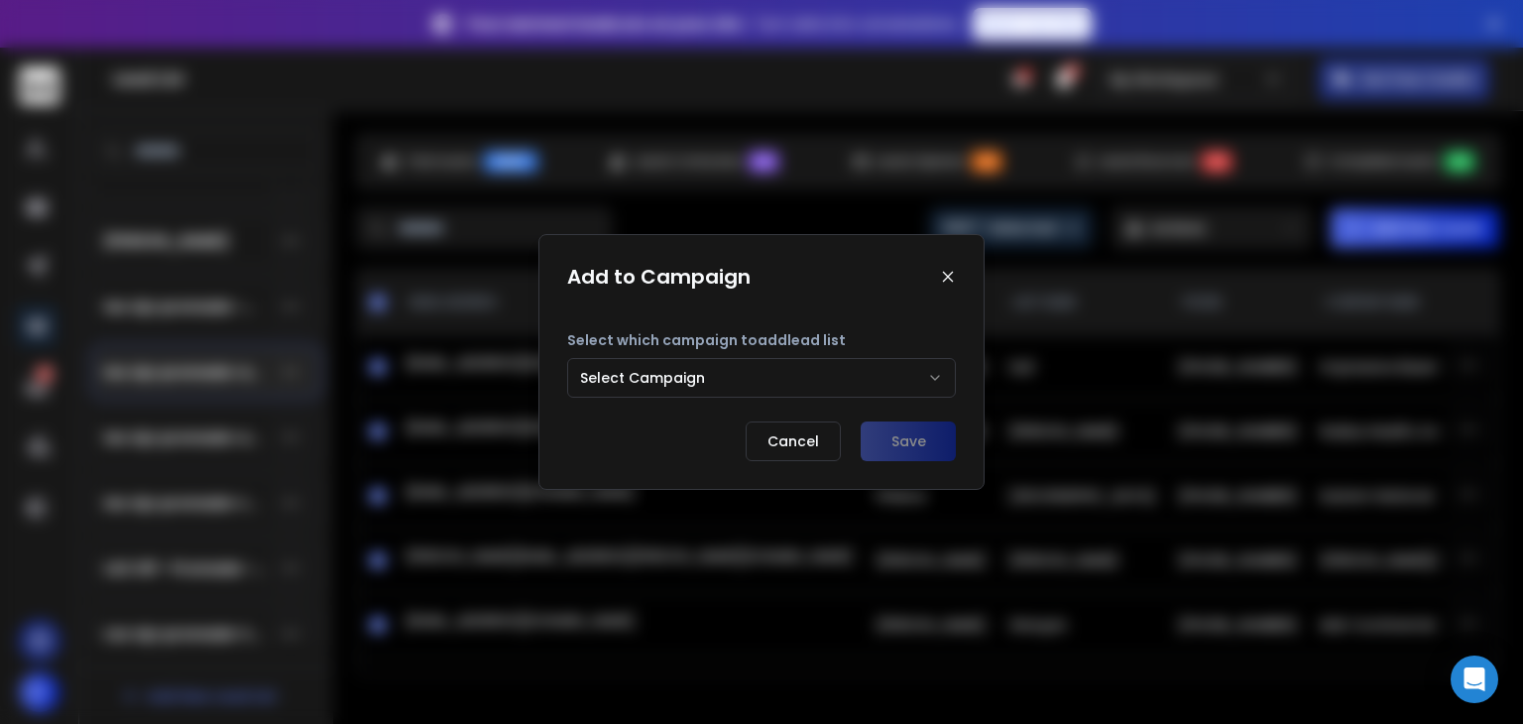
click at [811, 388] on button "Select Campaign" at bounding box center [761, 378] width 389 height 40
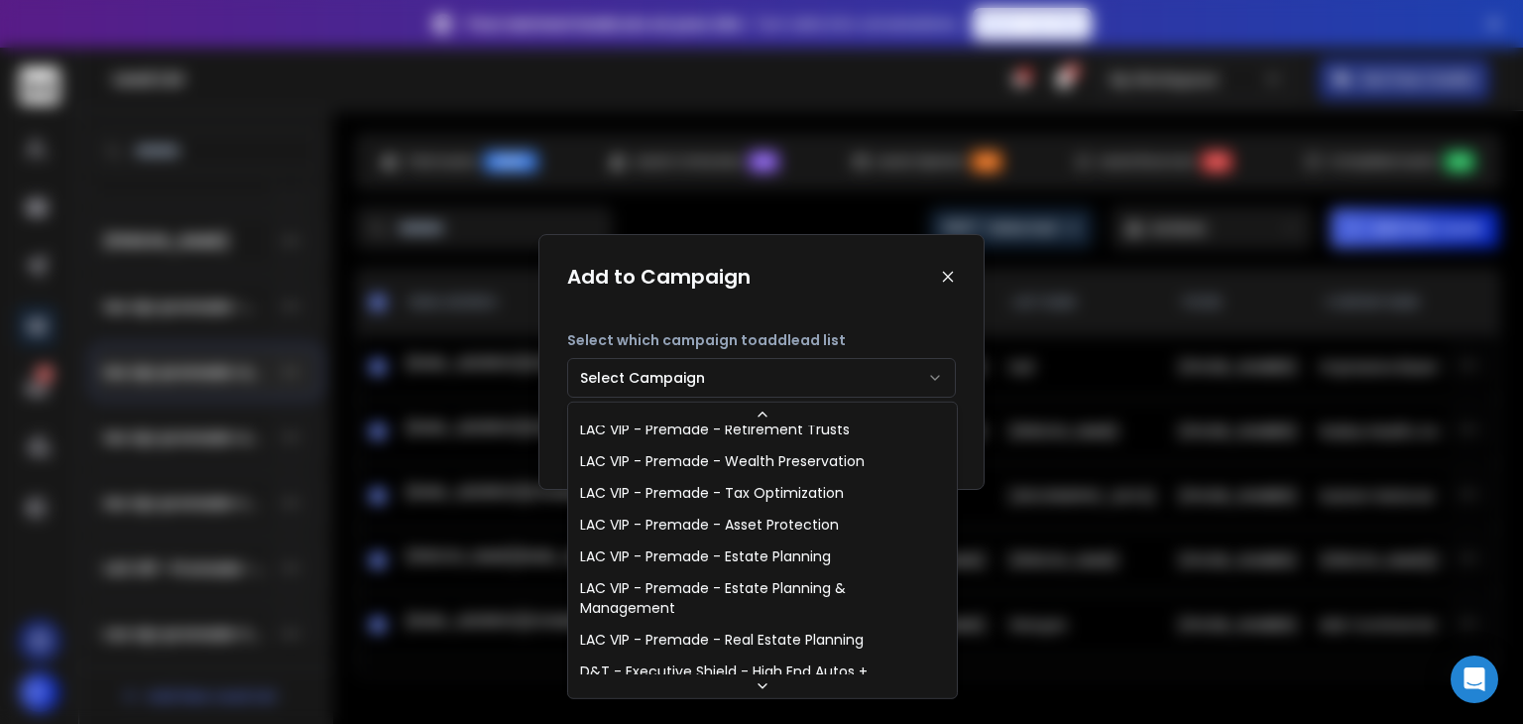
scroll to position [1864, 0]
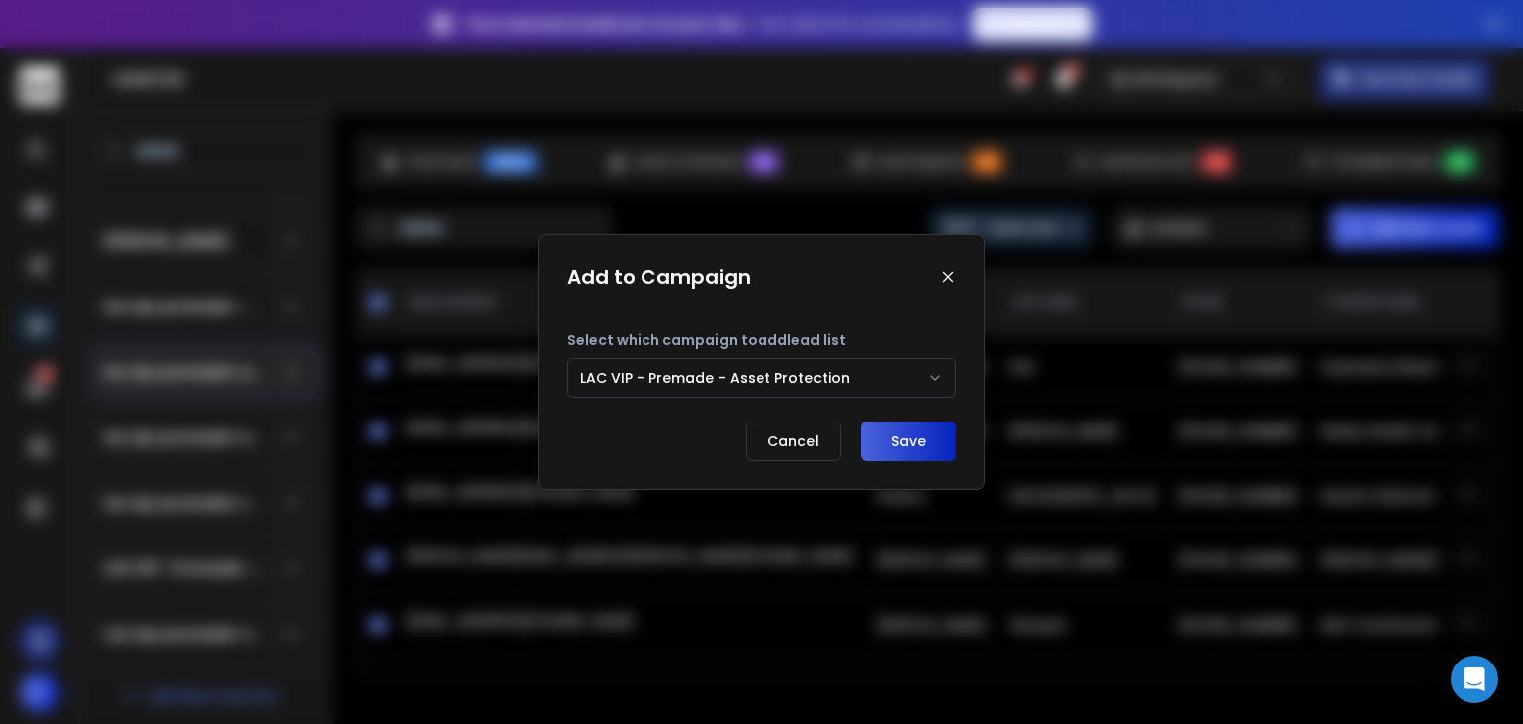
click at [899, 438] on button "Save" at bounding box center [908, 441] width 95 height 40
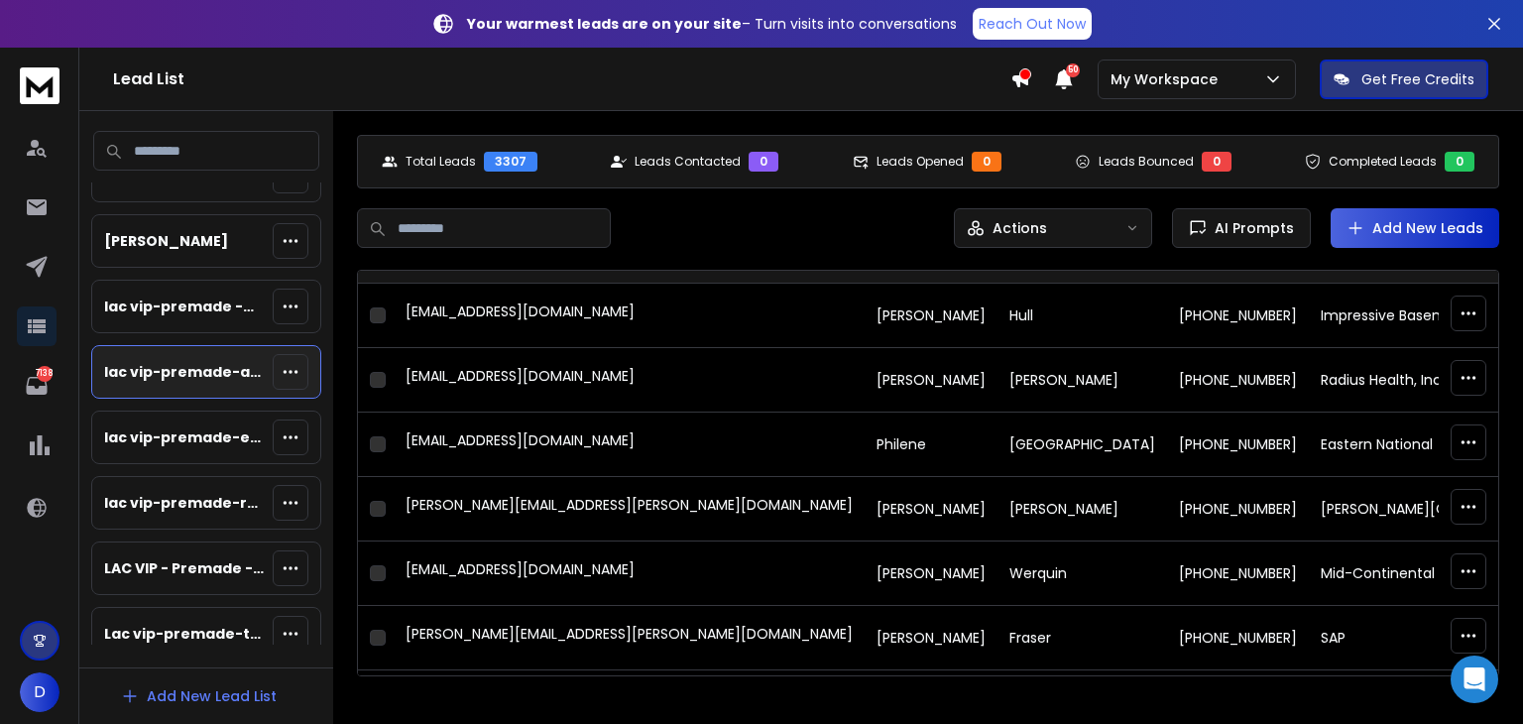
scroll to position [99, 0]
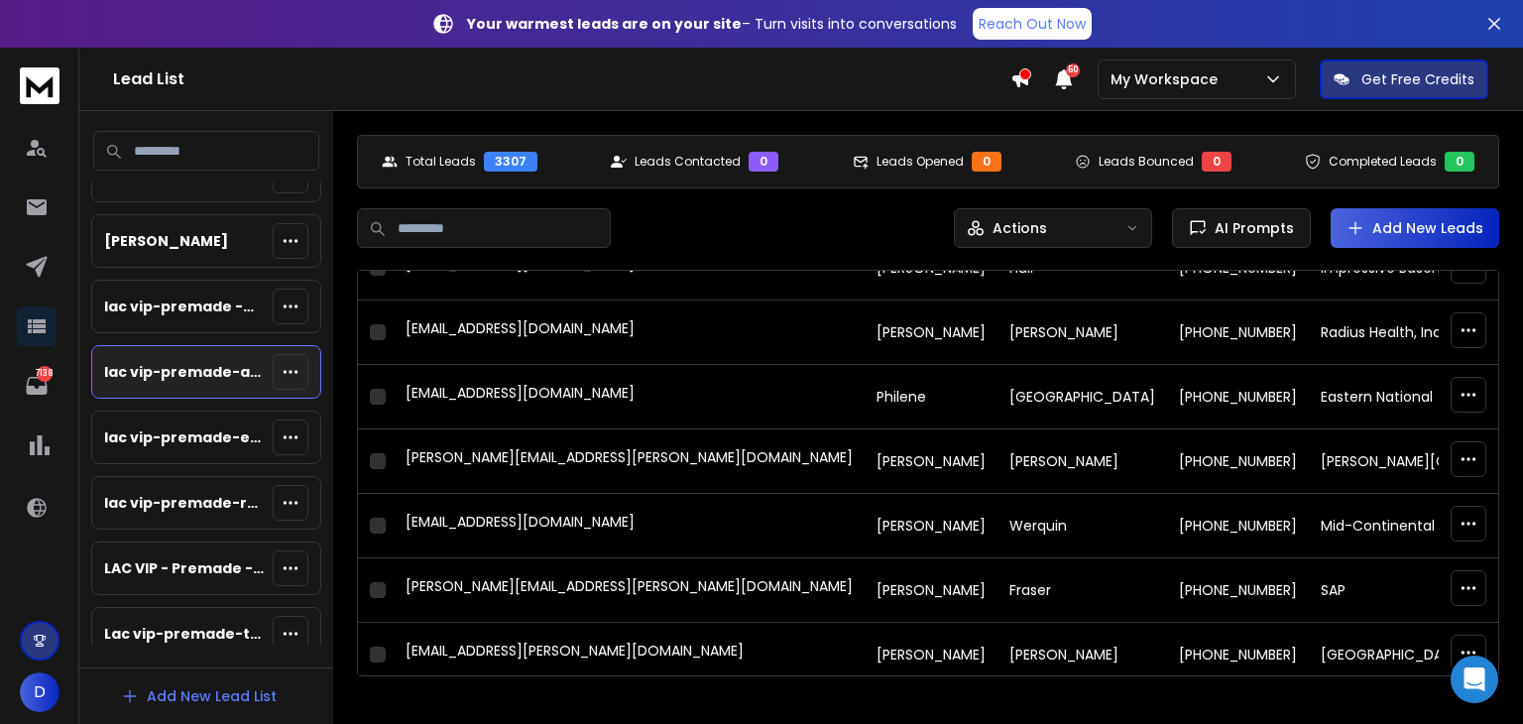
click at [224, 440] on p "lac vip-premade-estate planning" at bounding box center [184, 437] width 161 height 20
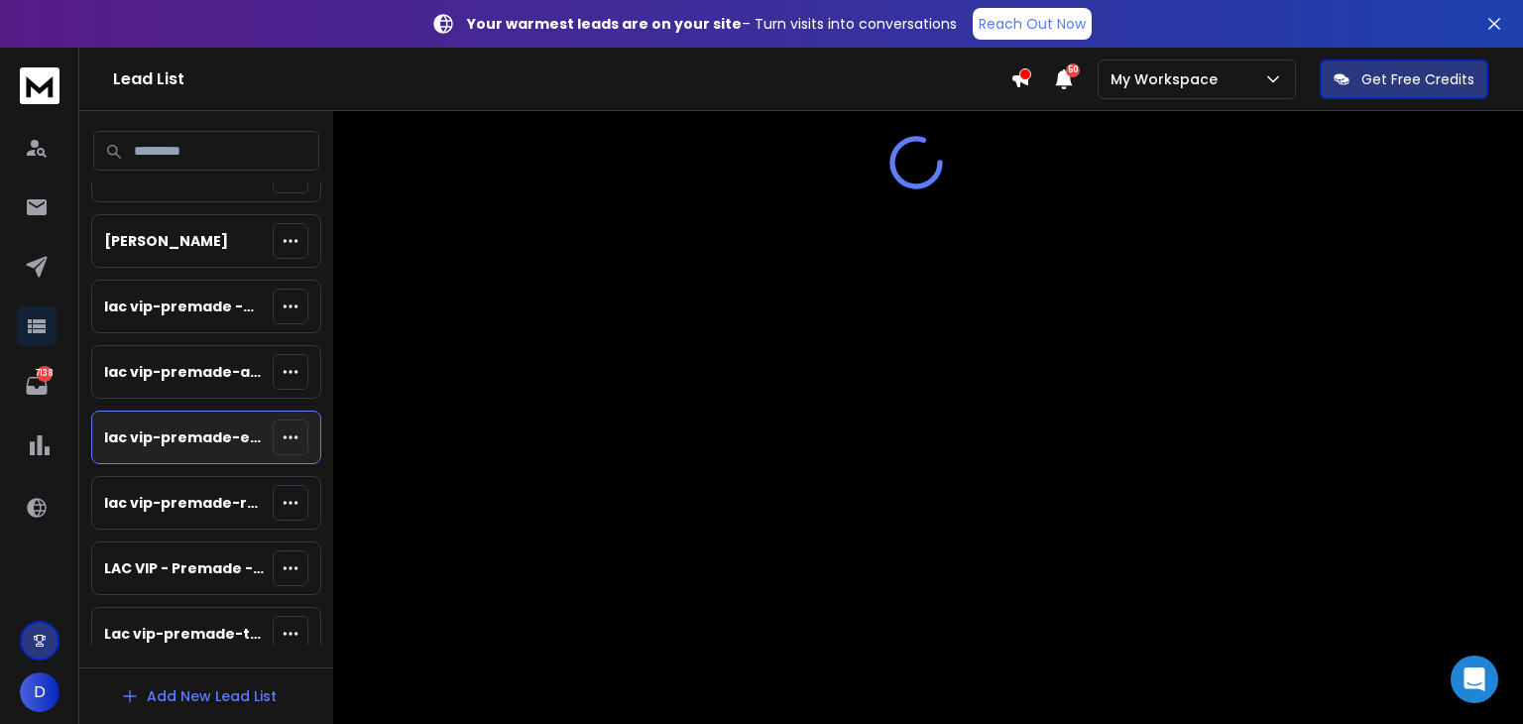
click at [285, 431] on icon "button" at bounding box center [291, 437] width 18 height 18
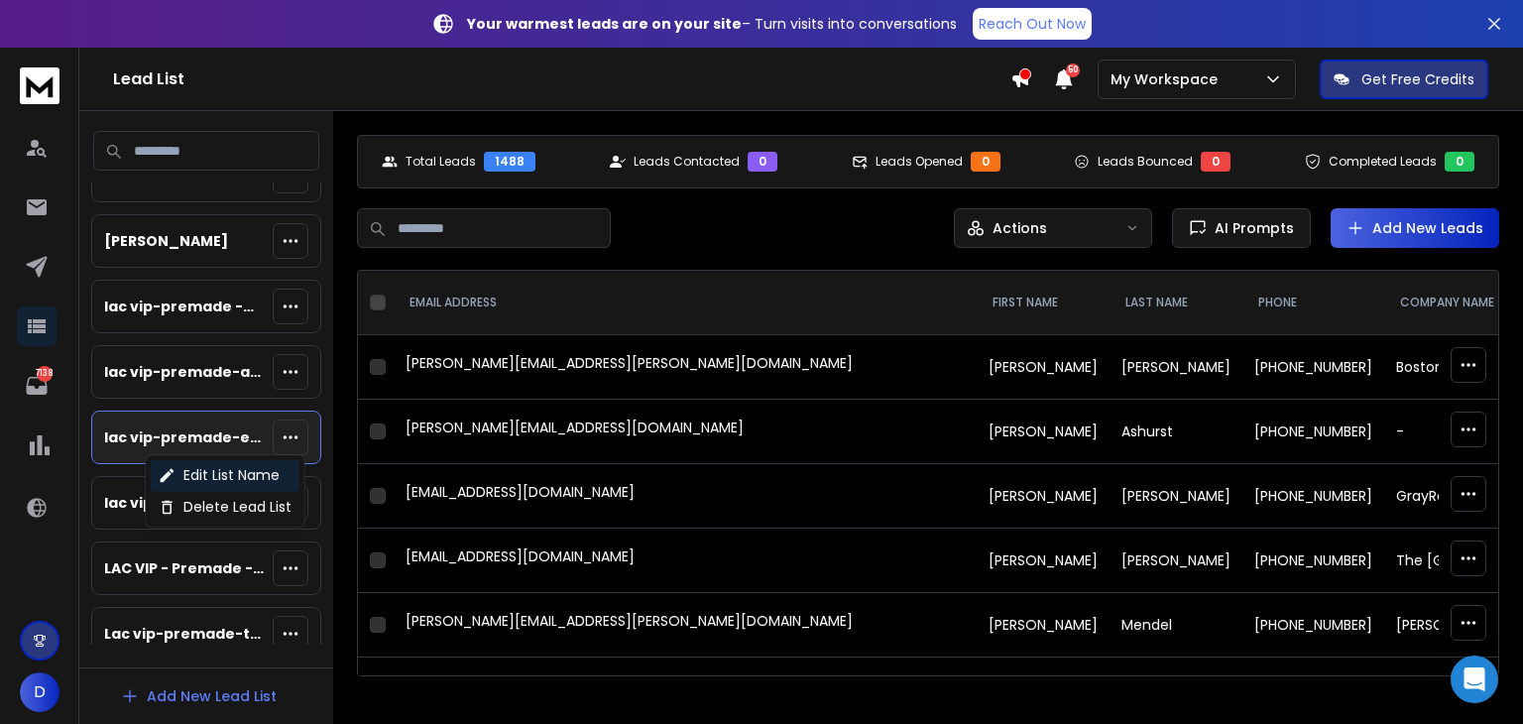
click at [267, 469] on p "Edit List Name" at bounding box center [231, 475] width 96 height 20
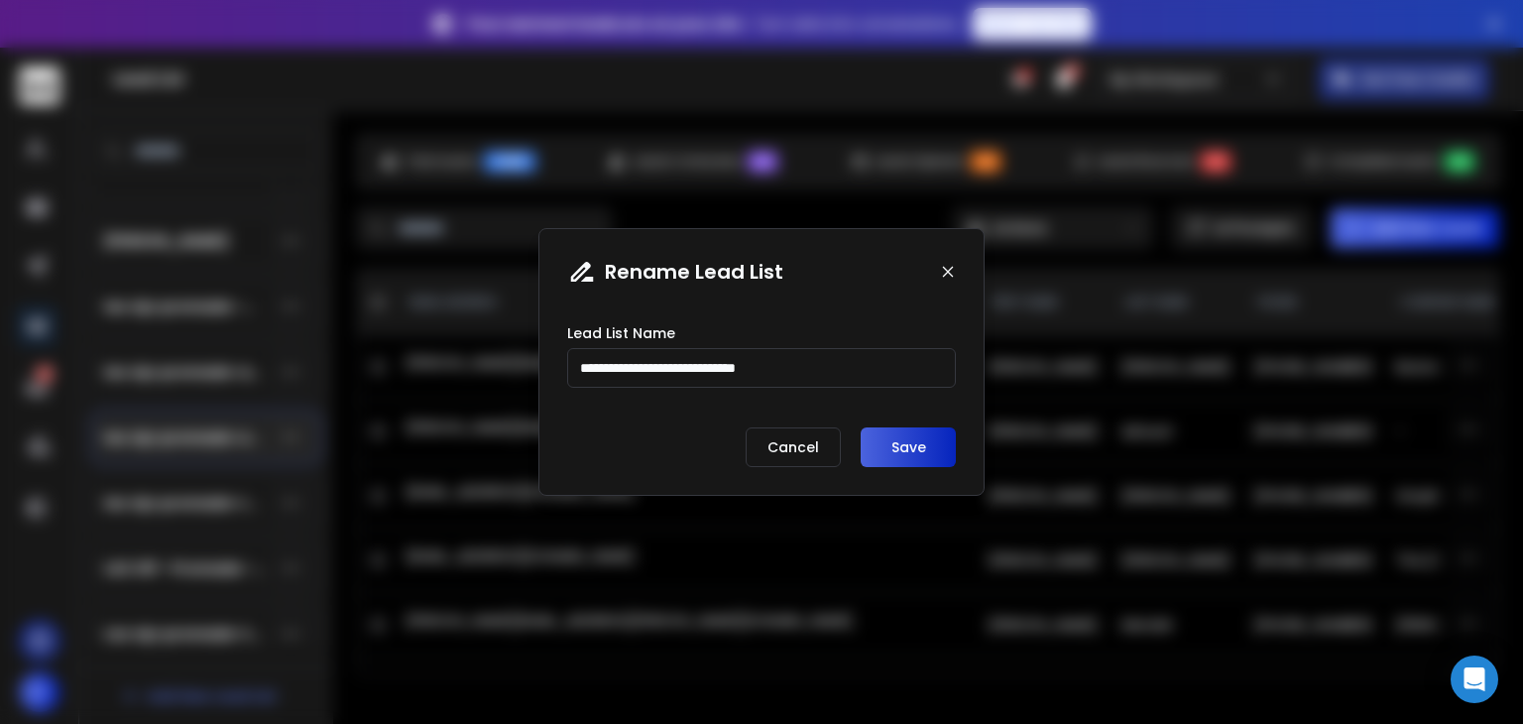
click at [951, 267] on icon at bounding box center [948, 272] width 16 height 16
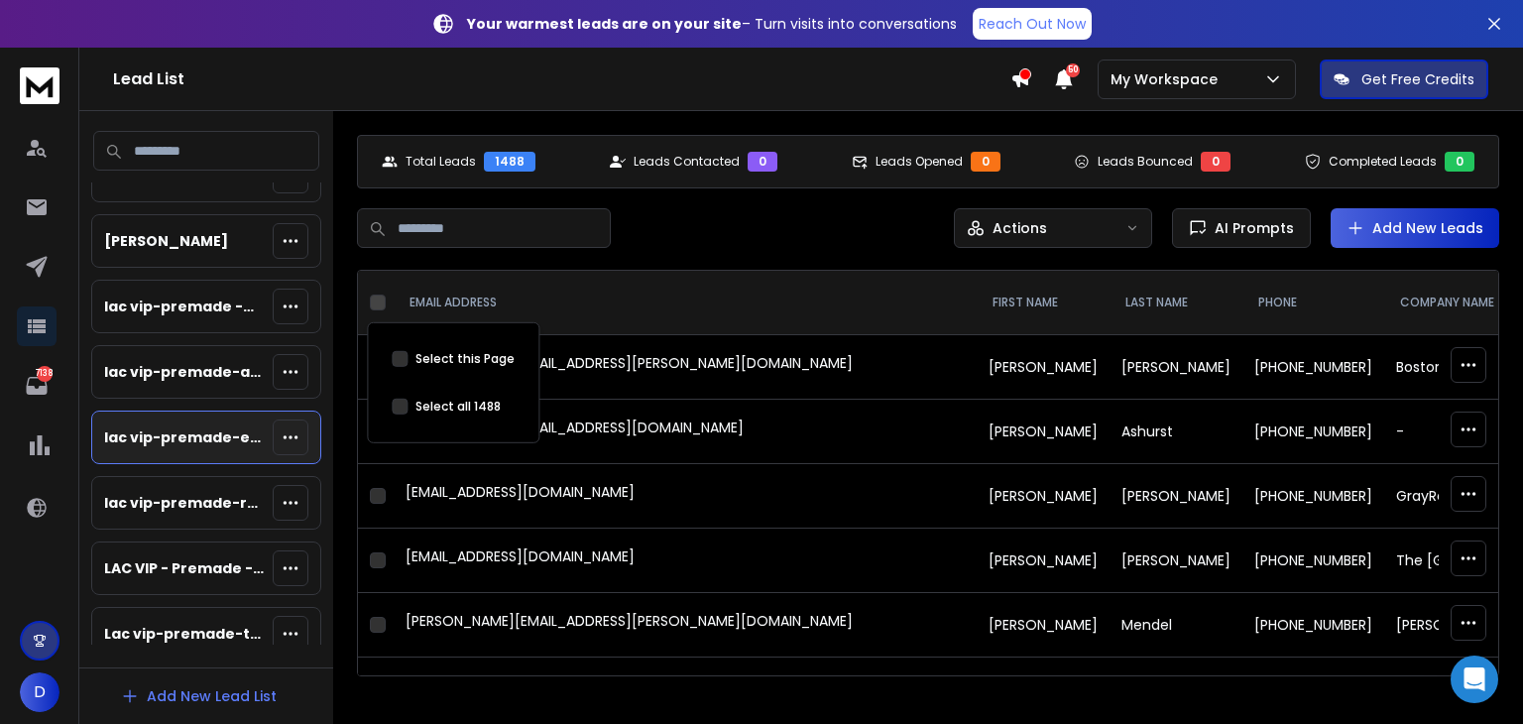
click at [397, 412] on button "Select this Page" at bounding box center [400, 407] width 16 height 16
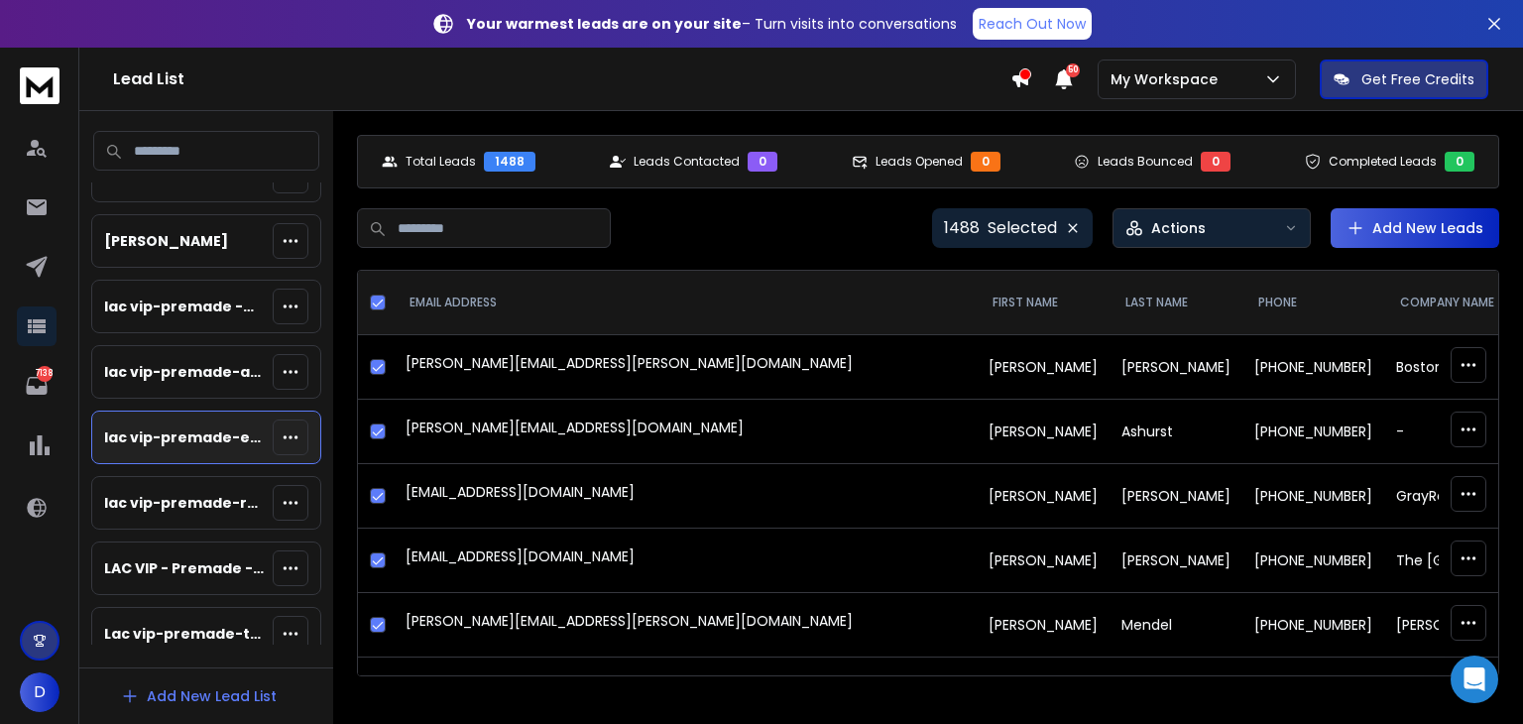
click at [1276, 221] on div "Actions" at bounding box center [1201, 228] width 151 height 20
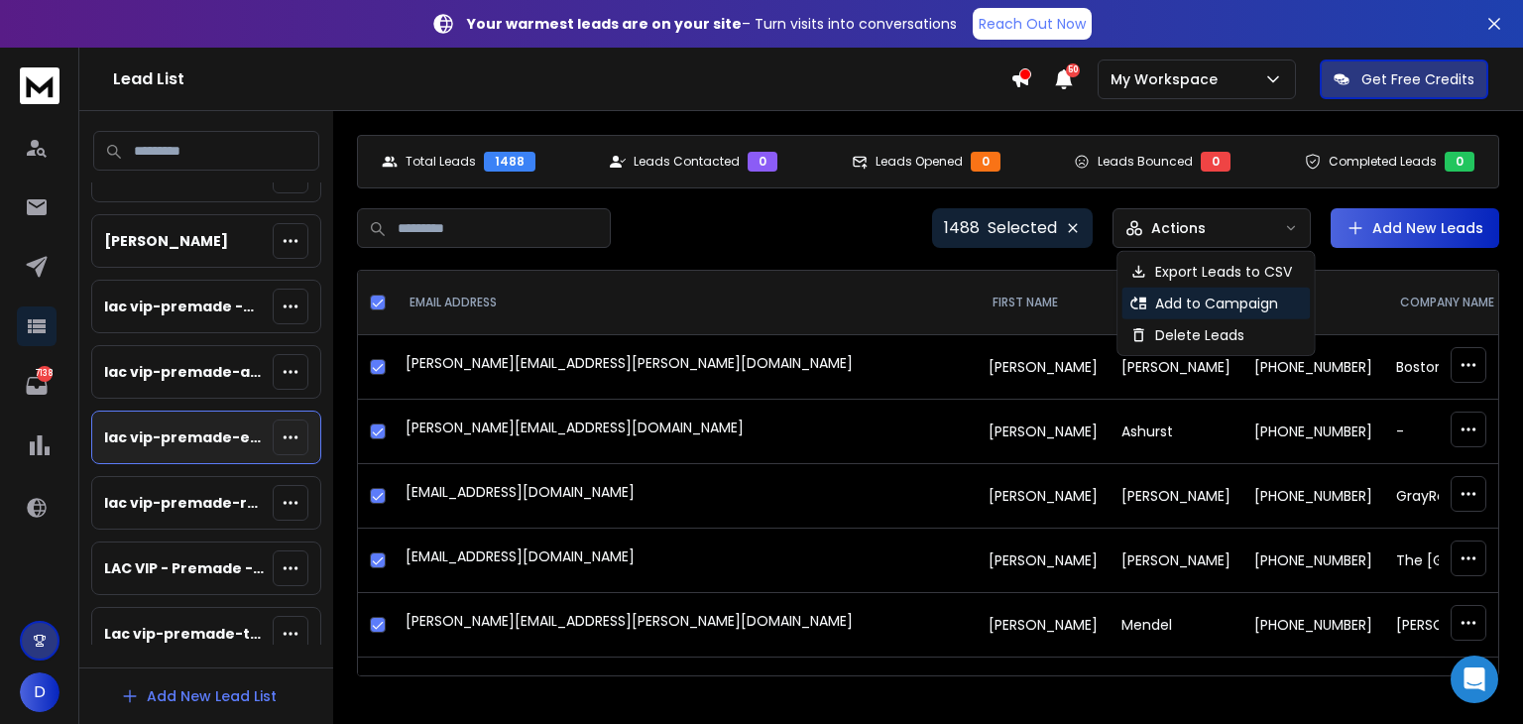
click at [1233, 306] on p "Add to Campaign" at bounding box center [1216, 304] width 123 height 20
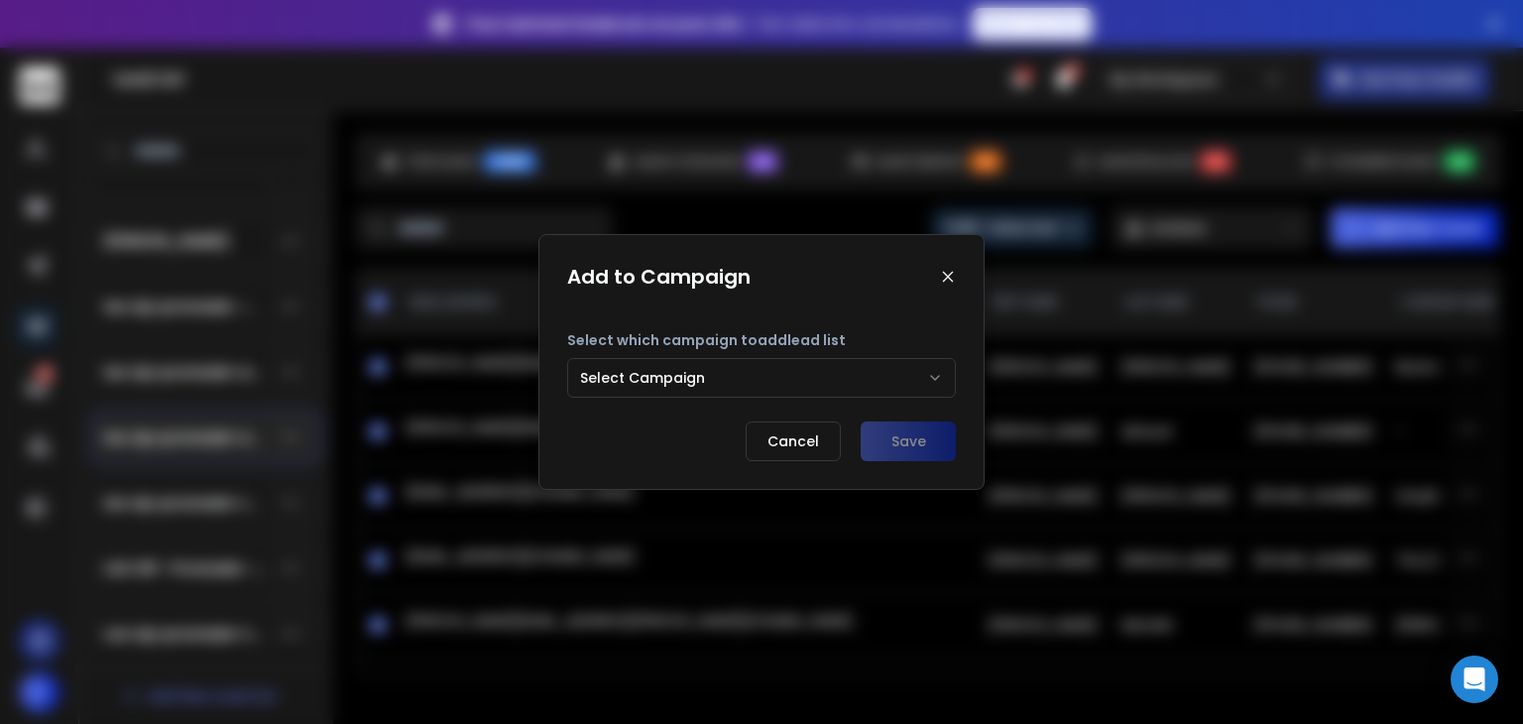
click at [724, 383] on button "Select Campaign" at bounding box center [761, 378] width 389 height 40
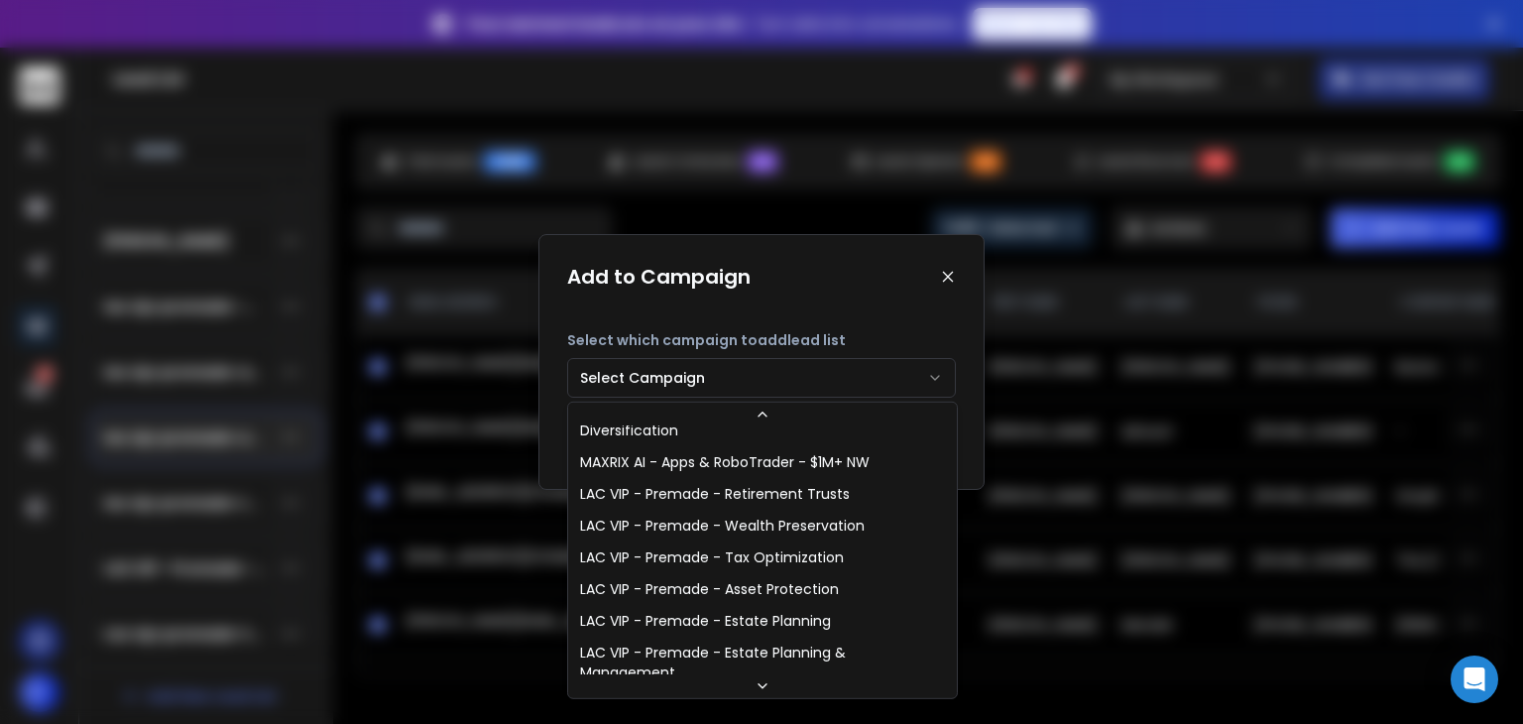
scroll to position [1860, 0]
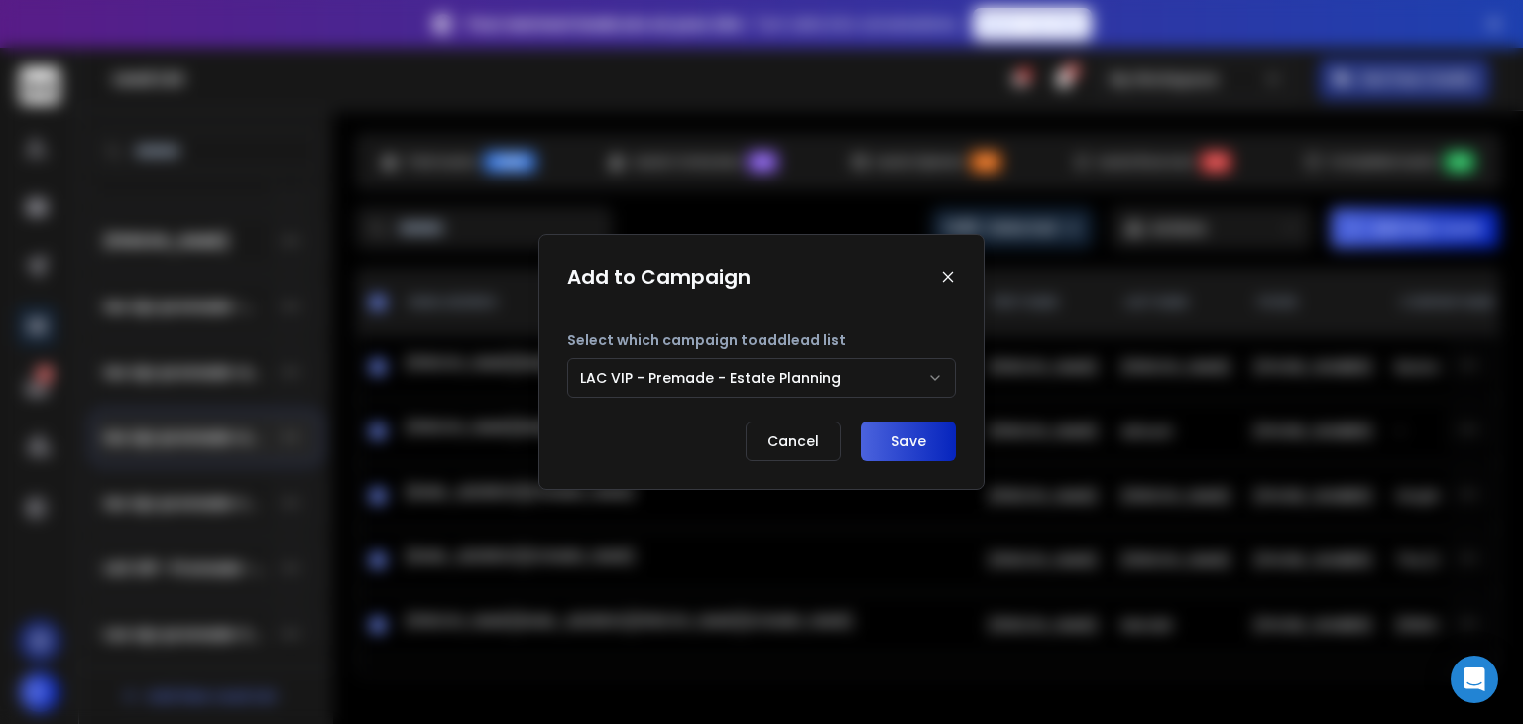
click at [906, 447] on button "Save" at bounding box center [908, 441] width 95 height 40
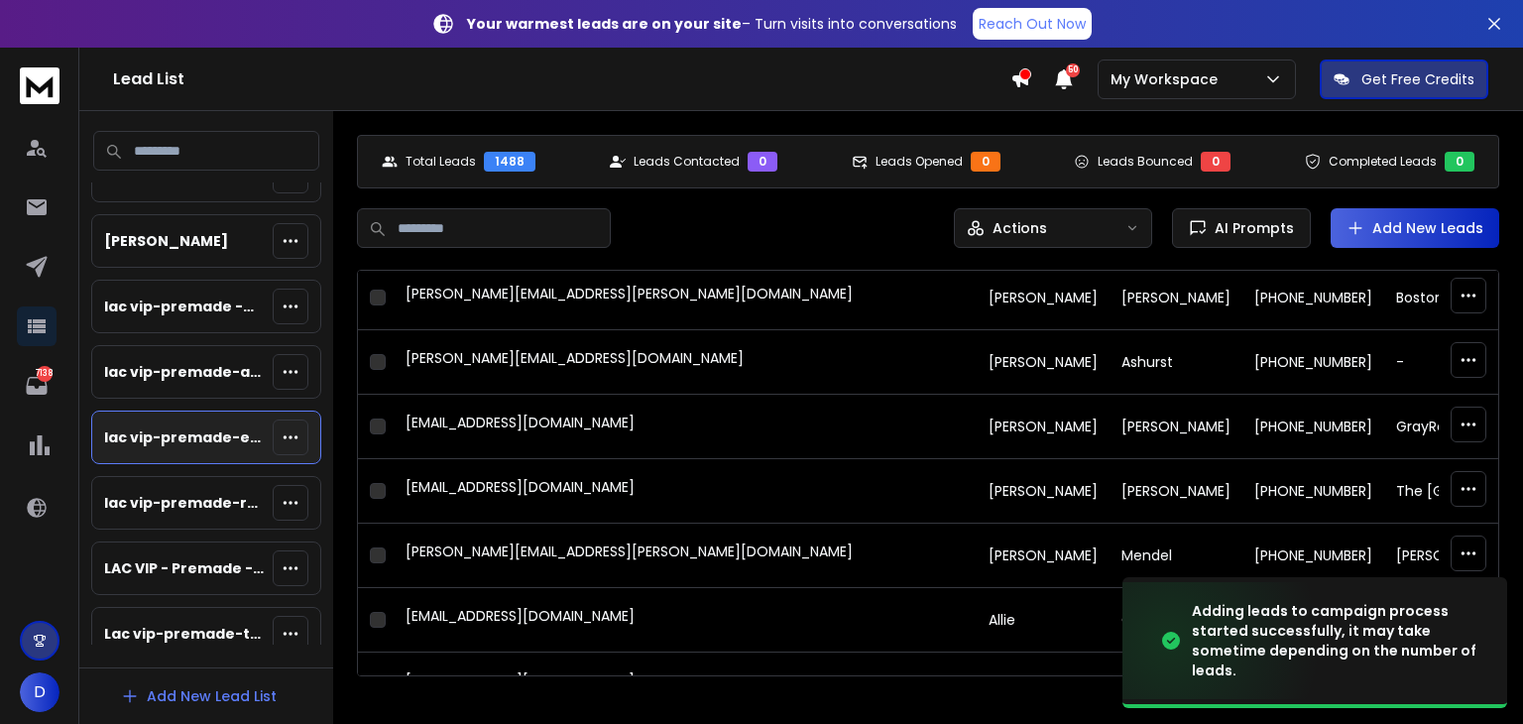
scroll to position [99, 0]
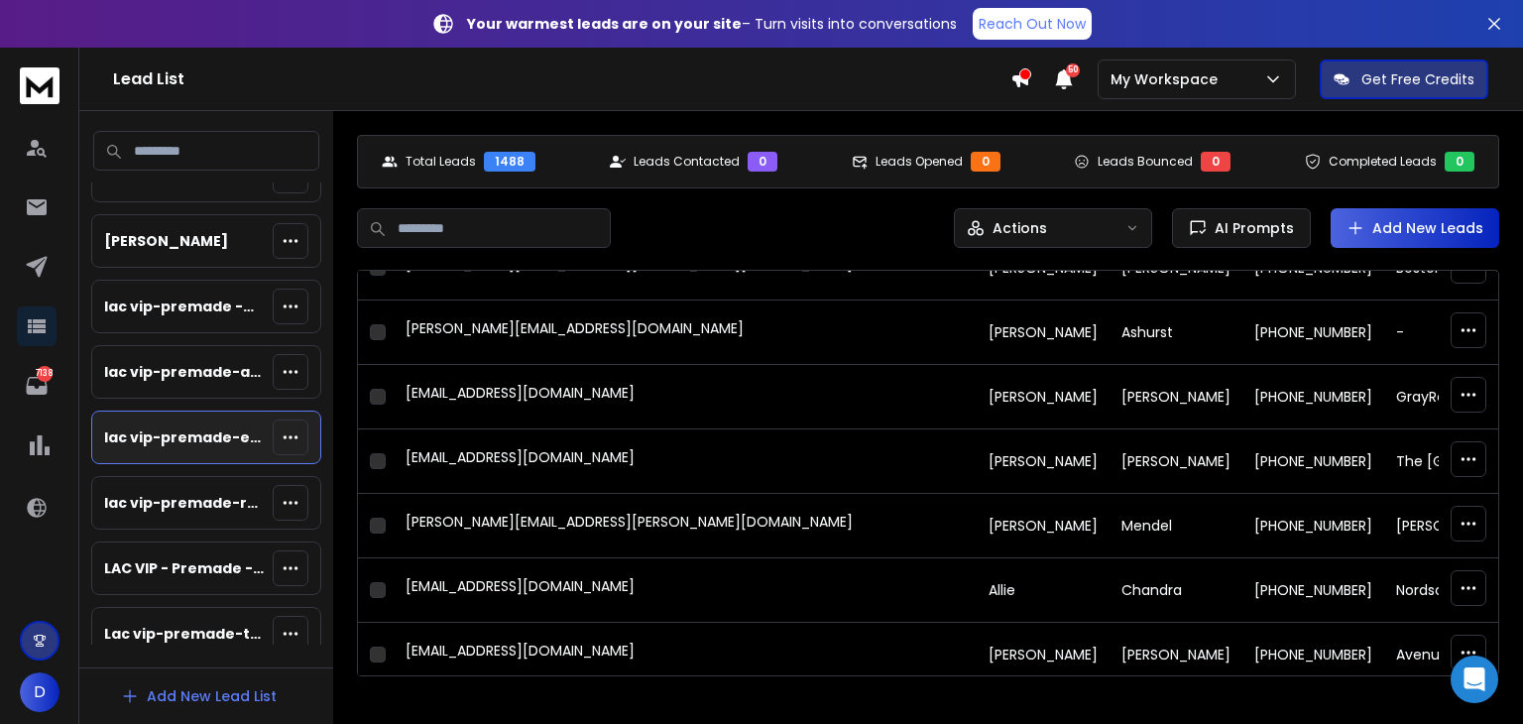
click at [198, 498] on p "lac vip-premade-real estate planning" at bounding box center [184, 503] width 161 height 20
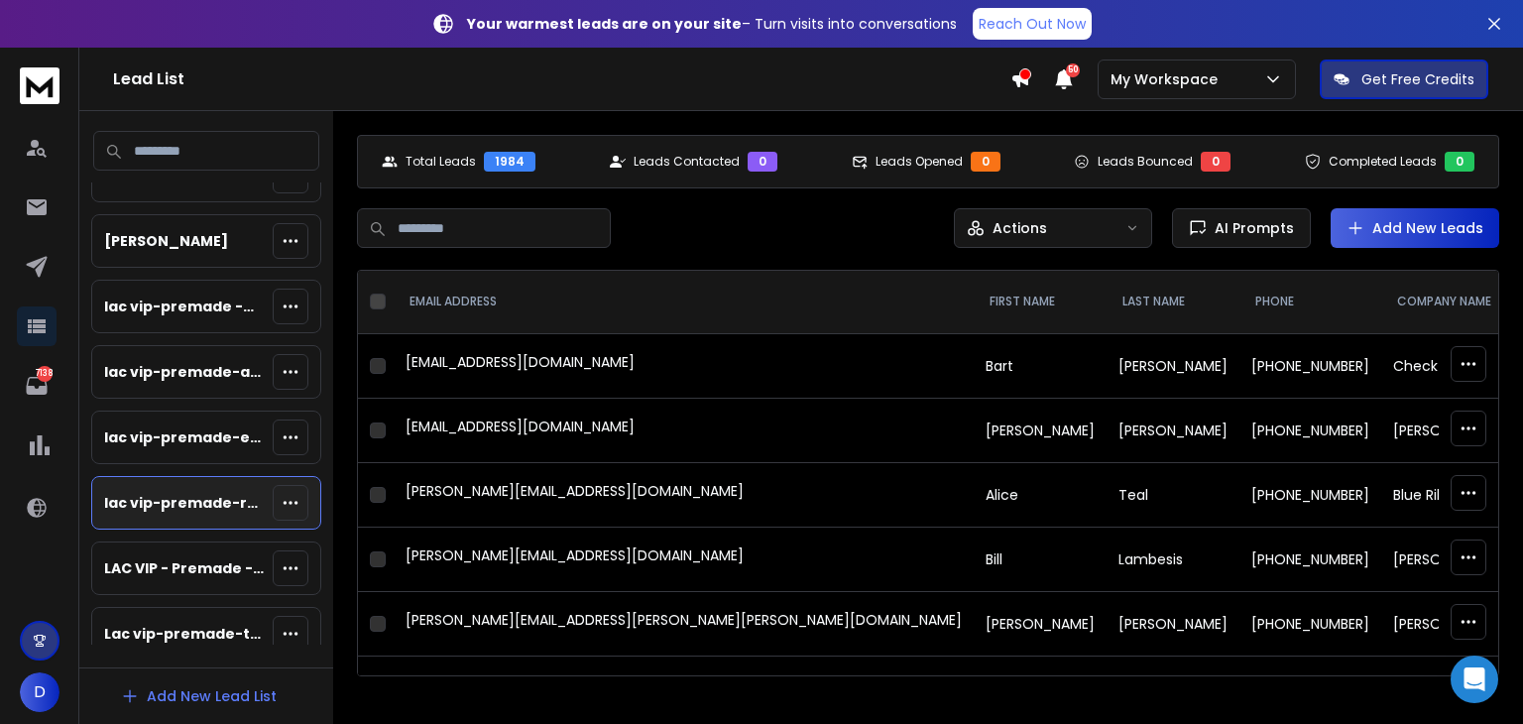
scroll to position [0, 0]
click at [285, 494] on icon "button" at bounding box center [291, 503] width 18 height 18
click at [275, 536] on p "Edit List Name" at bounding box center [231, 541] width 96 height 20
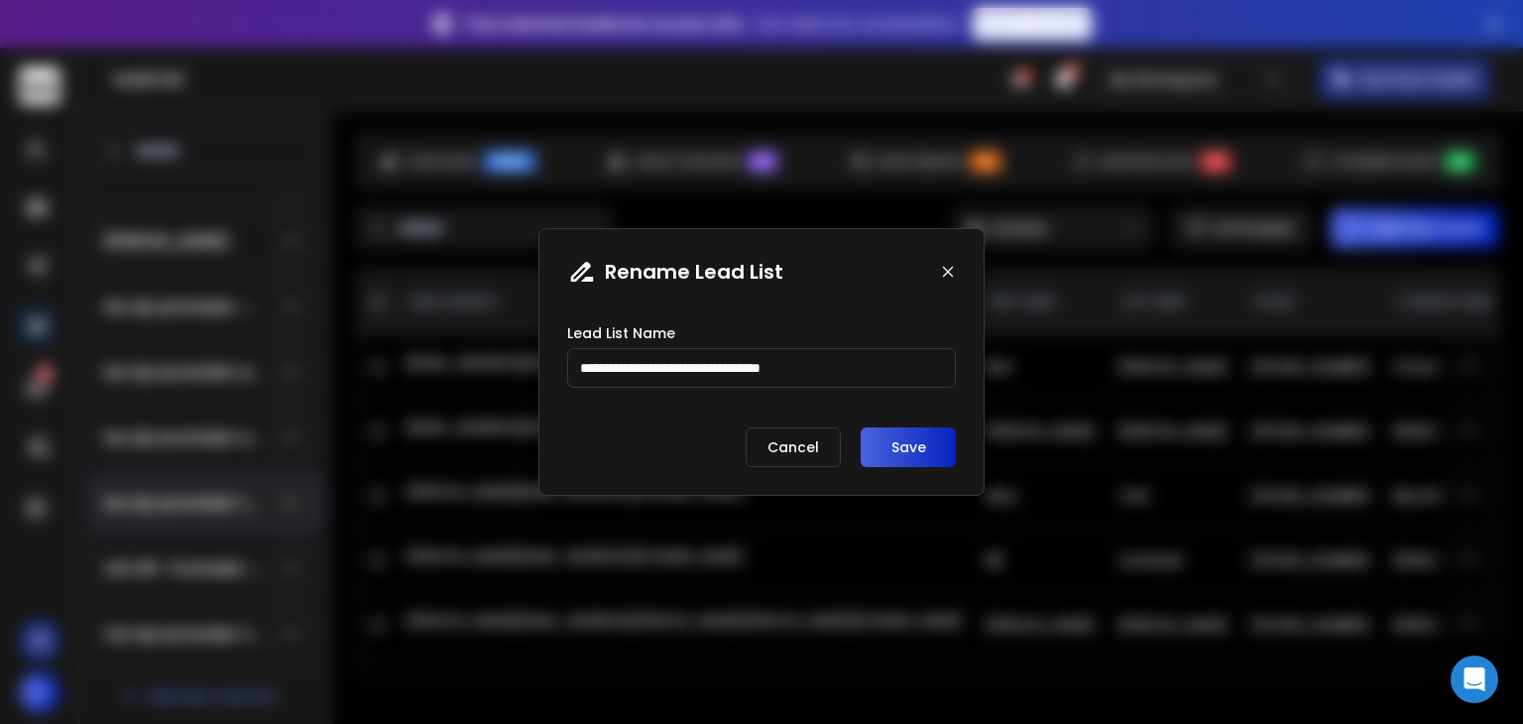
click at [941, 263] on div "Rename Lead List" at bounding box center [761, 272] width 389 height 30
click at [950, 267] on icon at bounding box center [948, 272] width 16 height 16
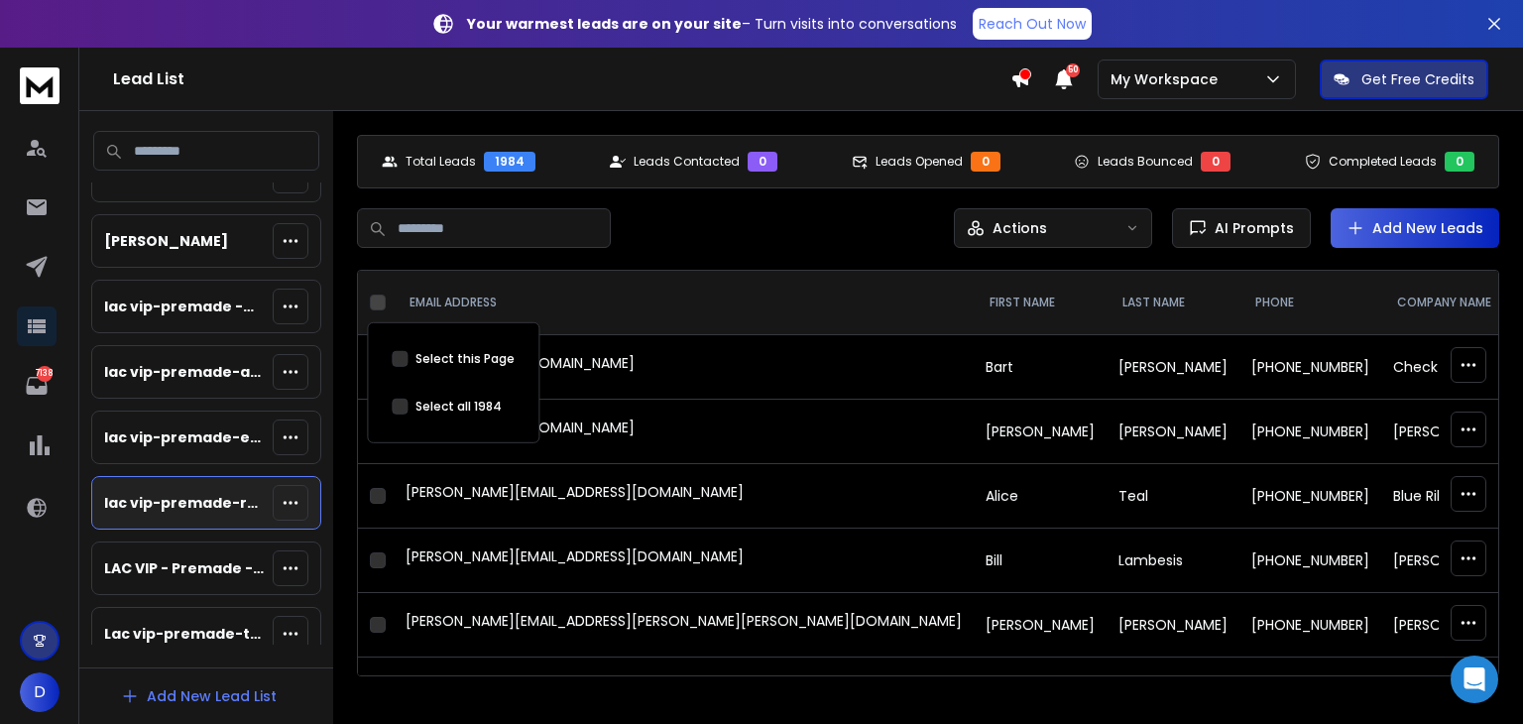
click at [401, 404] on button "Select this Page" at bounding box center [400, 407] width 16 height 16
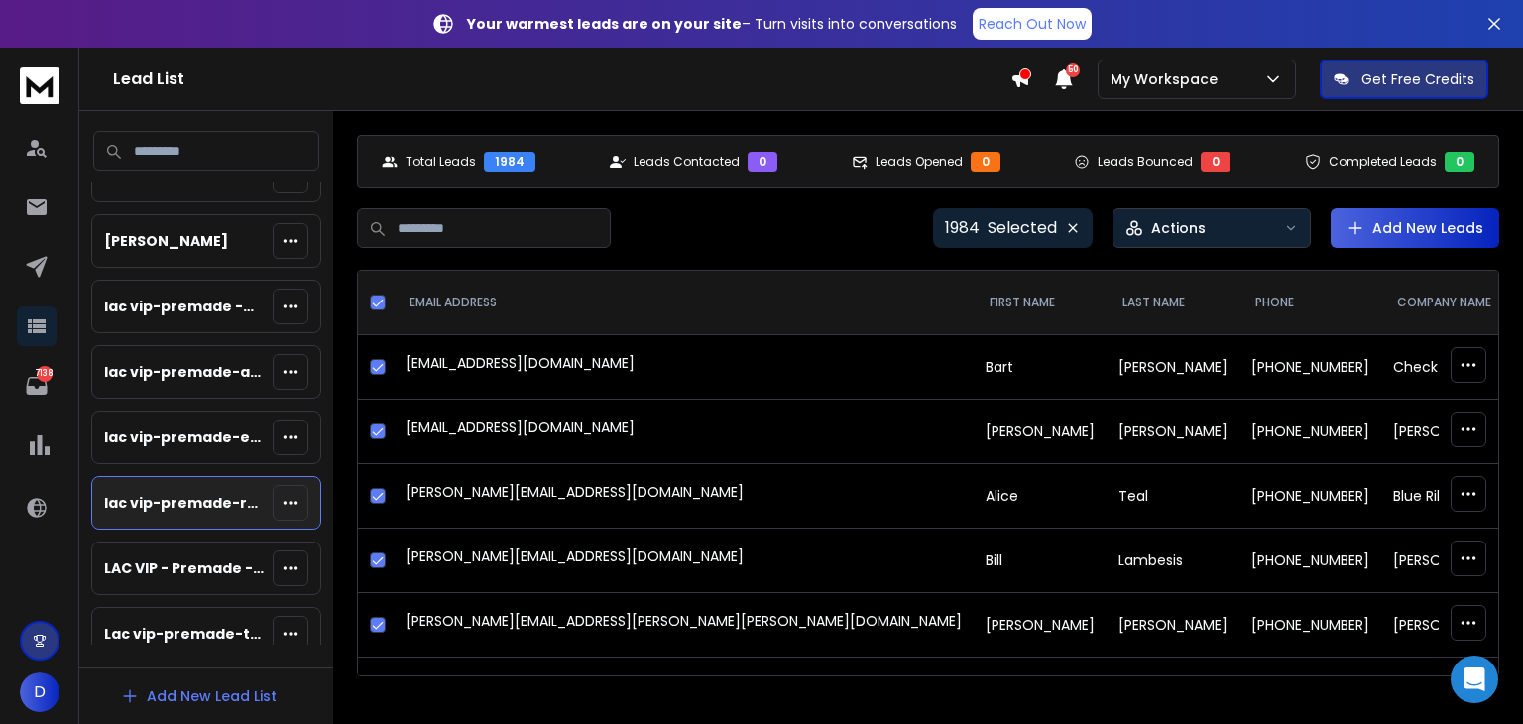
click at [1293, 230] on icon "button" at bounding box center [1291, 228] width 14 height 16
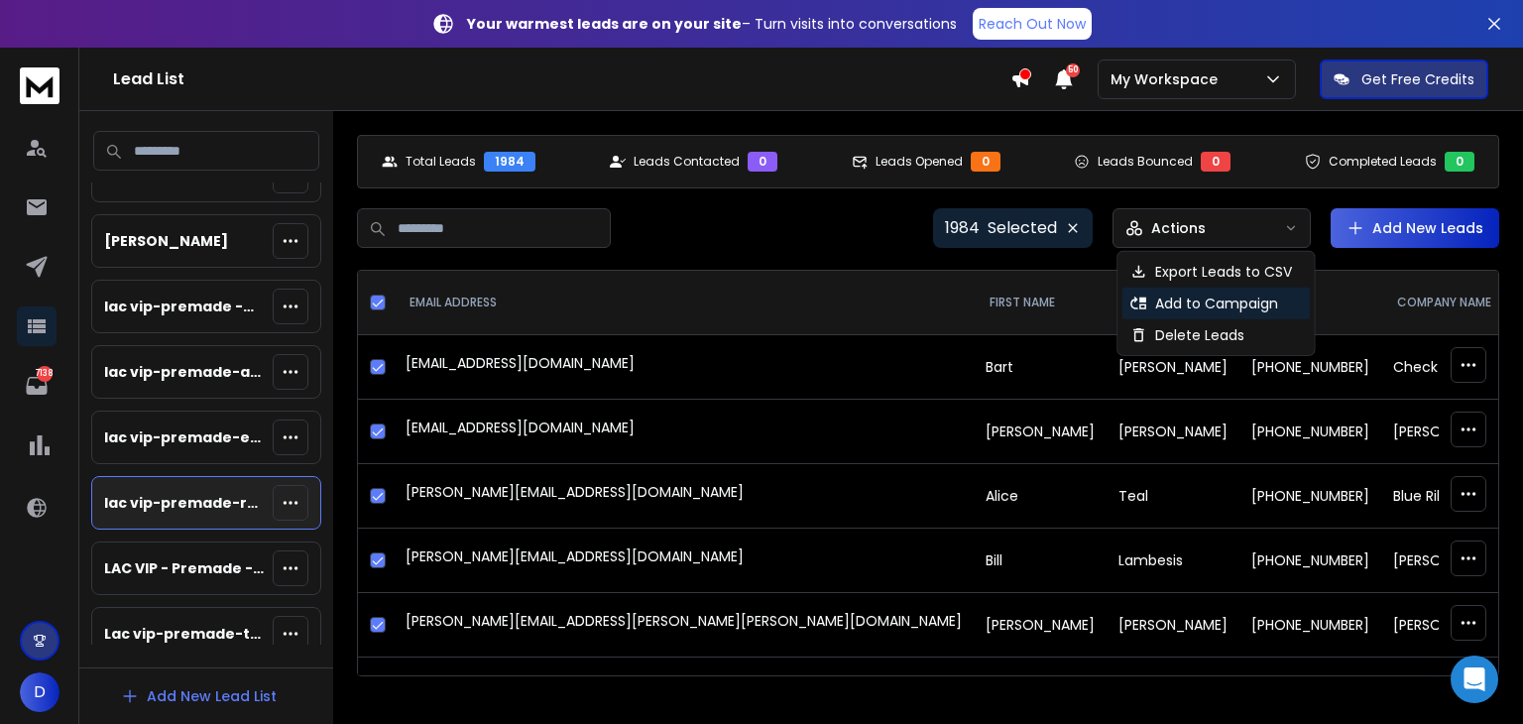
click at [1254, 298] on p "Add to Campaign" at bounding box center [1216, 304] width 123 height 20
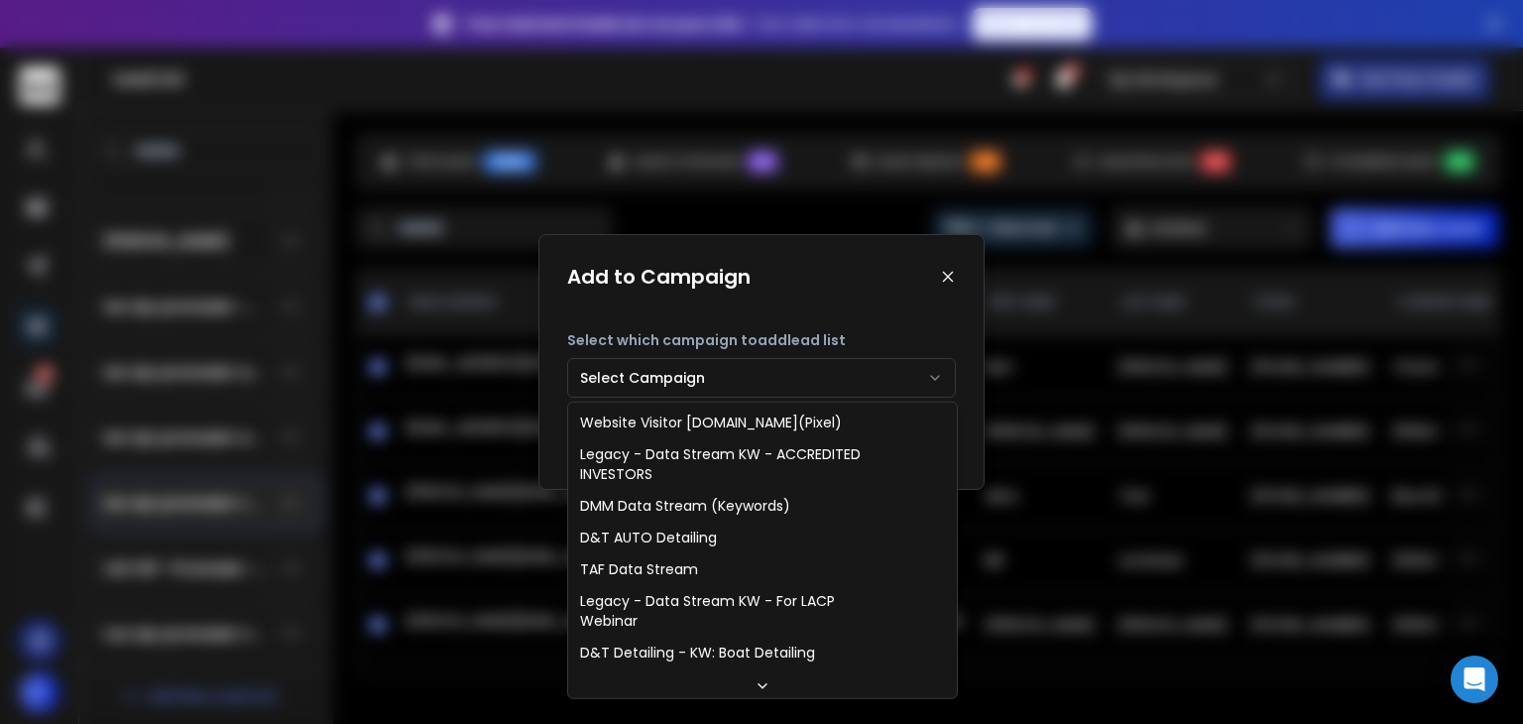
click at [758, 379] on button "Select Campaign" at bounding box center [761, 378] width 389 height 40
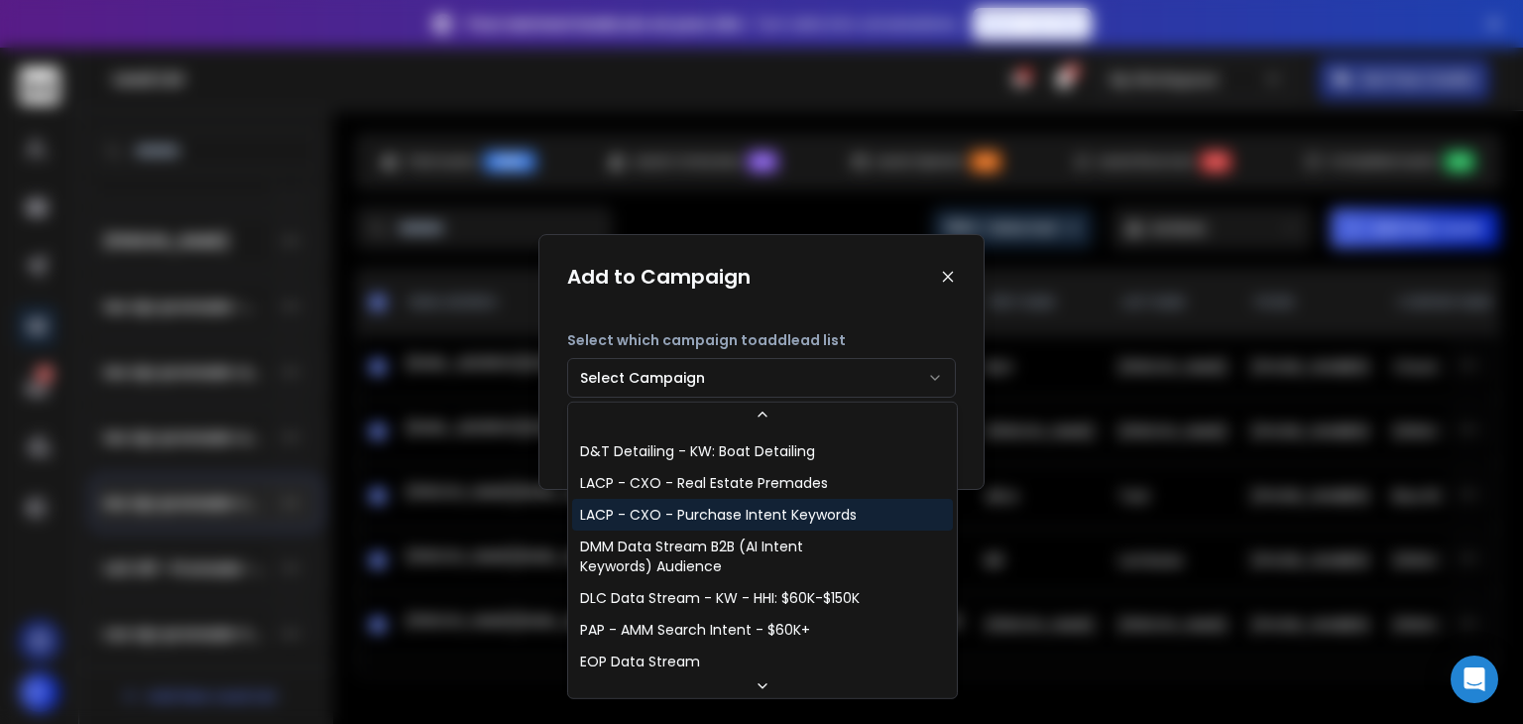
scroll to position [198, 0]
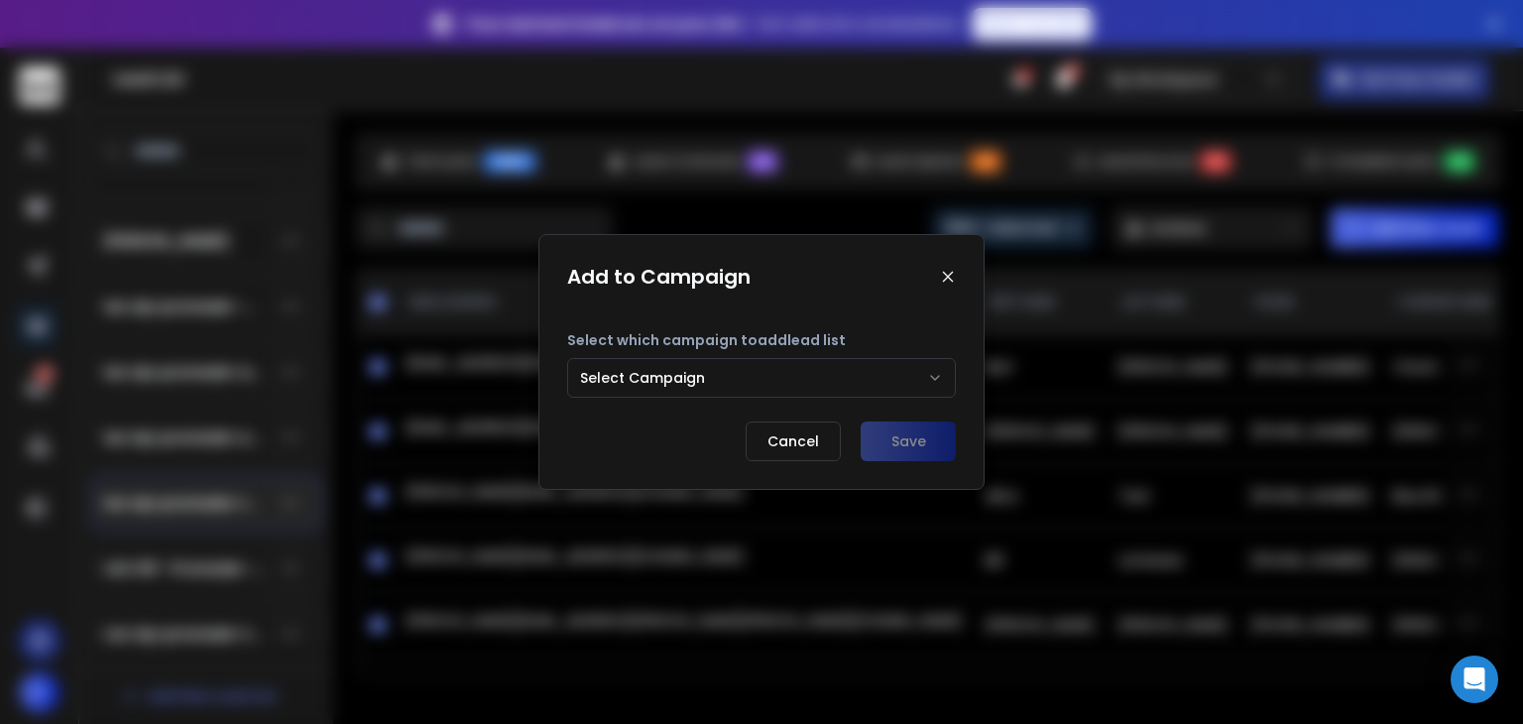
click at [967, 278] on div "Add to Campaign Select which campaign to add lead list Select Campaign Cancel S…" at bounding box center [762, 362] width 446 height 256
click at [945, 275] on icon at bounding box center [948, 277] width 16 height 16
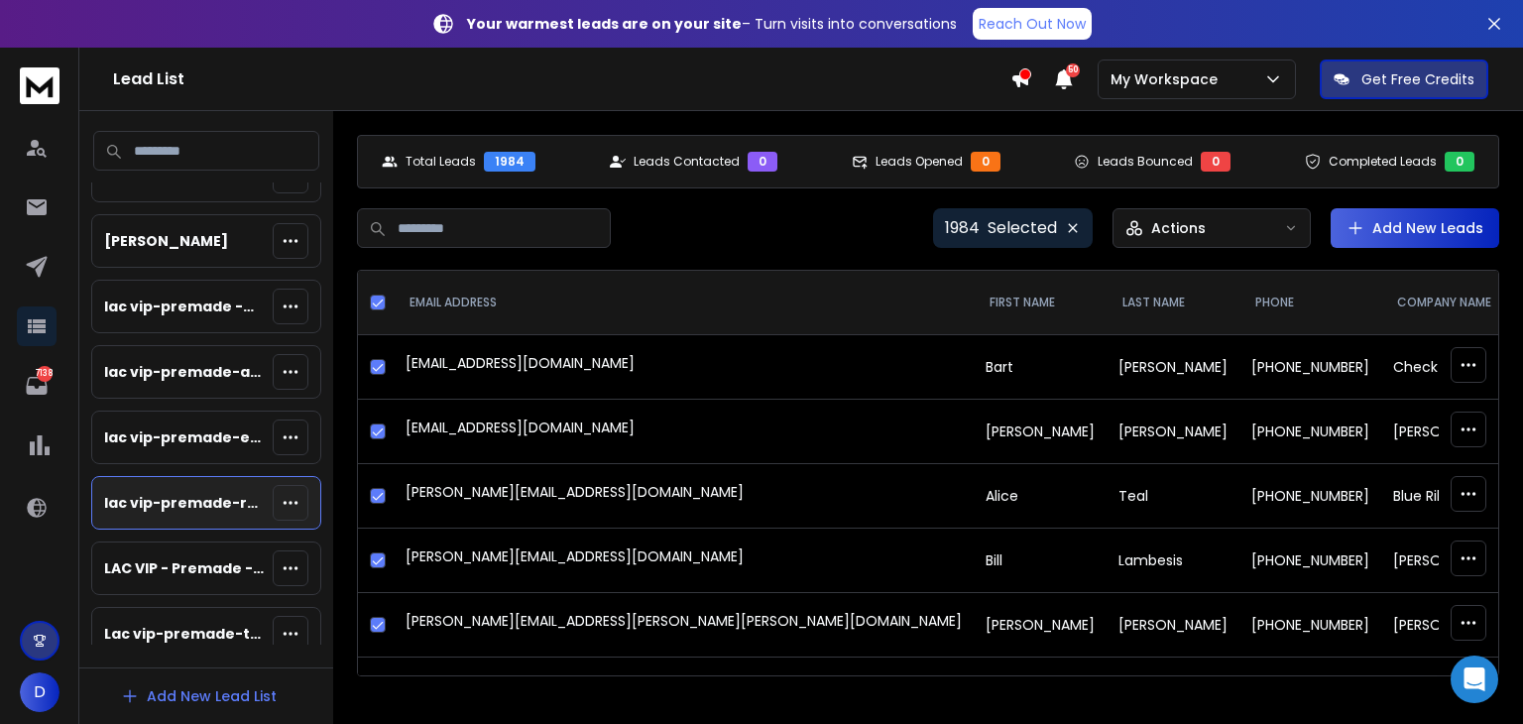
click at [293, 501] on button "button" at bounding box center [291, 503] width 36 height 36
click at [268, 546] on p "Edit List Name" at bounding box center [231, 541] width 96 height 20
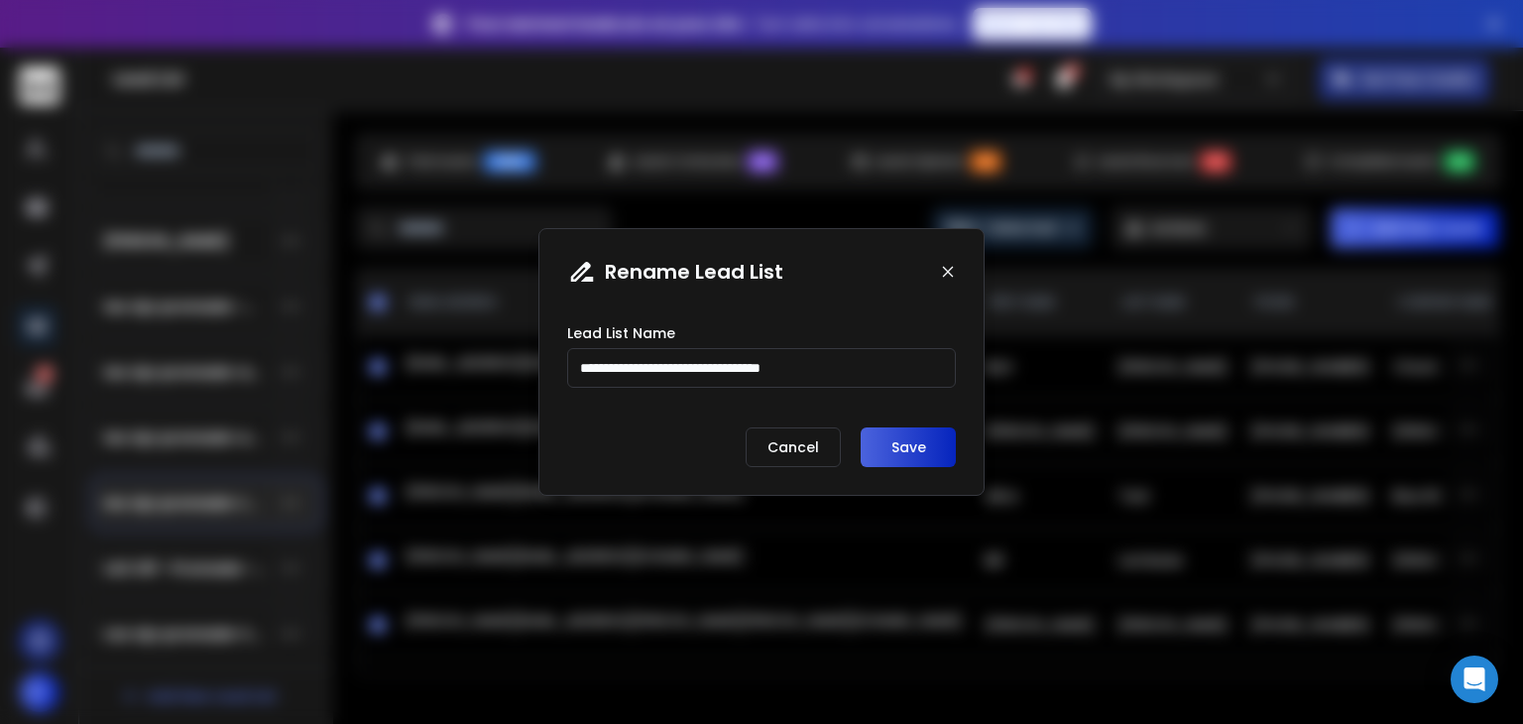
click at [941, 267] on icon at bounding box center [948, 272] width 16 height 16
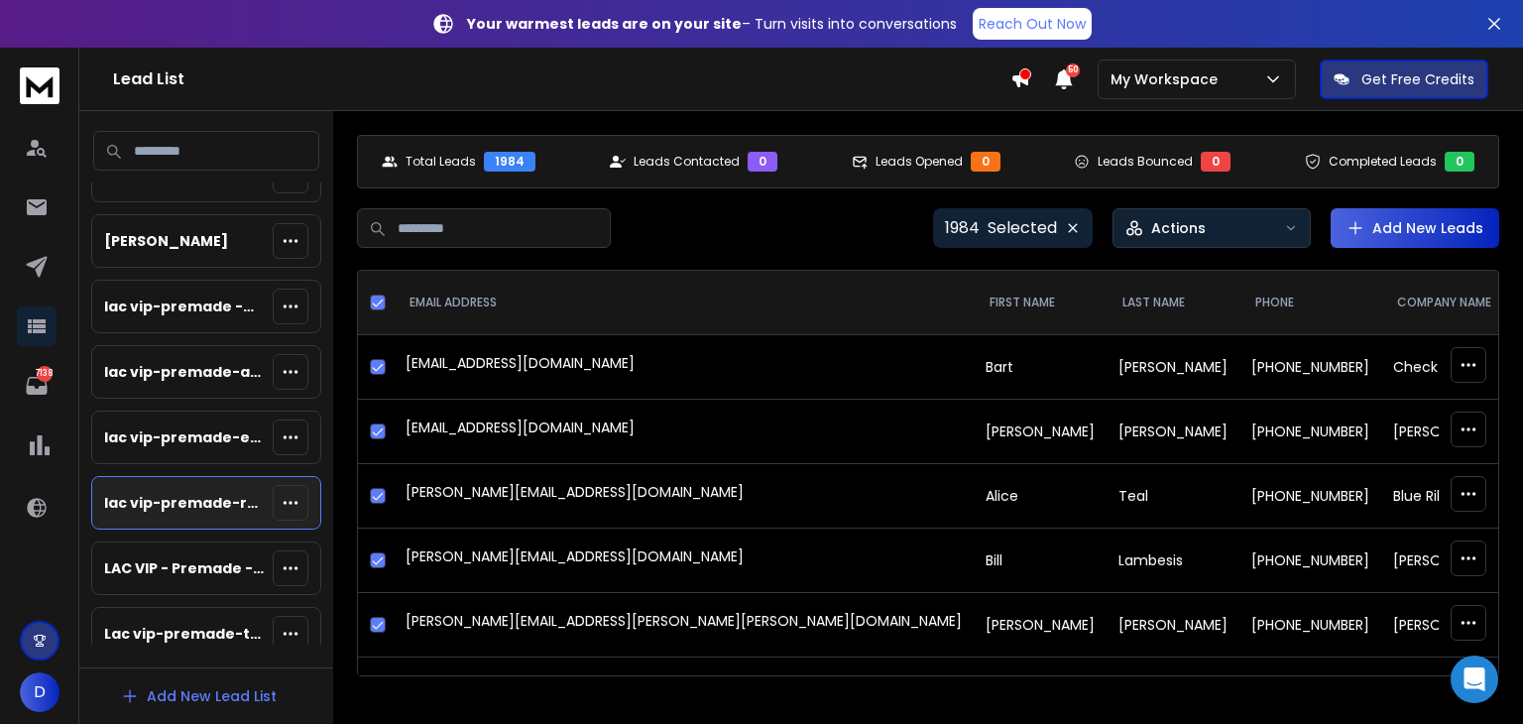
click at [1200, 211] on button "Actions" at bounding box center [1212, 228] width 198 height 40
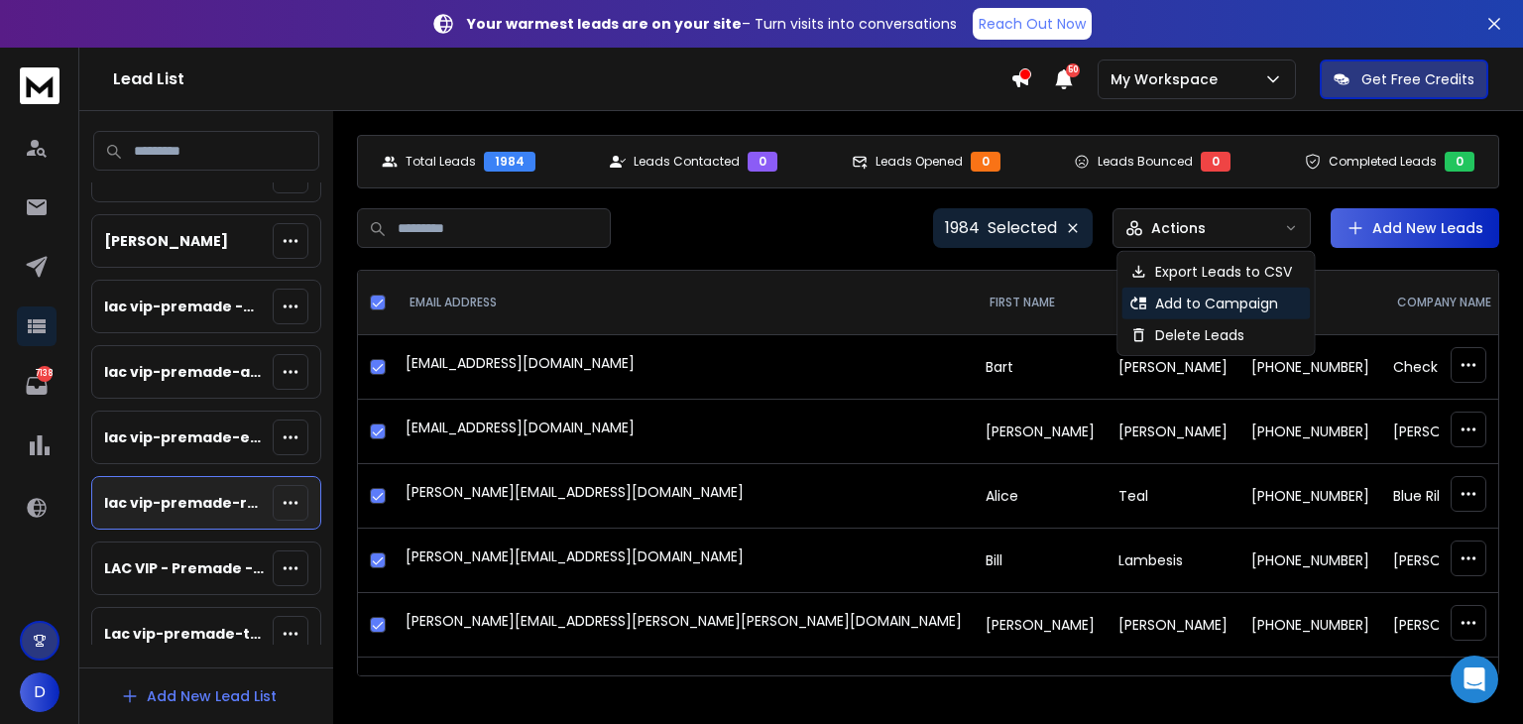
click at [1198, 299] on p "Add to Campaign" at bounding box center [1216, 304] width 123 height 20
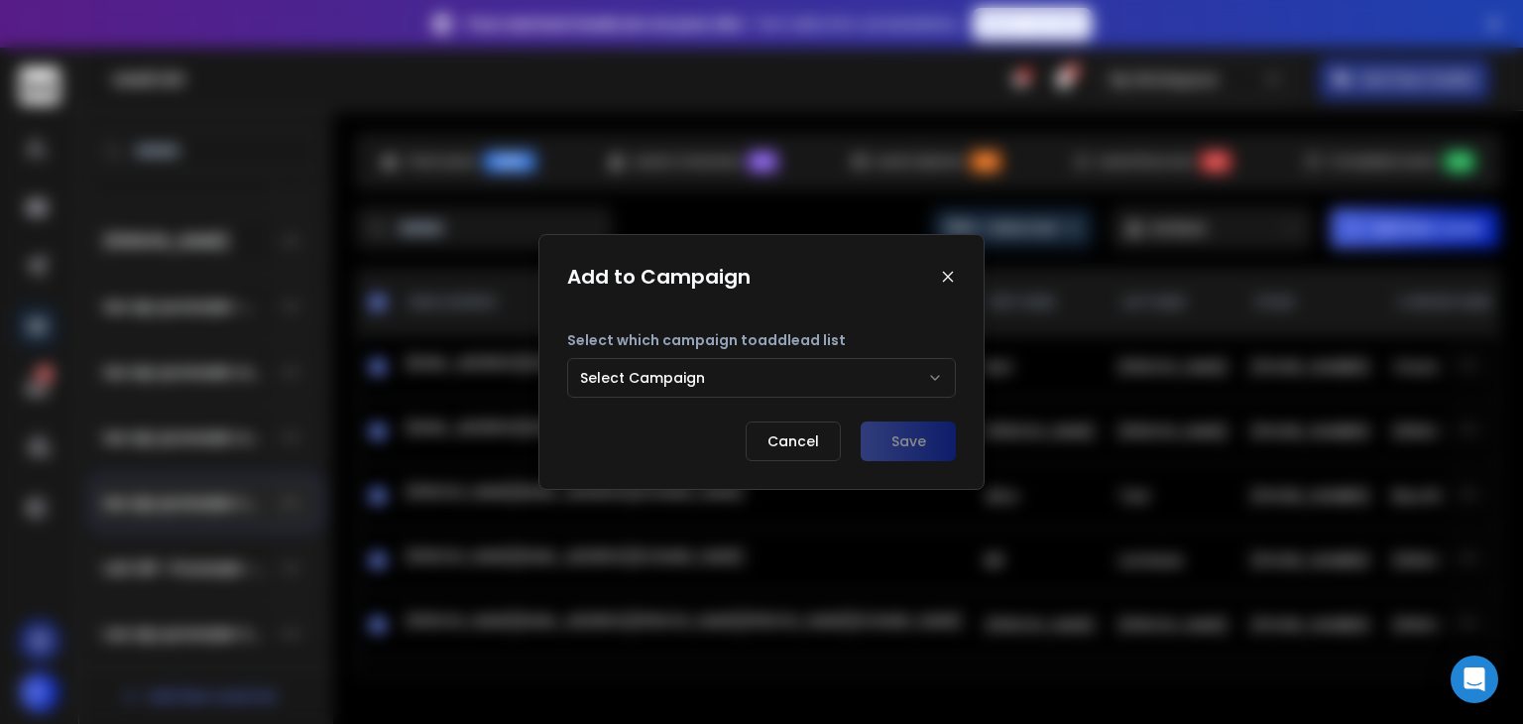
click at [791, 390] on button "Select Campaign" at bounding box center [761, 378] width 389 height 40
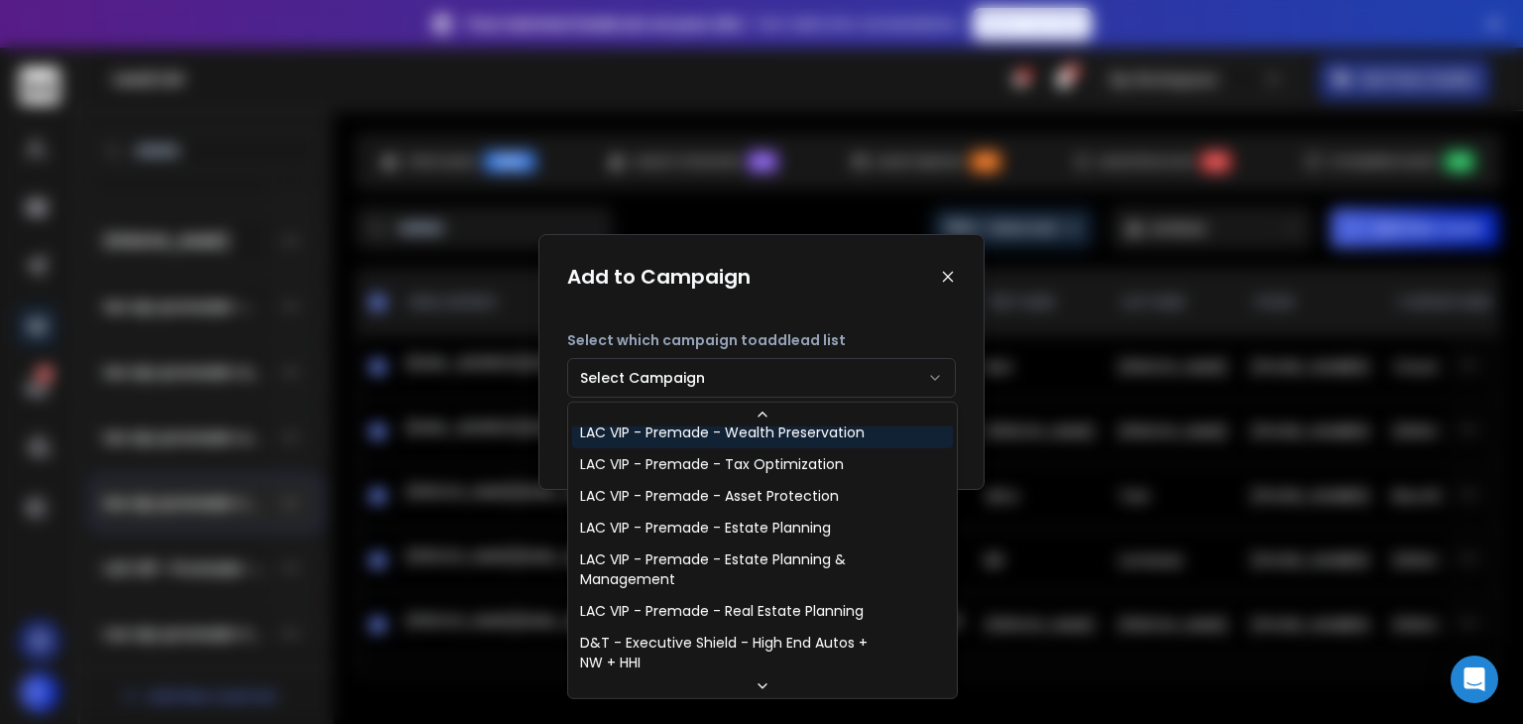
scroll to position [1884, 0]
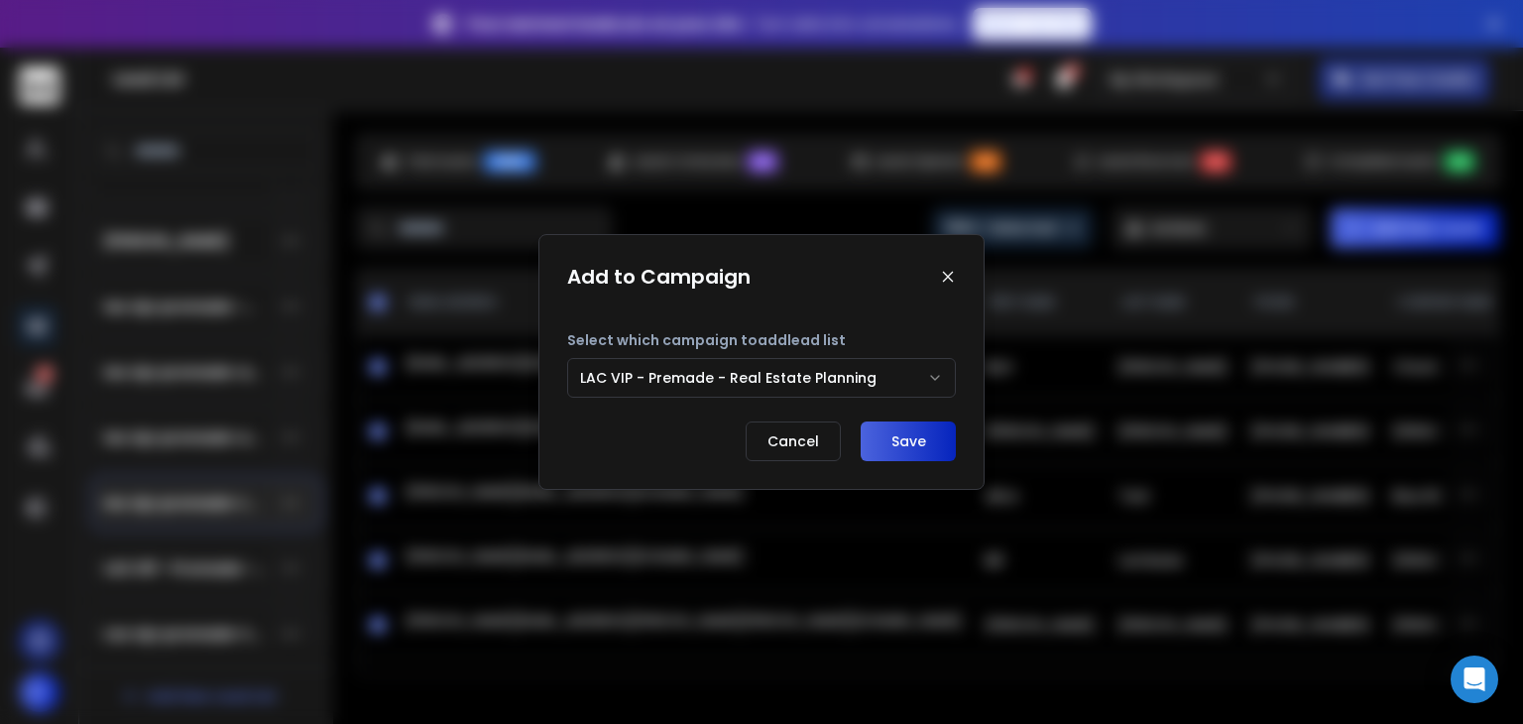
click at [893, 444] on button "Save" at bounding box center [908, 441] width 95 height 40
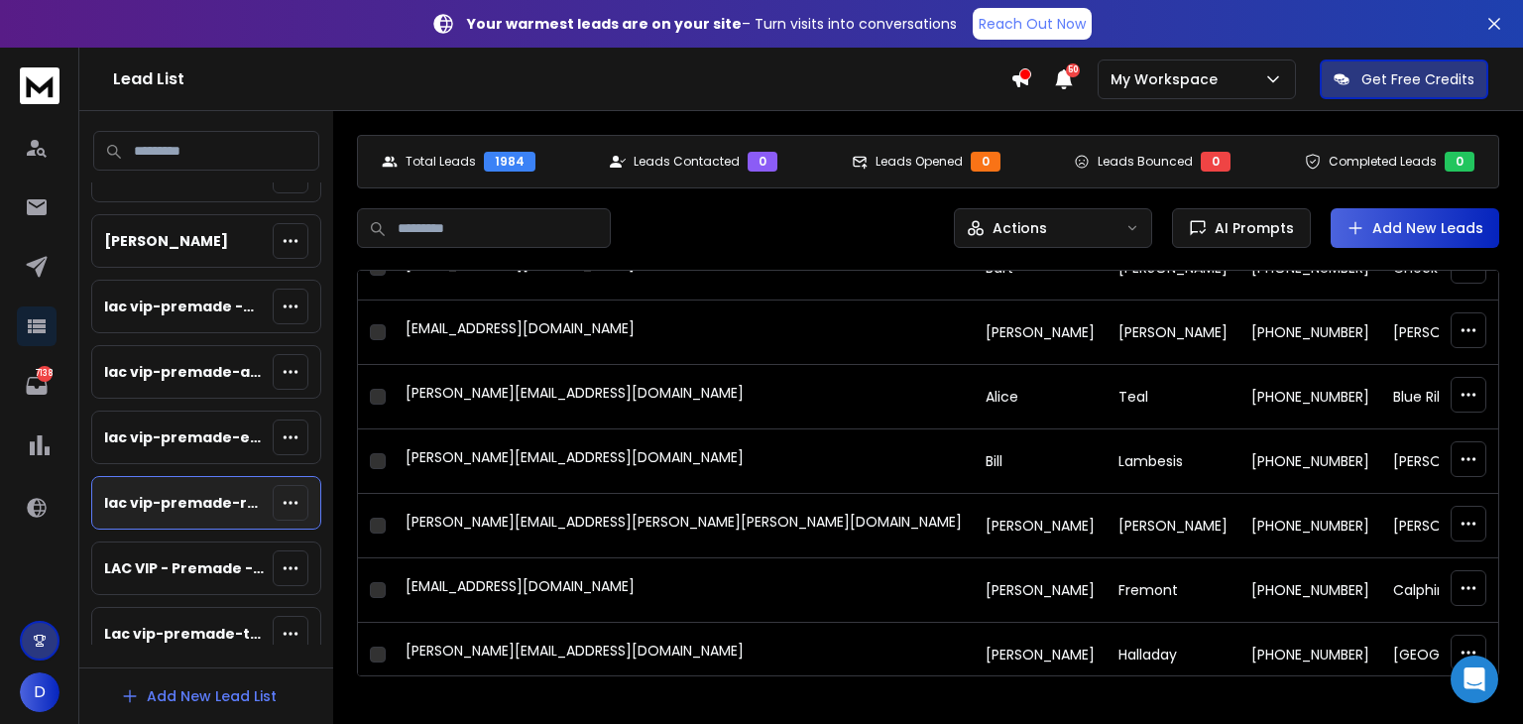
scroll to position [0, 0]
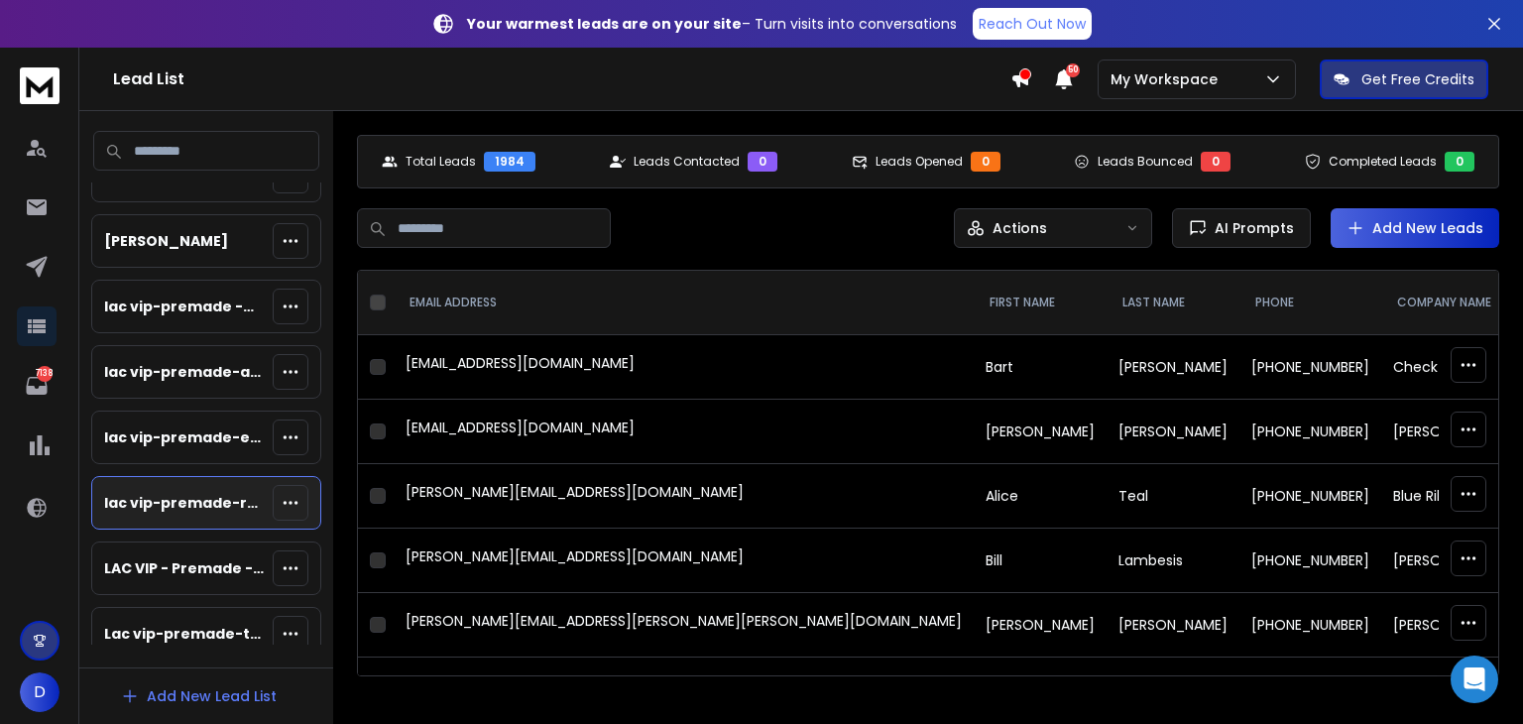
click at [174, 566] on p "LAC VIP - Premade - Retirement Trusts" at bounding box center [184, 568] width 161 height 20
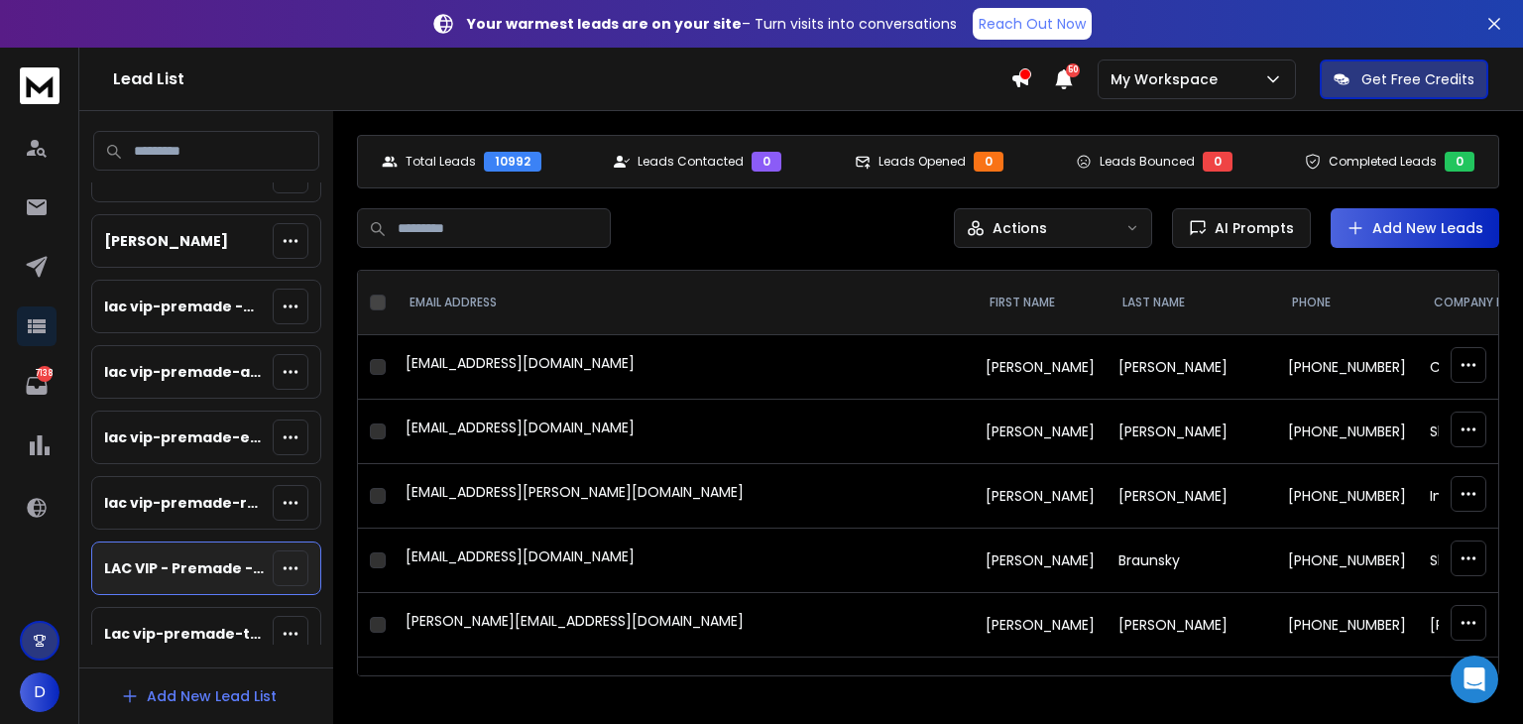
click at [292, 560] on icon "button" at bounding box center [291, 568] width 18 height 18
click at [254, 608] on p "Edit List Name" at bounding box center [231, 605] width 96 height 20
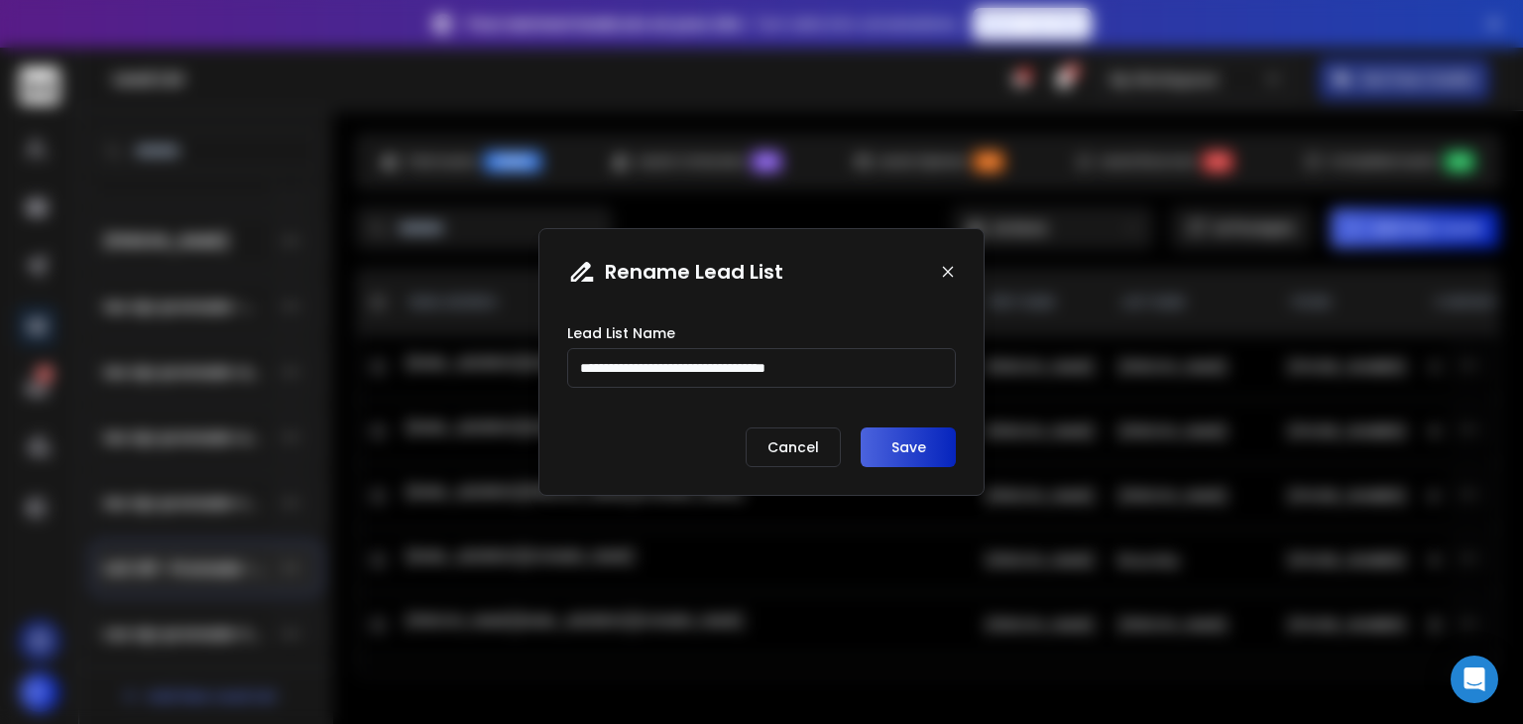
click at [953, 269] on icon at bounding box center [948, 272] width 16 height 16
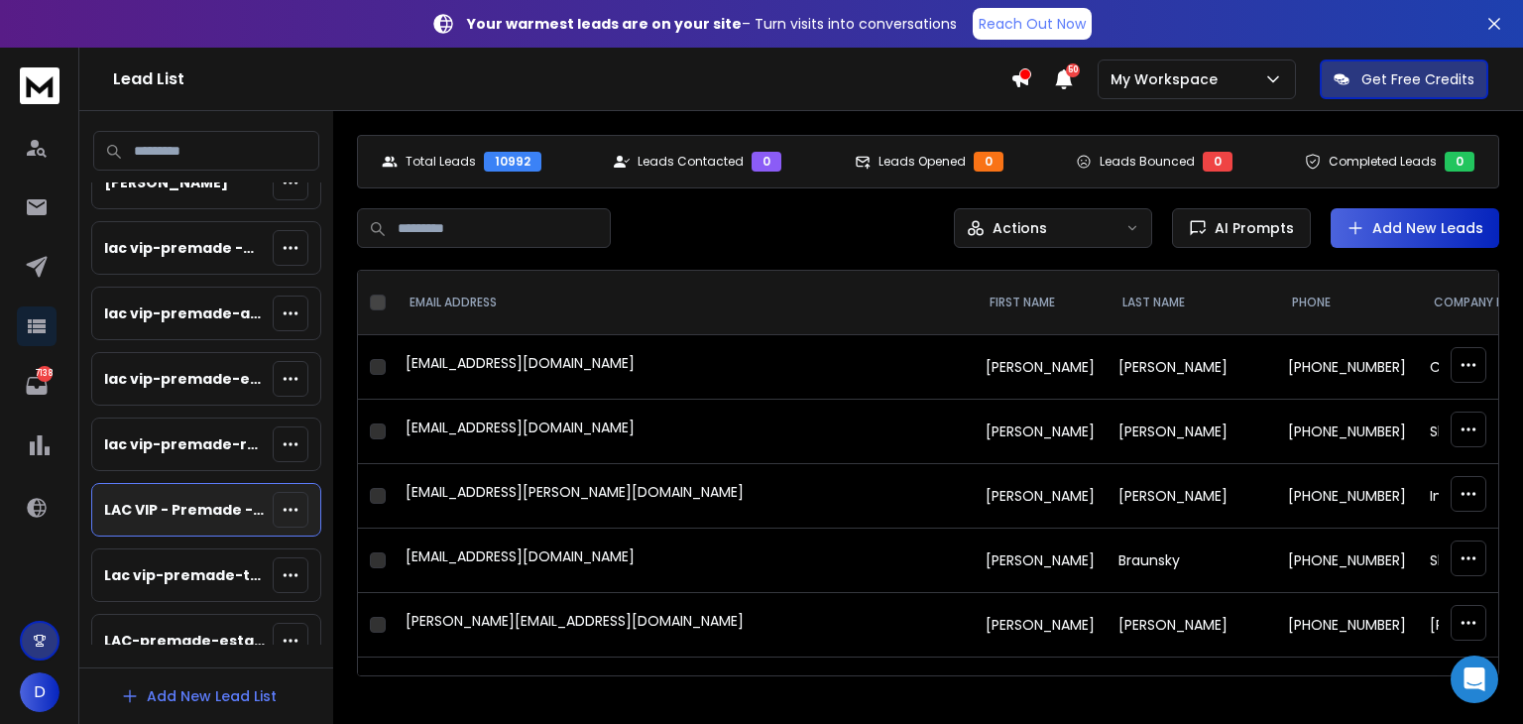
scroll to position [188, 0]
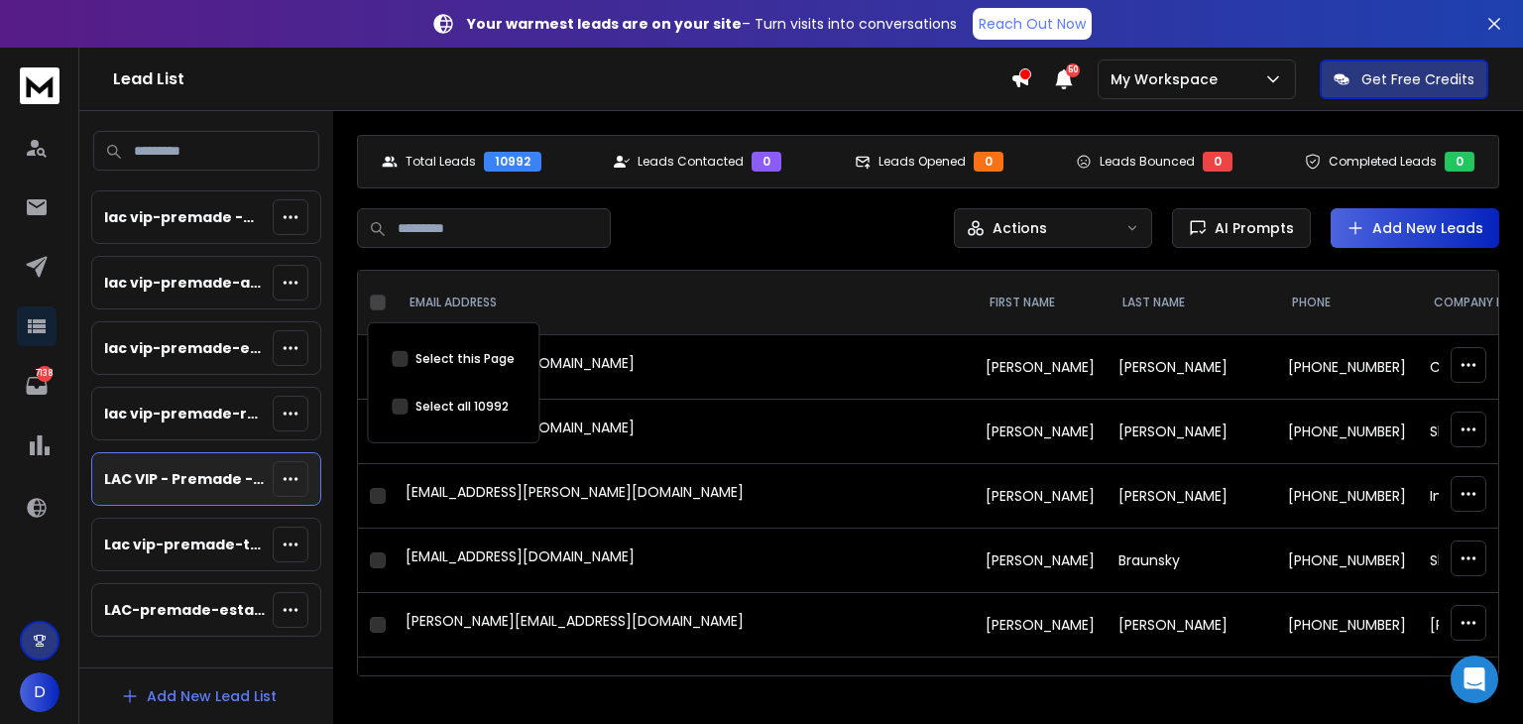
click at [403, 407] on button "Select this Page" at bounding box center [400, 407] width 16 height 16
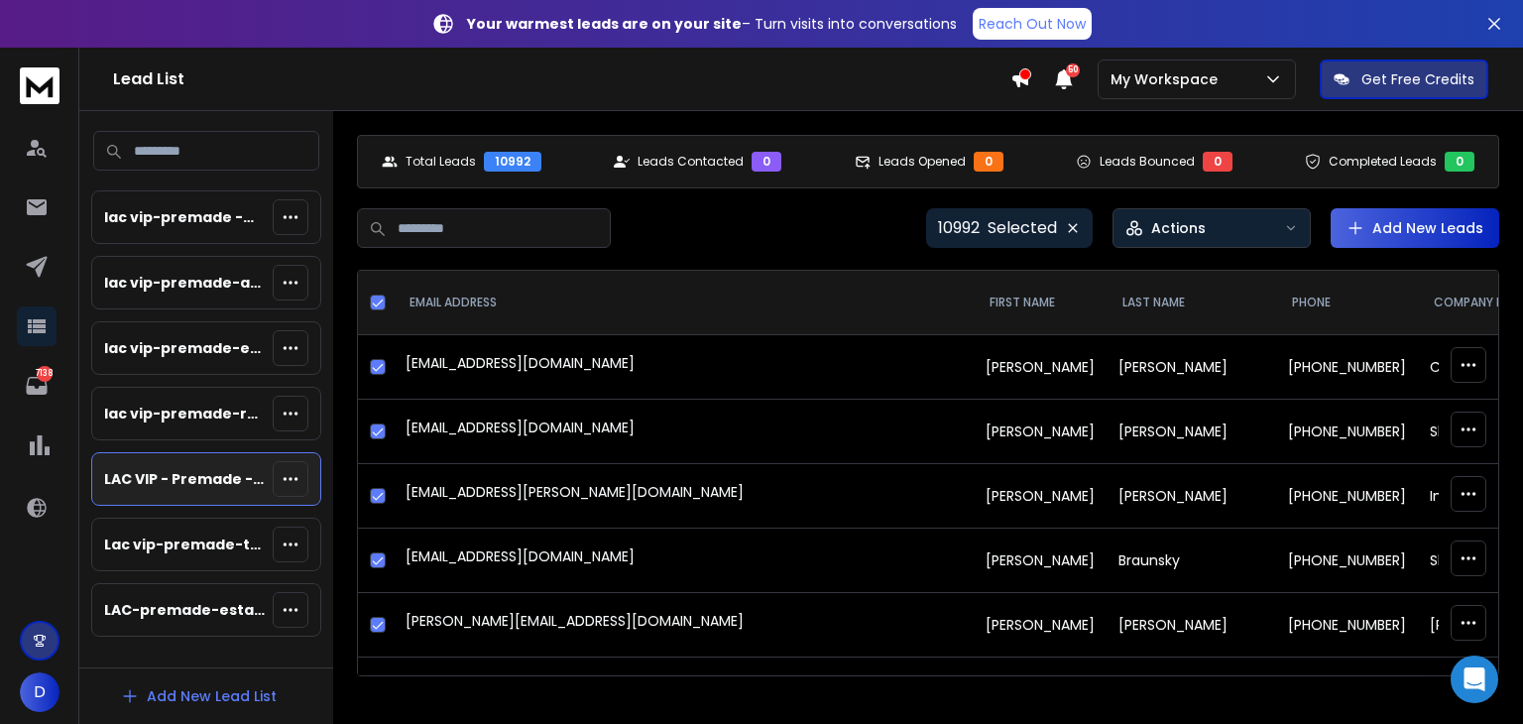
click at [1166, 231] on p "Actions" at bounding box center [1178, 228] width 55 height 20
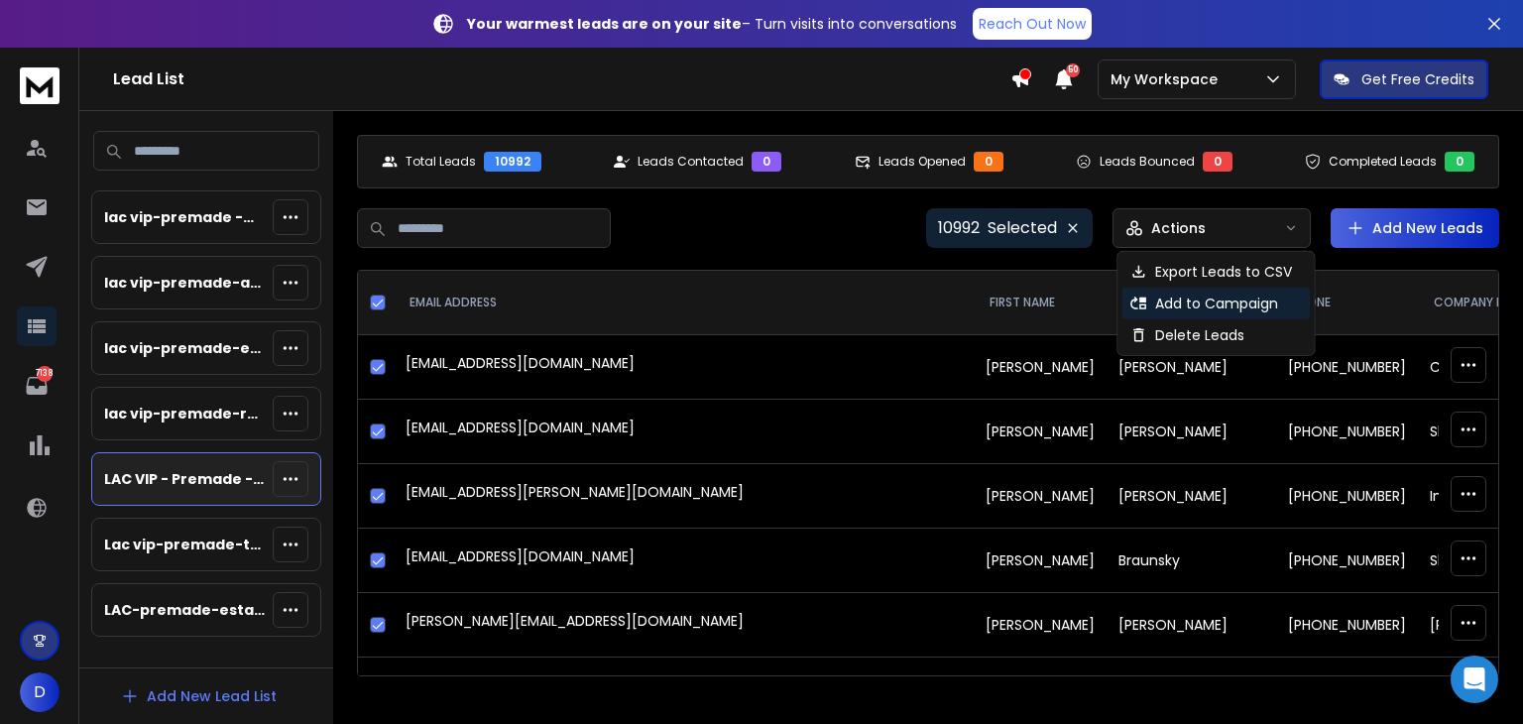
click at [1206, 302] on p "Add to Campaign" at bounding box center [1216, 304] width 123 height 20
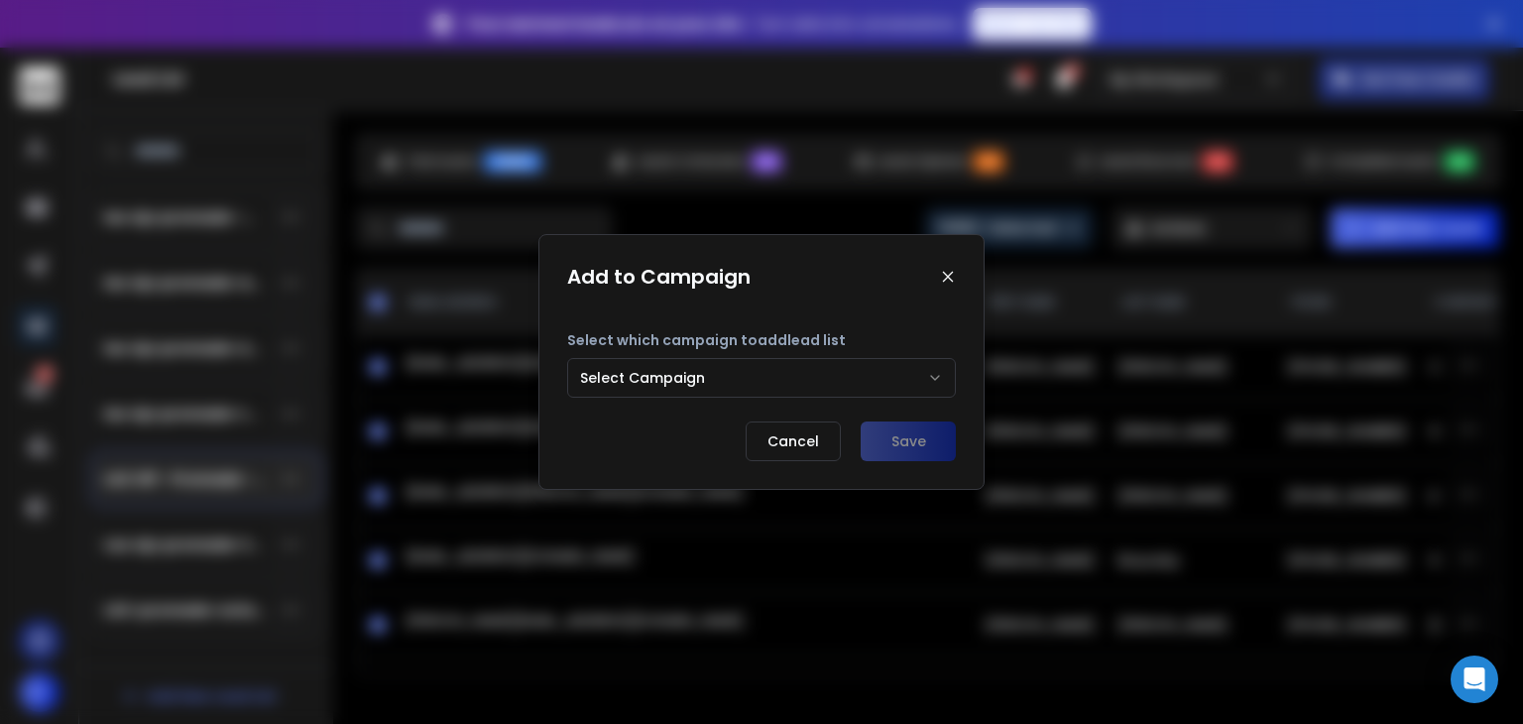
click at [805, 375] on button "Select Campaign" at bounding box center [761, 378] width 389 height 40
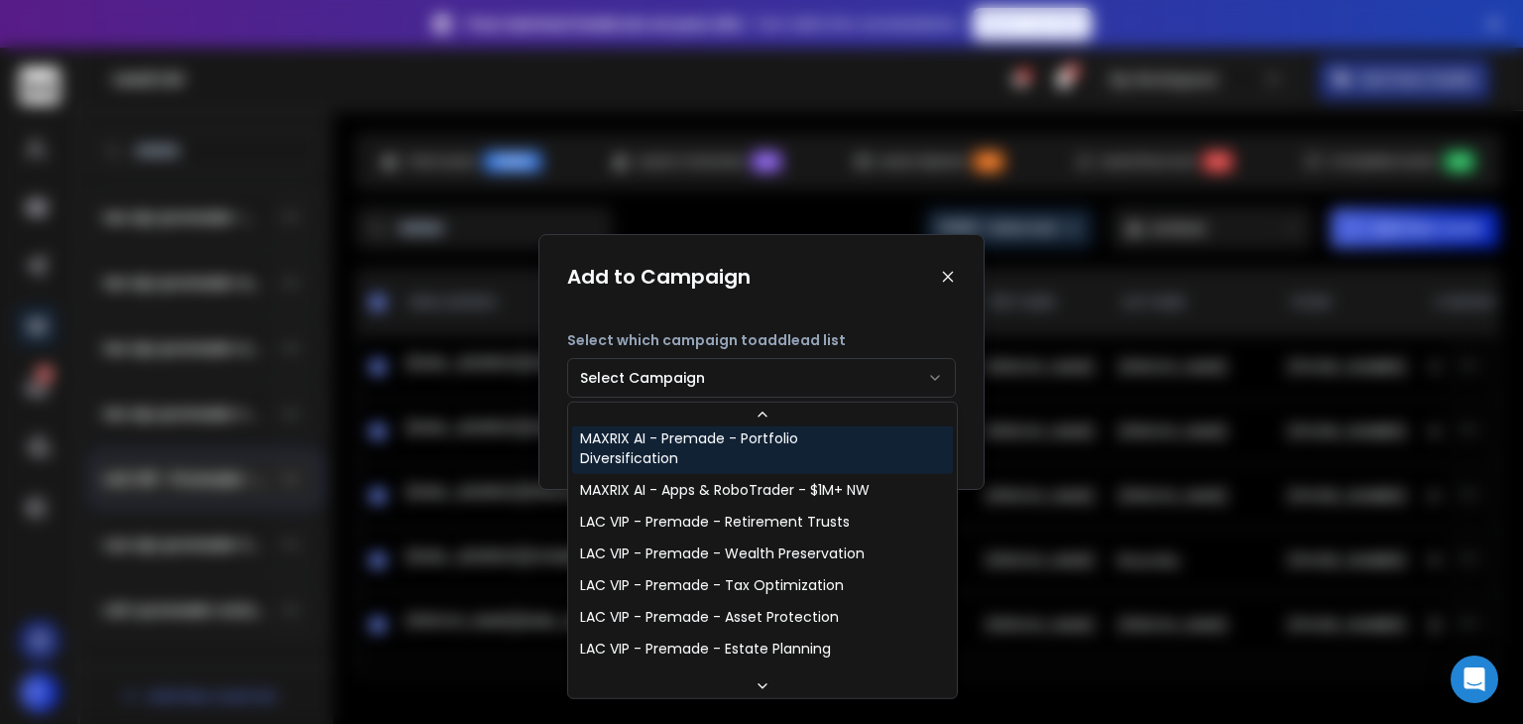
scroll to position [1785, 0]
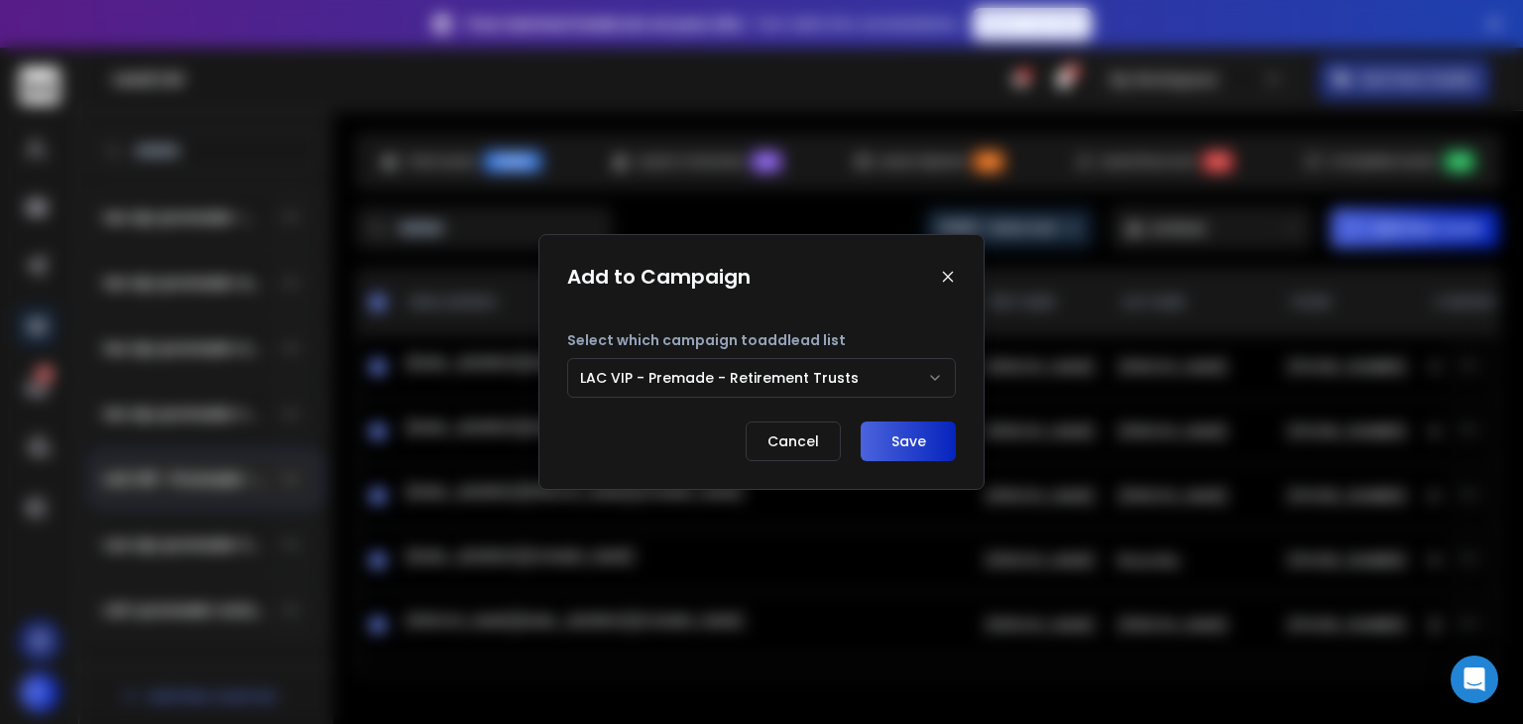
click at [918, 440] on button "Save" at bounding box center [908, 441] width 95 height 40
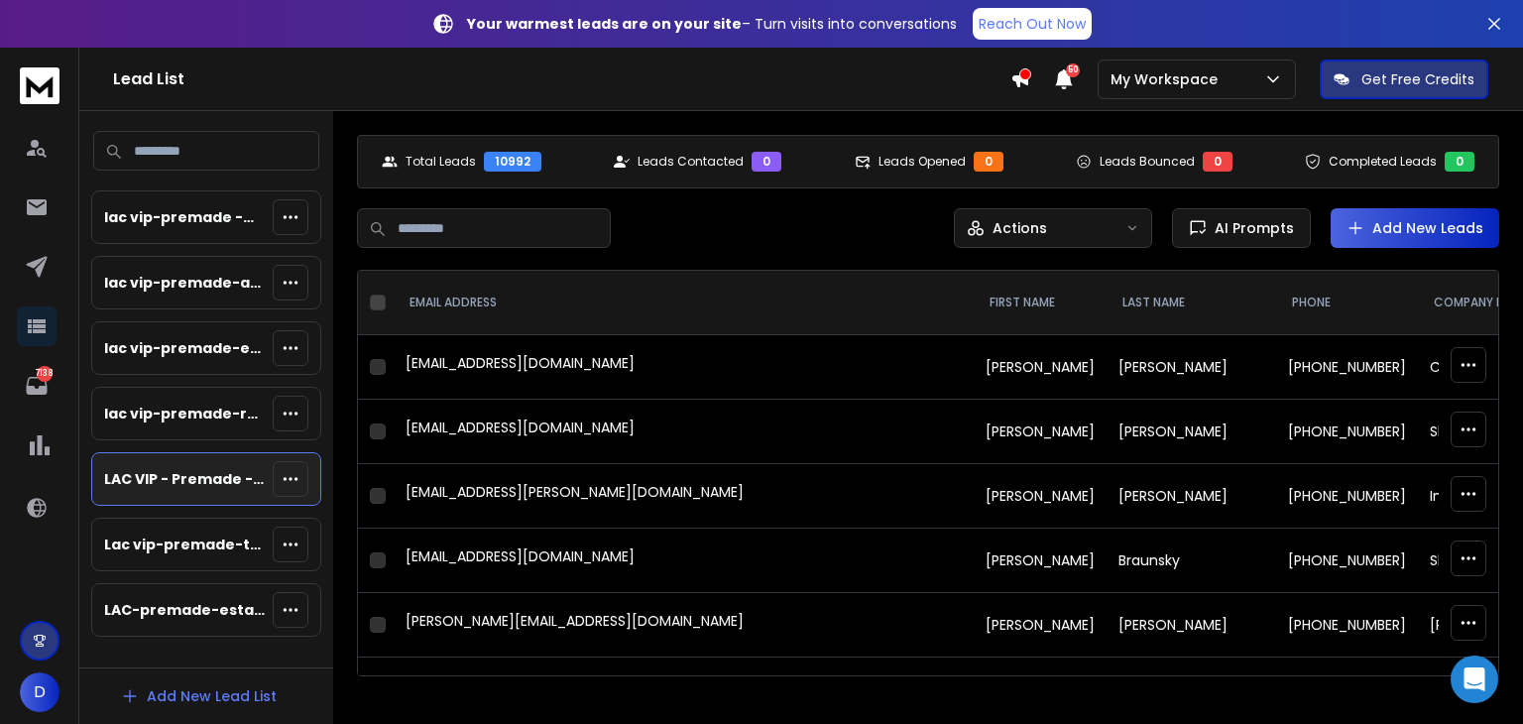
click at [273, 471] on button "button" at bounding box center [291, 479] width 36 height 36
click at [276, 508] on p "Edit List Name" at bounding box center [231, 515] width 96 height 20
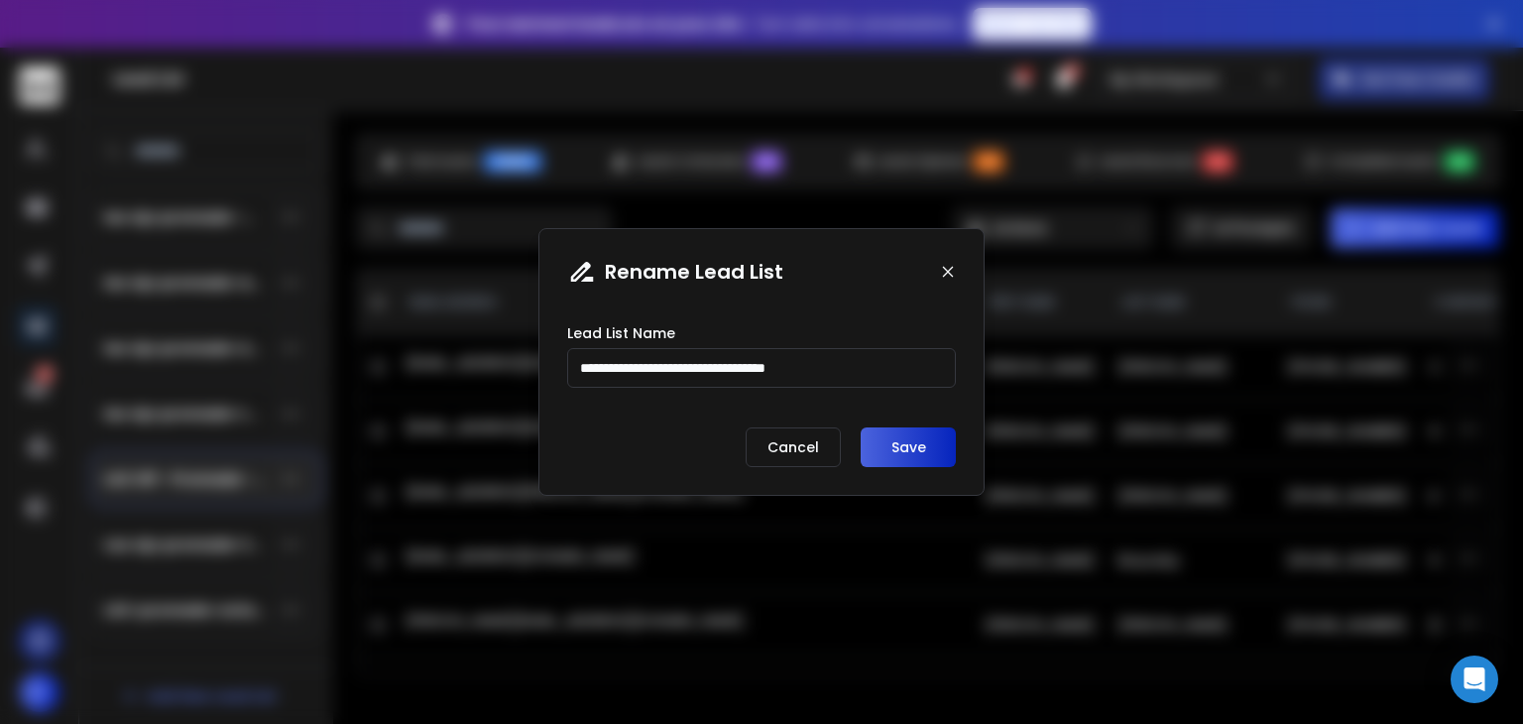
click at [943, 271] on icon at bounding box center [948, 272] width 16 height 16
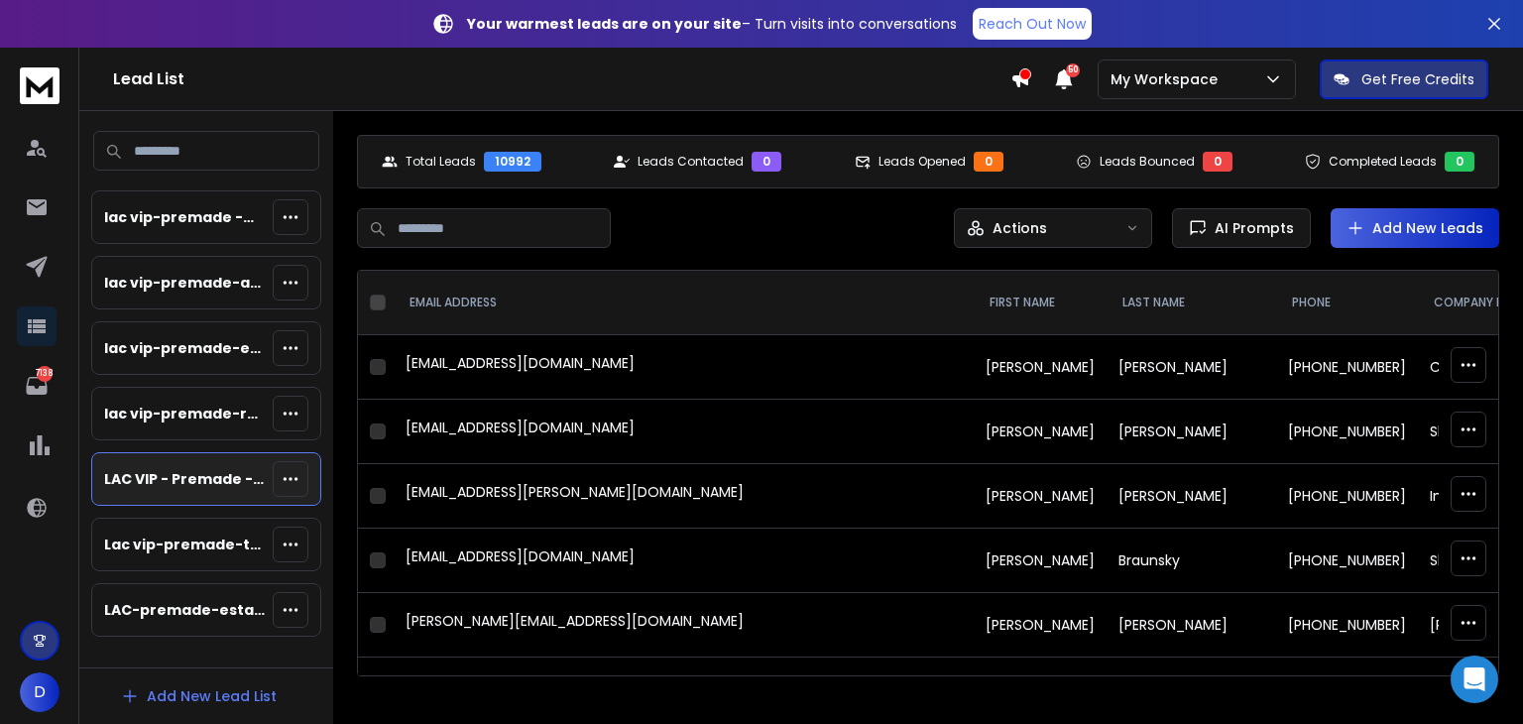
click at [194, 539] on p "Lac vip-premade-tax optimization" at bounding box center [184, 545] width 161 height 20
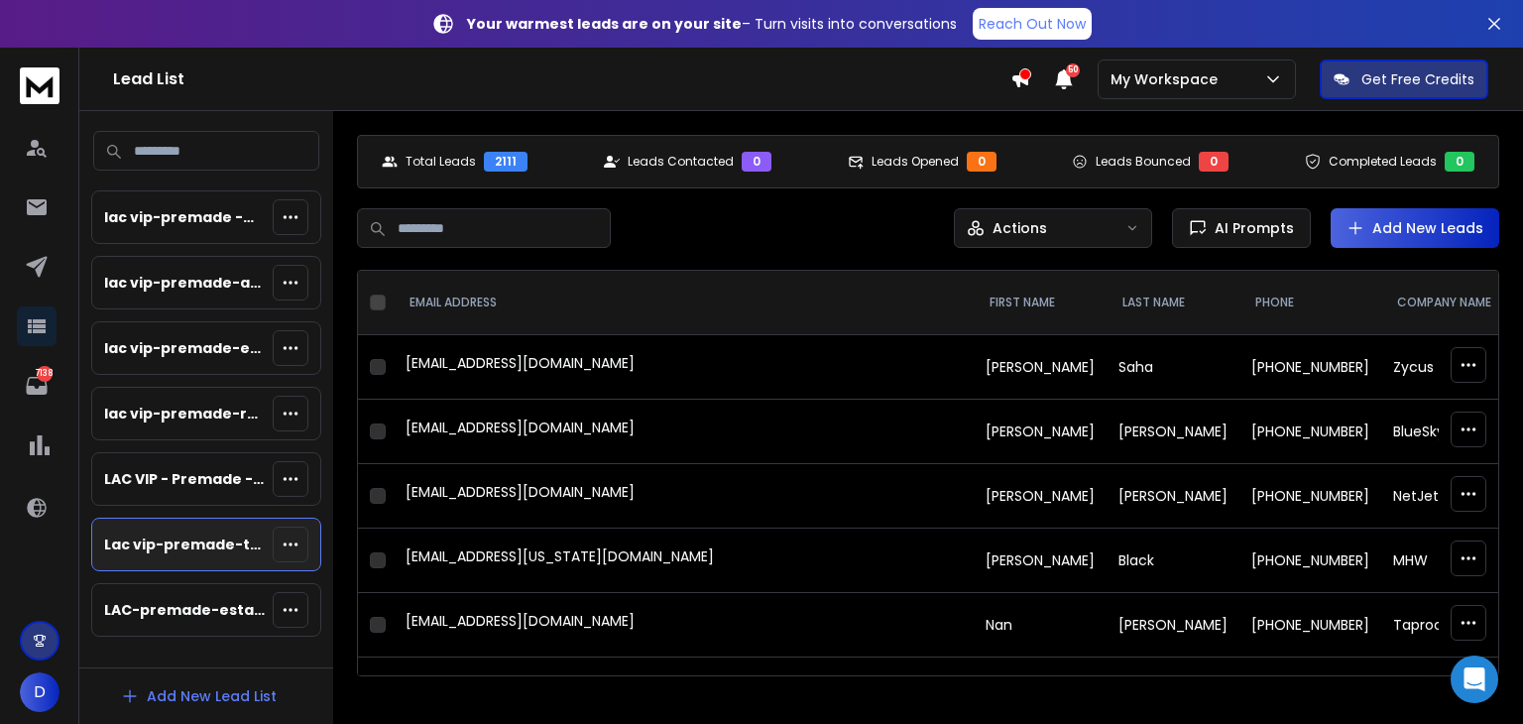
click at [286, 536] on icon "button" at bounding box center [291, 545] width 18 height 18
click at [254, 572] on p "Edit List Name" at bounding box center [231, 580] width 96 height 20
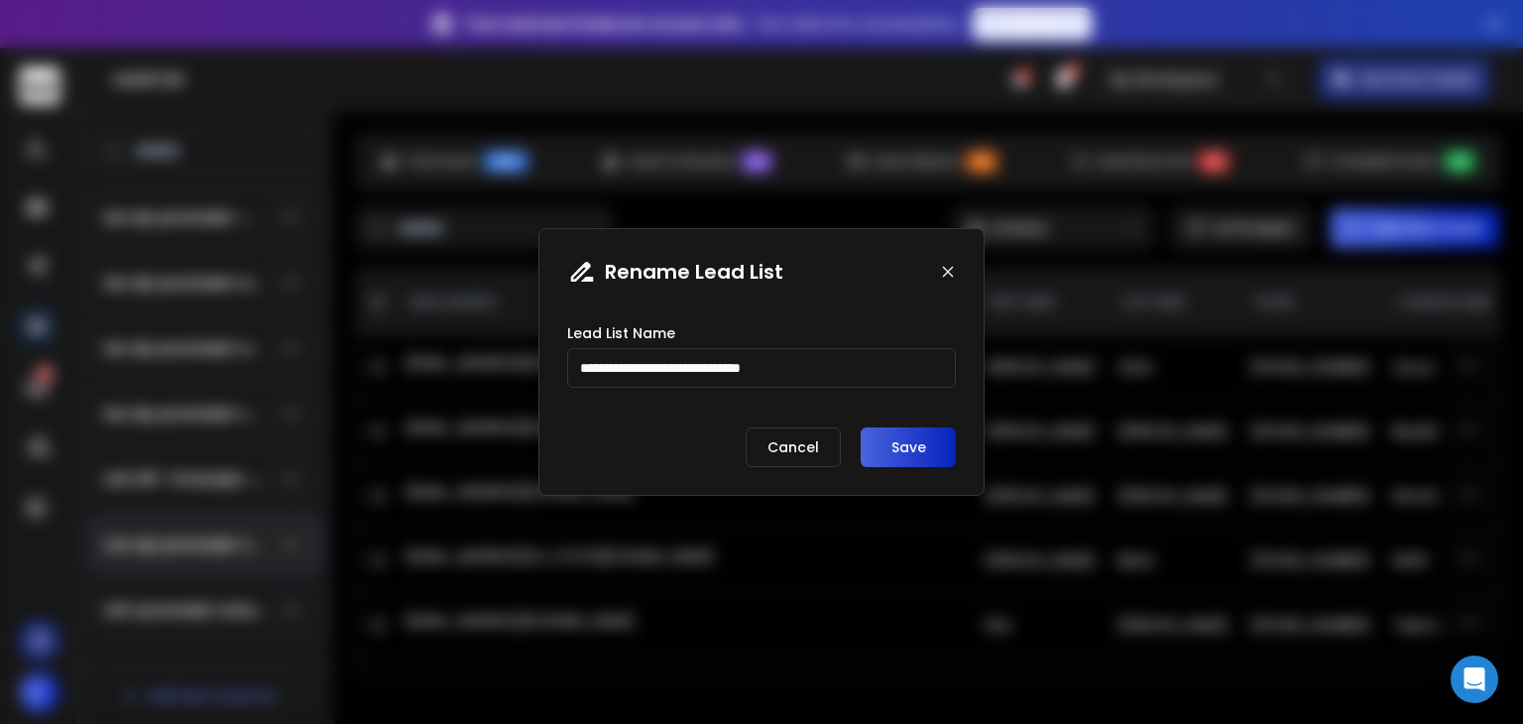
click at [944, 270] on icon at bounding box center [948, 272] width 16 height 16
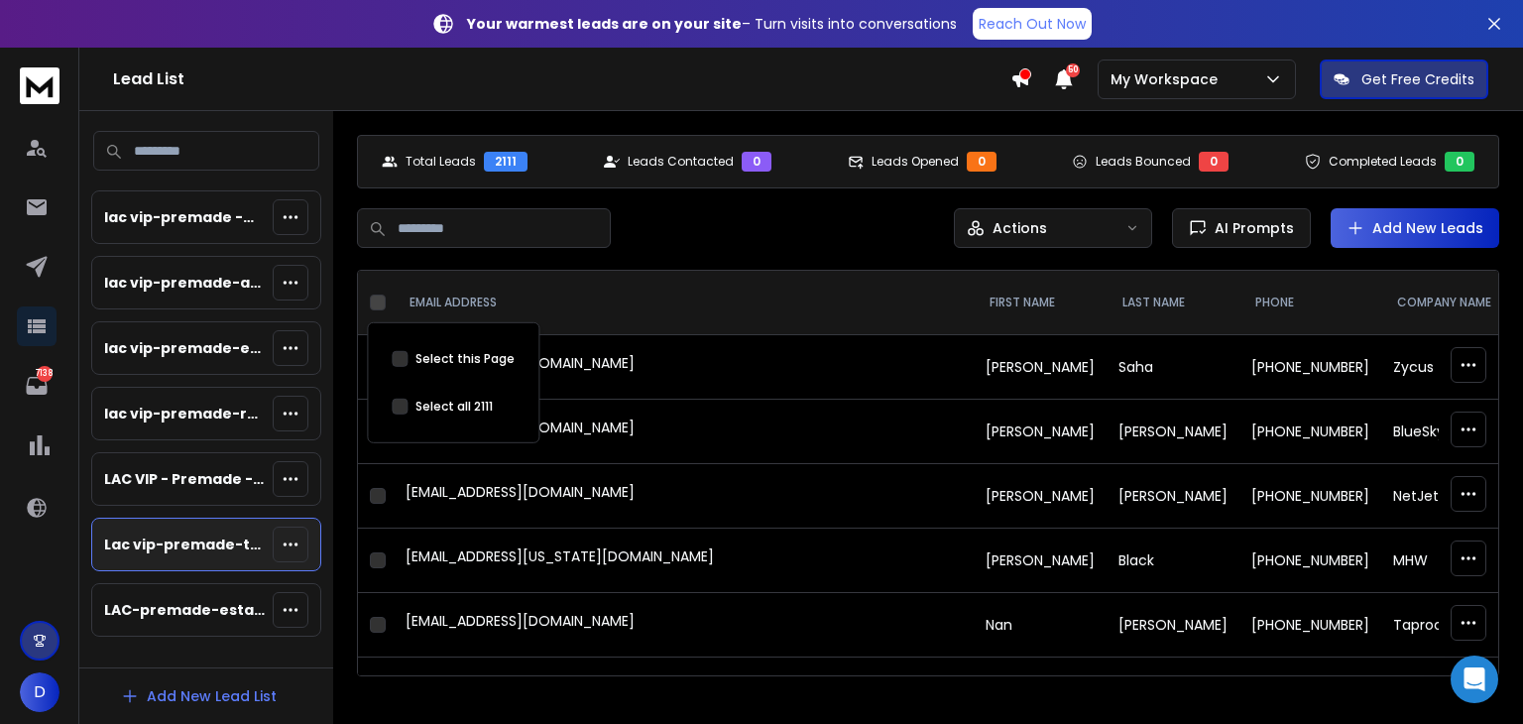
click at [396, 411] on button "Select this Page" at bounding box center [400, 407] width 16 height 16
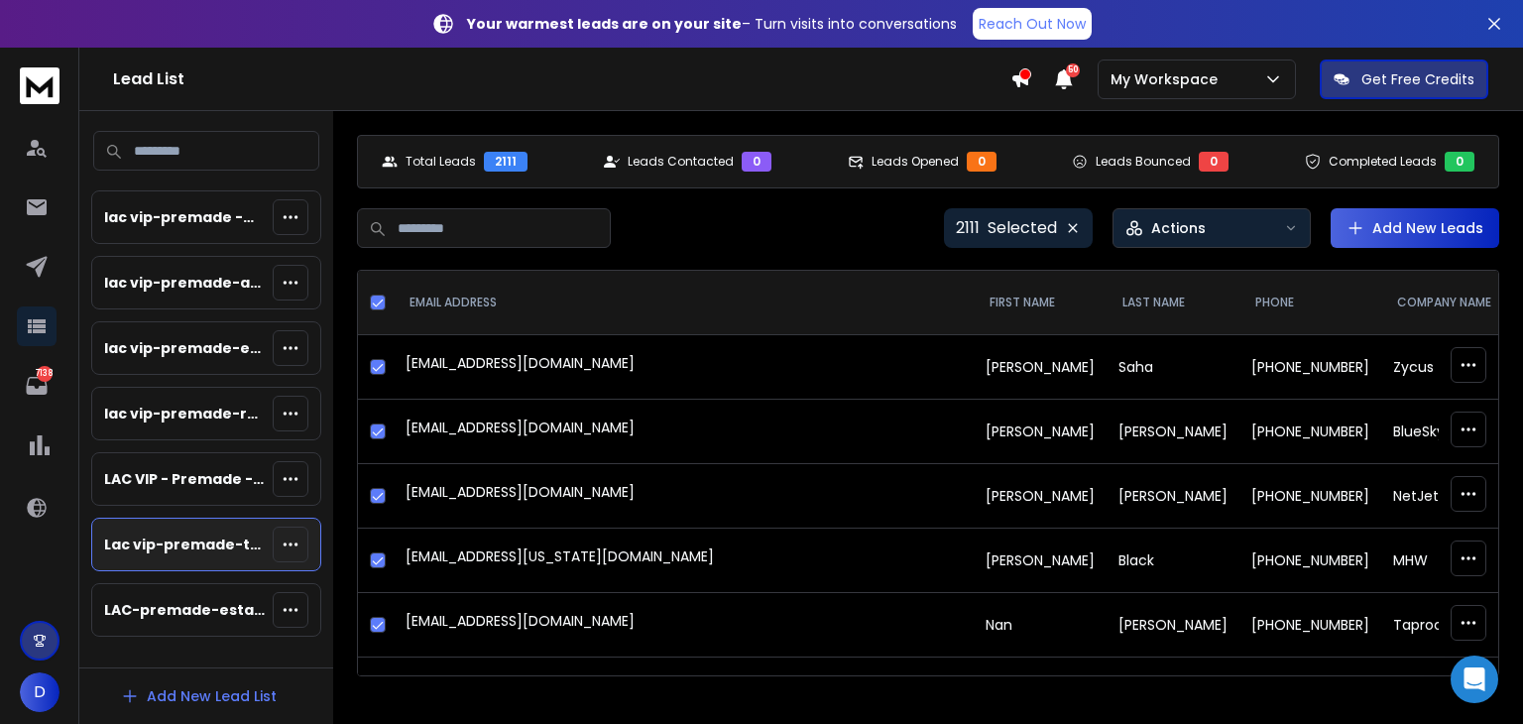
click at [1246, 228] on div "Actions" at bounding box center [1201, 228] width 151 height 20
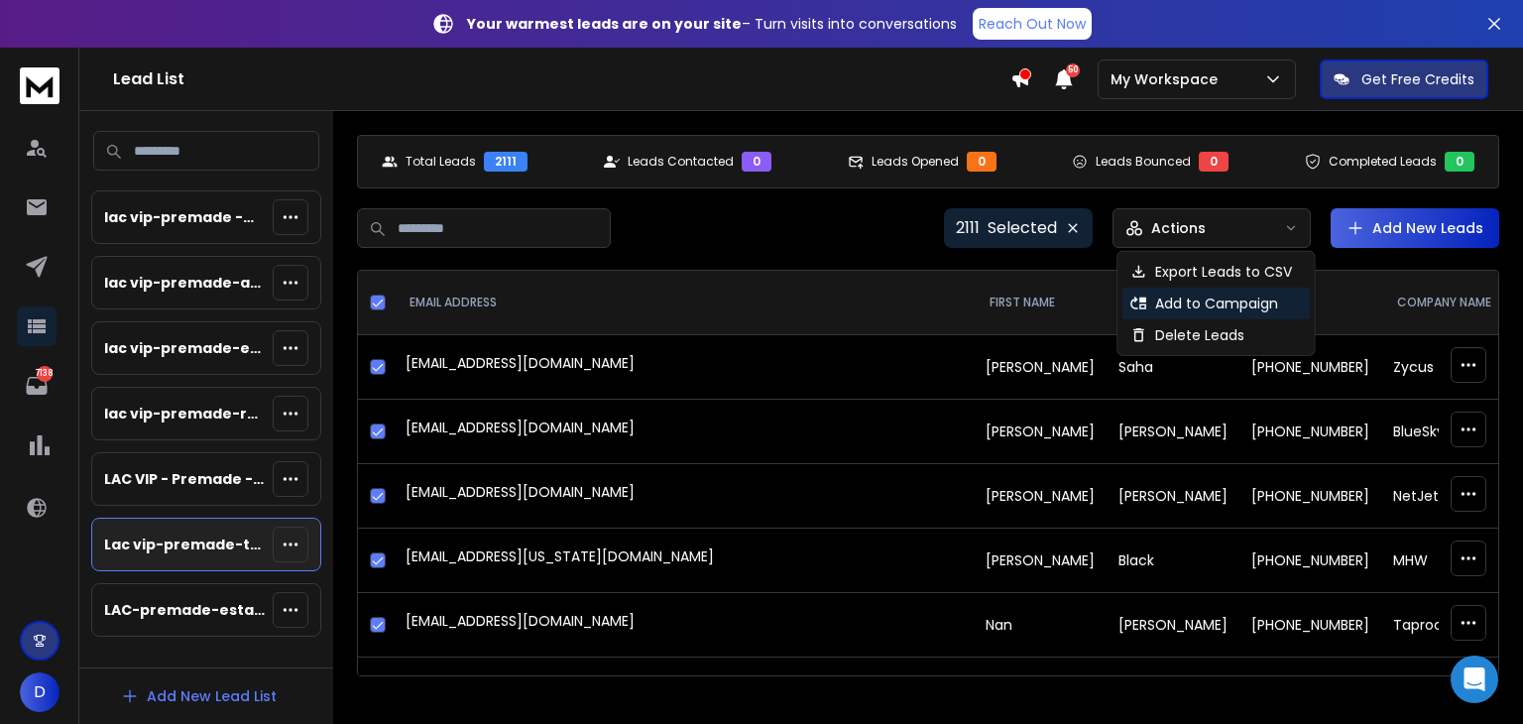
click at [1224, 297] on p "Add to Campaign" at bounding box center [1216, 304] width 123 height 20
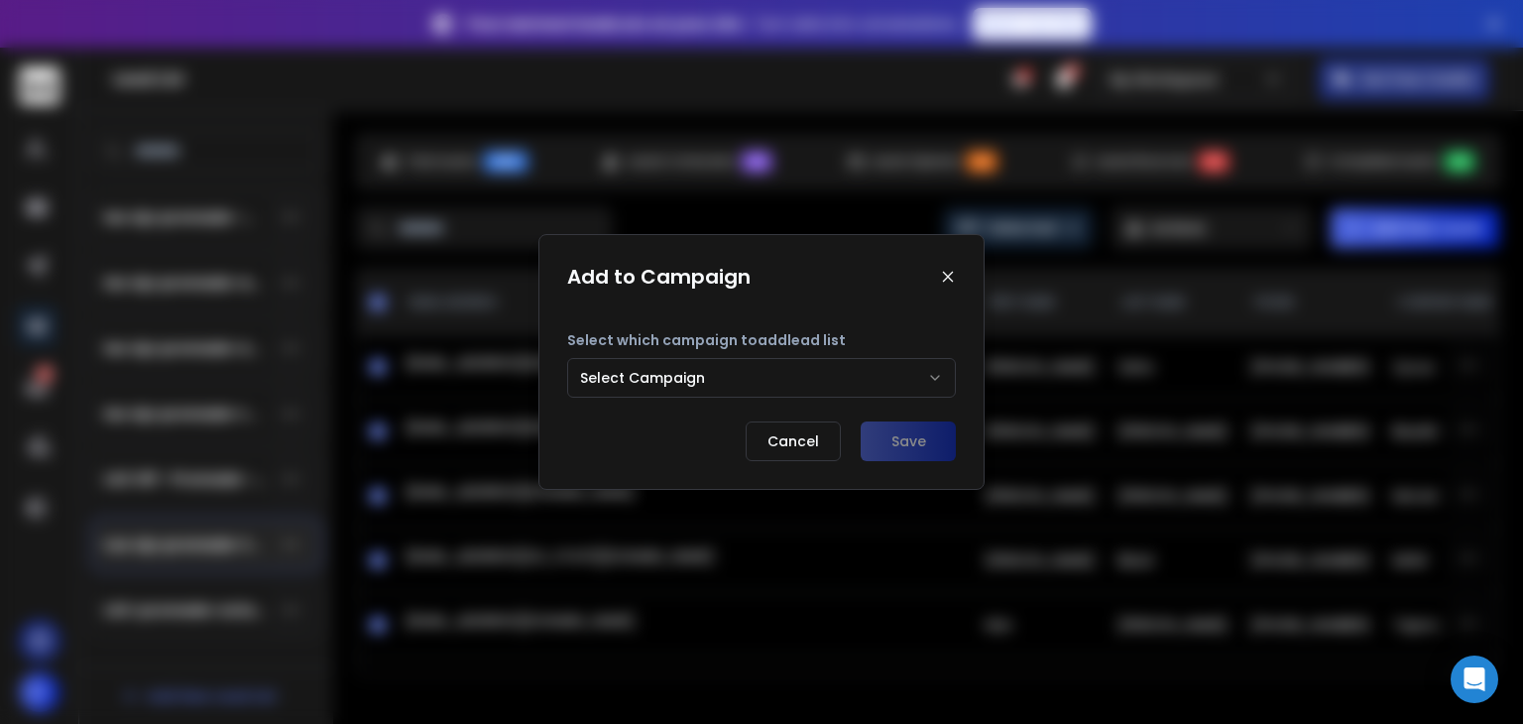
click at [798, 378] on button "Select Campaign" at bounding box center [761, 378] width 389 height 40
click at [910, 446] on button "Save" at bounding box center [908, 441] width 95 height 40
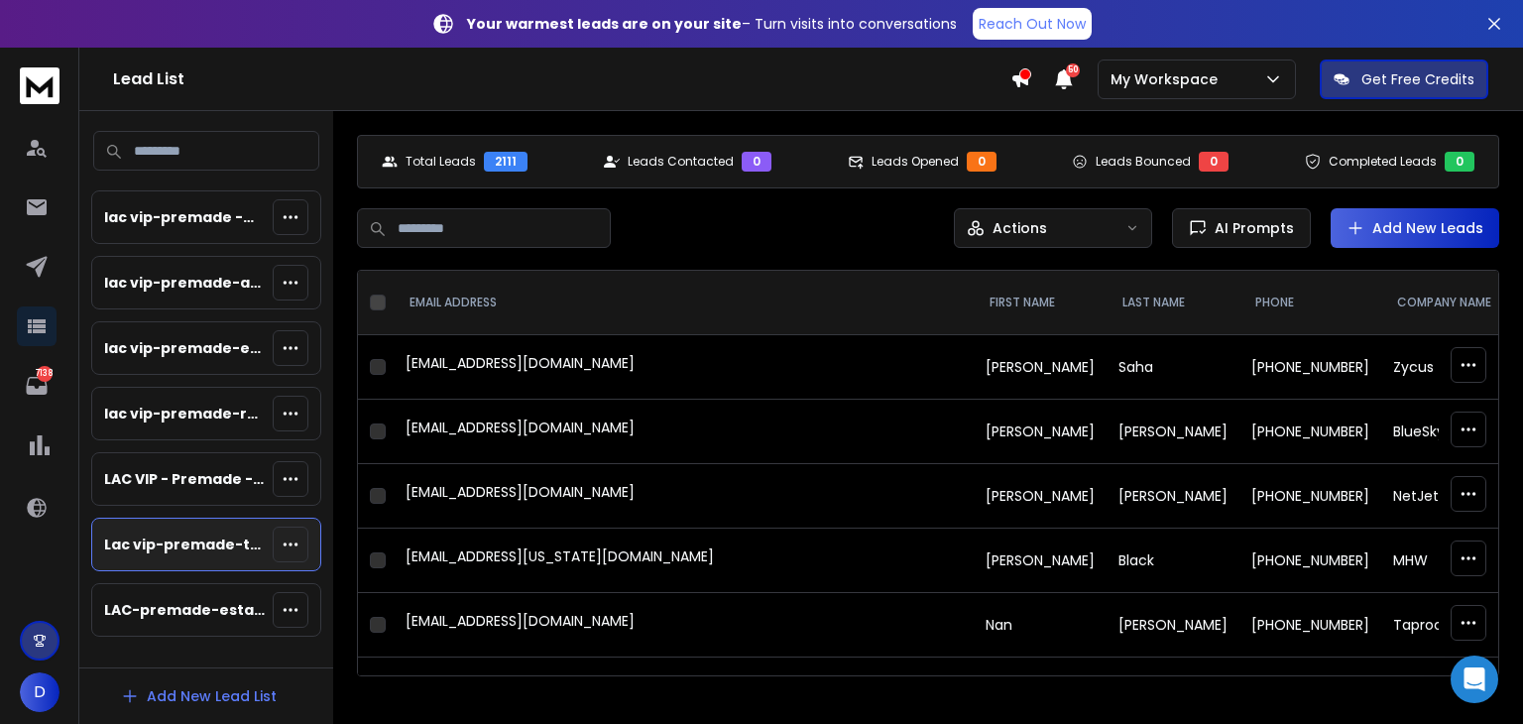
click at [220, 612] on div "LAC-premade-estate planning & management" at bounding box center [206, 610] width 230 height 54
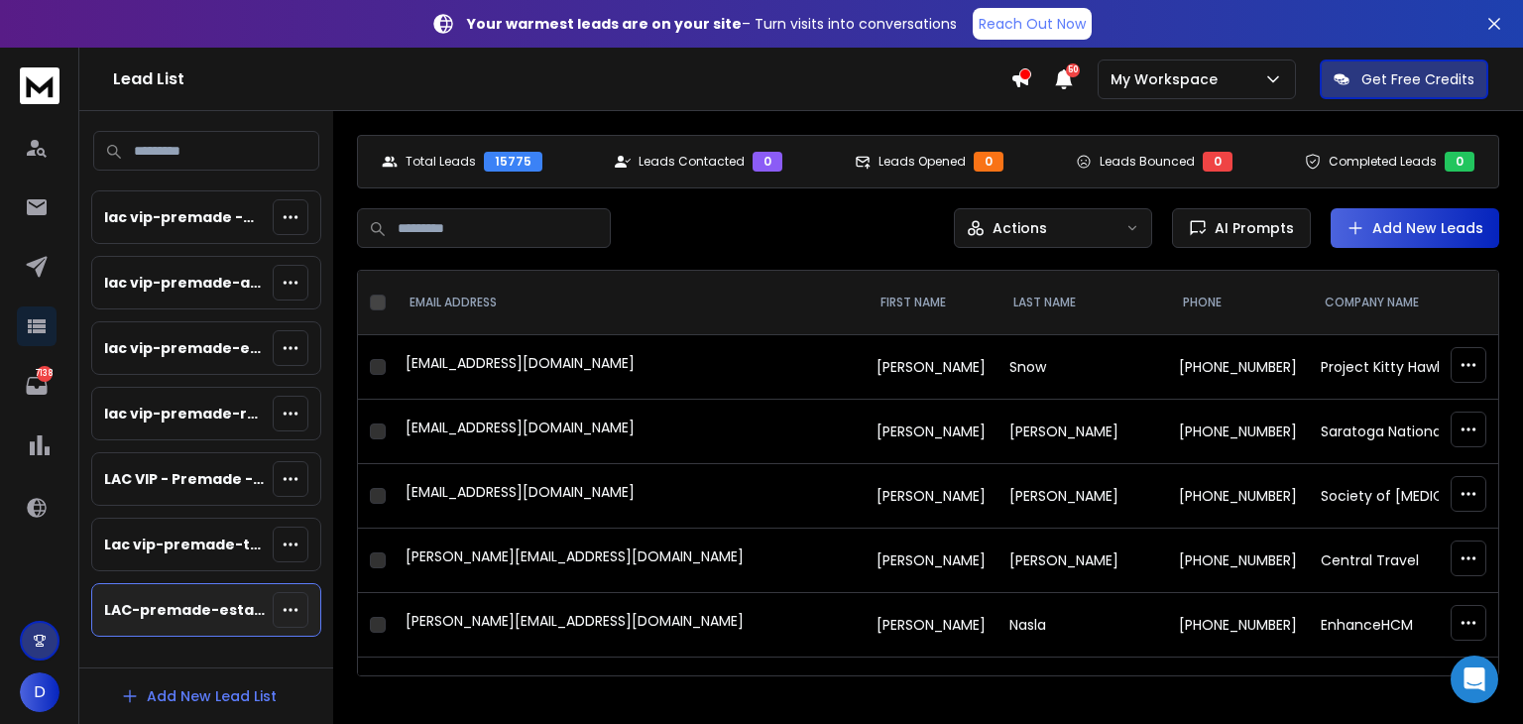
click at [299, 596] on button "button" at bounding box center [291, 610] width 36 height 36
click at [278, 632] on div "Edit List Name" at bounding box center [225, 645] width 150 height 32
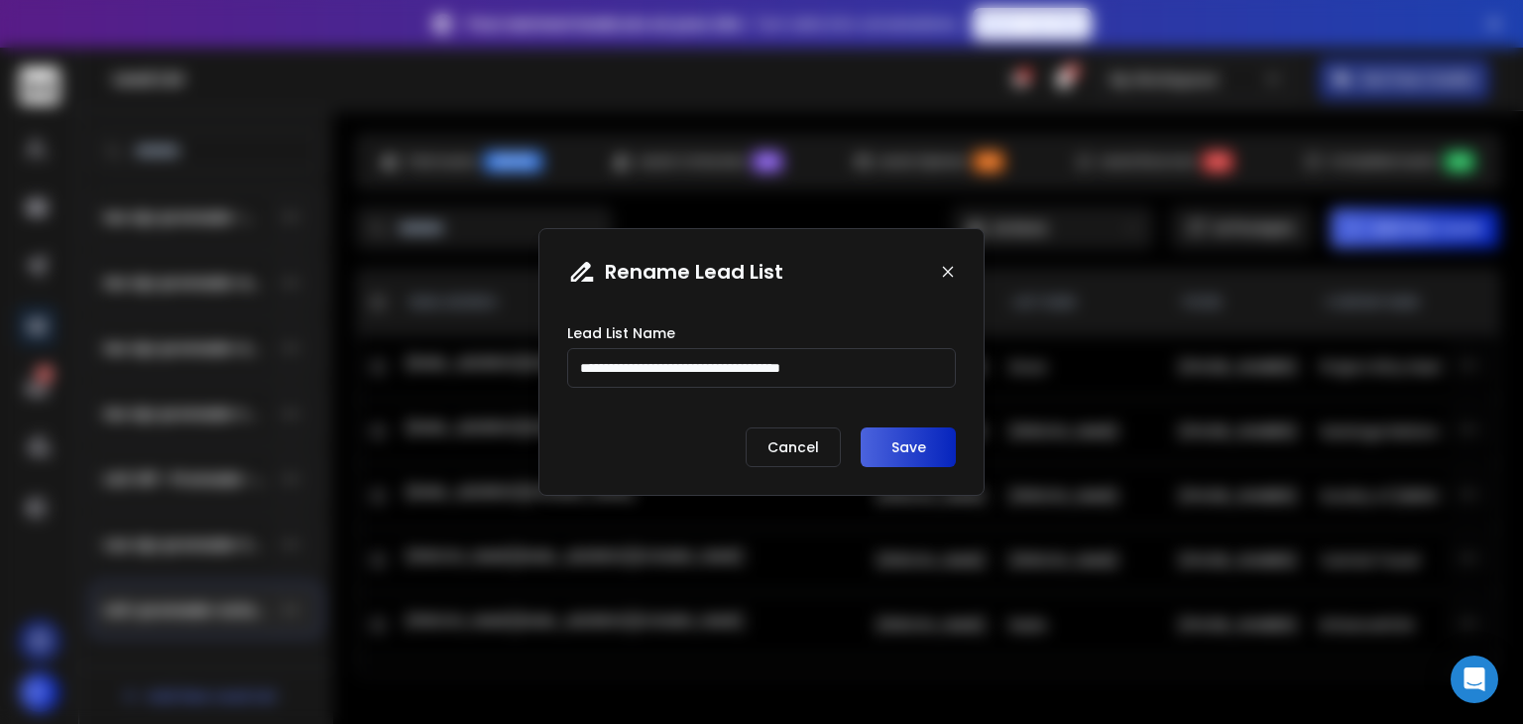
click at [949, 273] on icon at bounding box center [948, 272] width 11 height 11
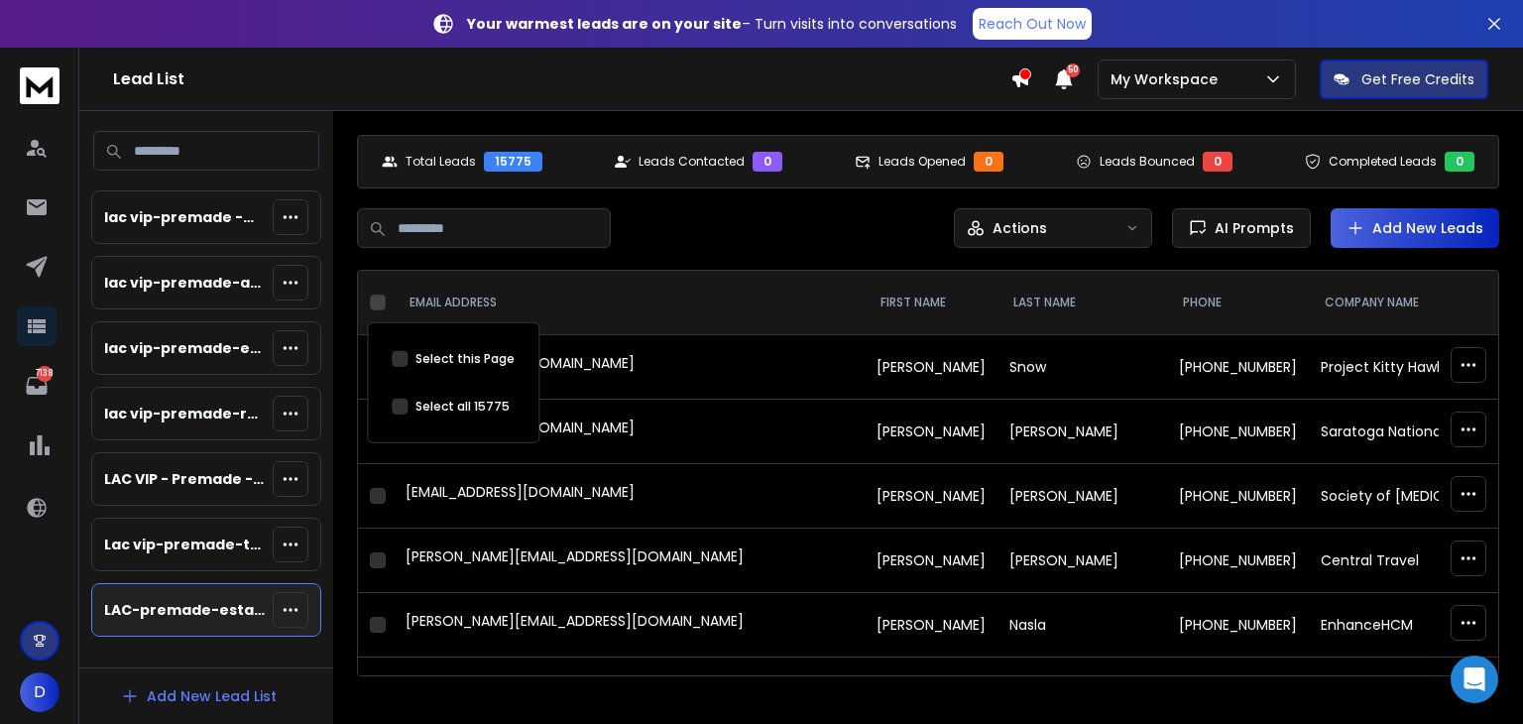
click at [410, 402] on div "Select all 15775" at bounding box center [453, 407] width 123 height 16
click at [405, 405] on button "Select this Page" at bounding box center [400, 407] width 16 height 16
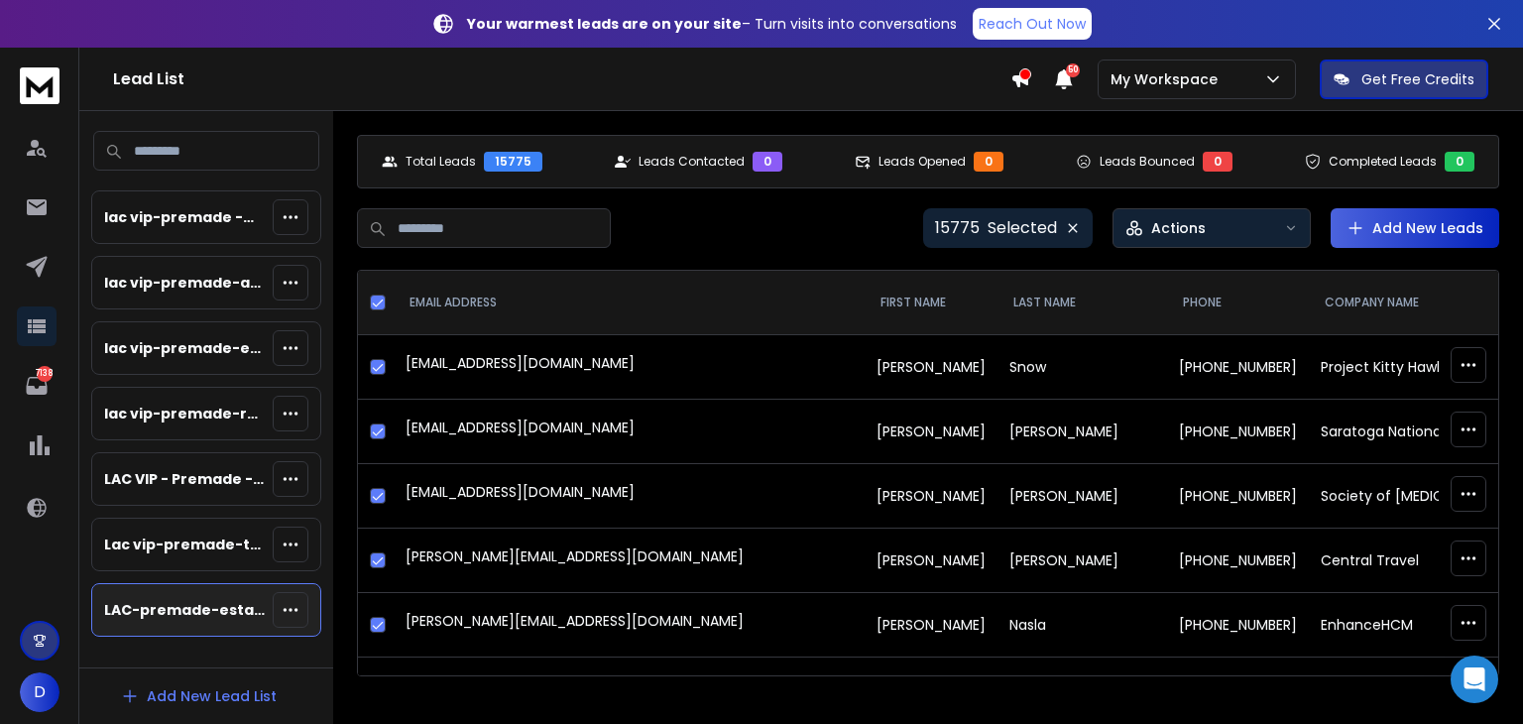
click at [1190, 228] on p "Actions" at bounding box center [1178, 228] width 55 height 20
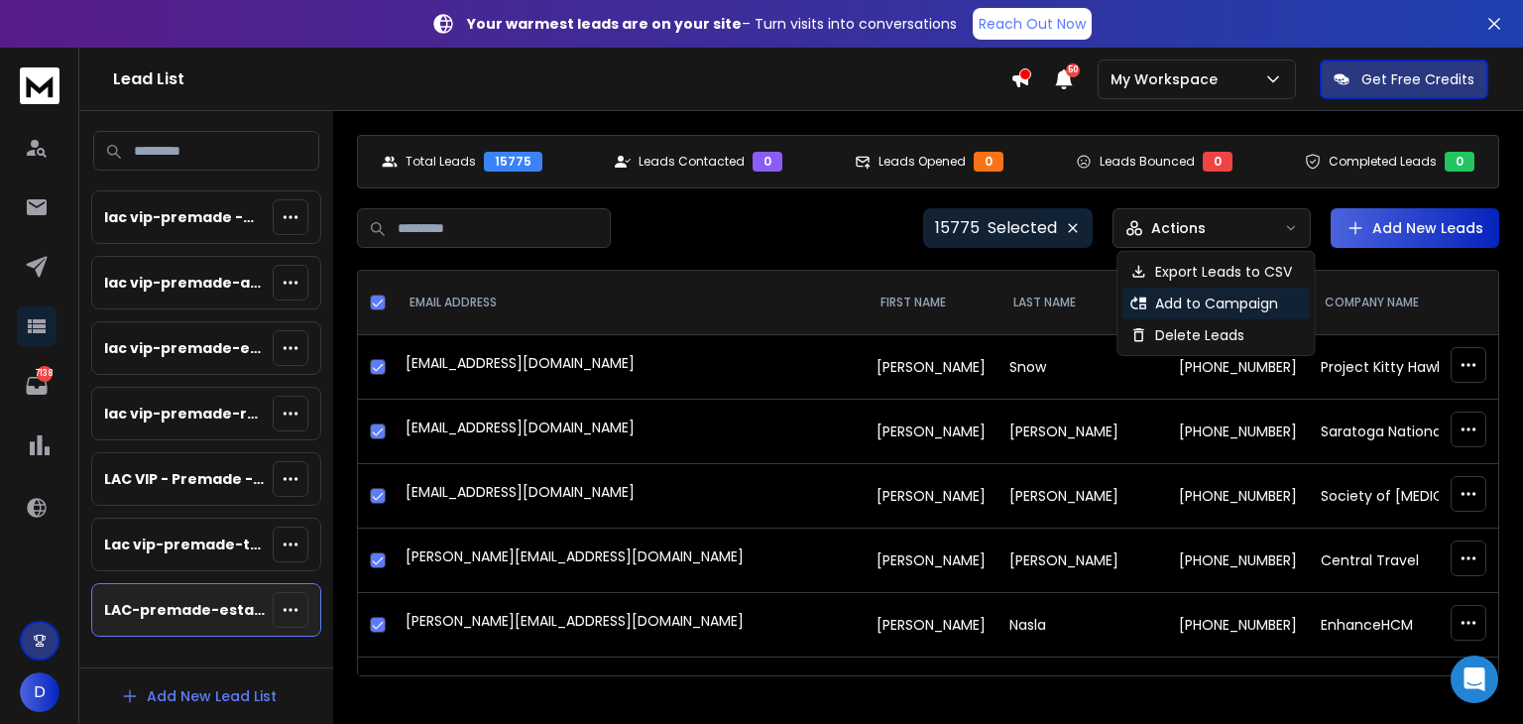
click at [1219, 299] on p "Add to Campaign" at bounding box center [1216, 304] width 123 height 20
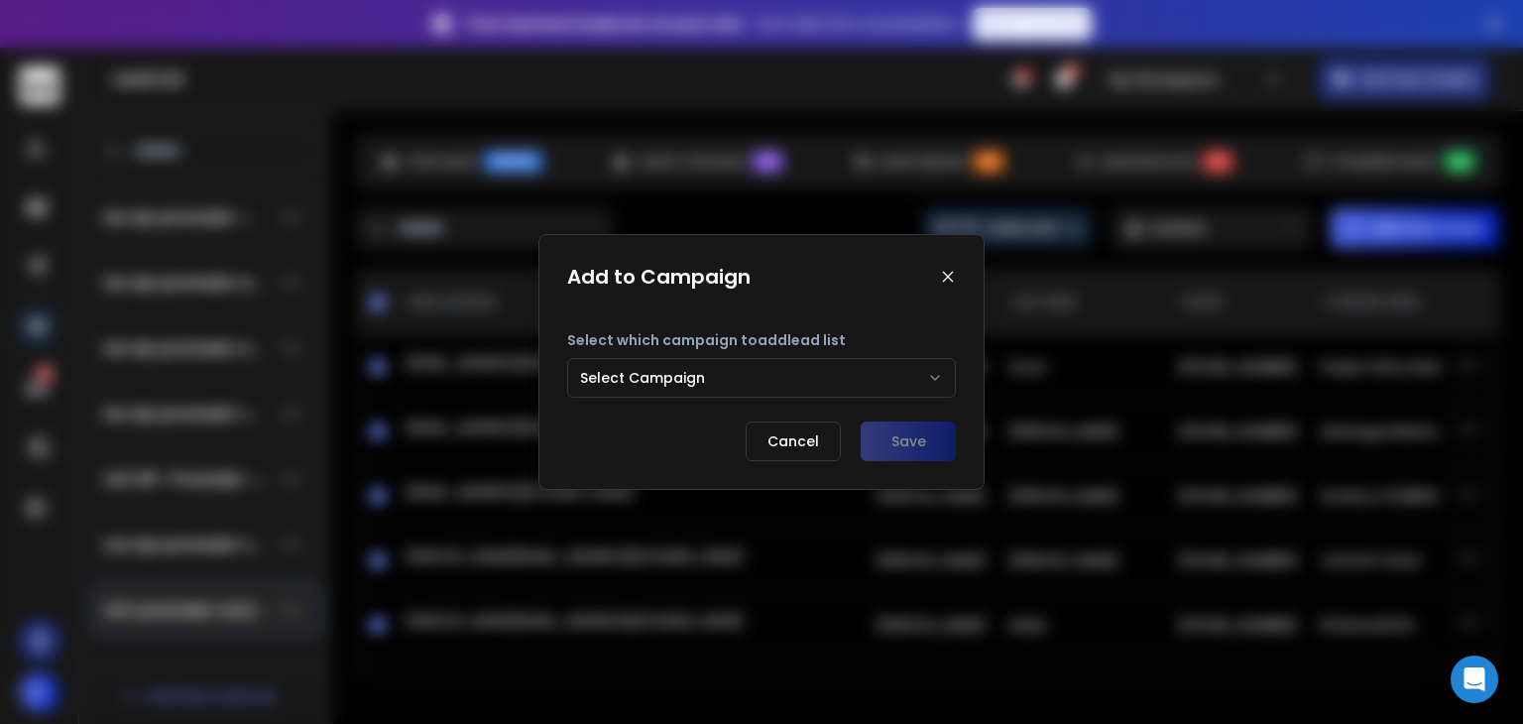
click at [742, 382] on button "Select Campaign" at bounding box center [761, 378] width 389 height 40
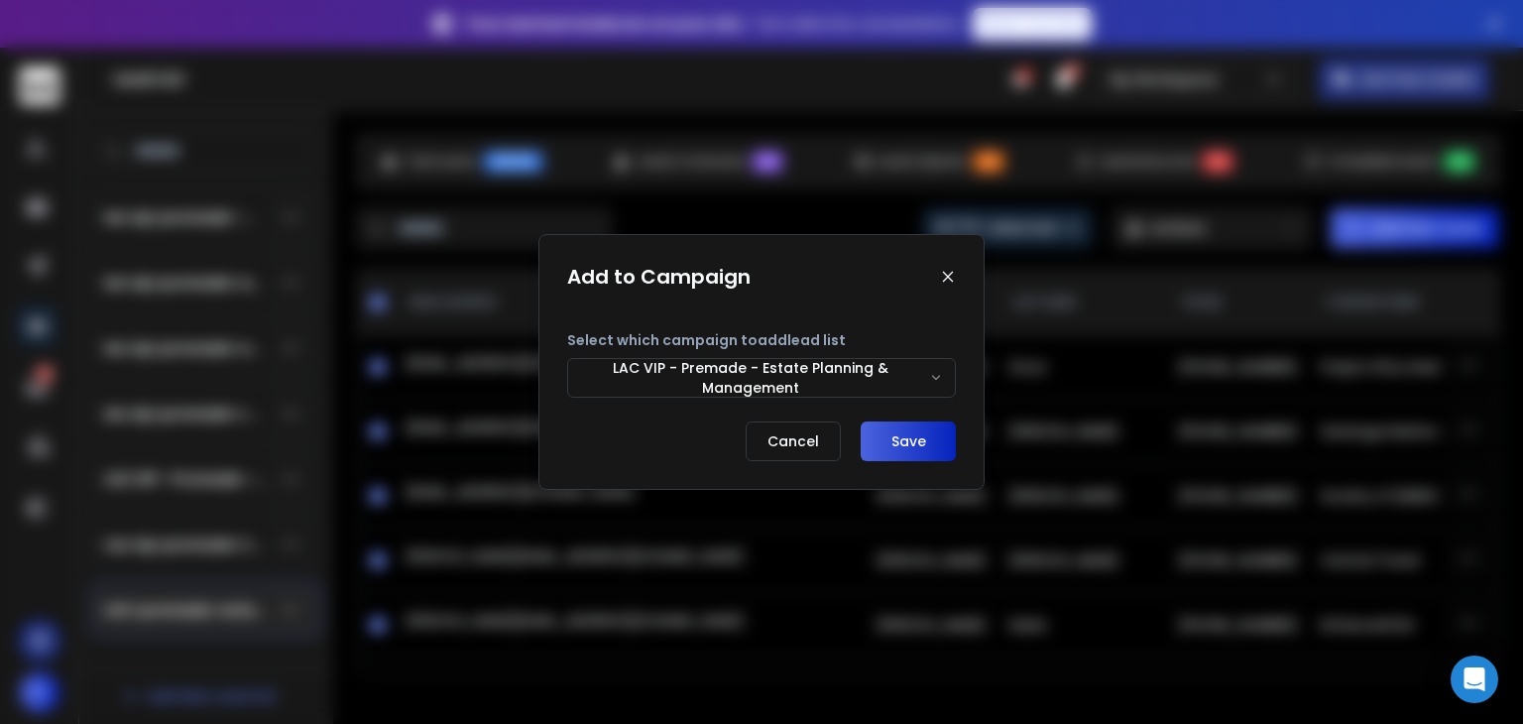
click at [898, 436] on button "Save" at bounding box center [908, 441] width 95 height 40
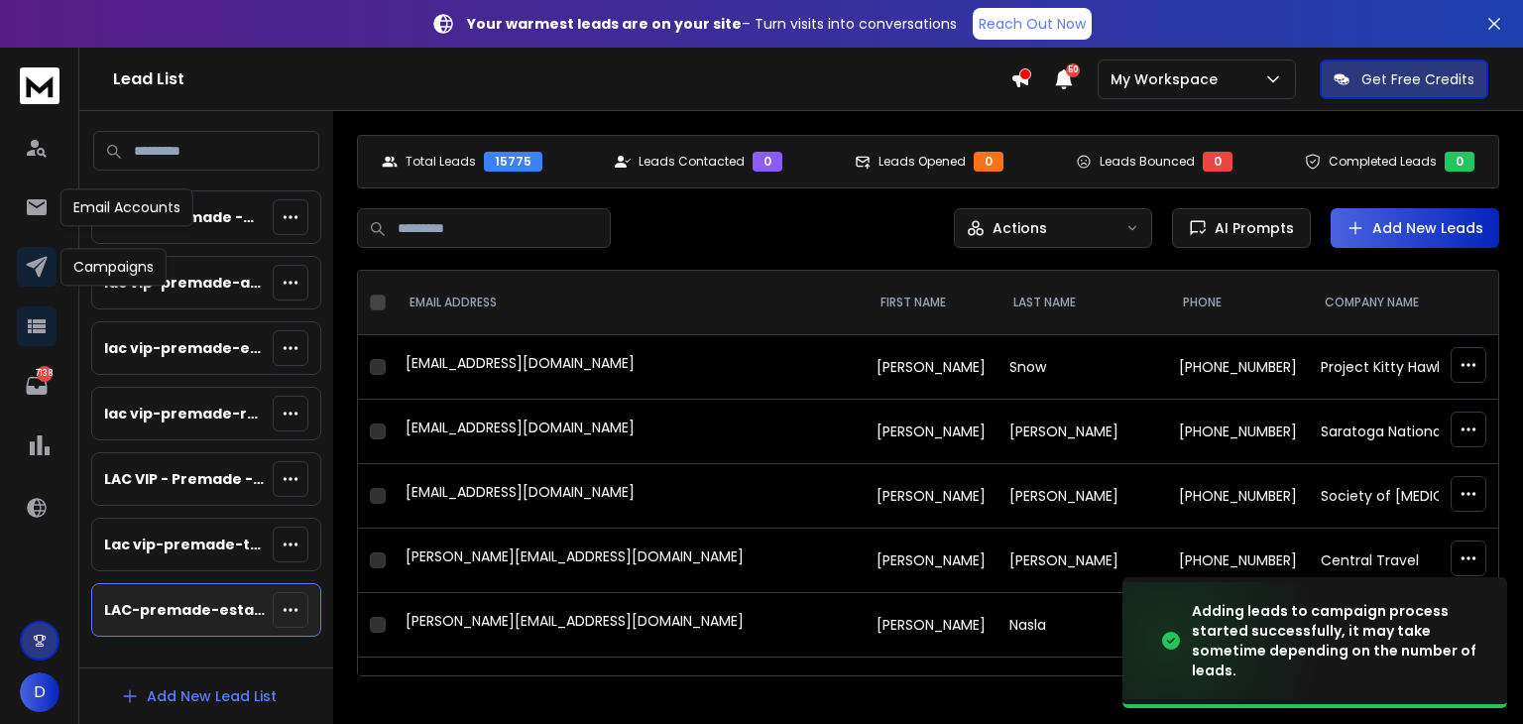
click at [31, 253] on link at bounding box center [37, 267] width 40 height 40
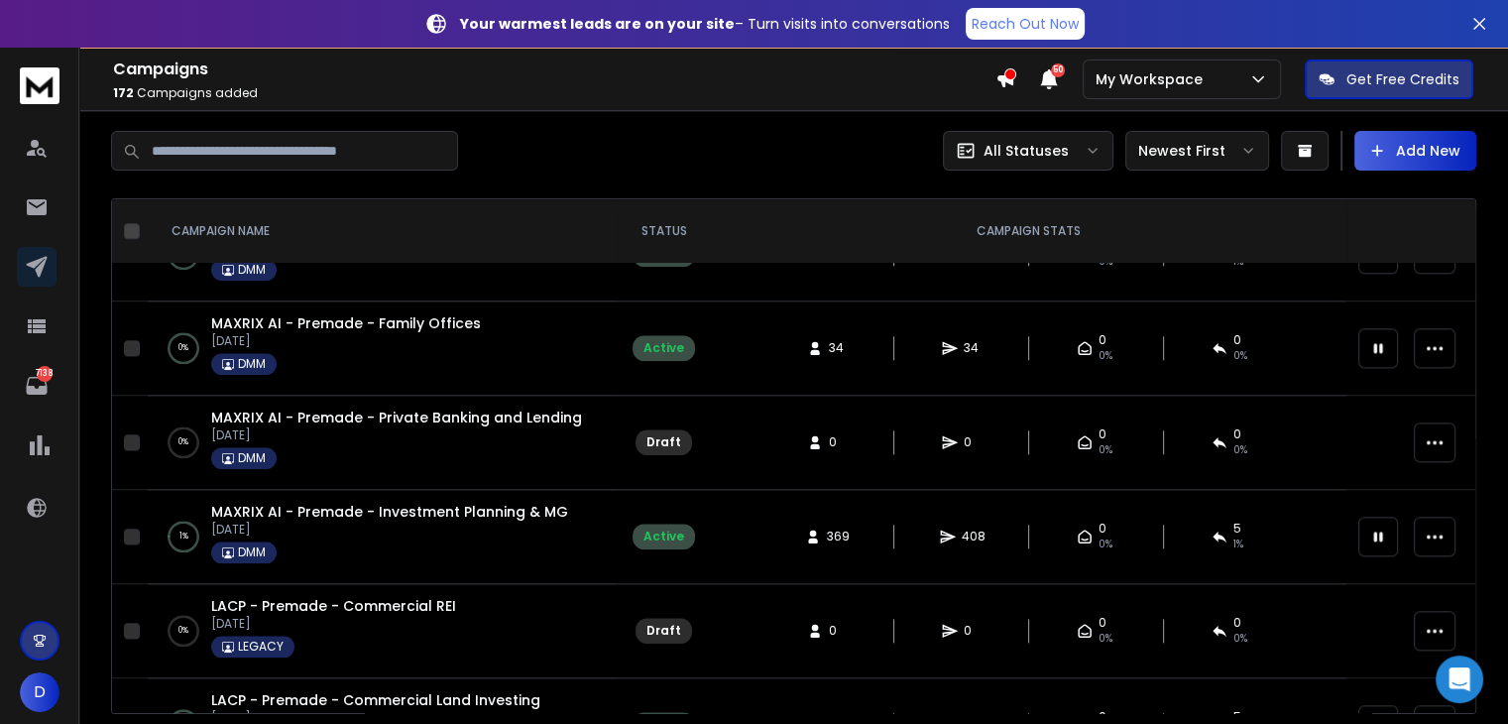
scroll to position [2678, 0]
